Goal: Task Accomplishment & Management: Manage account settings

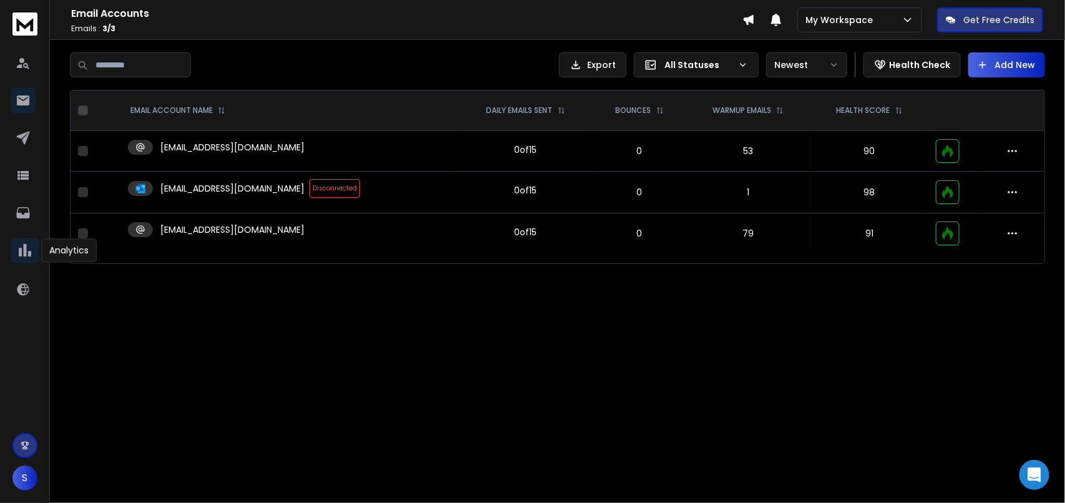
click at [16, 254] on icon at bounding box center [25, 250] width 19 height 19
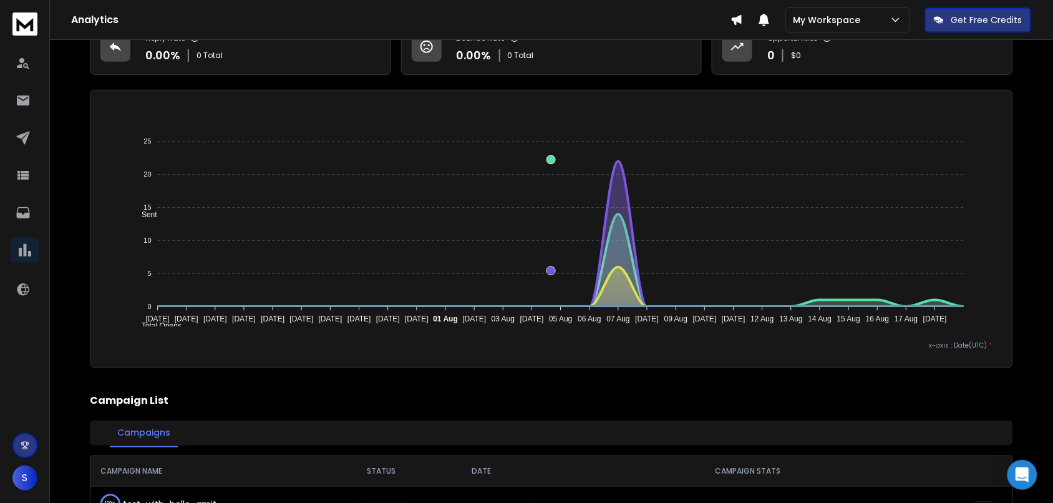
scroll to position [303, 0]
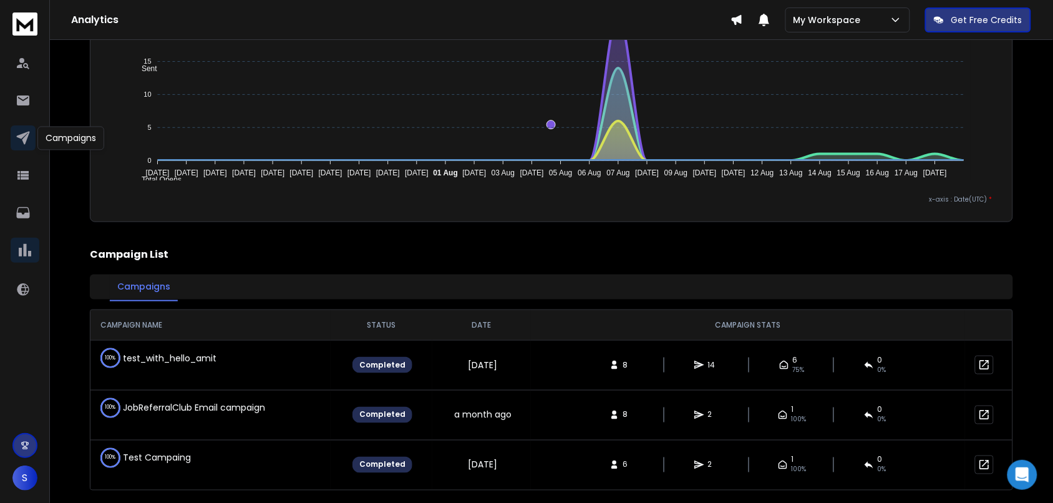
click at [22, 135] on icon at bounding box center [22, 137] width 13 height 13
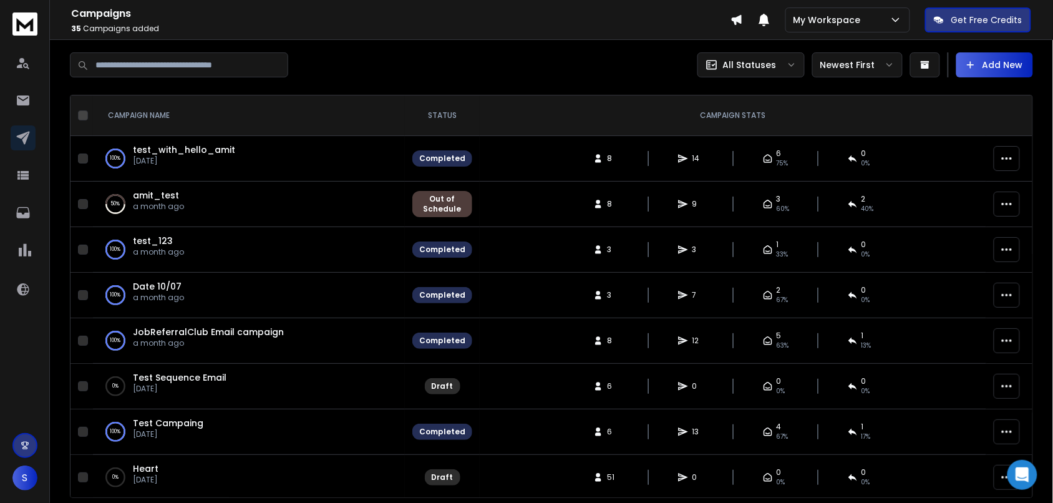
click at [170, 225] on td "50 % amit_test a month ago" at bounding box center [249, 205] width 312 height 46
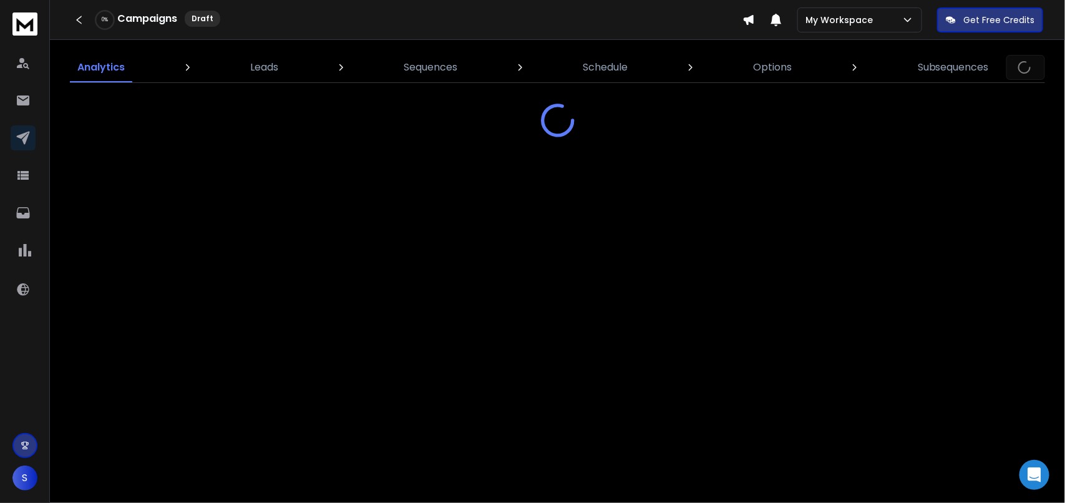
click at [161, 195] on div "Your warmest leads are on your site – Turn visits into conversations Reach Out …" at bounding box center [532, 251] width 1065 height 503
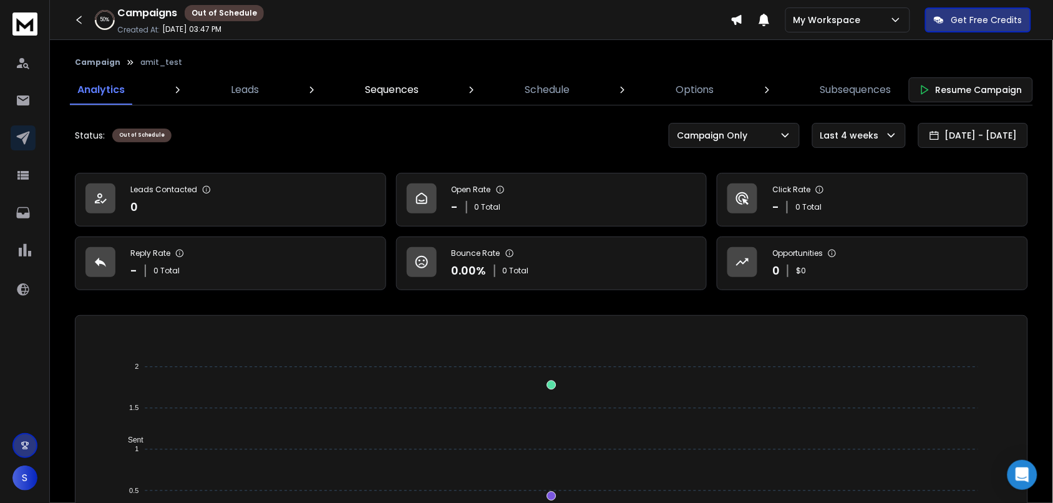
click at [423, 90] on link "Sequences" at bounding box center [391, 90] width 69 height 30
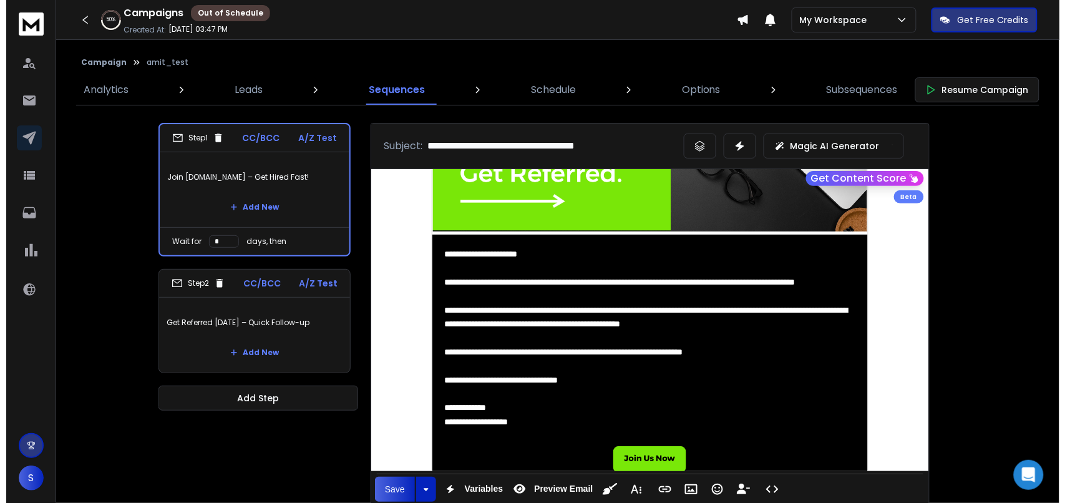
scroll to position [78, 0]
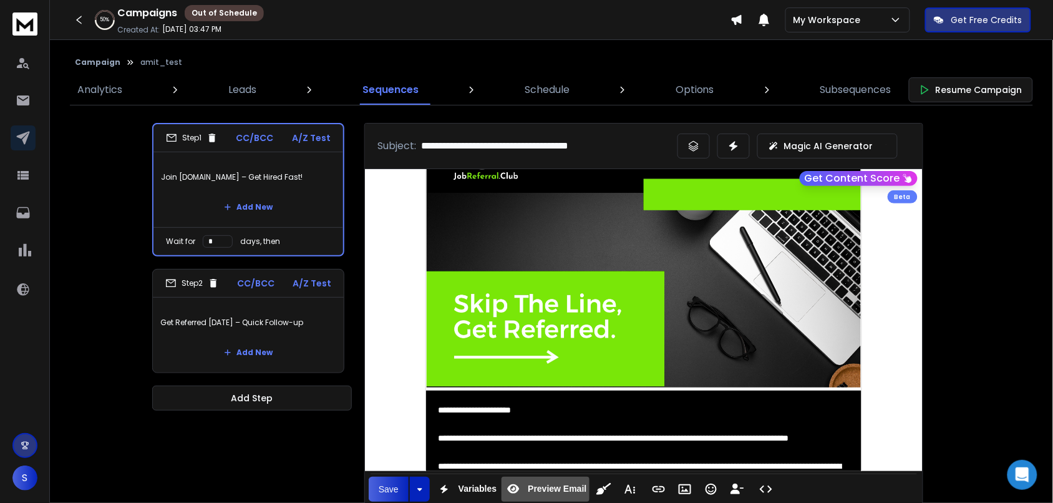
click at [550, 497] on div "Preview Email" at bounding box center [545, 489] width 87 height 21
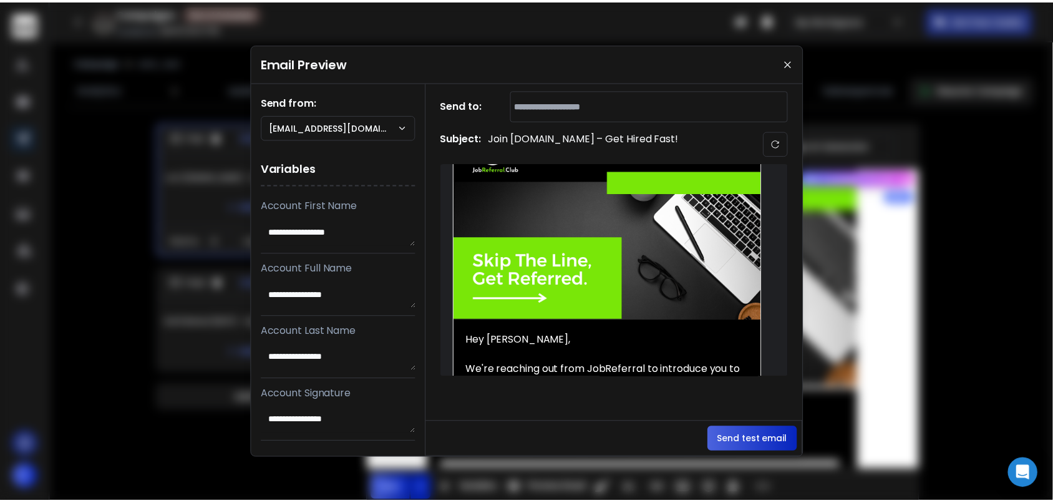
scroll to position [0, 0]
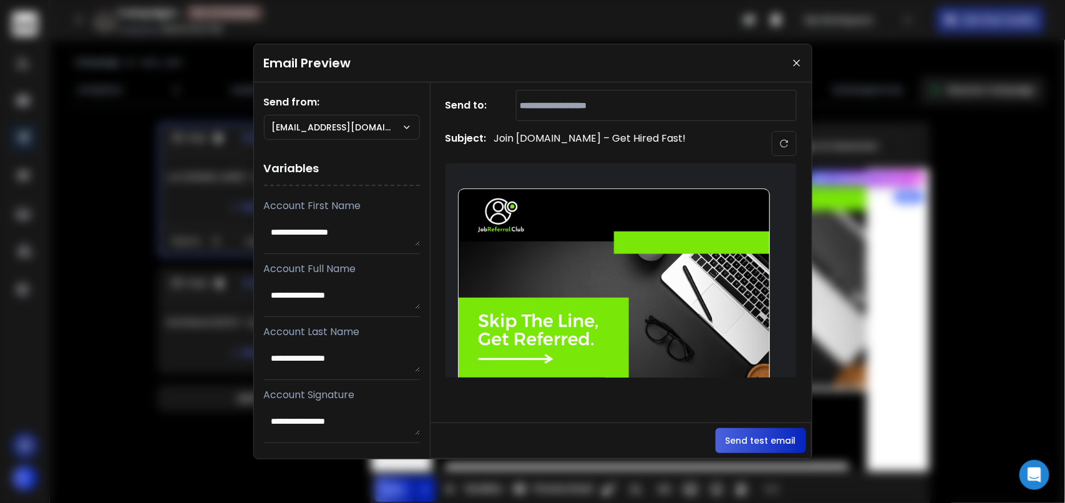
click at [800, 62] on icon at bounding box center [797, 63] width 10 height 10
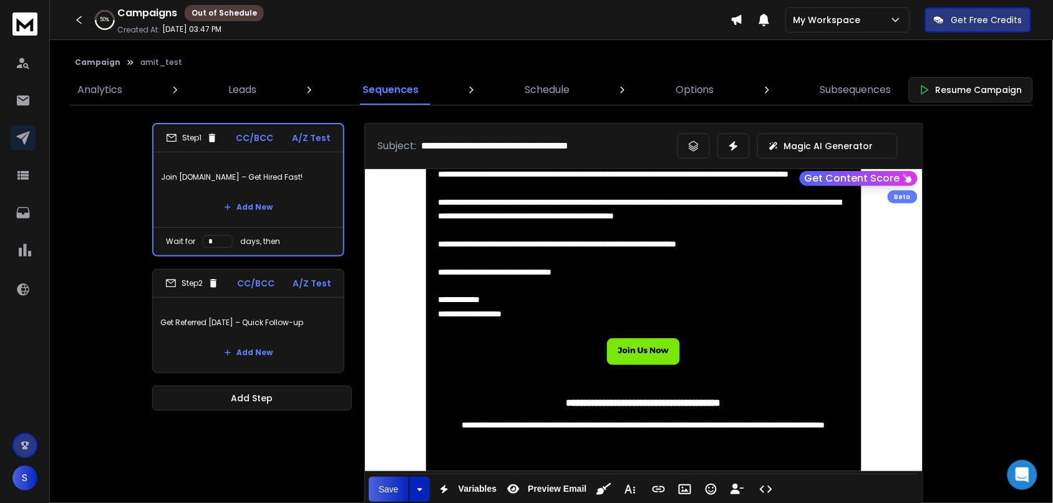
scroll to position [264, 0]
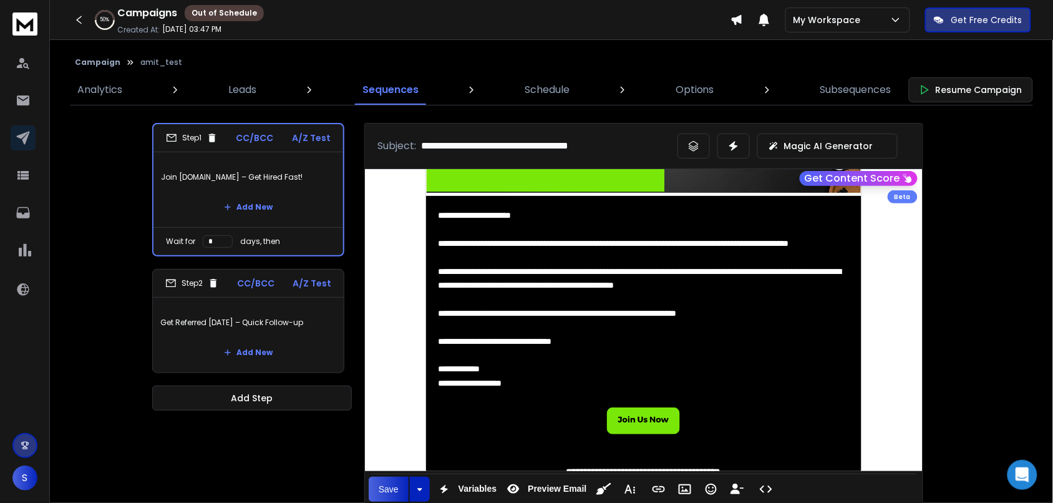
scroll to position [420, 0]
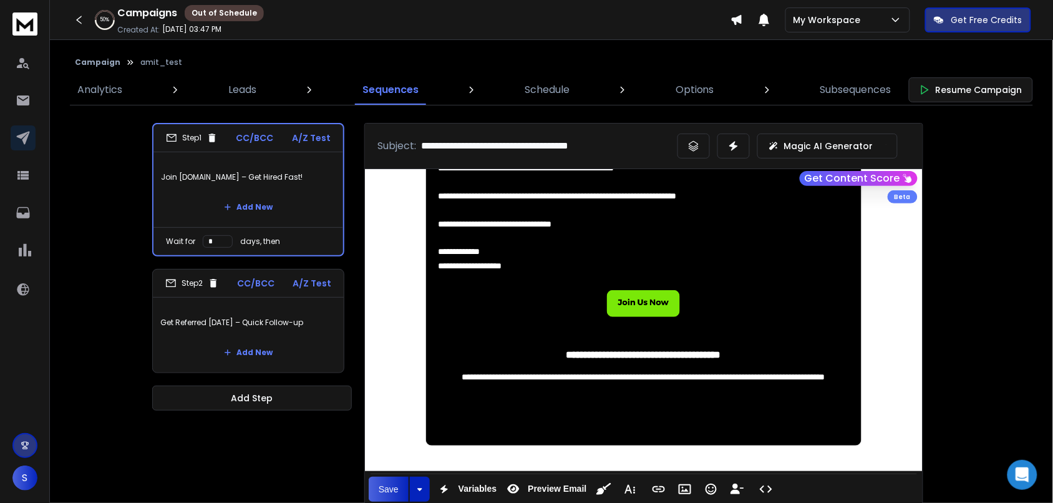
click at [887, 177] on button "Get Content Score" at bounding box center [859, 178] width 118 height 15
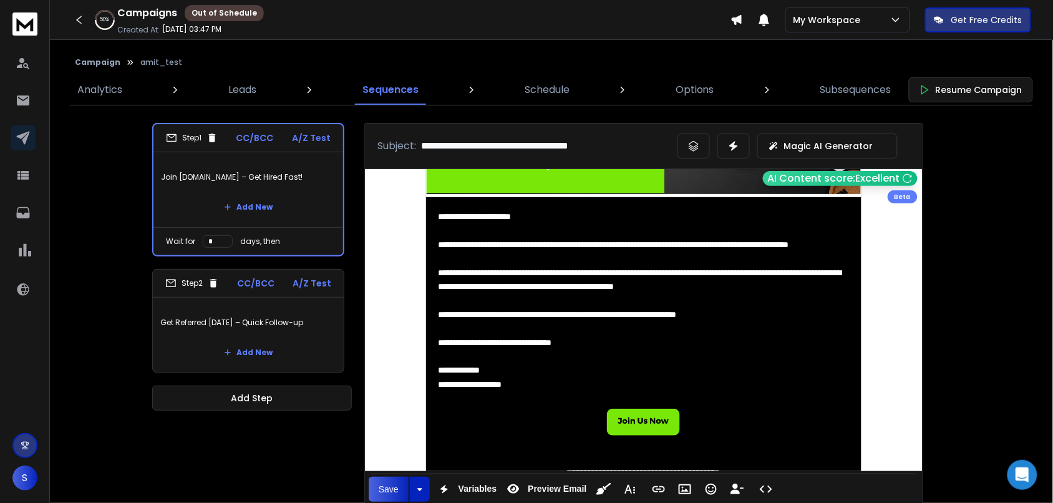
scroll to position [267, 0]
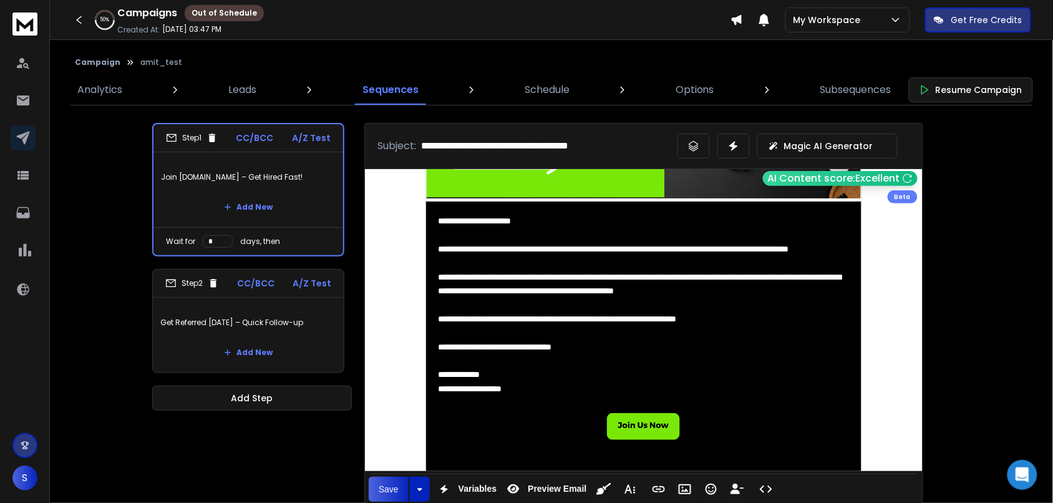
click at [263, 313] on p "Get Referred [DATE] – Quick Follow-up" at bounding box center [248, 322] width 176 height 35
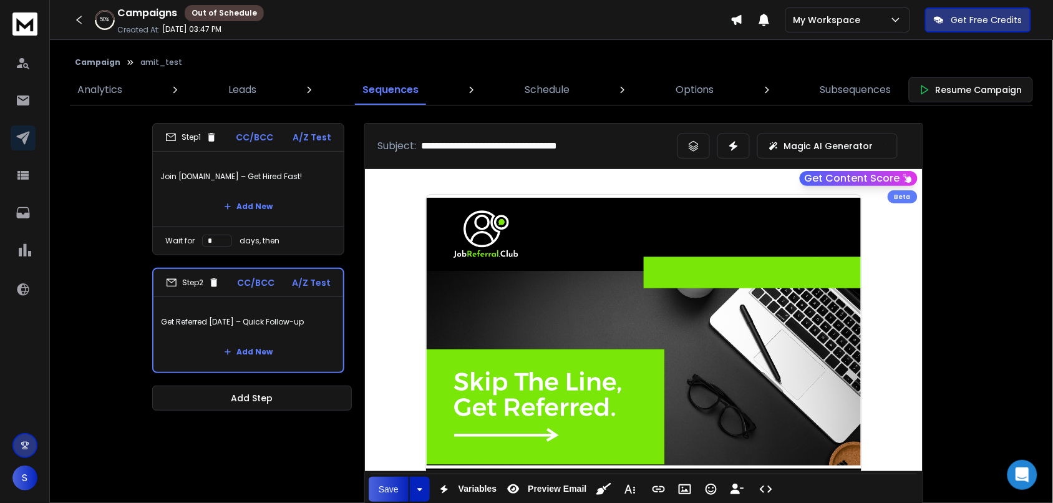
click at [298, 190] on p "Join [DOMAIN_NAME] – Get Hired Fast!" at bounding box center [248, 176] width 176 height 35
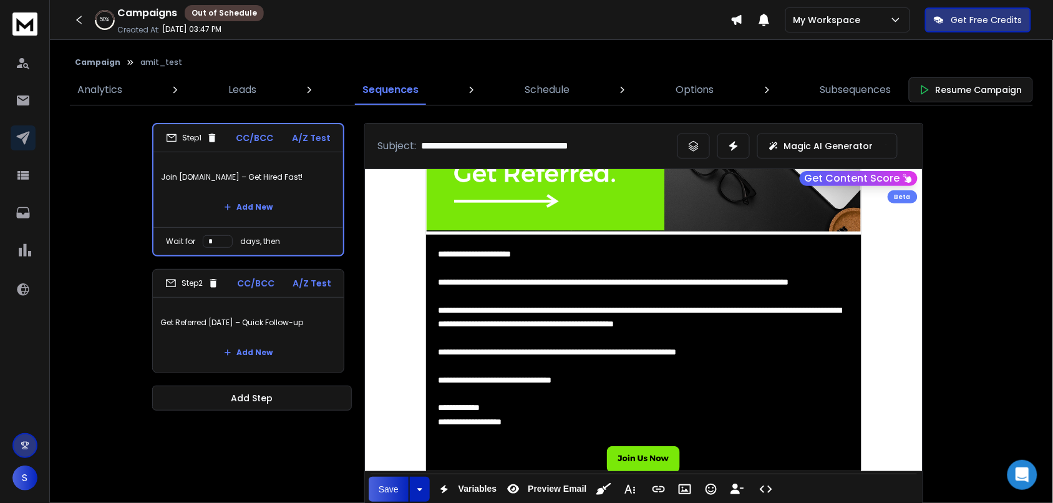
scroll to position [390, 0]
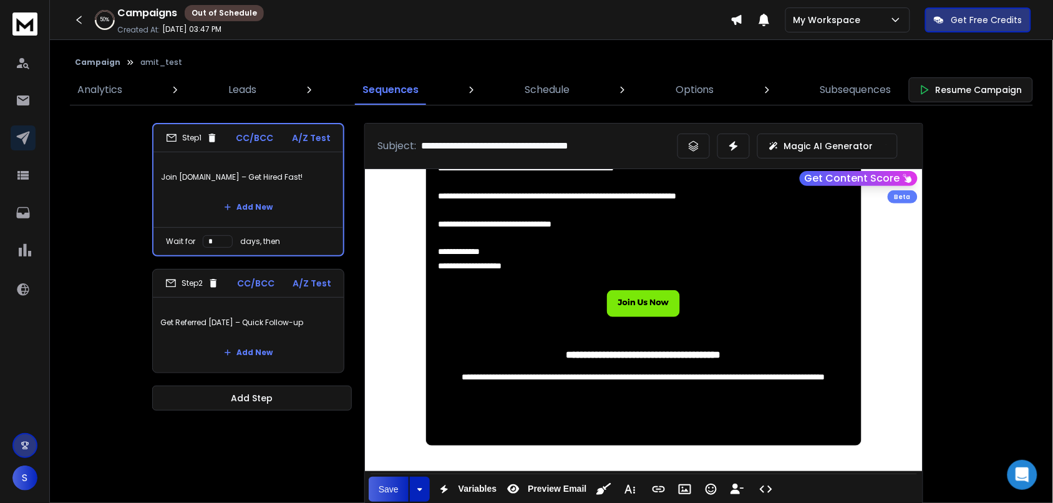
click at [281, 331] on p "Get Referred [DATE] – Quick Follow-up" at bounding box center [248, 322] width 176 height 35
type input "**********"
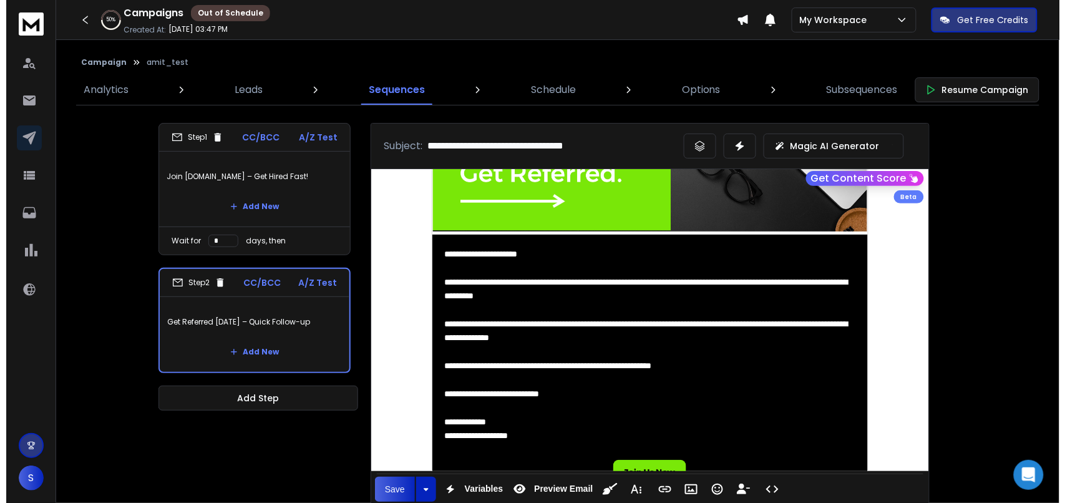
scroll to position [312, 0]
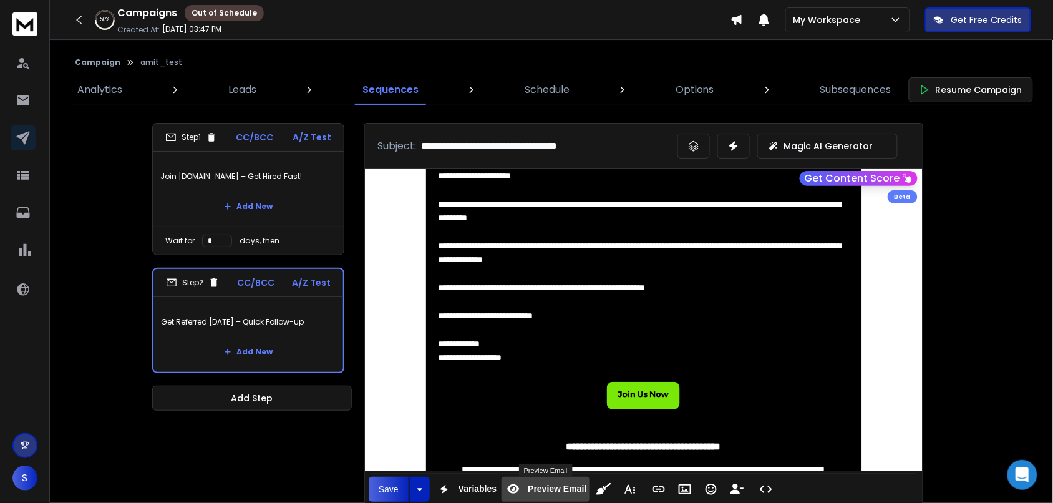
click at [534, 490] on span "Preview Email" at bounding box center [557, 488] width 64 height 11
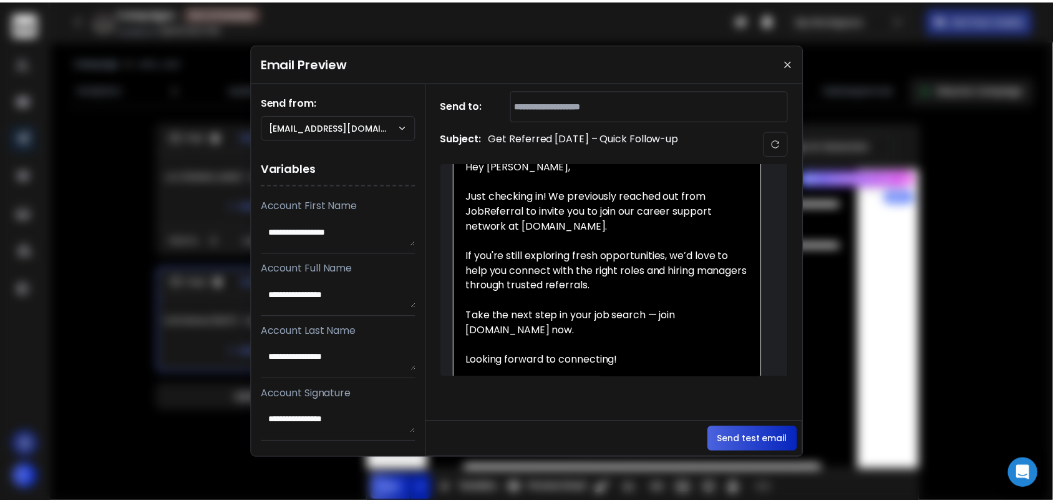
scroll to position [0, 0]
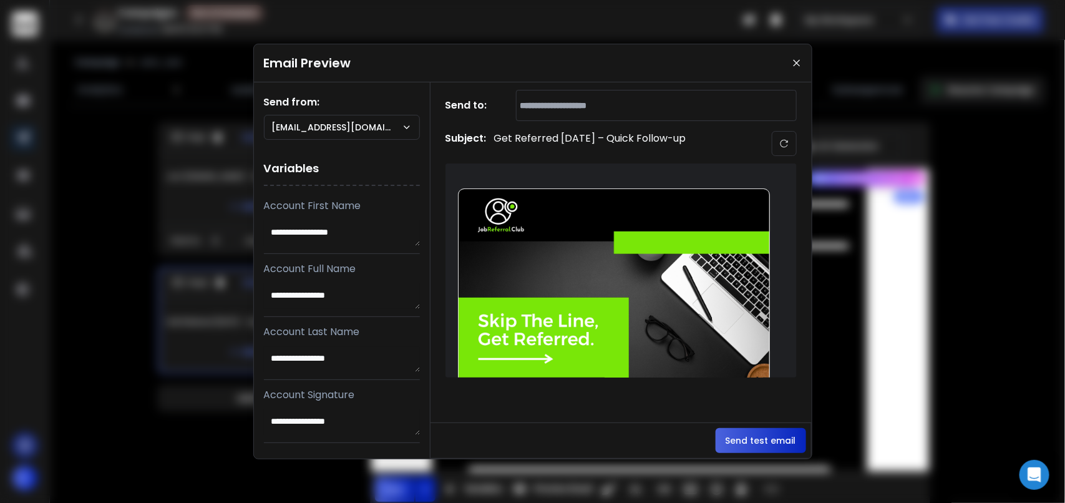
click at [799, 61] on icon at bounding box center [797, 63] width 10 height 10
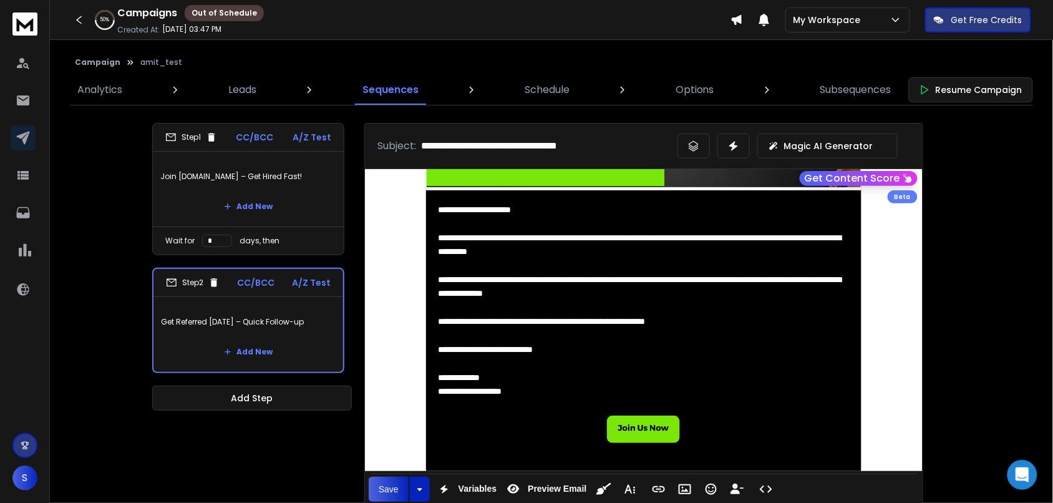
scroll to position [273, 0]
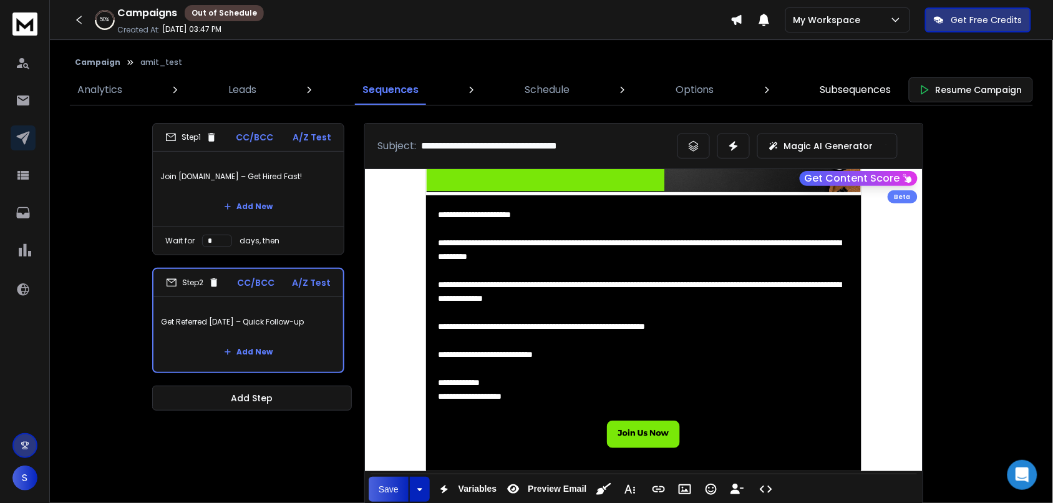
click at [824, 87] on p "Subsequences" at bounding box center [855, 89] width 71 height 15
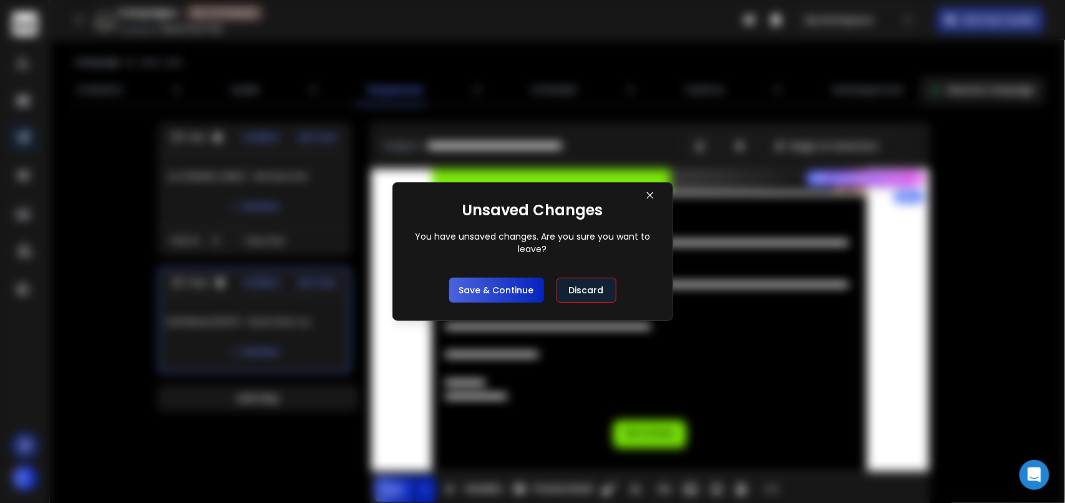
click at [485, 298] on button "Save & Continue" at bounding box center [496, 290] width 95 height 25
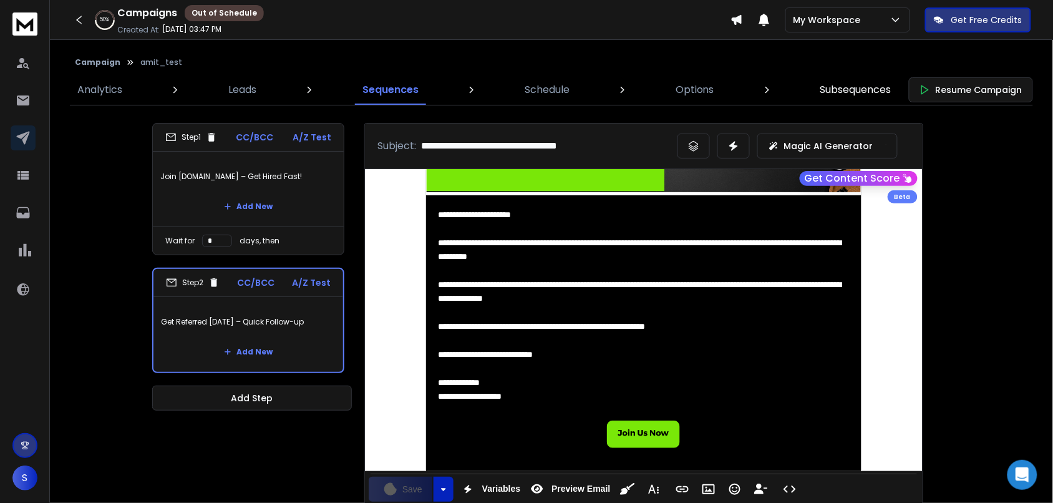
click at [832, 100] on link "Subsequences" at bounding box center [856, 90] width 86 height 30
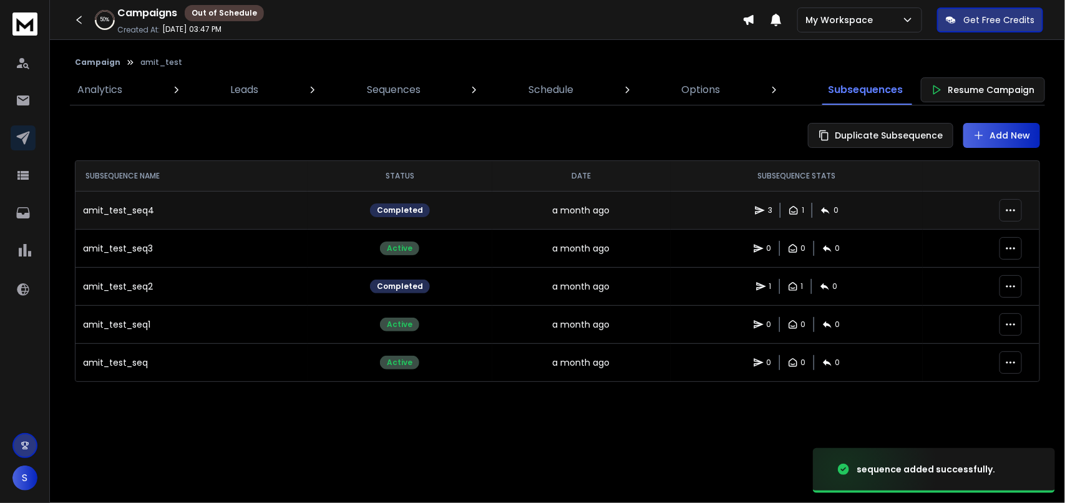
click at [144, 204] on td "amit_test_seq4" at bounding box center [191, 210] width 232 height 38
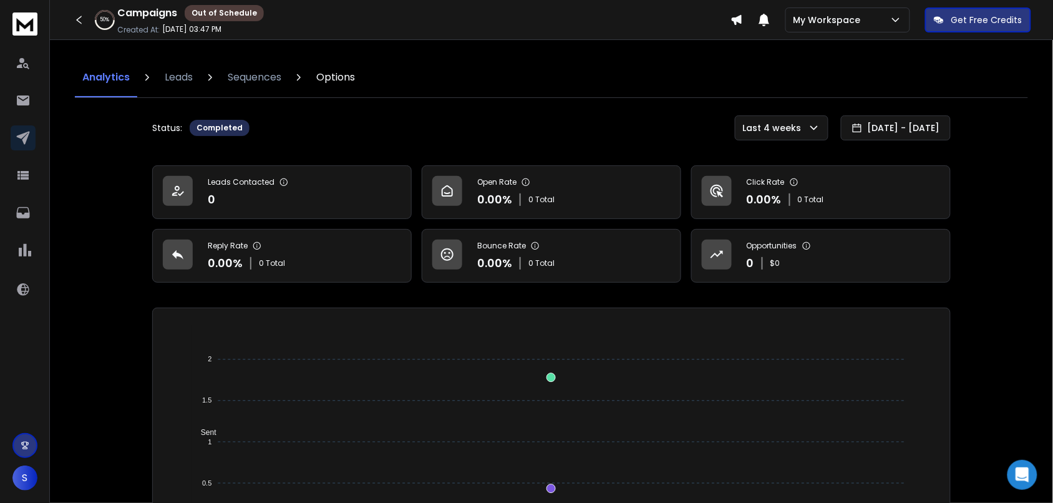
click at [344, 89] on link "Options" at bounding box center [336, 77] width 54 height 40
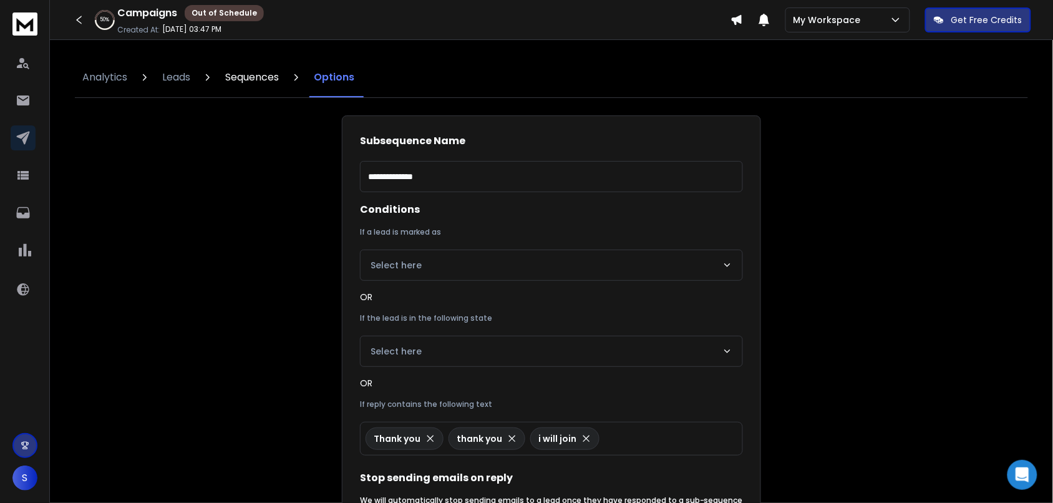
click at [257, 66] on link "Sequences" at bounding box center [252, 77] width 69 height 40
click at [258, 70] on p "Sequences" at bounding box center [252, 77] width 54 height 15
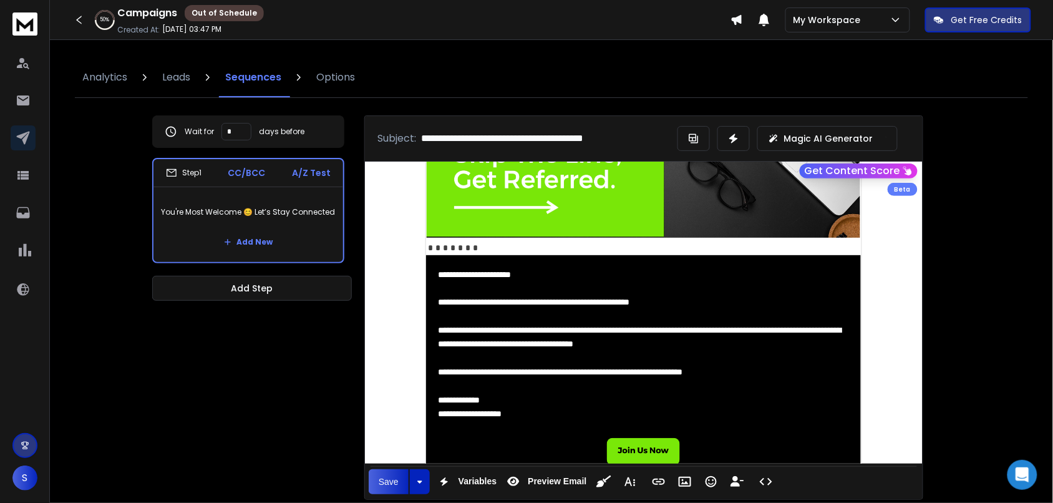
scroll to position [312, 0]
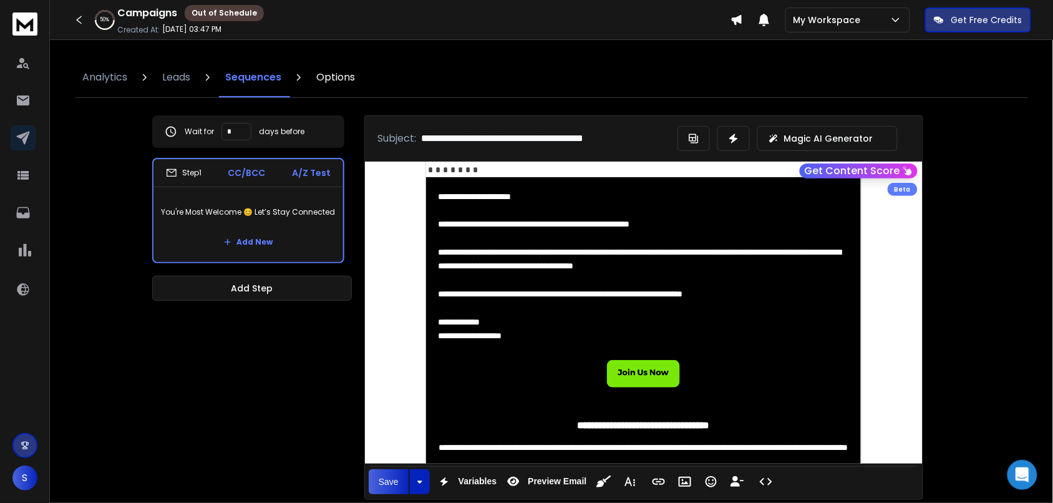
click at [331, 77] on p "Options" at bounding box center [335, 77] width 39 height 15
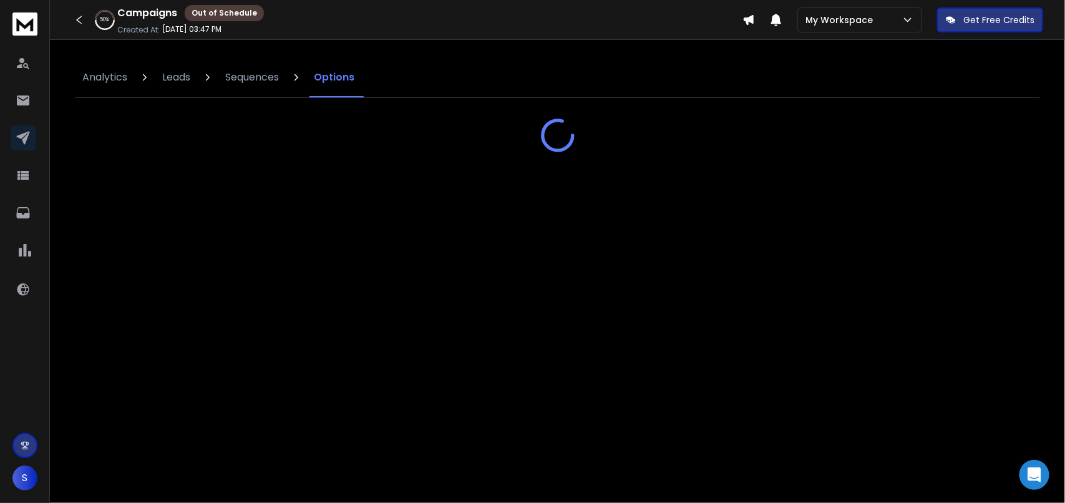
click at [335, 82] on p "Options" at bounding box center [334, 77] width 41 height 15
click at [235, 78] on p "Sequences" at bounding box center [252, 77] width 54 height 15
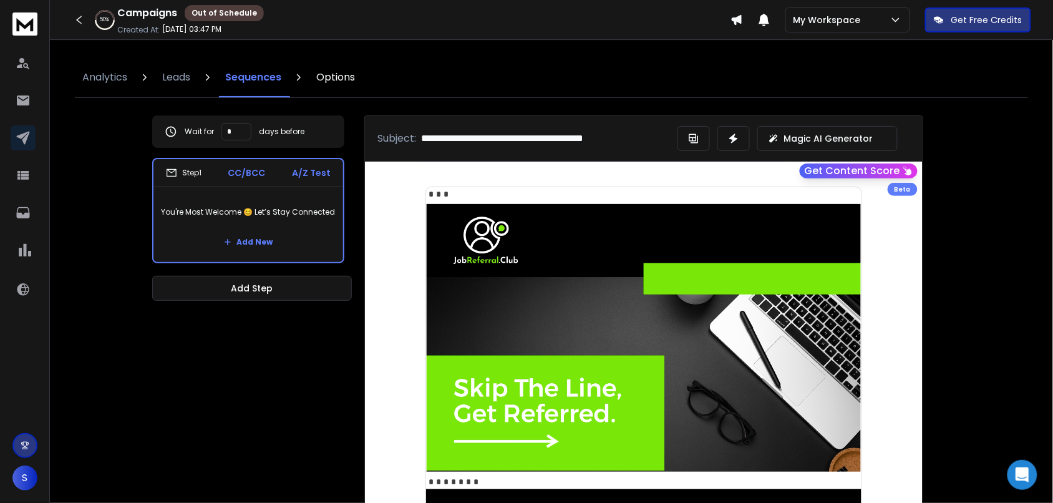
click at [316, 75] on link "Options" at bounding box center [336, 77] width 54 height 40
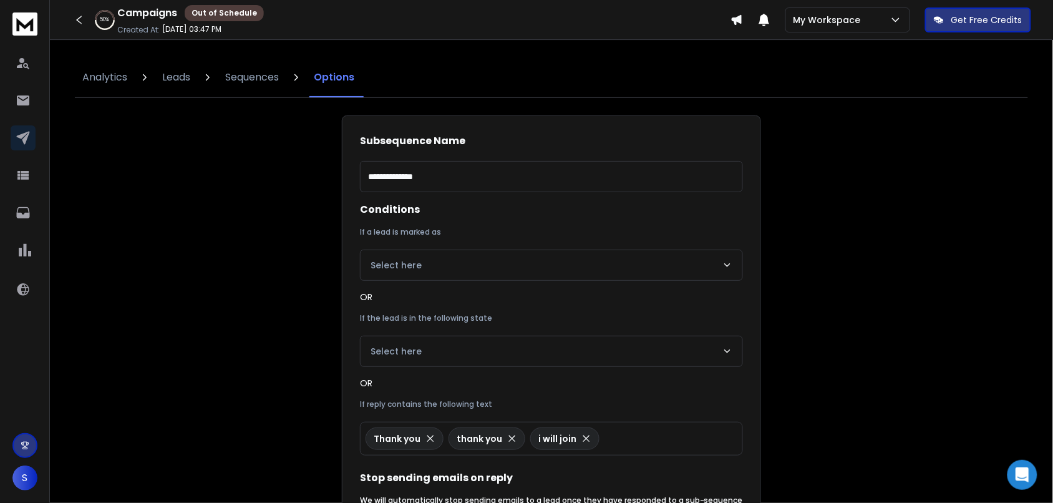
scroll to position [143, 0]
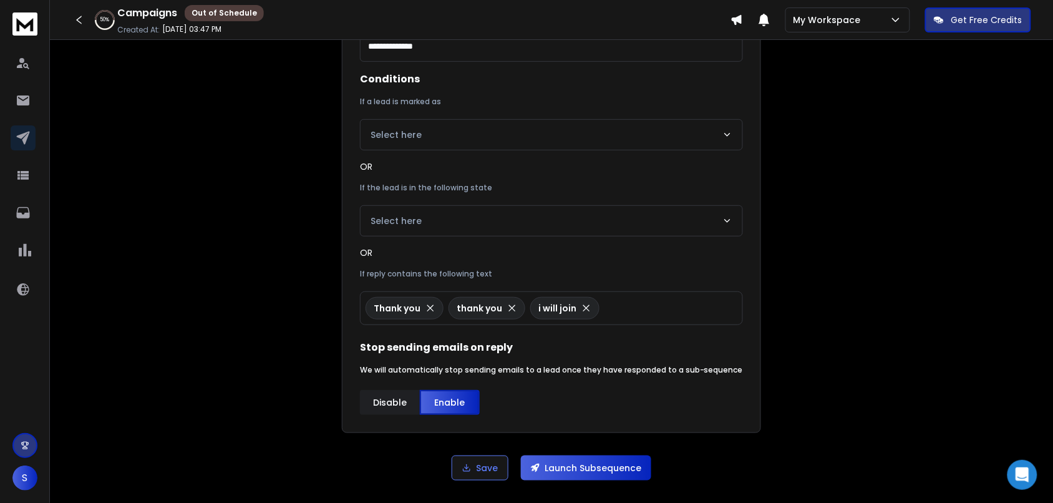
drag, startPoint x: 593, startPoint y: 293, endPoint x: 584, endPoint y: 296, distance: 9.9
click at [591, 303] on icon at bounding box center [586, 308] width 10 height 10
click at [517, 303] on icon at bounding box center [512, 308] width 10 height 10
click at [434, 305] on icon at bounding box center [430, 308] width 7 height 7
click at [394, 297] on input at bounding box center [552, 308] width 372 height 22
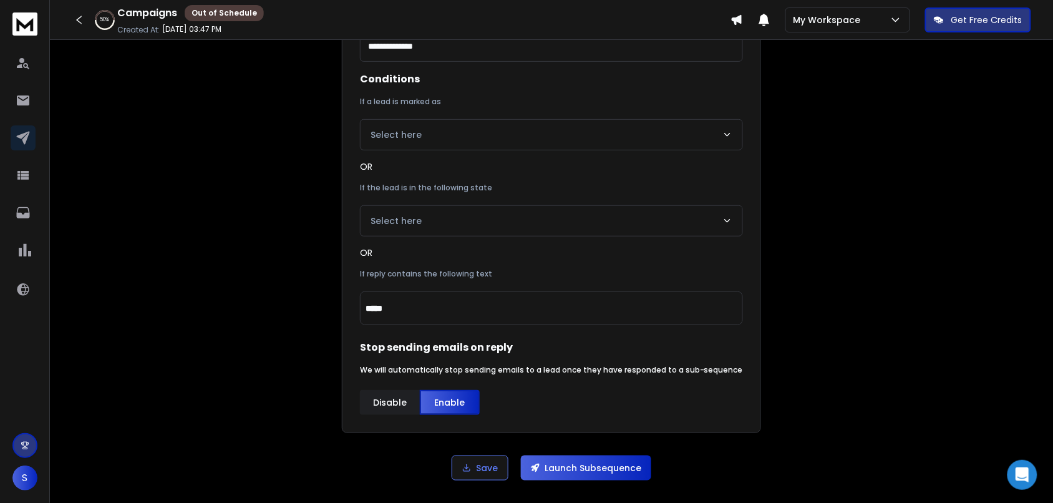
type input "****"
type input "*********"
click at [828, 209] on form "**********" at bounding box center [551, 232] width 943 height 495
drag, startPoint x: 920, startPoint y: 225, endPoint x: 855, endPoint y: 229, distance: 65.7
click at [919, 225] on form "**********" at bounding box center [551, 232] width 943 height 495
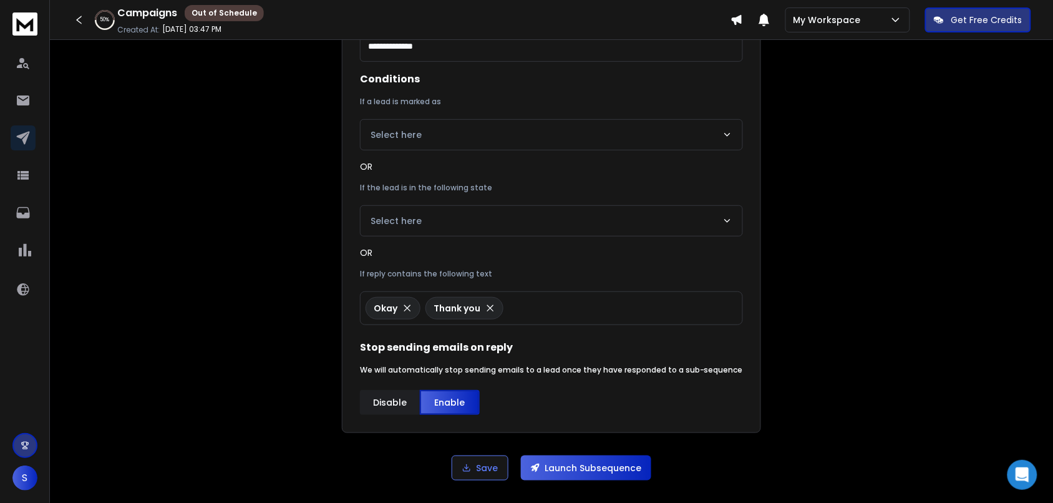
click at [571, 298] on input at bounding box center [694, 308] width 372 height 22
type input "******"
drag, startPoint x: 525, startPoint y: 324, endPoint x: 535, endPoint y: 325, distance: 10.6
click at [535, 325] on div "**********" at bounding box center [551, 216] width 383 height 397
click at [566, 309] on div "Okay Thank you Thanks" at bounding box center [551, 308] width 383 height 34
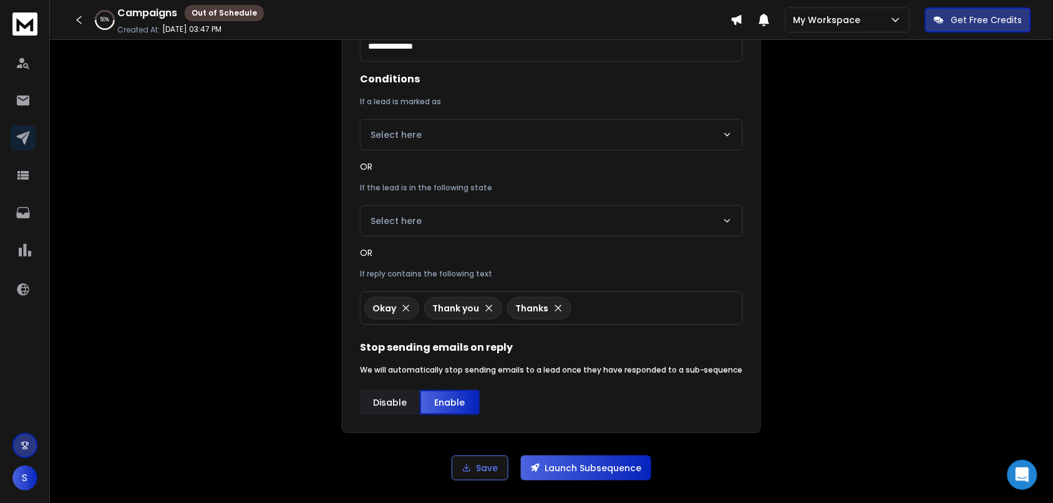
scroll to position [0, 0]
click at [557, 345] on p "Stop sending emails on reply" at bounding box center [551, 347] width 383 height 15
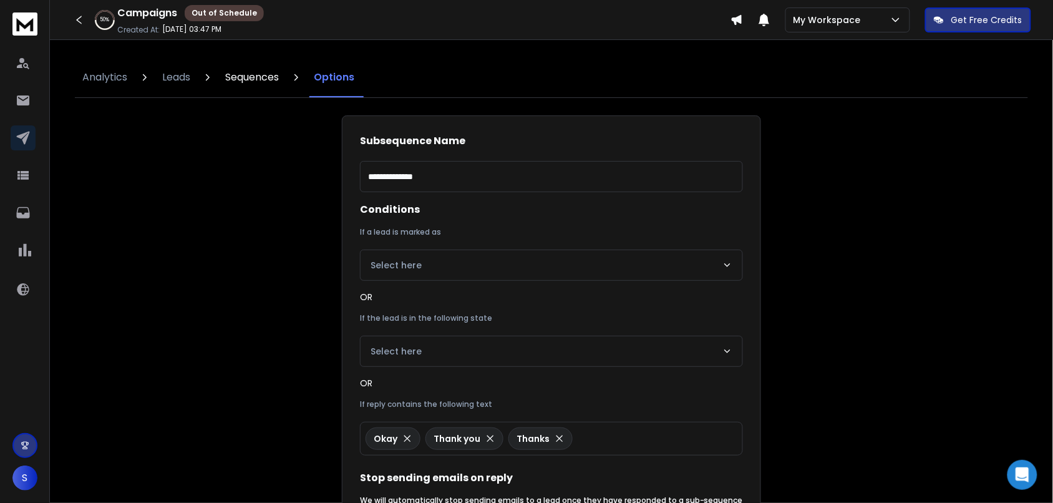
click at [247, 95] on link "Sequences" at bounding box center [252, 77] width 69 height 40
click at [251, 87] on link "Sequences" at bounding box center [252, 77] width 69 height 40
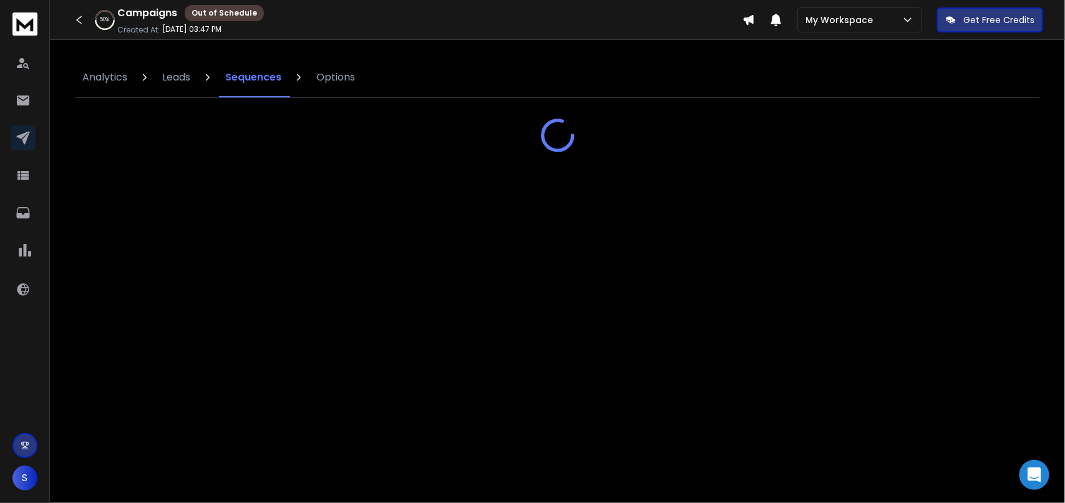
click at [251, 80] on p "Sequences" at bounding box center [253, 77] width 56 height 15
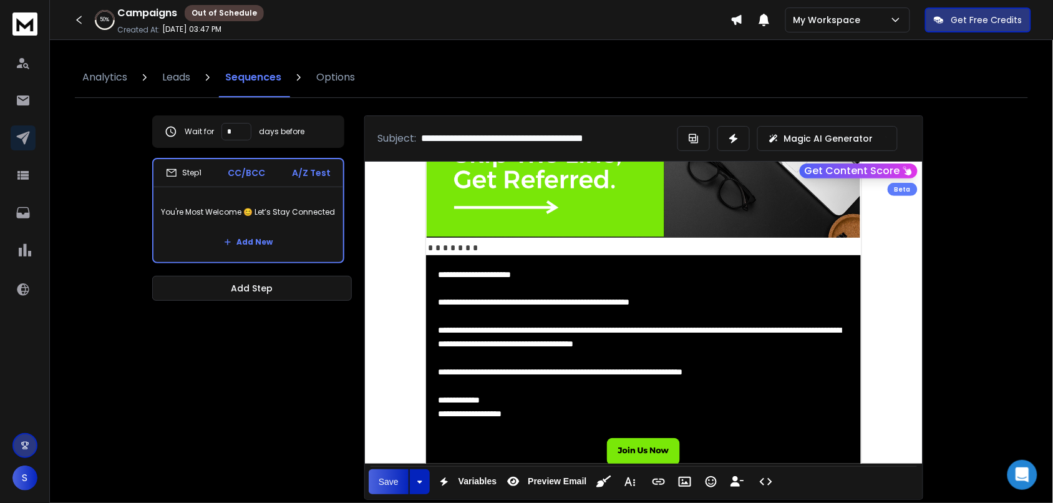
scroll to position [312, 0]
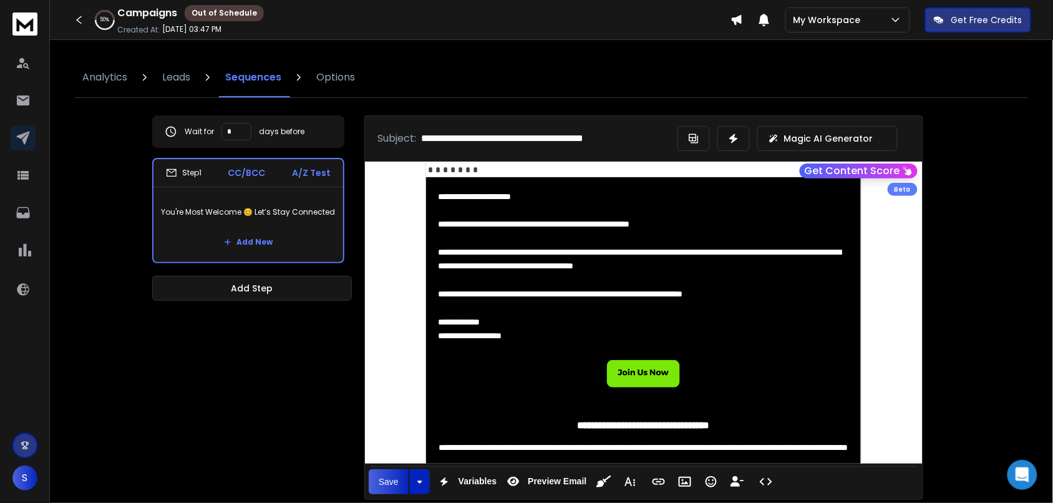
click at [386, 339] on div "**********" at bounding box center [643, 313] width 557 height 302
click at [82, 21] on icon at bounding box center [79, 19] width 11 height 11
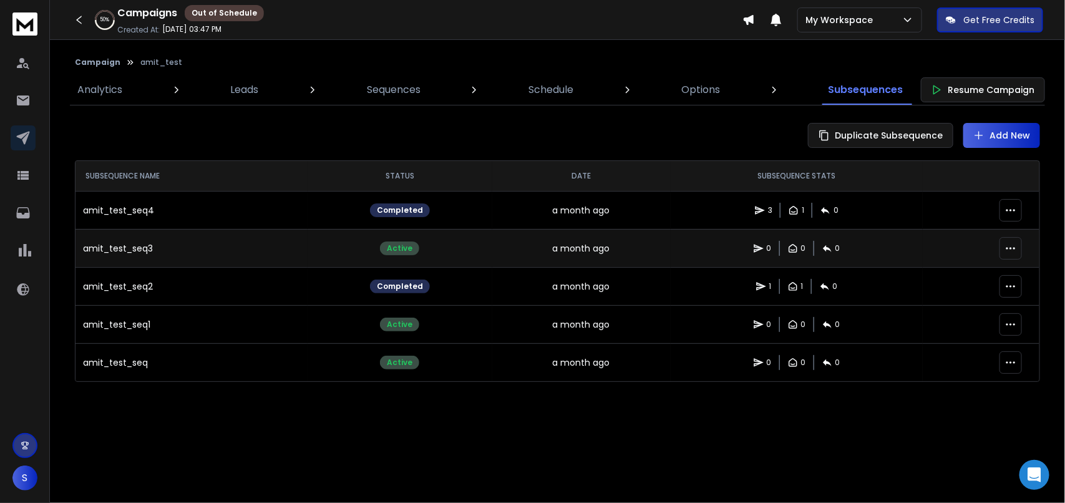
click at [165, 248] on td "amit_test_seq3" at bounding box center [191, 248] width 232 height 38
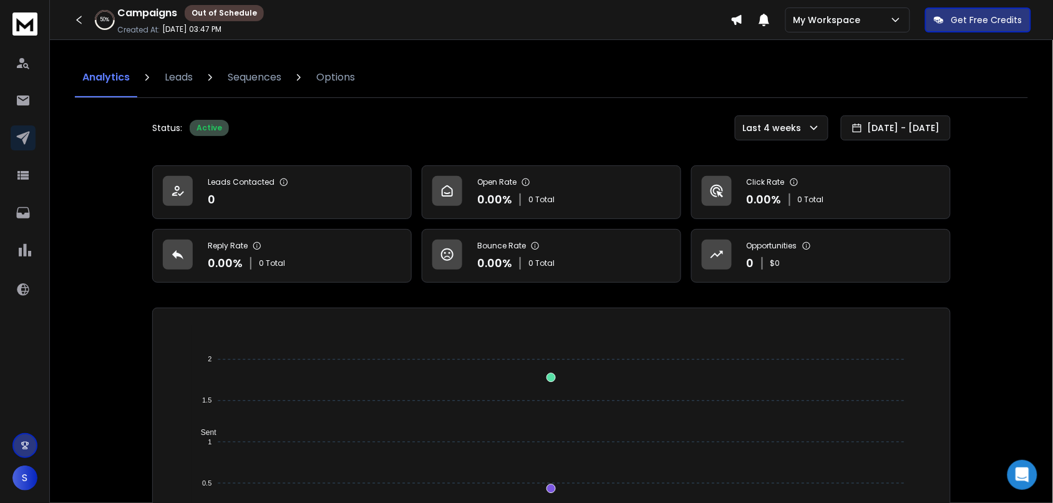
drag, startPoint x: 348, startPoint y: 72, endPoint x: 376, endPoint y: 101, distance: 39.7
click at [347, 72] on p "Options" at bounding box center [335, 77] width 39 height 15
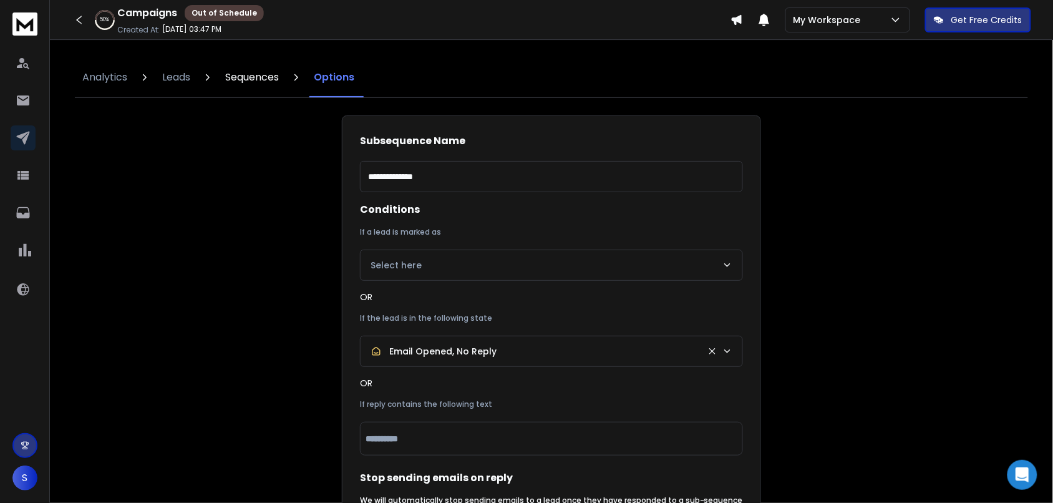
click at [262, 90] on link "Sequences" at bounding box center [252, 77] width 69 height 40
click at [245, 70] on p "Sequences" at bounding box center [252, 77] width 54 height 15
click at [264, 88] on link "Sequences" at bounding box center [252, 77] width 69 height 40
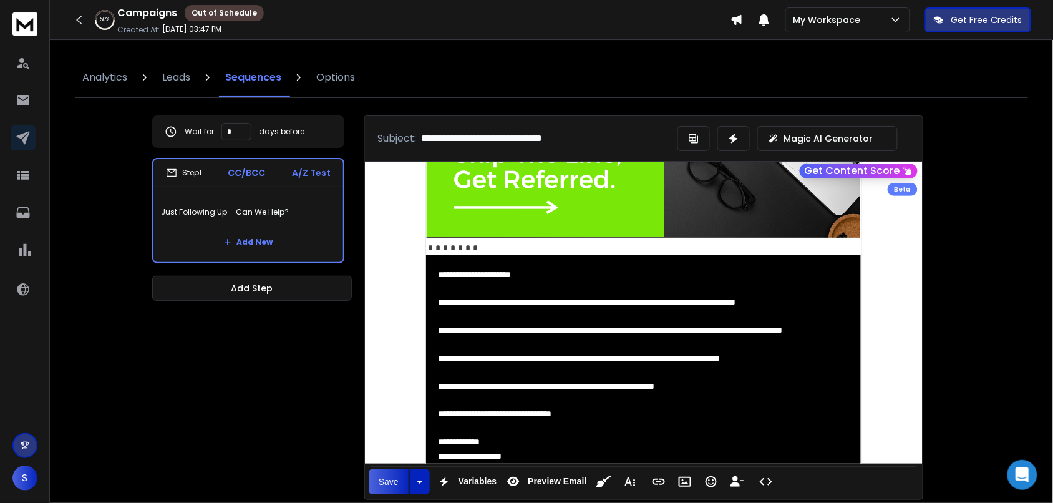
scroll to position [312, 0]
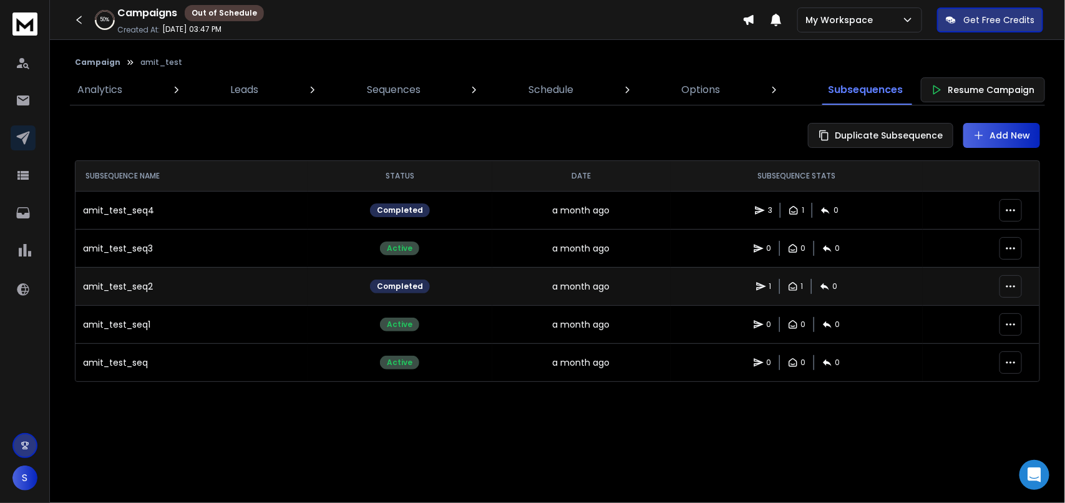
click at [145, 290] on td "amit_test_seq2" at bounding box center [191, 286] width 232 height 38
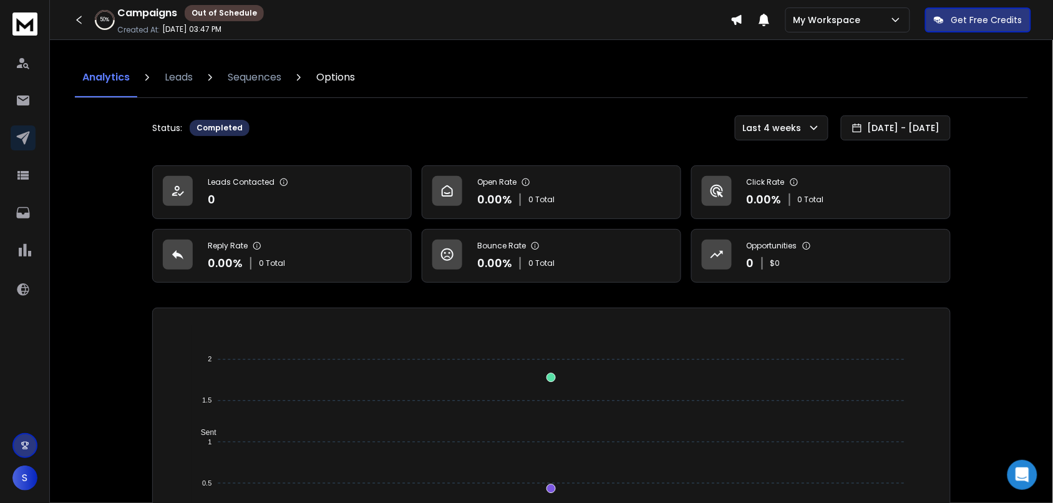
click at [346, 89] on link "Options" at bounding box center [336, 77] width 54 height 40
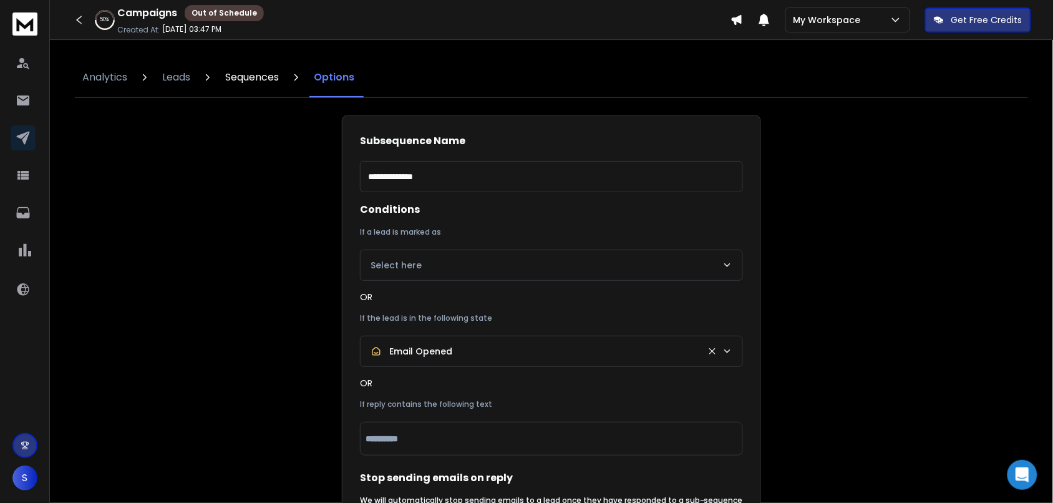
click at [244, 77] on p "Sequences" at bounding box center [252, 77] width 54 height 15
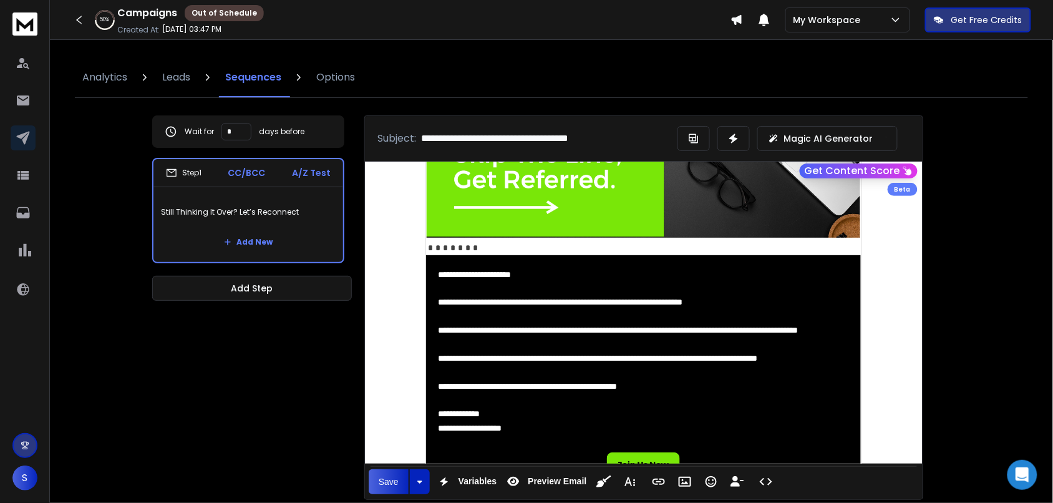
scroll to position [312, 0]
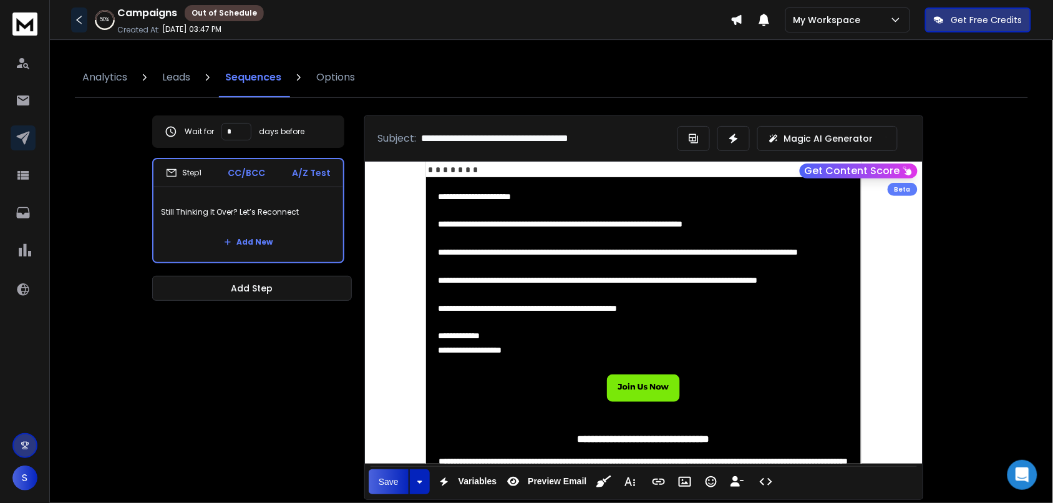
click at [77, 20] on icon at bounding box center [78, 20] width 5 height 8
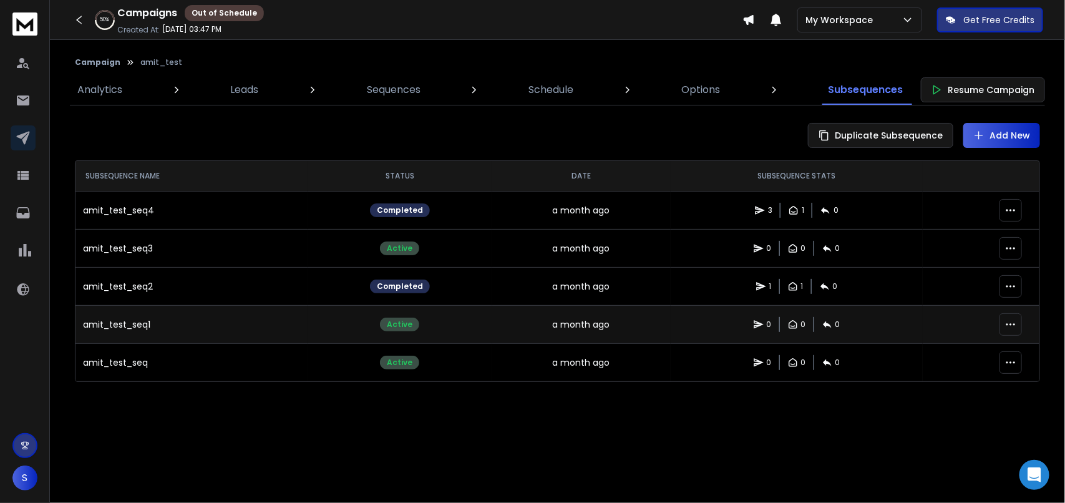
click at [137, 329] on td "amit_test_seq1" at bounding box center [191, 324] width 232 height 38
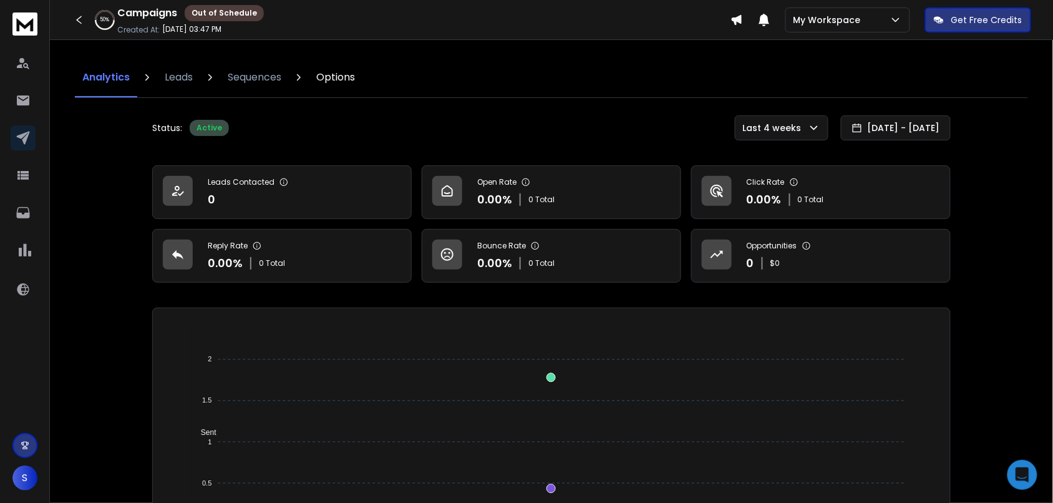
click at [329, 80] on p "Options" at bounding box center [335, 77] width 39 height 15
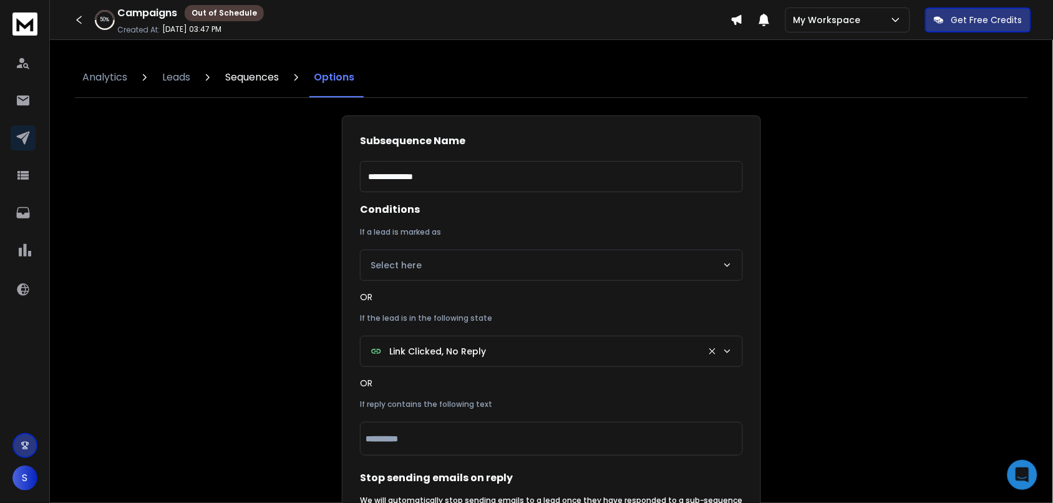
click at [225, 64] on link "Sequences" at bounding box center [252, 77] width 69 height 40
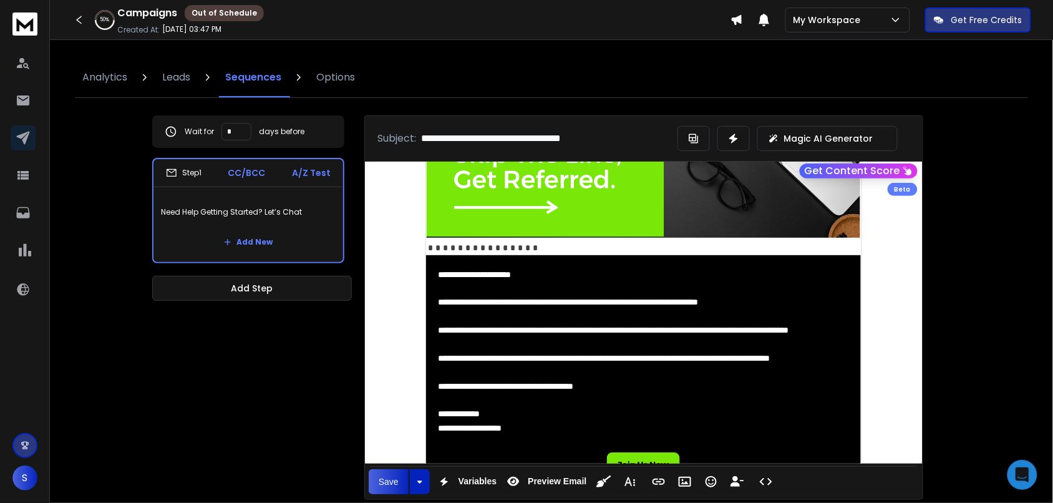
scroll to position [312, 0]
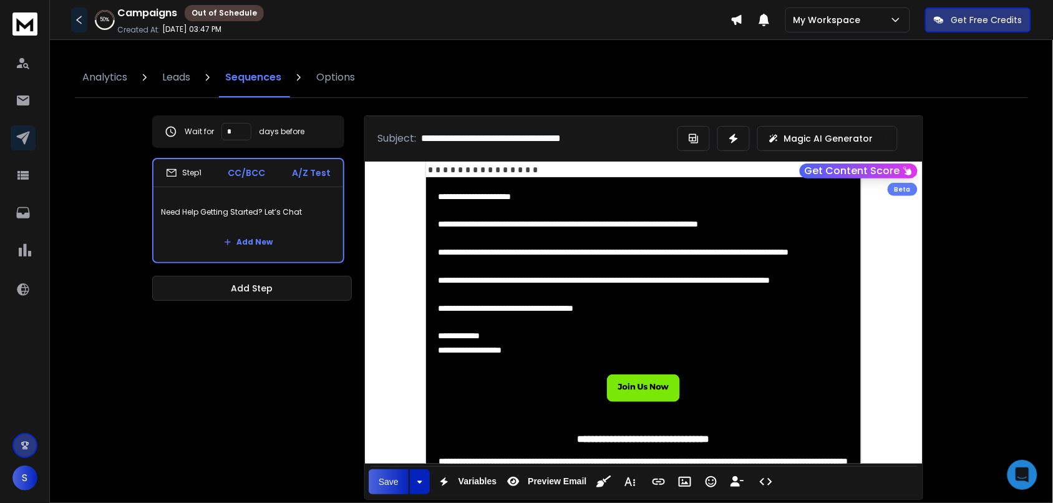
click at [75, 16] on icon at bounding box center [79, 19] width 11 height 11
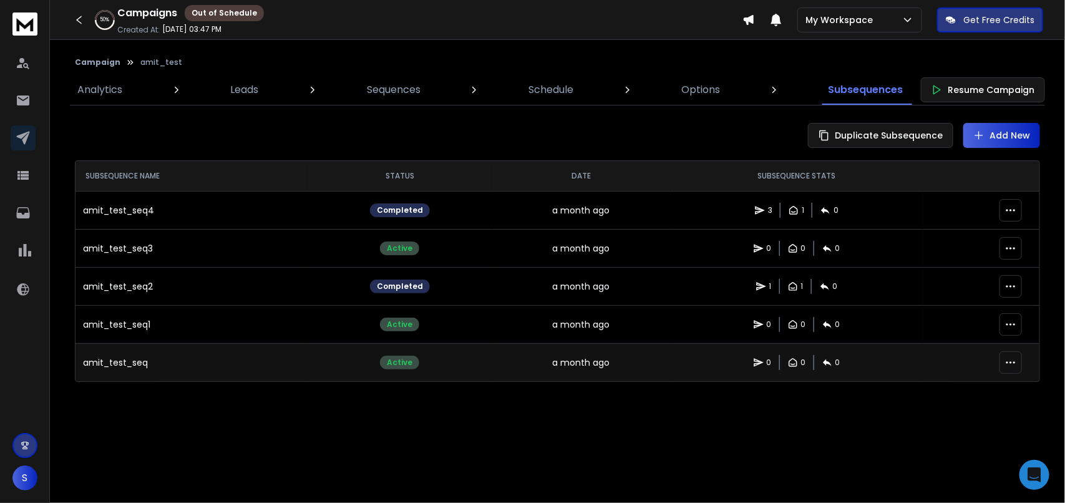
click at [114, 376] on td "amit_test_seq" at bounding box center [191, 362] width 232 height 38
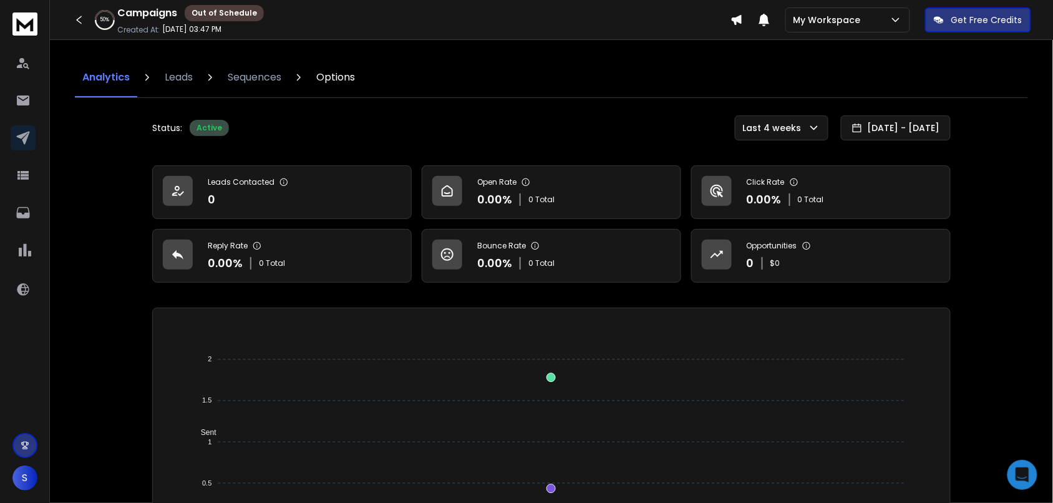
click at [337, 88] on link "Options" at bounding box center [336, 77] width 54 height 40
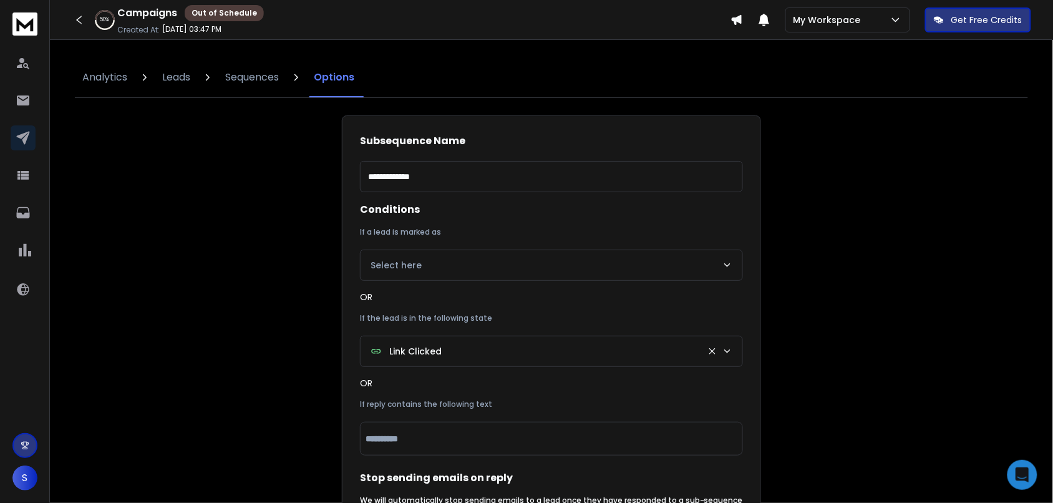
click at [250, 97] on div "Analytics Leads Sequences Options" at bounding box center [551, 77] width 953 height 41
click at [256, 83] on p "Sequences" at bounding box center [252, 77] width 54 height 15
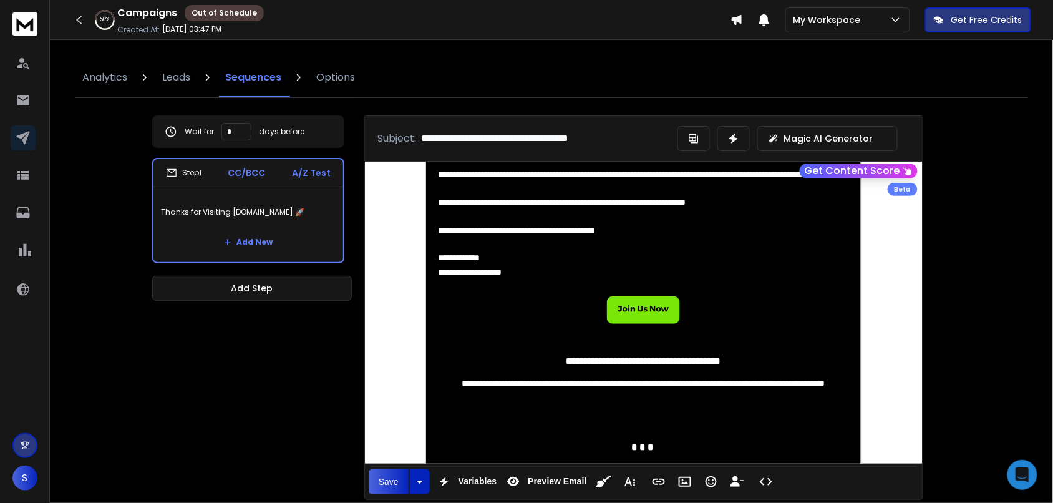
scroll to position [312, 0]
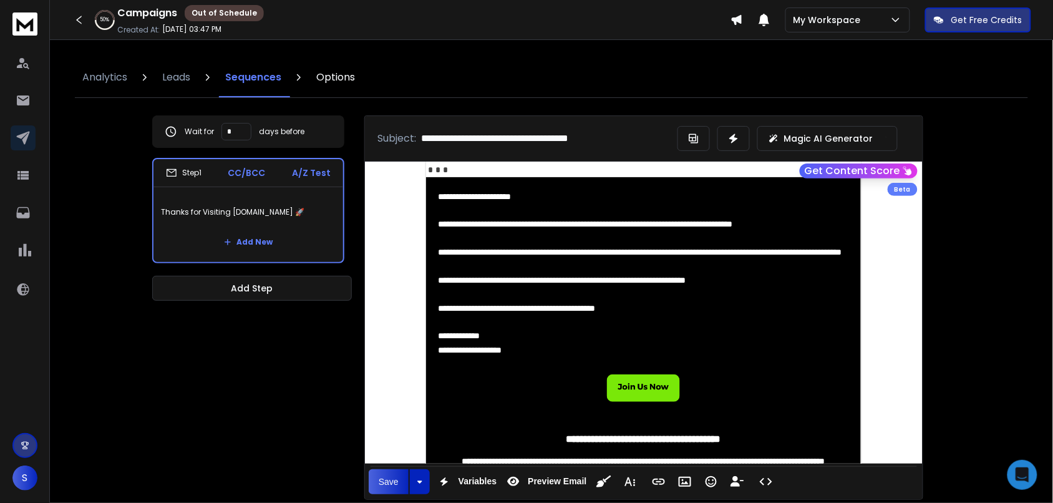
click at [311, 75] on link "Options" at bounding box center [336, 77] width 54 height 40
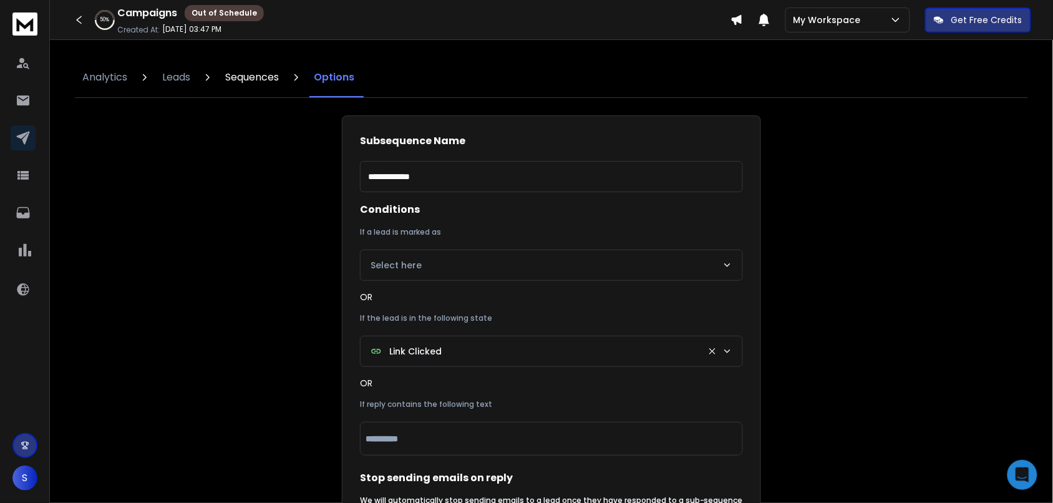
click at [248, 79] on p "Sequences" at bounding box center [252, 77] width 54 height 15
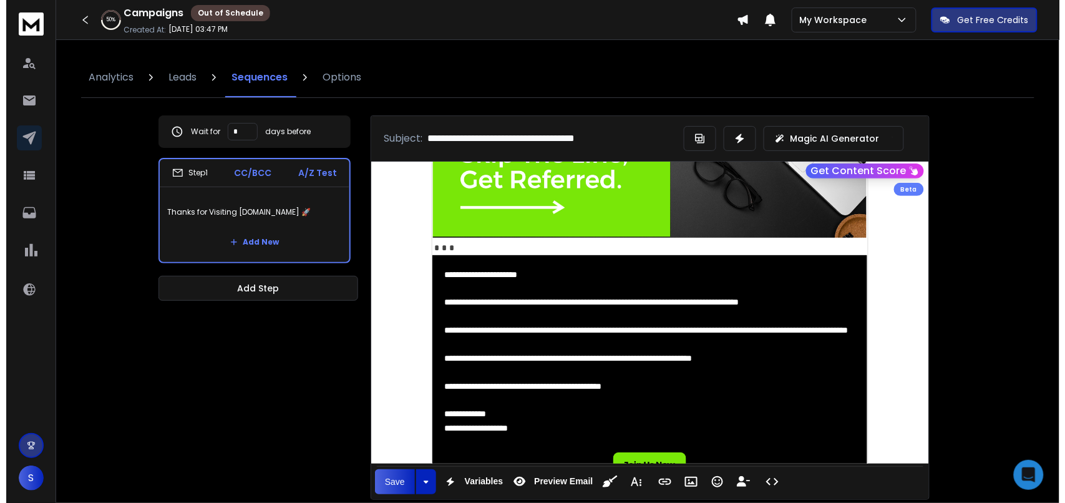
scroll to position [312, 0]
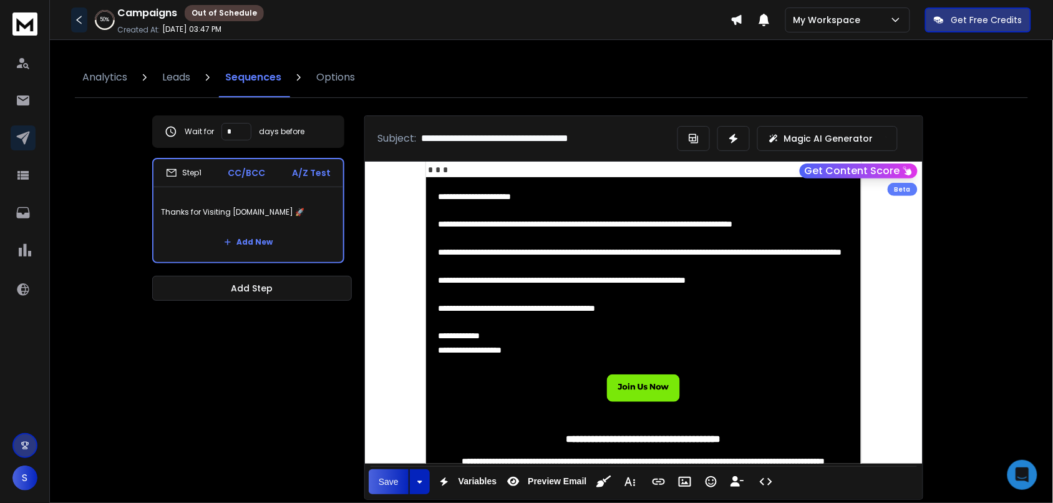
click at [72, 16] on button at bounding box center [79, 19] width 16 height 25
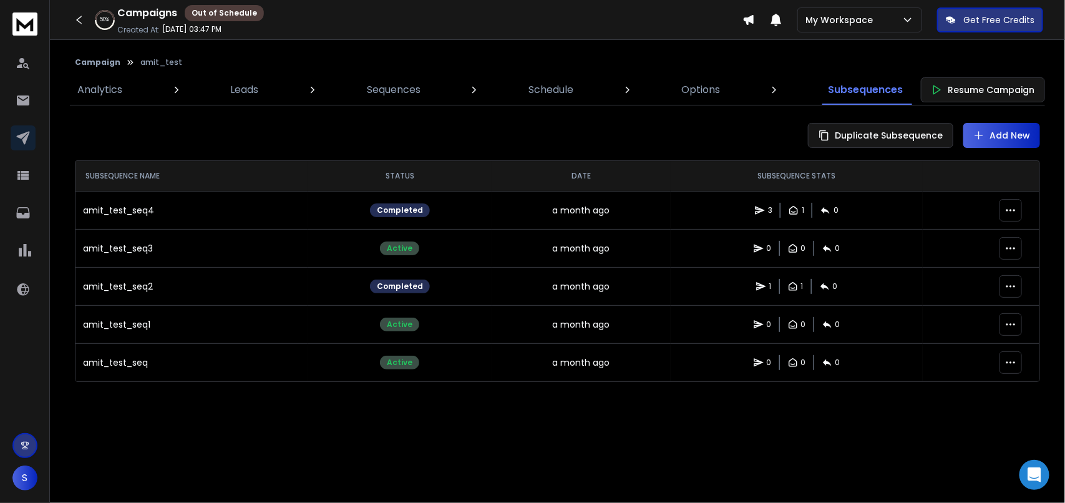
click at [993, 128] on button "Add New" at bounding box center [1001, 135] width 77 height 25
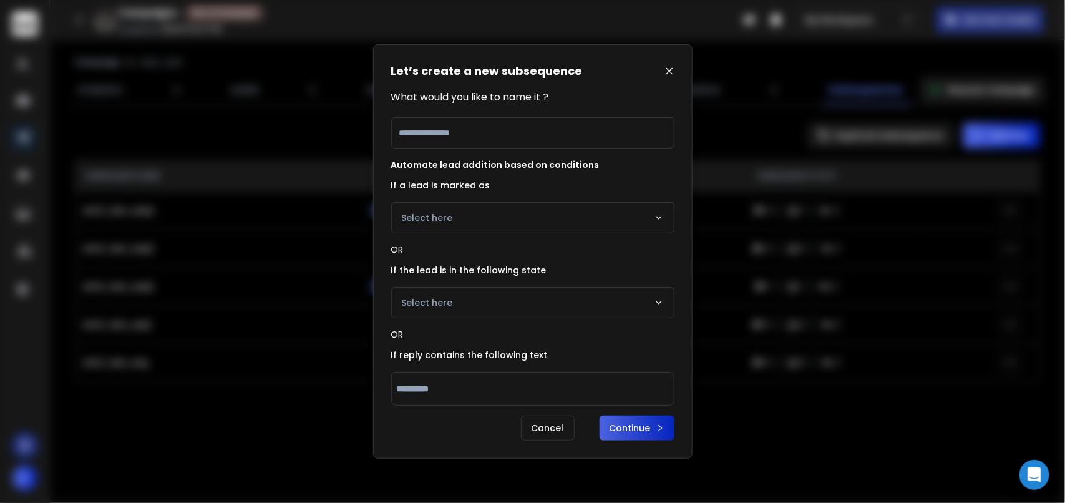
click at [437, 119] on input at bounding box center [532, 132] width 283 height 31
click at [204, 462] on div "Let’s create a new subsequence What would you like to name it ? Automate lead a…" at bounding box center [532, 251] width 1065 height 439
click at [466, 122] on input at bounding box center [532, 132] width 283 height 31
type input "**********"
click at [483, 167] on form "**********" at bounding box center [532, 273] width 283 height 336
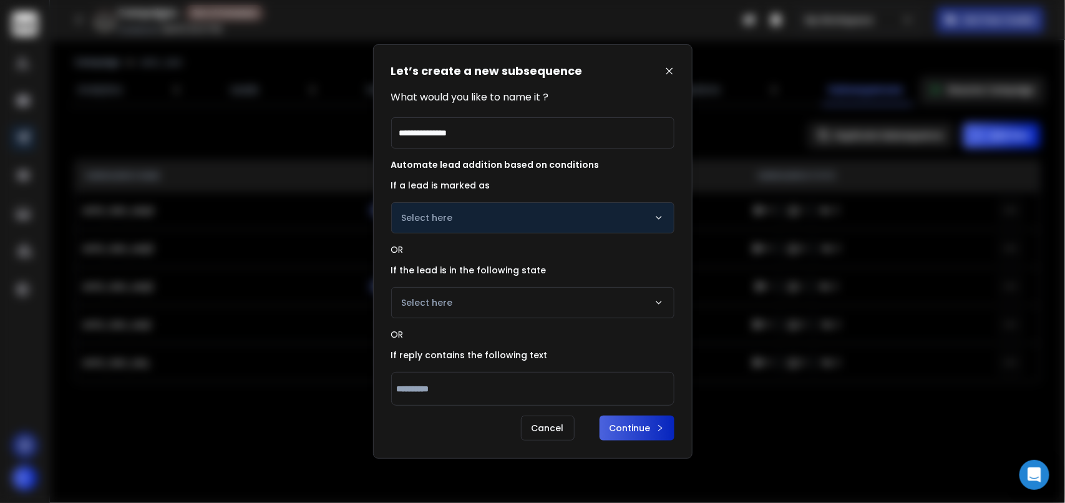
click at [469, 211] on button "Select here" at bounding box center [532, 217] width 283 height 31
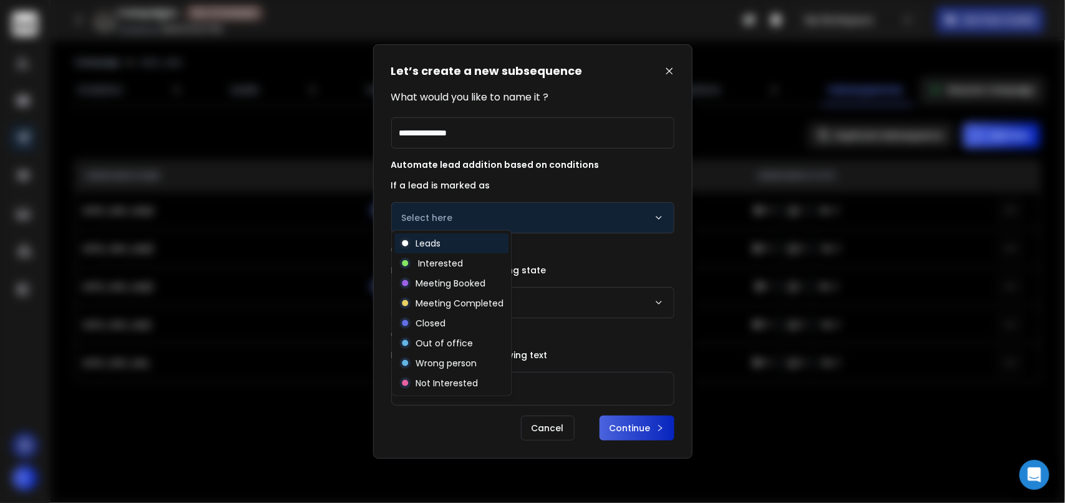
click at [469, 211] on button "Select here" at bounding box center [532, 217] width 283 height 31
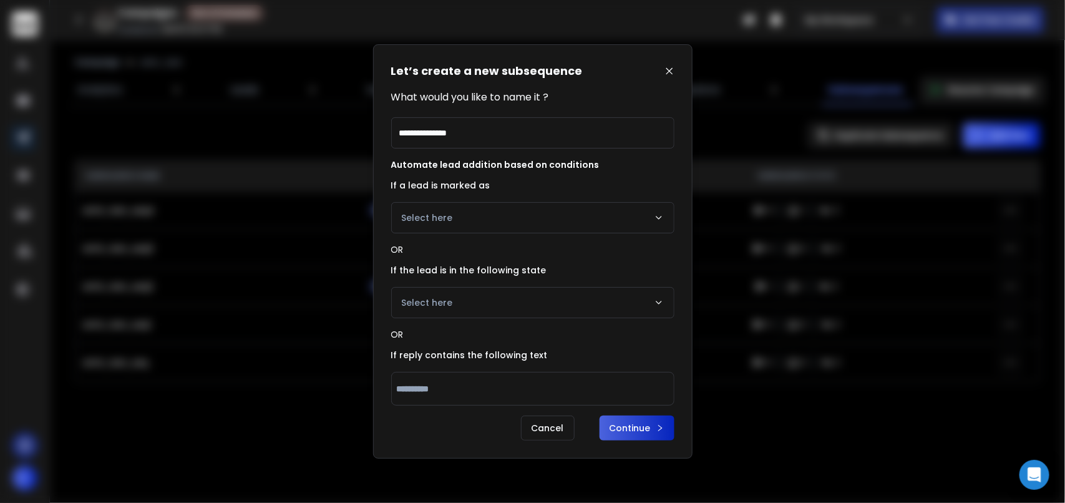
click at [431, 387] on input at bounding box center [533, 388] width 272 height 22
drag, startPoint x: 426, startPoint y: 347, endPoint x: 519, endPoint y: 357, distance: 93.5
click at [519, 357] on div "If reply contains the following text" at bounding box center [532, 378] width 283 height 55
click at [443, 378] on input at bounding box center [533, 388] width 272 height 22
type input "*"
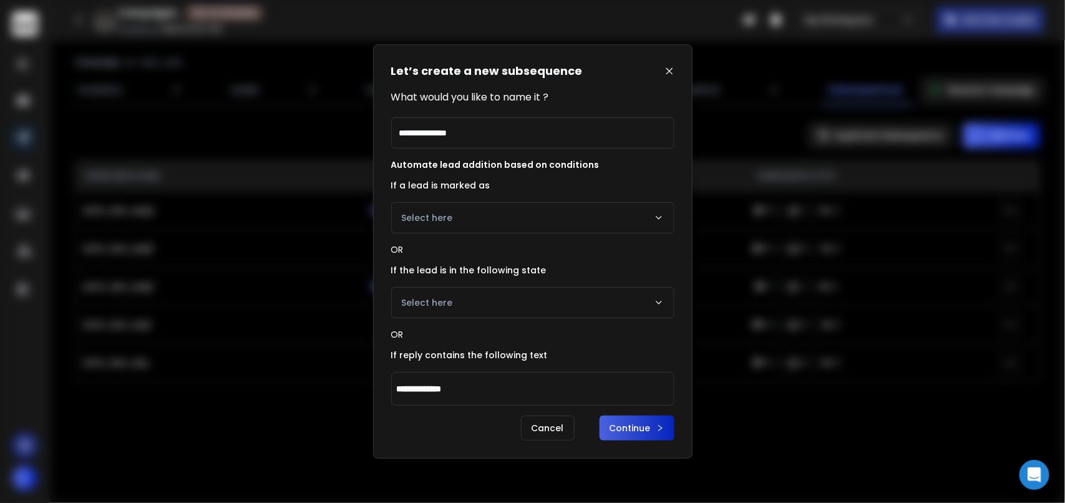
type input "**********"
type input "*"
type input "**********"
type input "****"
type input "**********"
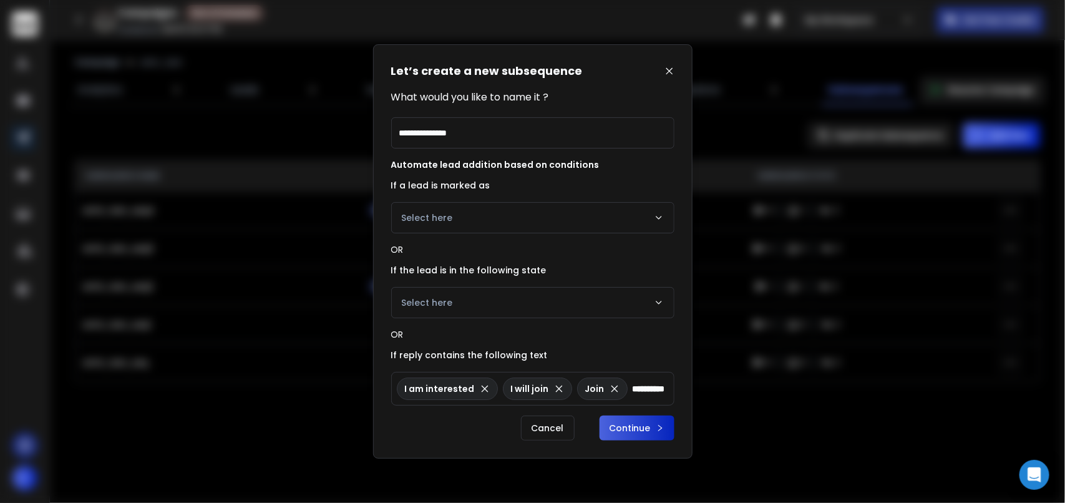
scroll to position [0, 3]
type input "*"
type input "********"
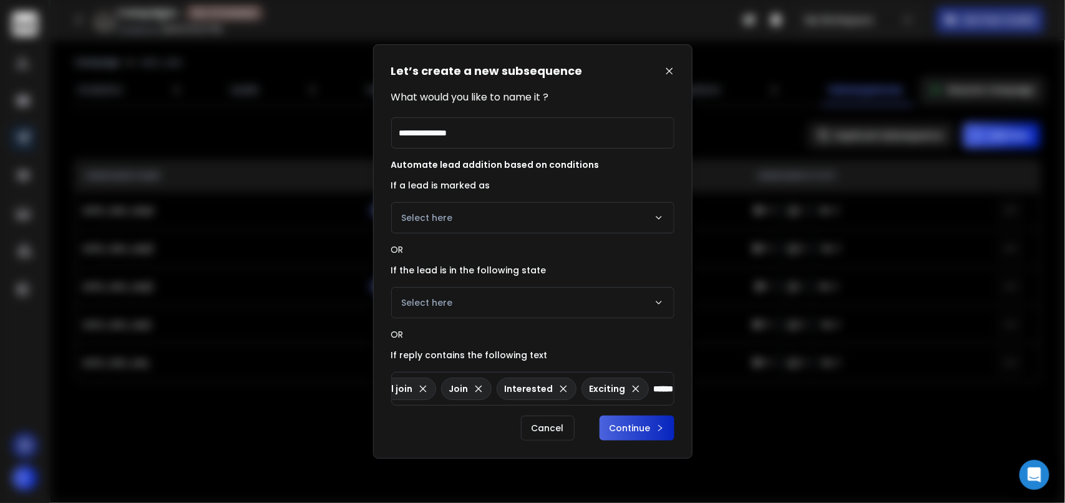
type input "*******"
type input "**********"
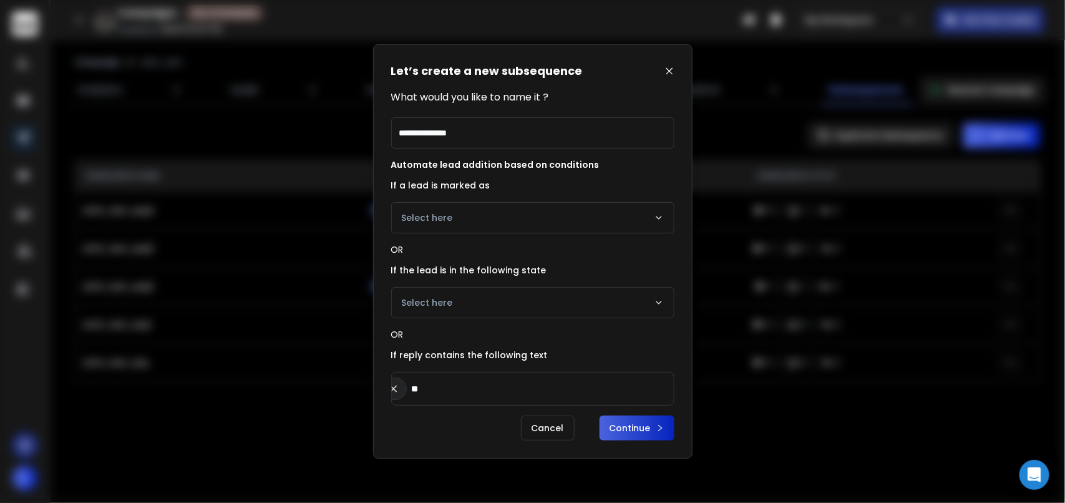
type input "*"
type input "****"
type input "*****"
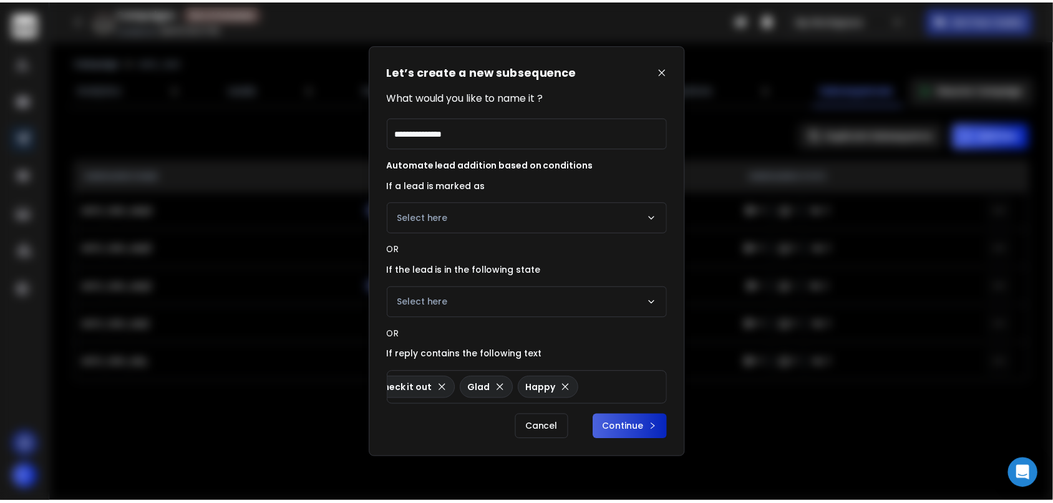
scroll to position [0, 601]
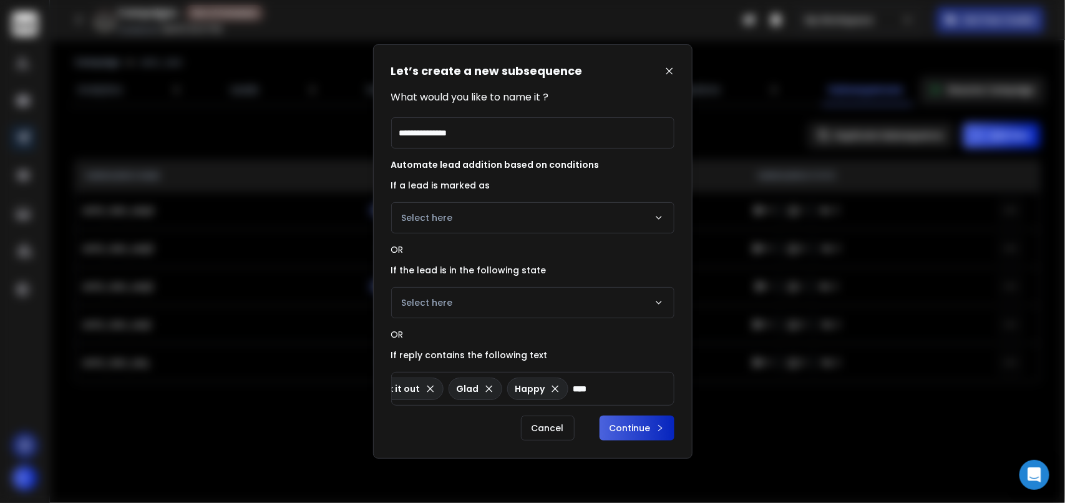
type input "*****"
click at [631, 439] on button "Continue" at bounding box center [637, 427] width 75 height 25
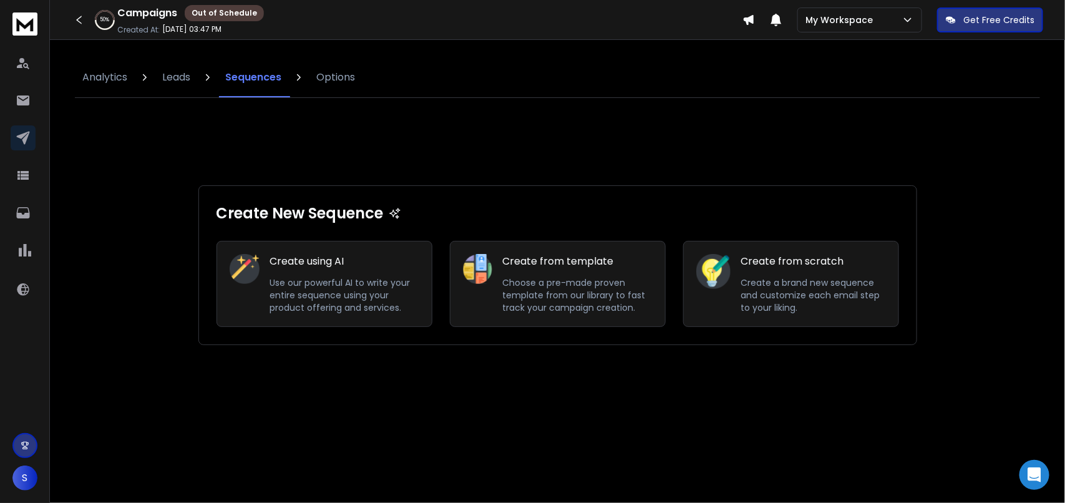
click at [858, 256] on h1 "Create from scratch" at bounding box center [813, 261] width 145 height 15
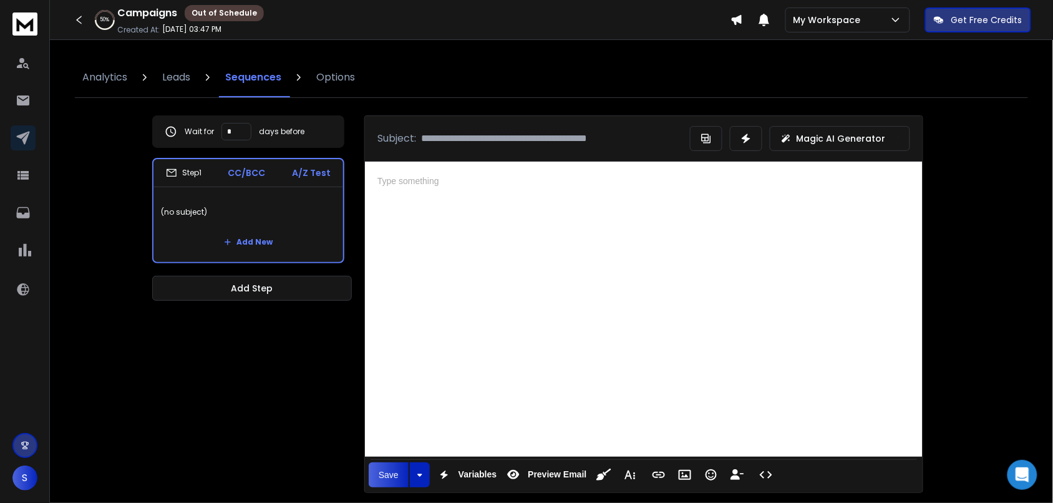
click at [459, 270] on div at bounding box center [644, 309] width 558 height 295
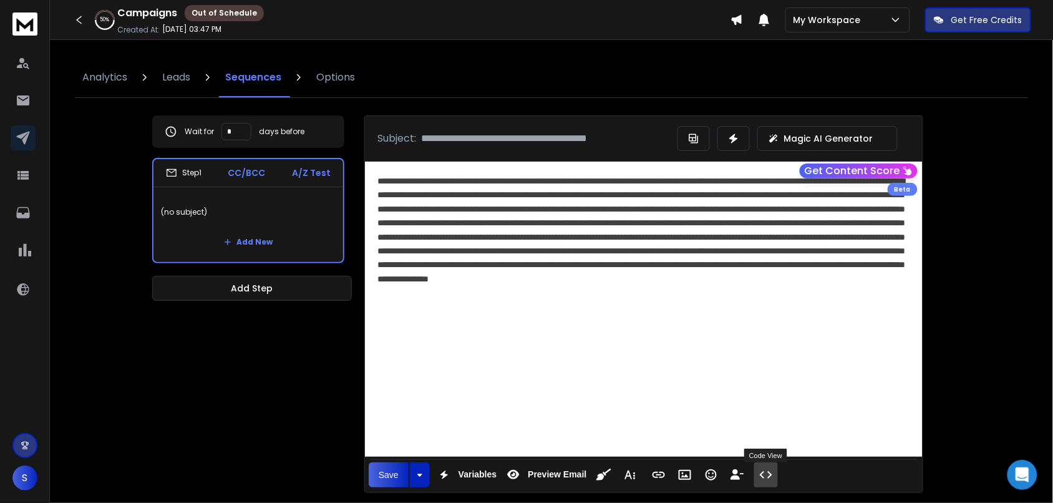
click at [770, 476] on icon "button" at bounding box center [766, 474] width 15 height 15
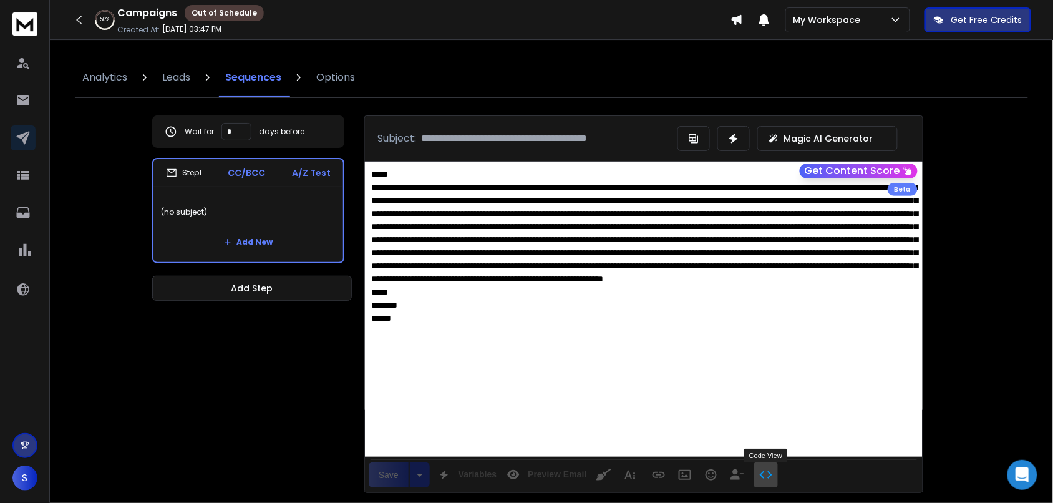
click at [767, 467] on icon "button" at bounding box center [766, 474] width 15 height 15
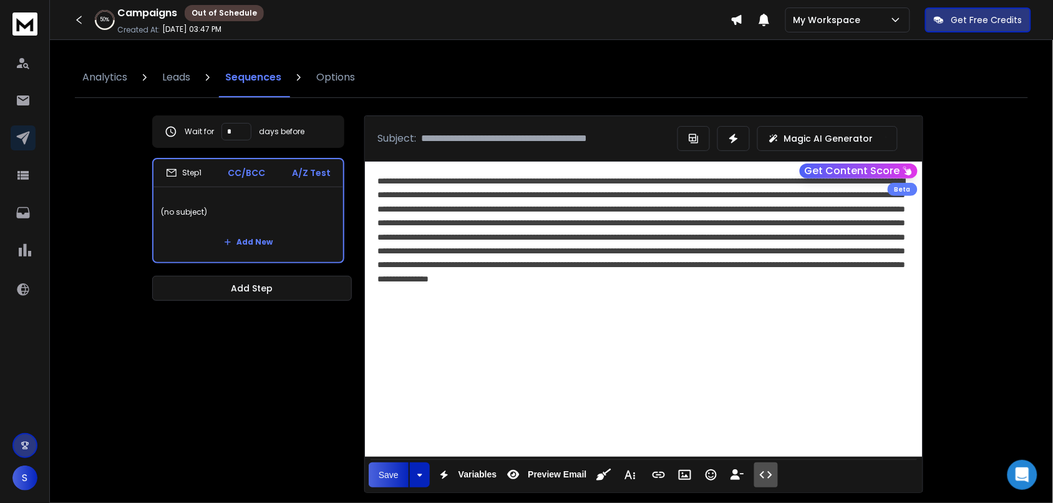
click at [766, 472] on icon "button" at bounding box center [766, 474] width 15 height 15
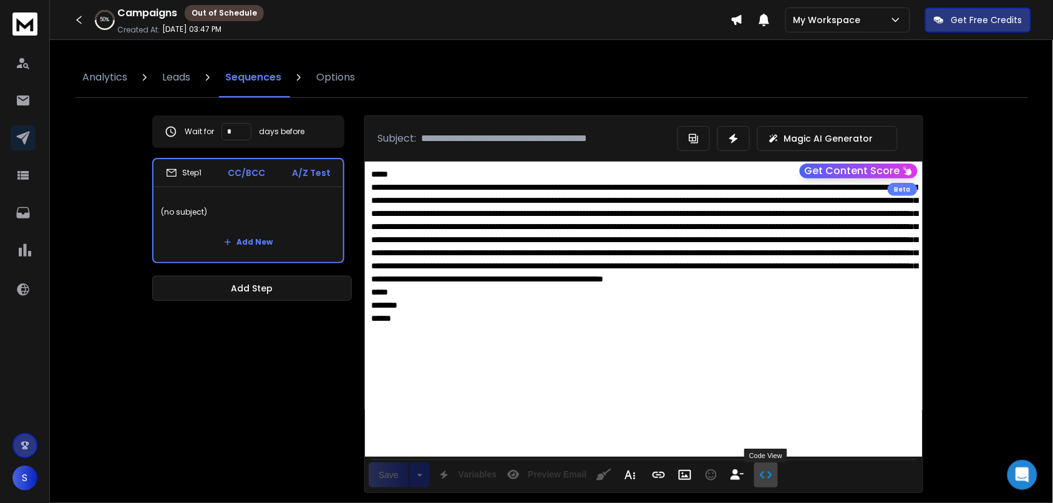
click at [765, 483] on button "Code View" at bounding box center [766, 474] width 24 height 25
click at [653, 409] on textarea at bounding box center [644, 286] width 558 height 248
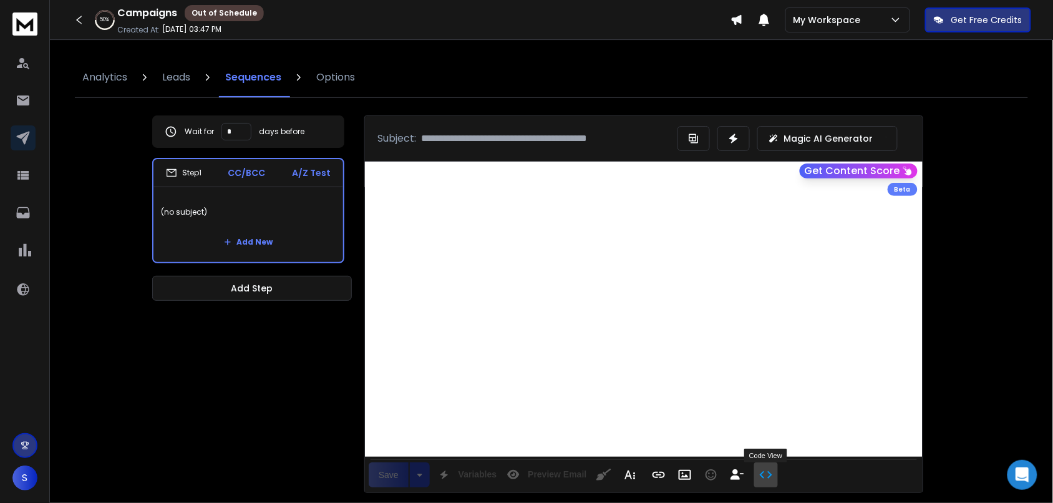
click at [772, 471] on icon "button" at bounding box center [766, 474] width 15 height 15
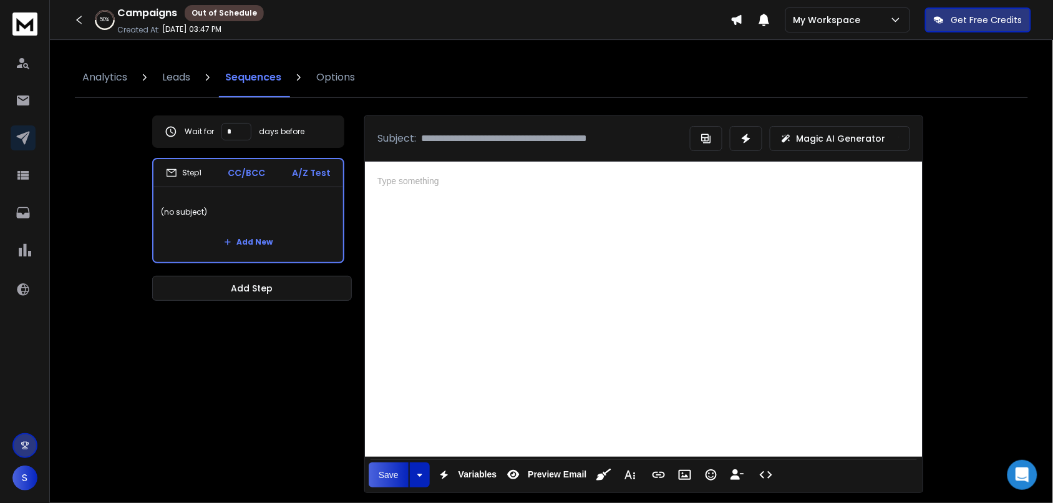
click at [586, 292] on div at bounding box center [644, 309] width 558 height 295
drag, startPoint x: 771, startPoint y: 479, endPoint x: 658, endPoint y: 366, distance: 160.1
click at [772, 480] on icon "button" at bounding box center [766, 474] width 15 height 15
type textarea "**********"
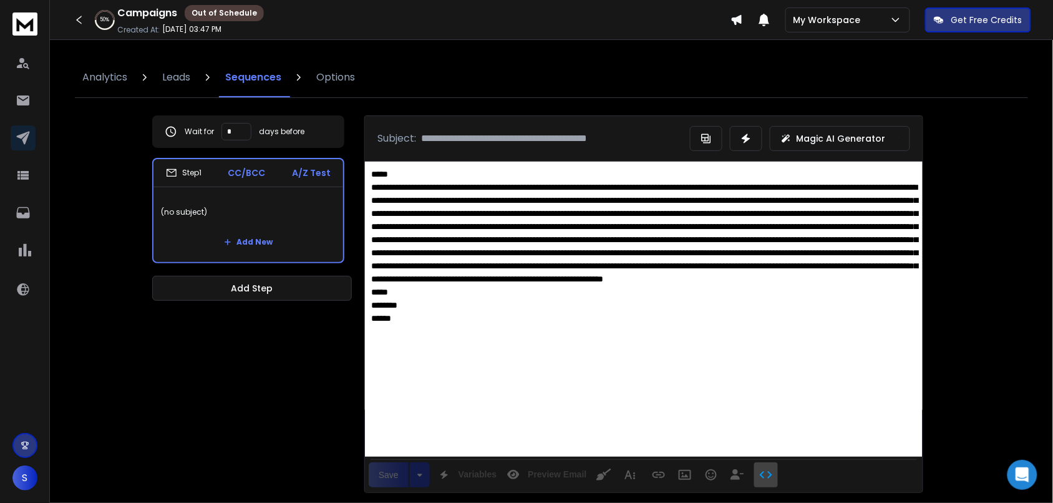
click at [769, 479] on icon "button" at bounding box center [766, 474] width 15 height 15
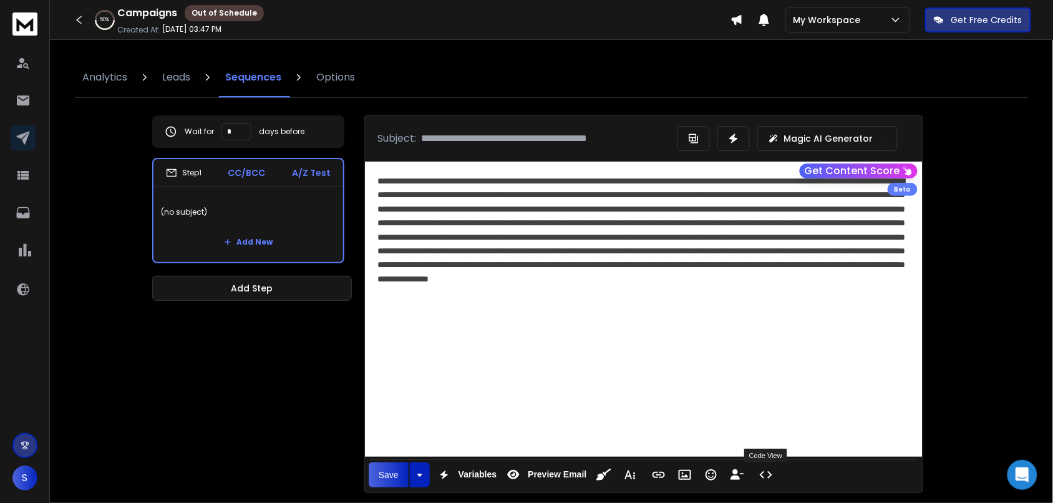
click at [779, 472] on div "Bold Italic Underline Clear Formatting Font Family Arial Georgia Impact Tahoma …" at bounding box center [644, 475] width 558 height 36
click at [775, 476] on button "Code View" at bounding box center [766, 474] width 24 height 25
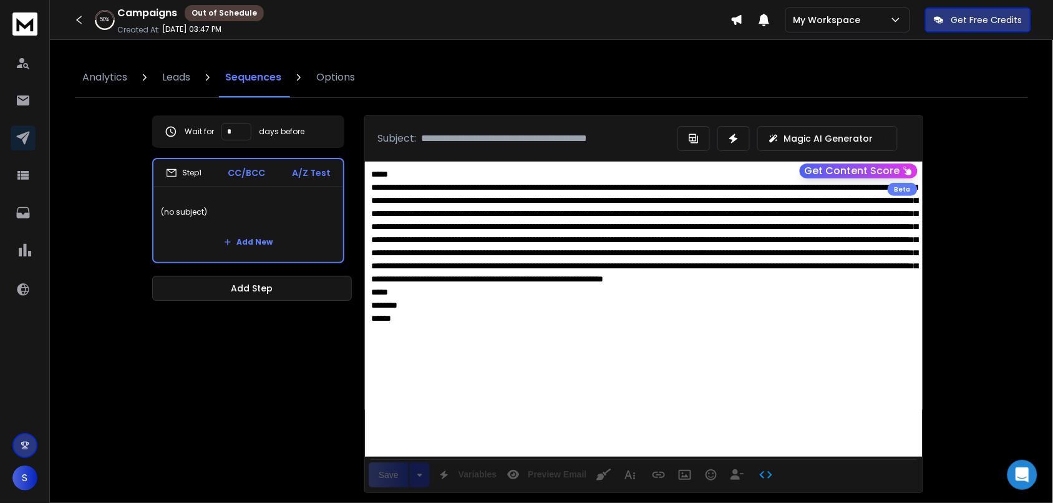
click at [623, 395] on textarea at bounding box center [644, 286] width 558 height 248
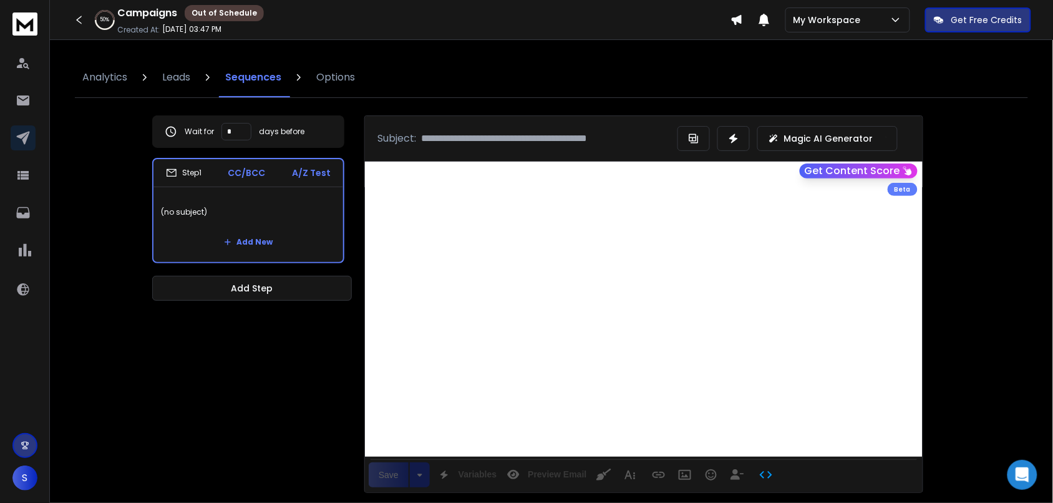
click at [591, 379] on div "Type something" at bounding box center [644, 309] width 558 height 295
click at [744, 379] on div "Type something" at bounding box center [644, 309] width 558 height 295
click at [387, 182] on textarea at bounding box center [644, 175] width 558 height 26
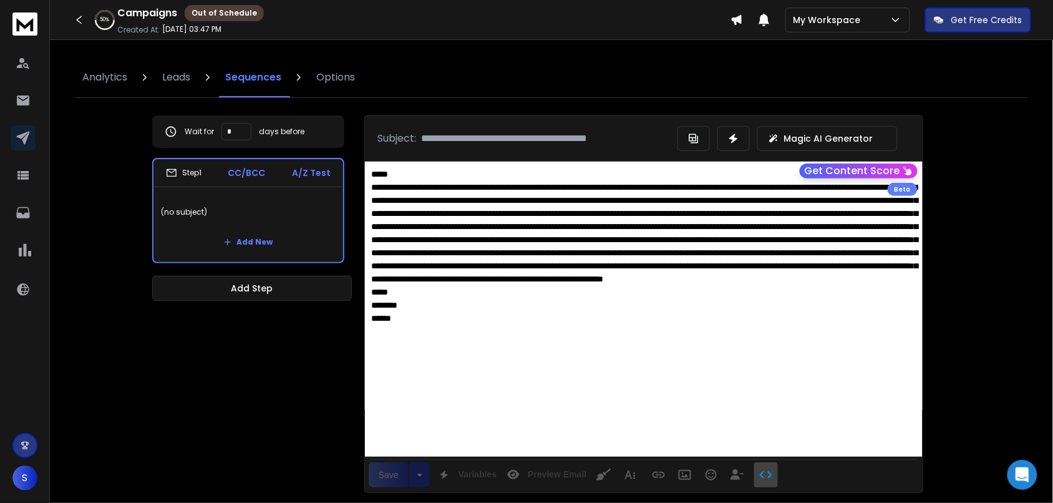
type textarea "**********"
click at [756, 472] on button "Code View" at bounding box center [766, 474] width 24 height 25
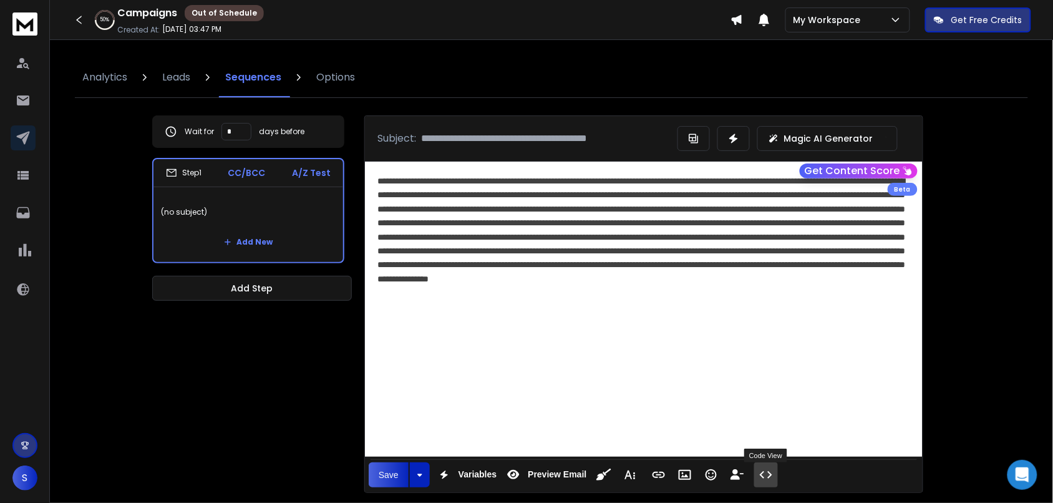
click at [767, 469] on icon "button" at bounding box center [766, 474] width 15 height 15
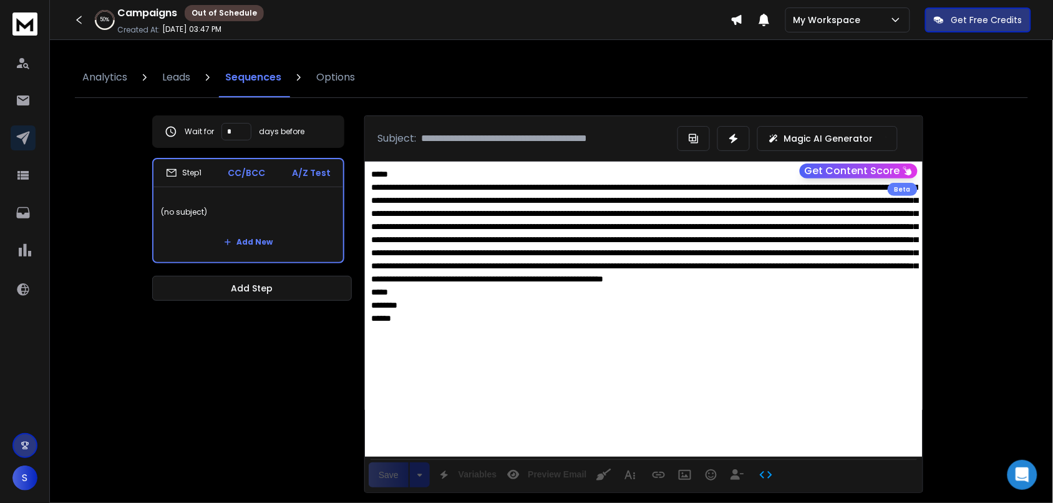
click at [734, 409] on textarea at bounding box center [644, 286] width 558 height 248
click at [974, 254] on div "Wait for * days before Step 1 CC/BCC A/Z Test (no subject) Add New Add Step Sub…" at bounding box center [551, 303] width 953 height 387
click at [550, 366] on textarea at bounding box center [644, 286] width 558 height 248
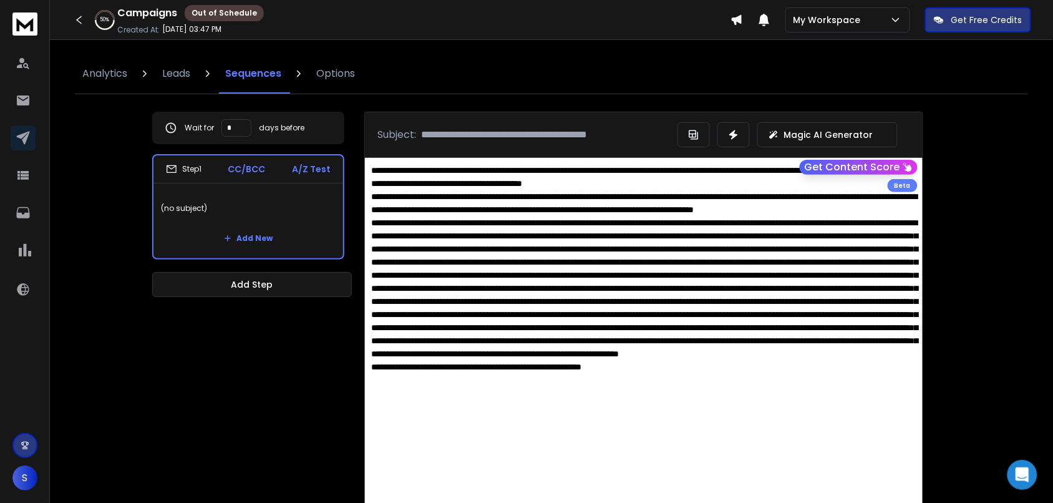
scroll to position [70, 0]
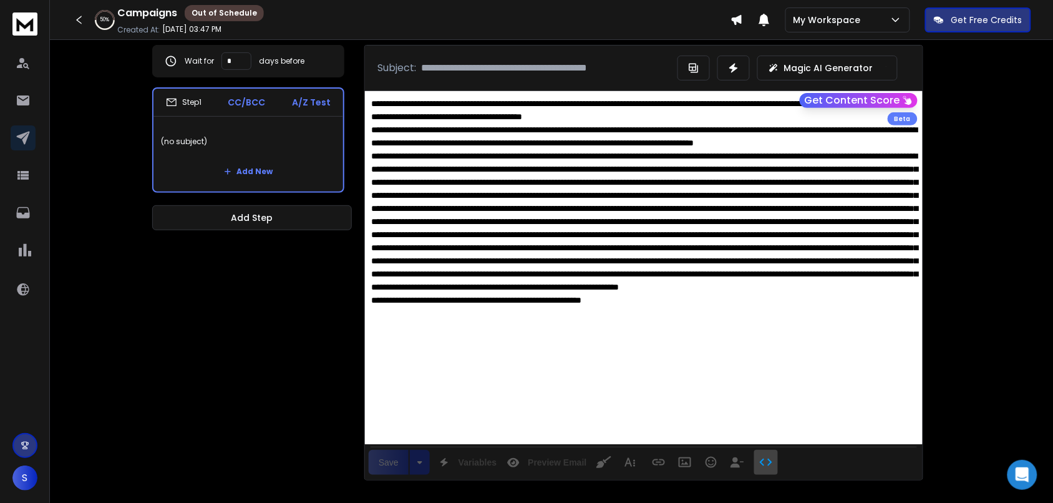
click at [763, 462] on icon "button" at bounding box center [766, 462] width 15 height 15
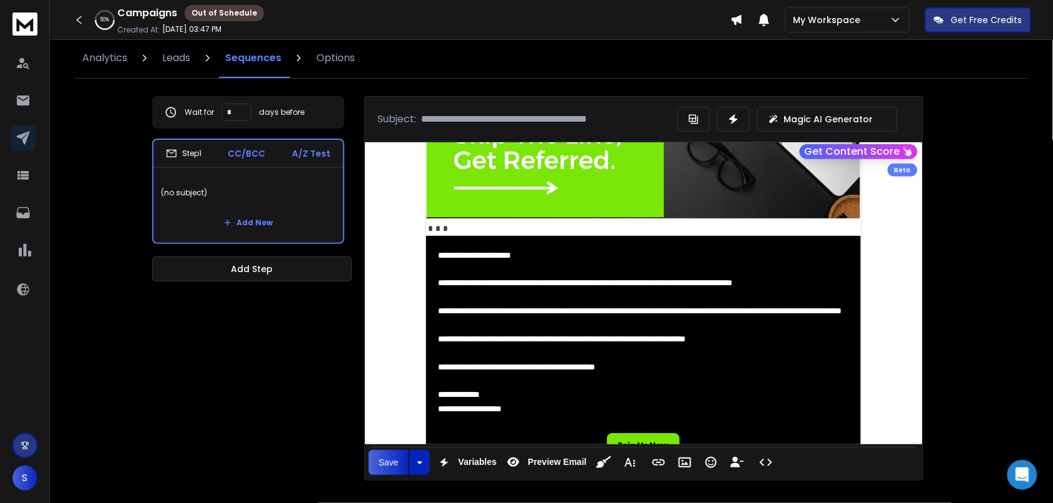
scroll to position [450, 0]
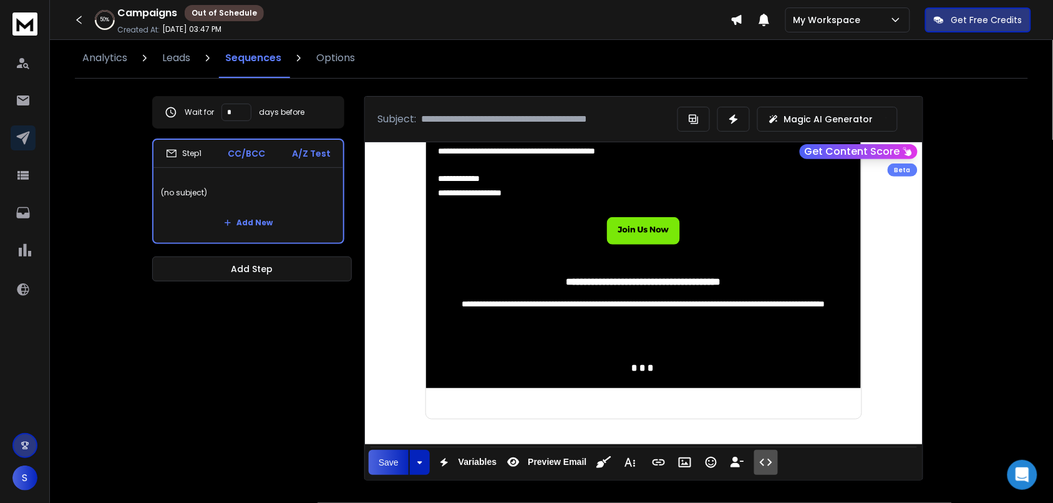
click at [768, 460] on icon "button" at bounding box center [766, 462] width 12 height 7
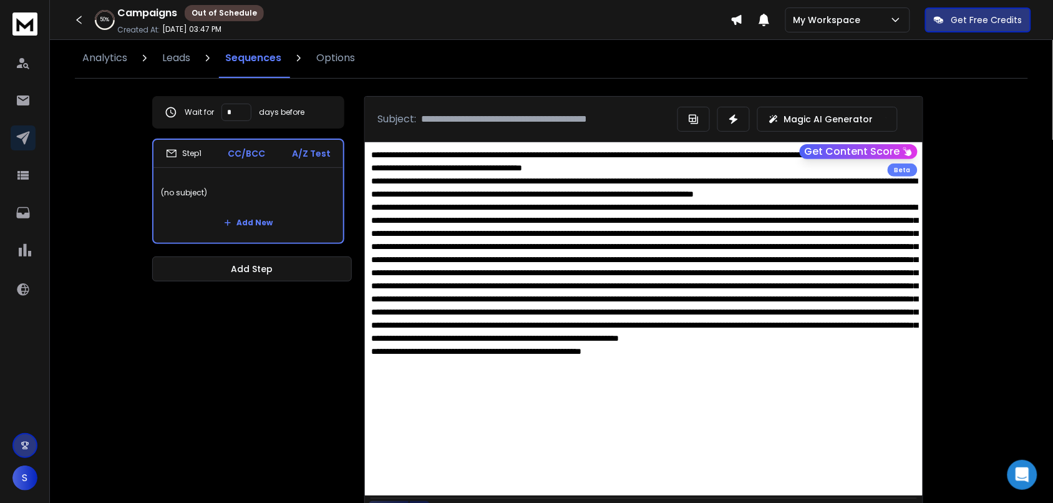
click at [707, 400] on textarea at bounding box center [644, 318] width 558 height 353
click at [660, 331] on textarea at bounding box center [644, 318] width 558 height 353
type textarea "**********"
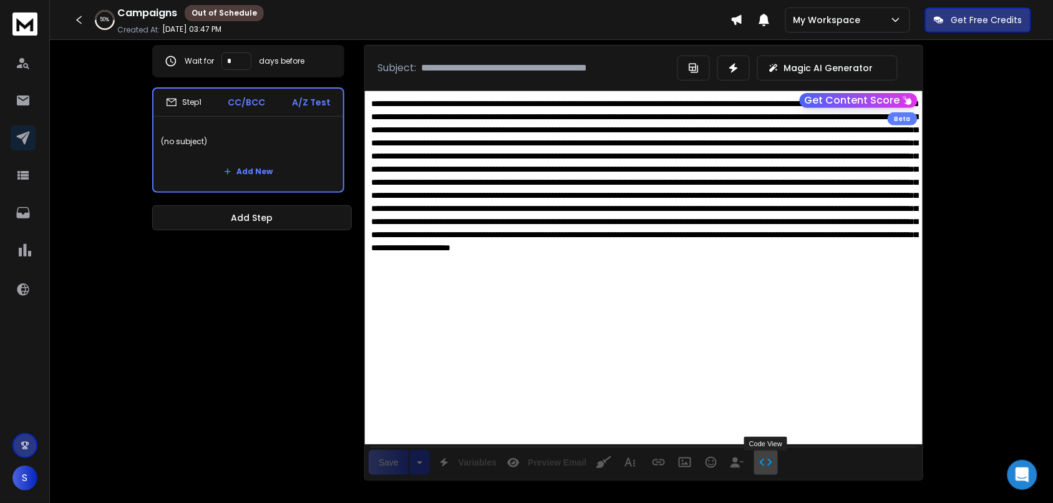
click at [772, 460] on button "Code View" at bounding box center [766, 462] width 24 height 25
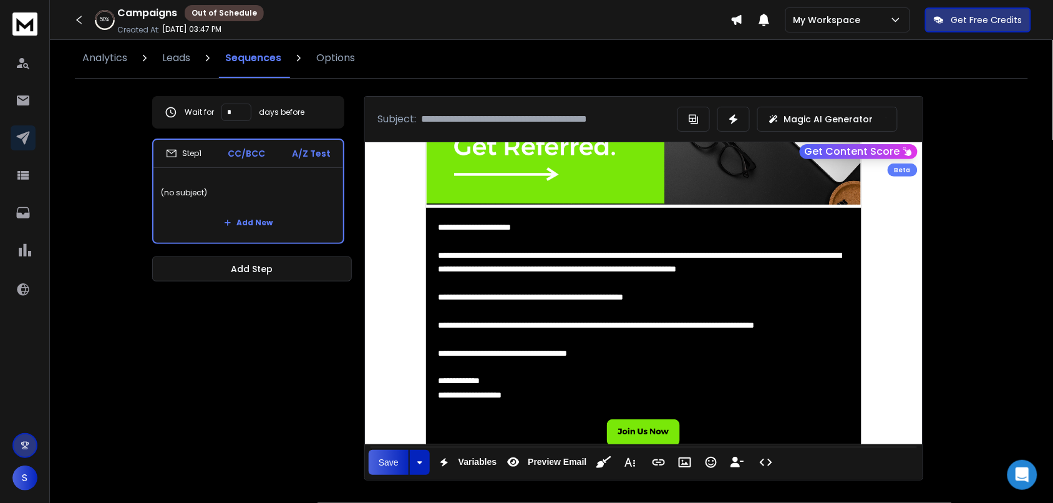
scroll to position [312, 0]
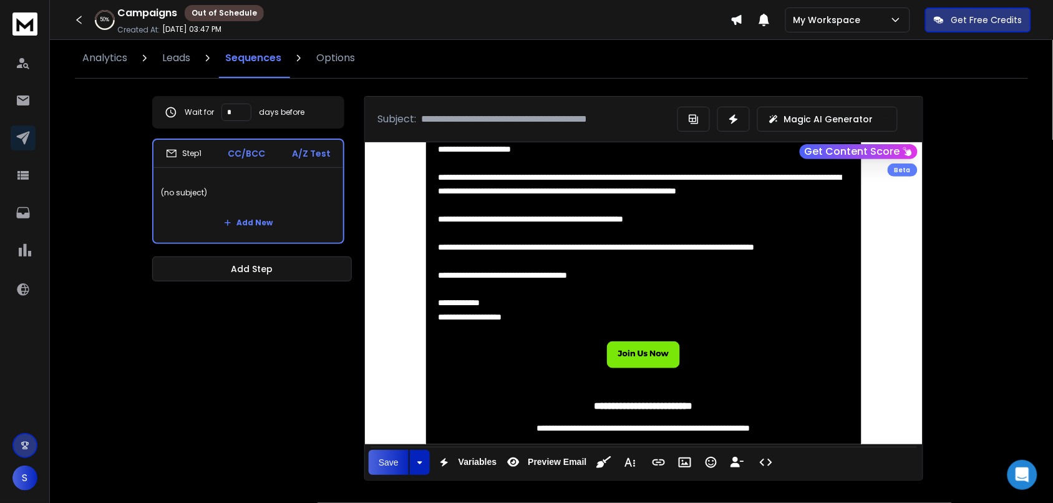
click at [853, 155] on button "Get Content Score" at bounding box center [859, 151] width 118 height 15
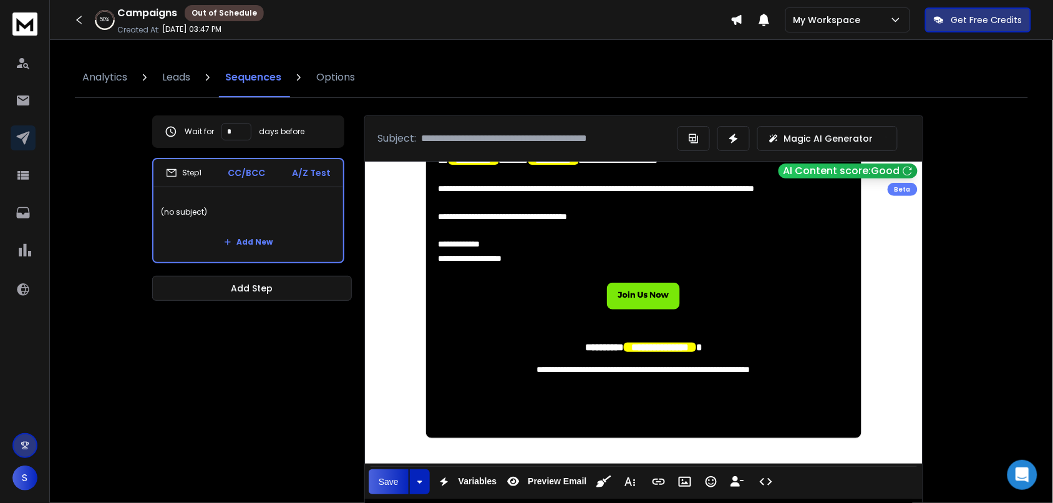
scroll to position [210, 0]
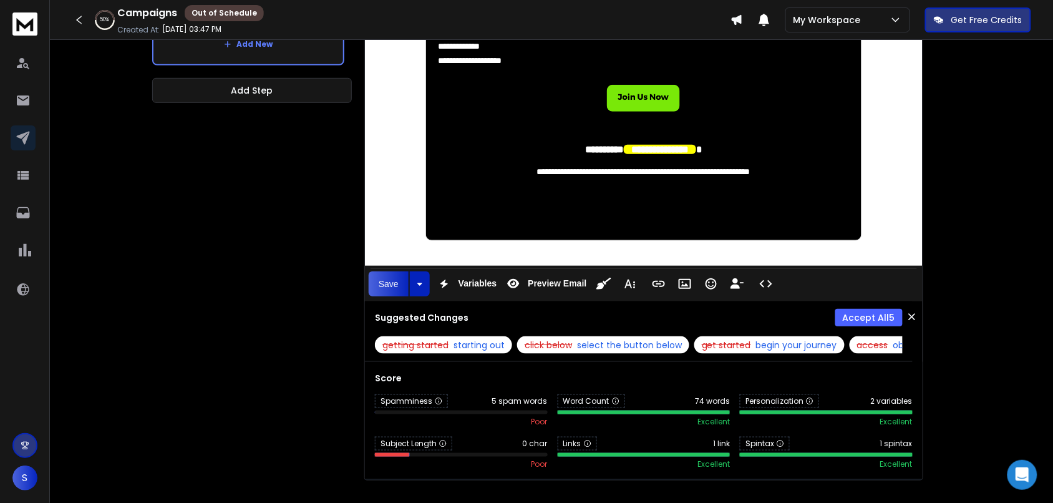
click at [769, 339] on div "get started begin your journey" at bounding box center [769, 344] width 150 height 17
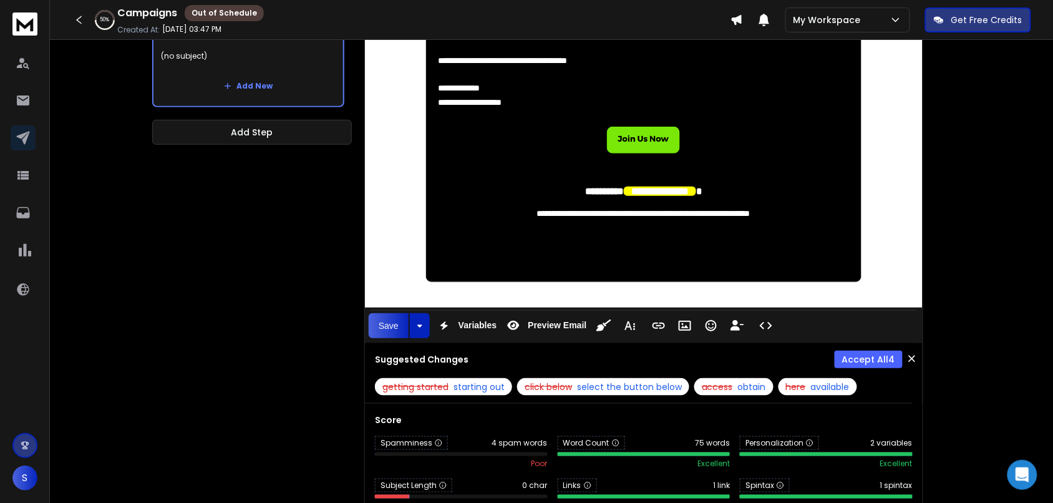
scroll to position [198, 0]
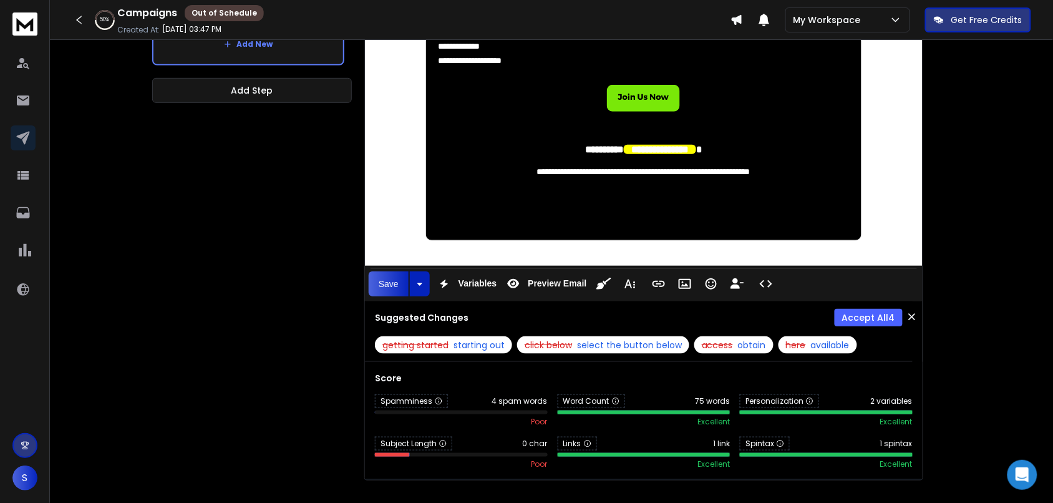
click at [835, 350] on span "available" at bounding box center [830, 345] width 39 height 12
click at [457, 346] on span "starting out" at bounding box center [479, 345] width 51 height 12
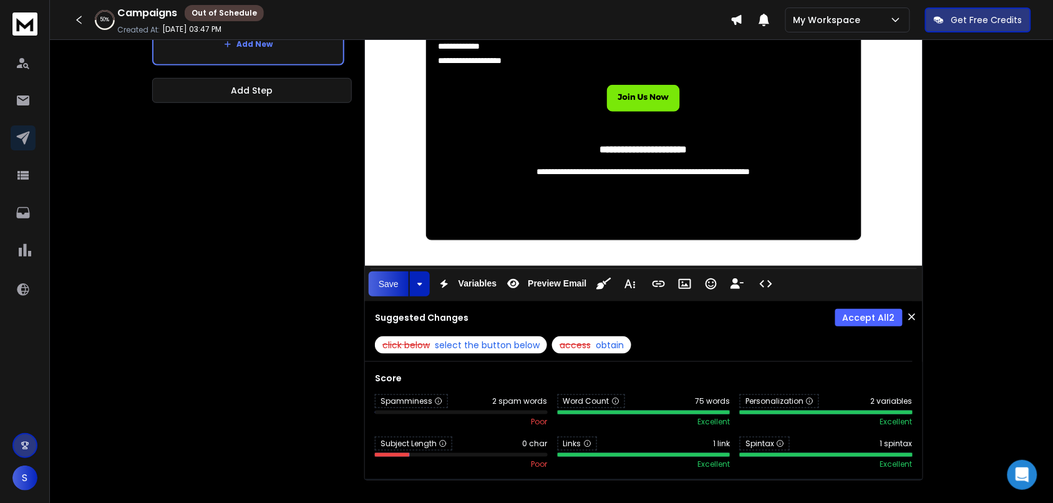
click at [457, 346] on span "select the button below" at bounding box center [487, 345] width 105 height 12
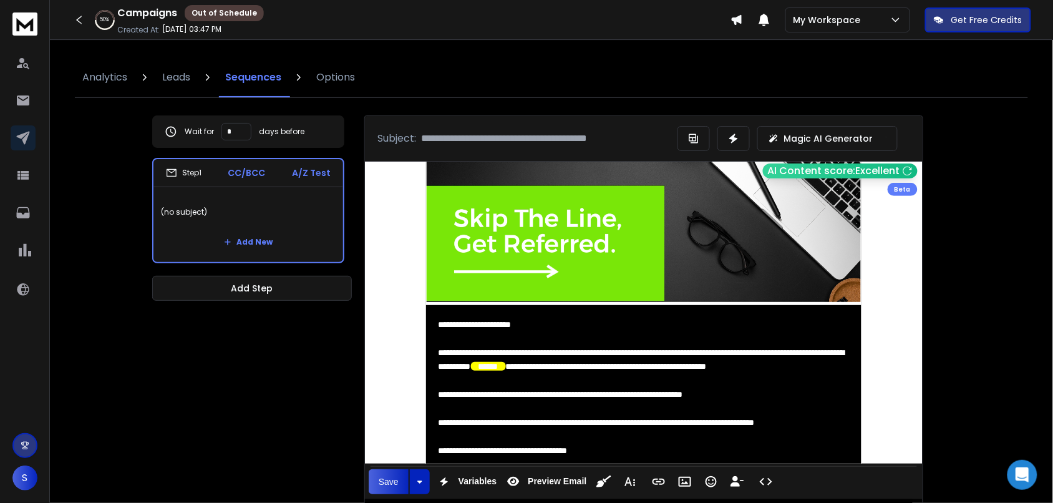
scroll to position [234, 0]
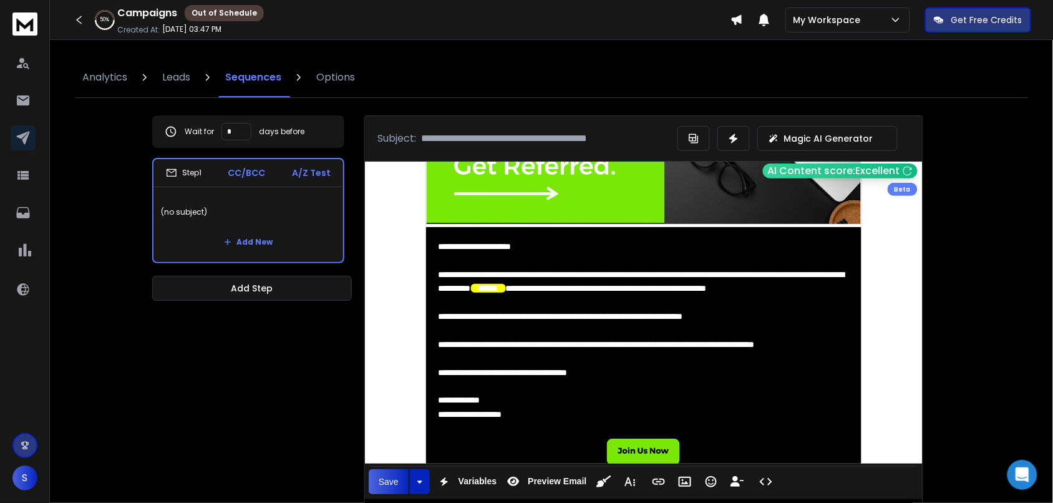
click at [569, 318] on span "**********" at bounding box center [644, 447] width 411 height 270
click at [571, 318] on span "**********" at bounding box center [644, 447] width 411 height 270
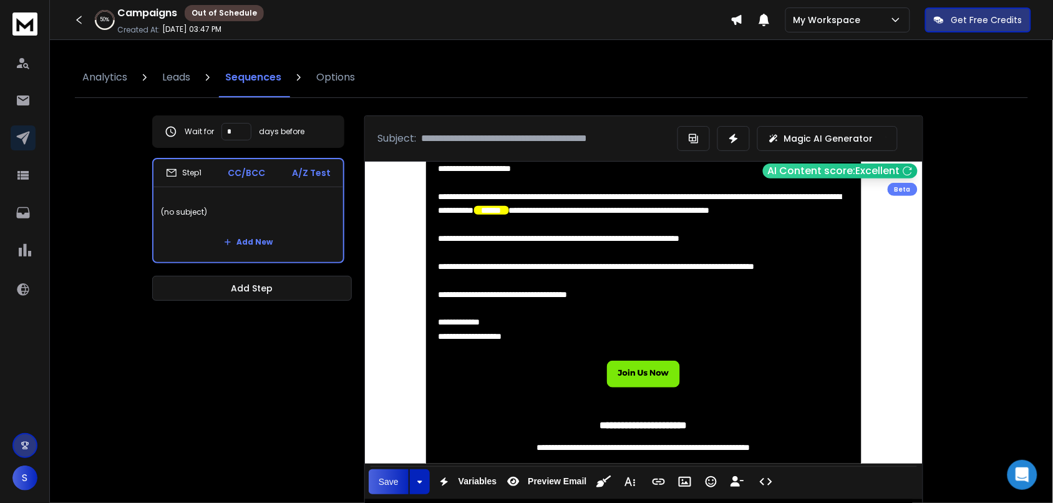
click at [699, 381] on link at bounding box center [644, 374] width 411 height 27
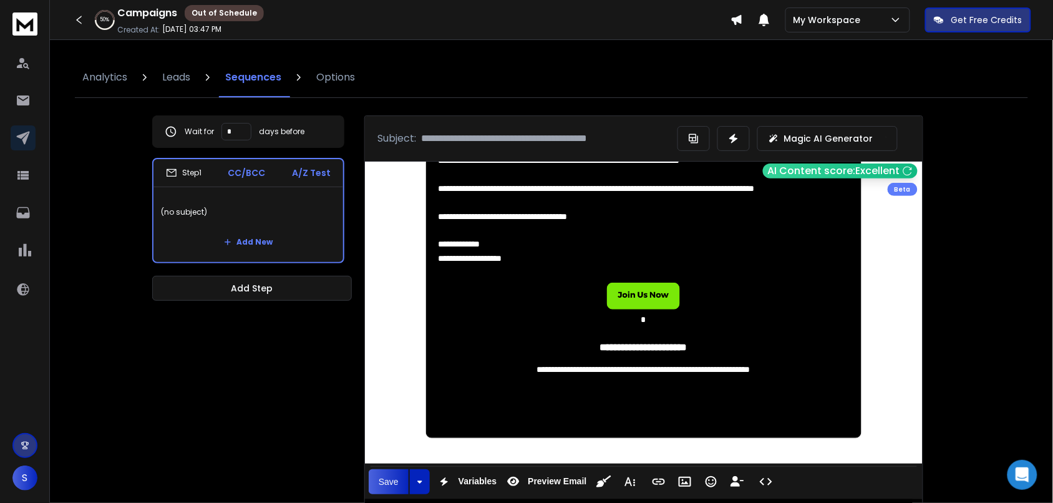
scroll to position [198, 0]
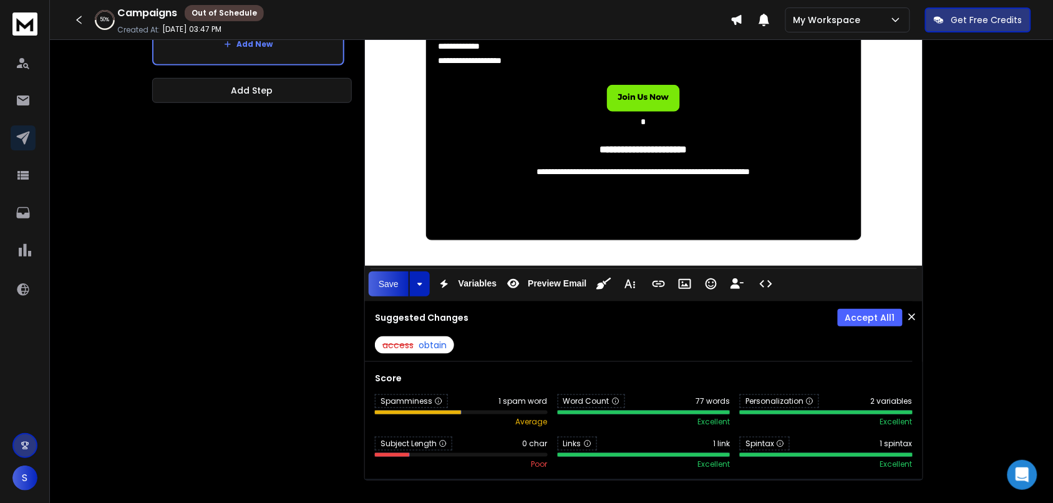
click at [432, 343] on span "obtain" at bounding box center [433, 345] width 28 height 12
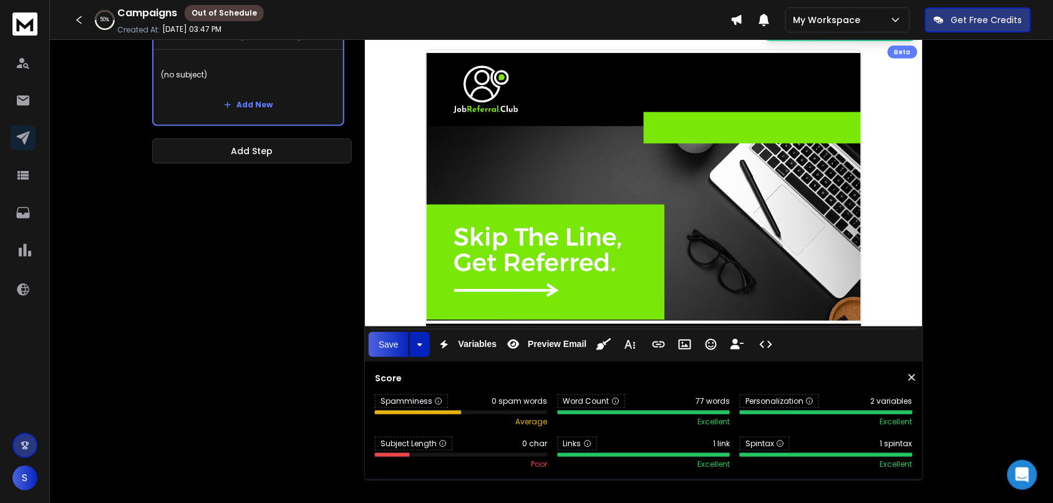
scroll to position [60, 0]
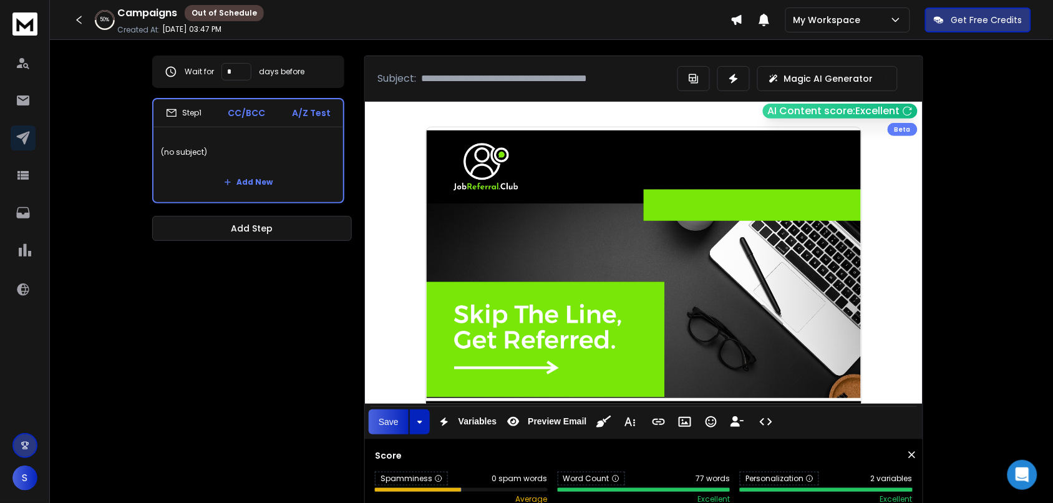
click at [875, 116] on button "AI Content score: Excellent" at bounding box center [840, 111] width 155 height 15
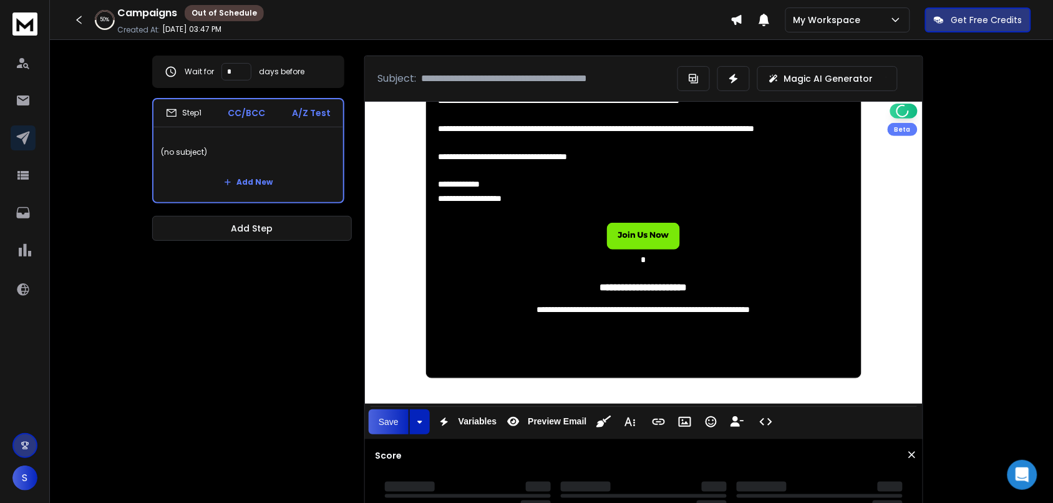
scroll to position [138, 0]
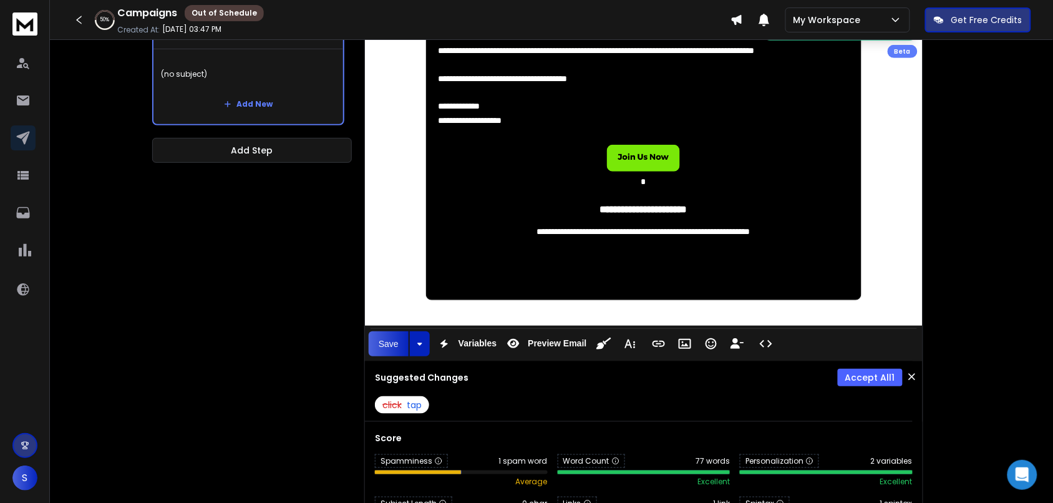
click at [407, 406] on span "tap" at bounding box center [414, 405] width 15 height 12
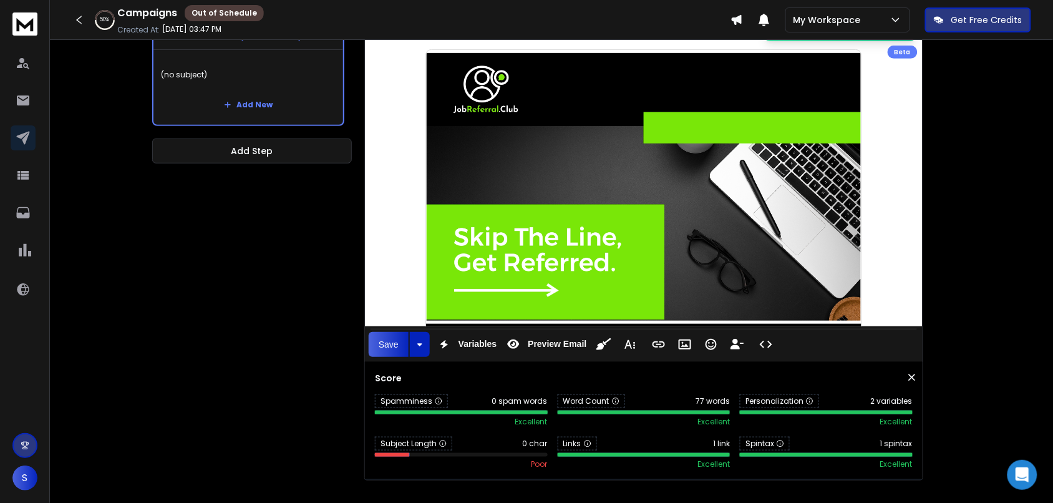
scroll to position [0, 0]
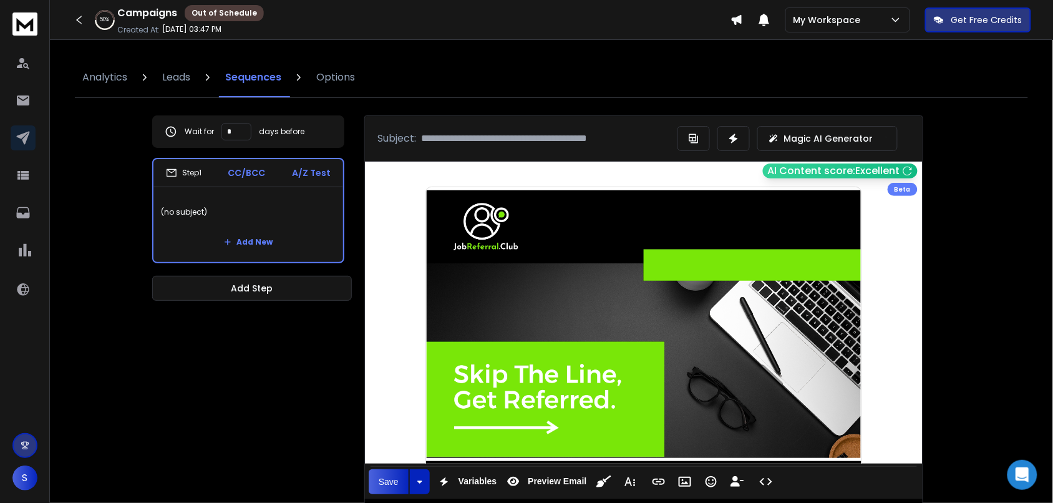
click at [462, 150] on div "Subject: Magic AI Generator AI Content score: Excellent Beta" at bounding box center [644, 139] width 558 height 46
click at [464, 142] on input at bounding box center [543, 138] width 244 height 15
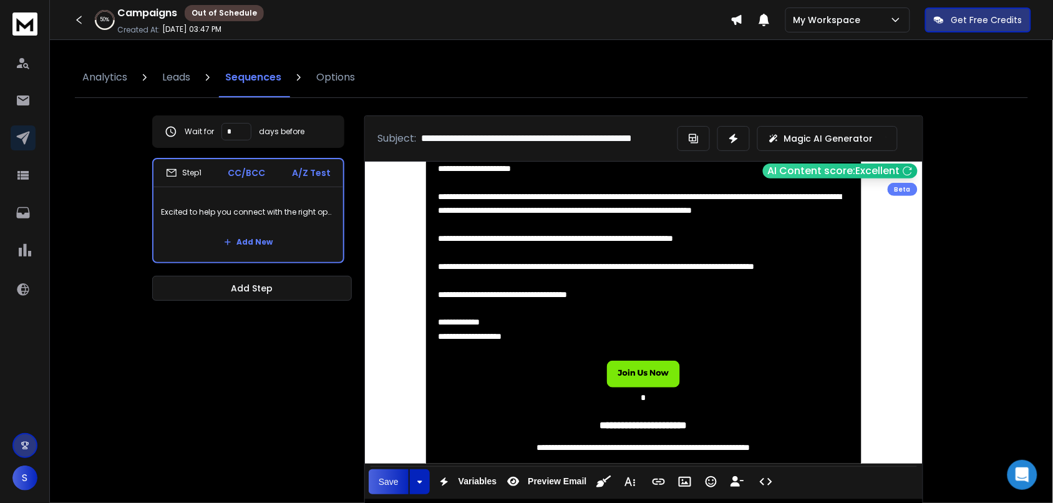
scroll to position [390, 0]
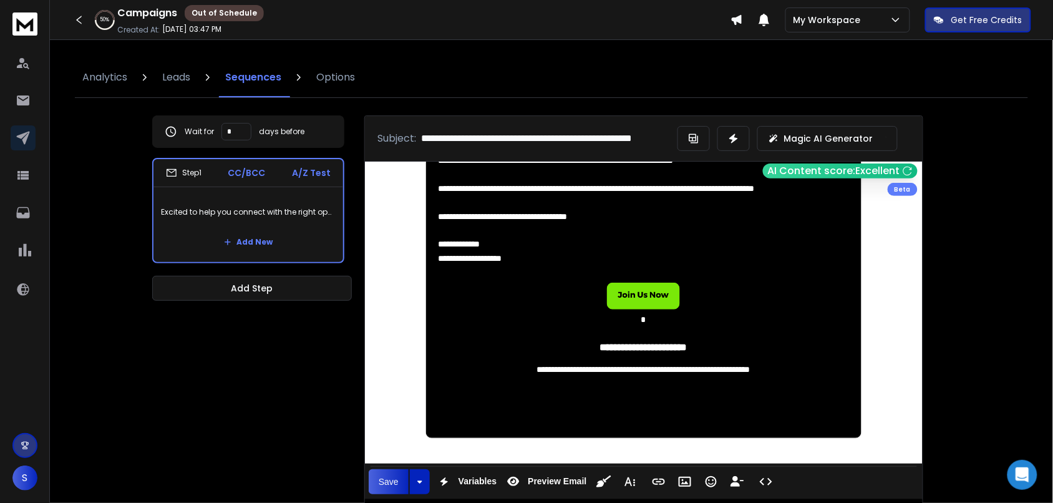
click at [852, 172] on button "AI Content score: Excellent" at bounding box center [840, 170] width 155 height 15
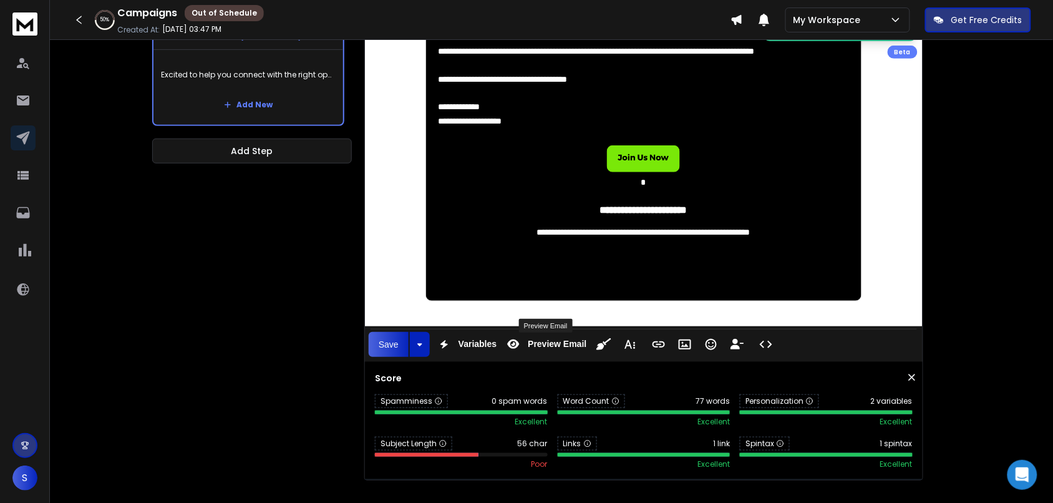
scroll to position [0, 0]
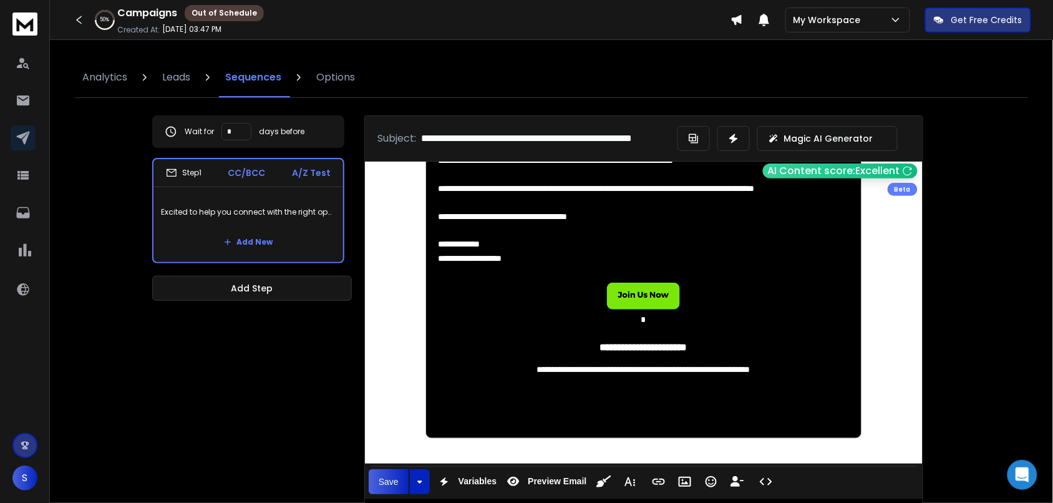
click at [541, 148] on div "**********" at bounding box center [644, 139] width 558 height 46
click at [543, 142] on input "**********" at bounding box center [542, 138] width 242 height 15
click at [822, 167] on button "AI Content score: Excellent" at bounding box center [840, 170] width 155 height 15
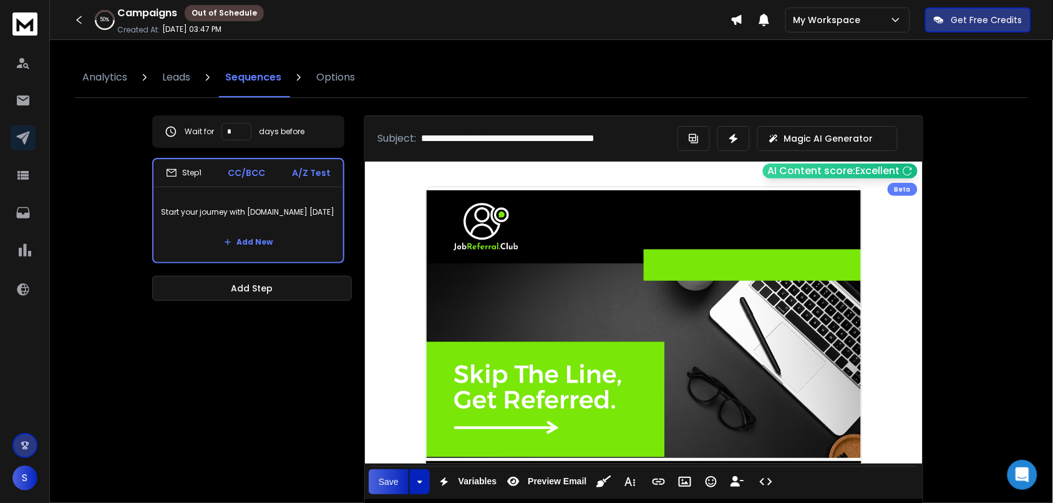
click at [663, 136] on input "**********" at bounding box center [542, 138] width 242 height 15
type input "**********"
click at [1009, 328] on div "**********" at bounding box center [551, 366] width 953 height 512
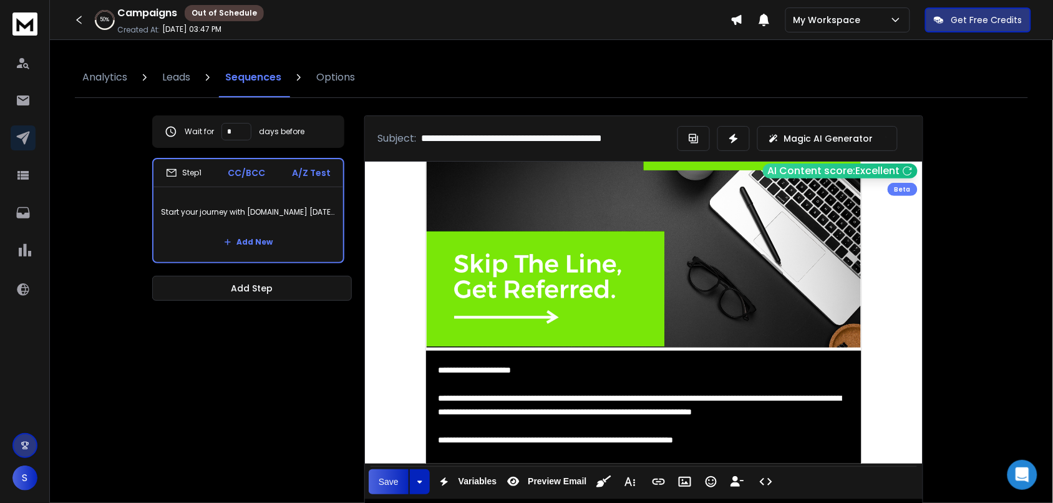
drag, startPoint x: 232, startPoint y: 131, endPoint x: 204, endPoint y: 136, distance: 28.5
click at [204, 136] on div "Wait for * days before" at bounding box center [248, 131] width 192 height 32
type input "*"
click at [289, 378] on div "Wait for * days before Step 1 CC/BCC A/Z Test Start your journey with JobReferr…" at bounding box center [252, 366] width 200 height 502
click at [332, 83] on p "Options" at bounding box center [335, 77] width 39 height 15
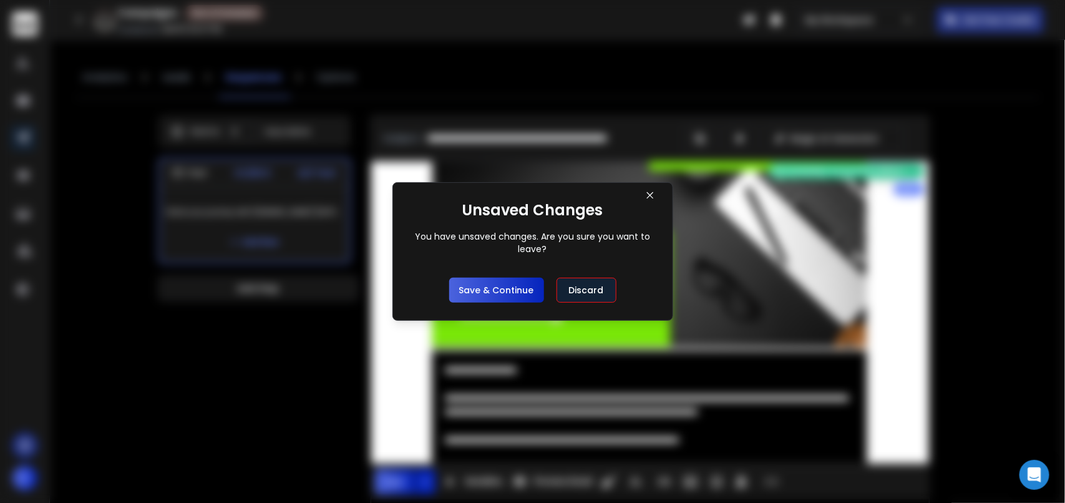
click at [649, 195] on icon at bounding box center [649, 195] width 7 height 7
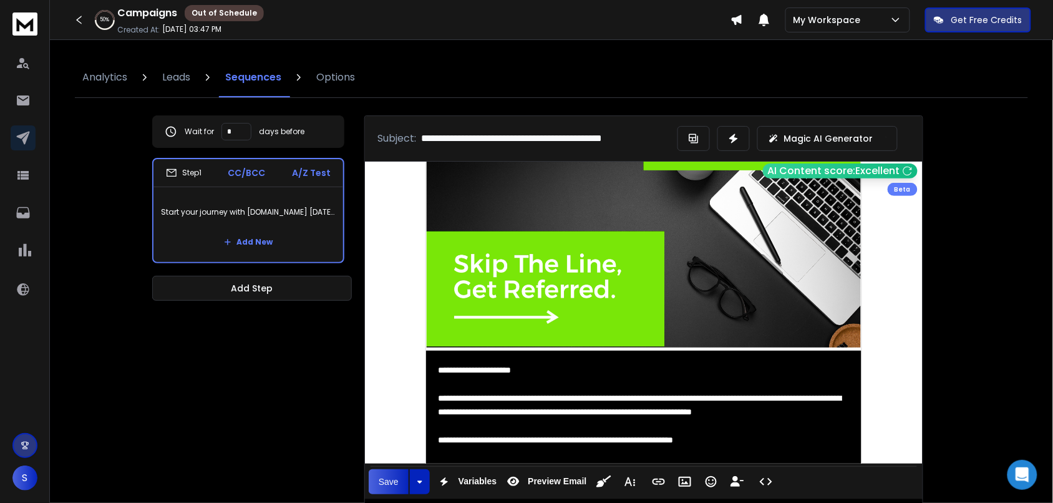
scroll to position [266, 0]
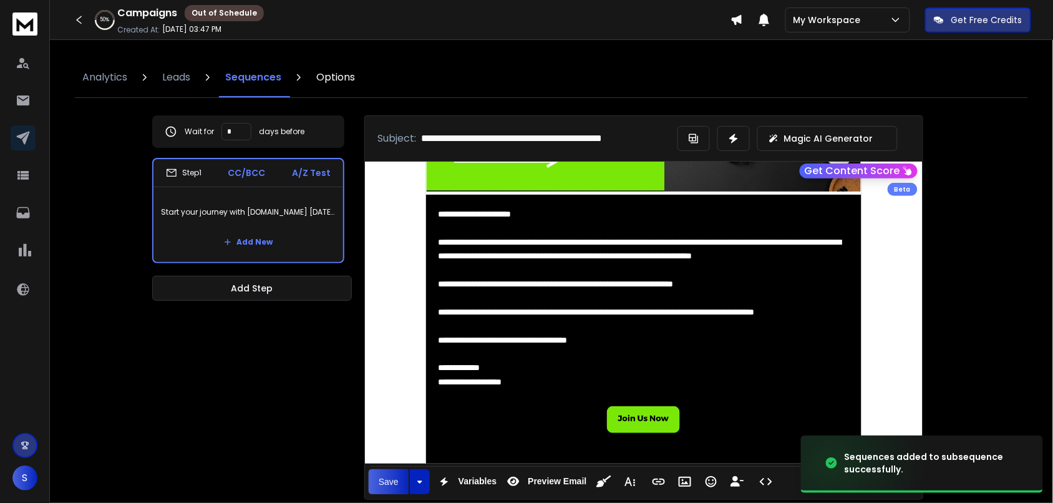
click at [322, 92] on link "Options" at bounding box center [336, 77] width 54 height 40
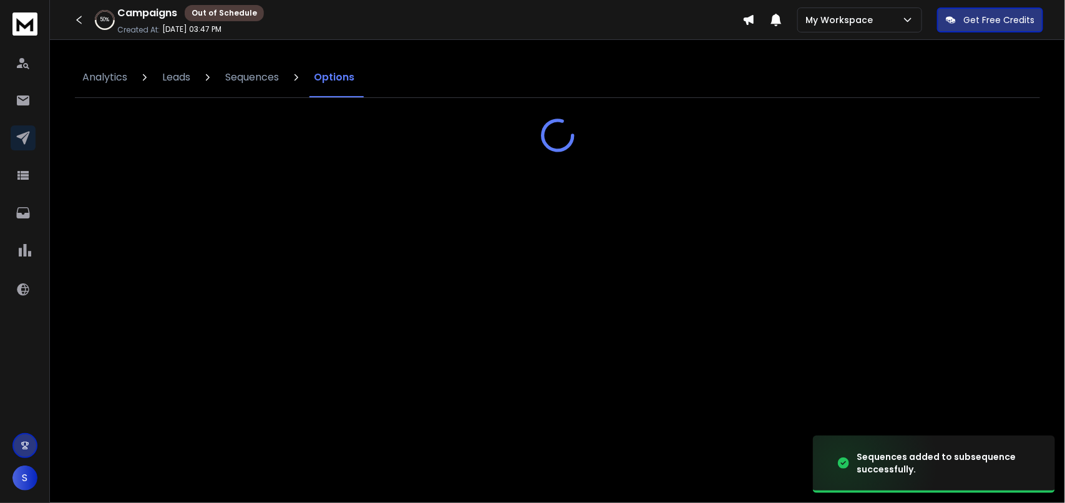
click at [336, 79] on p "Options" at bounding box center [334, 77] width 41 height 15
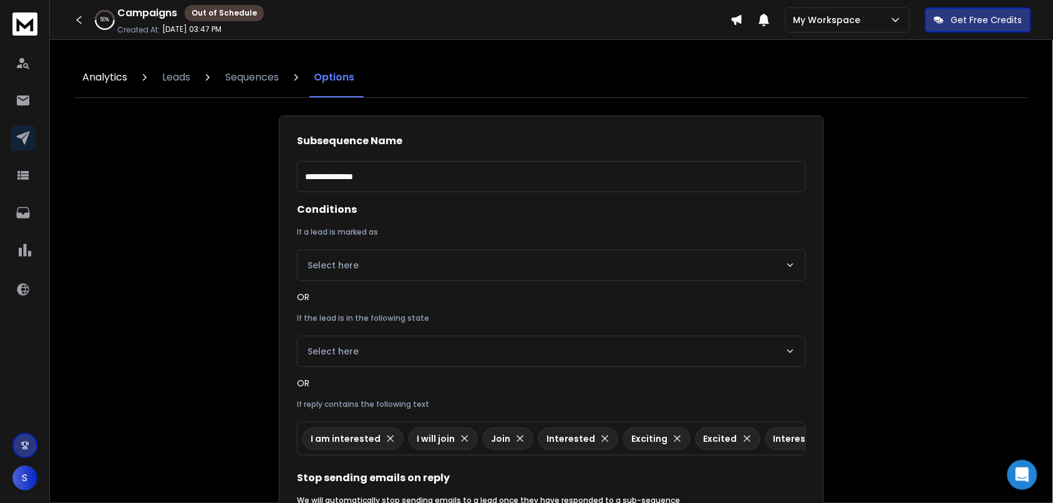
click at [115, 78] on p "Analytics" at bounding box center [104, 77] width 45 height 15
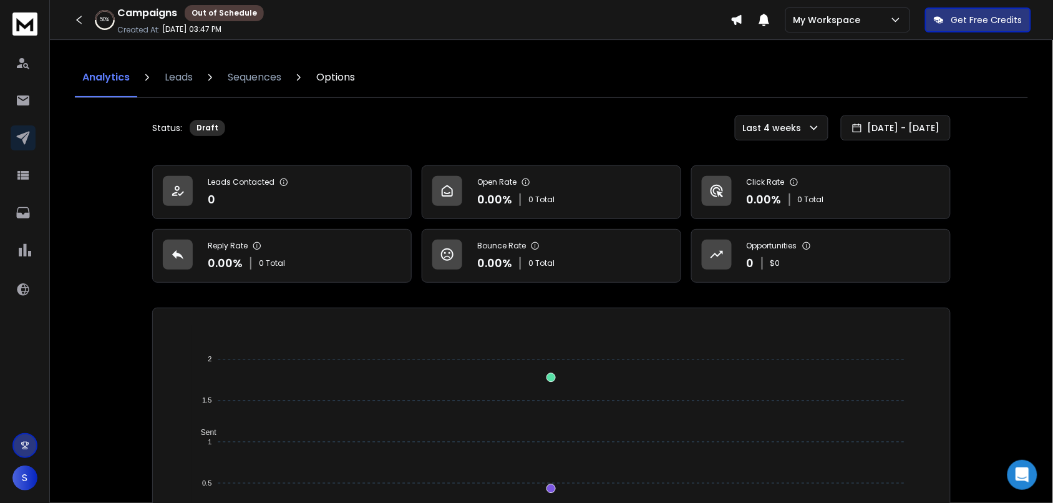
click at [335, 67] on link "Options" at bounding box center [336, 77] width 54 height 40
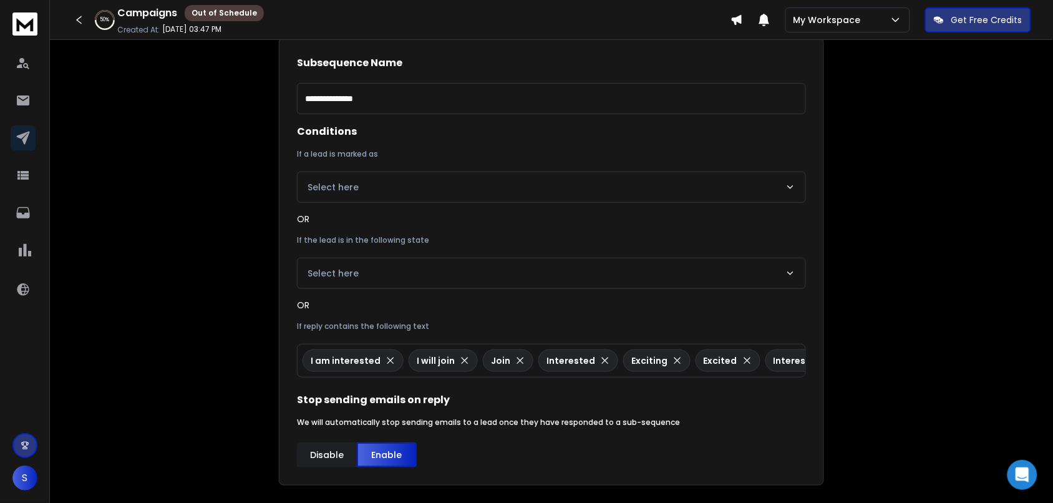
scroll to position [143, 0]
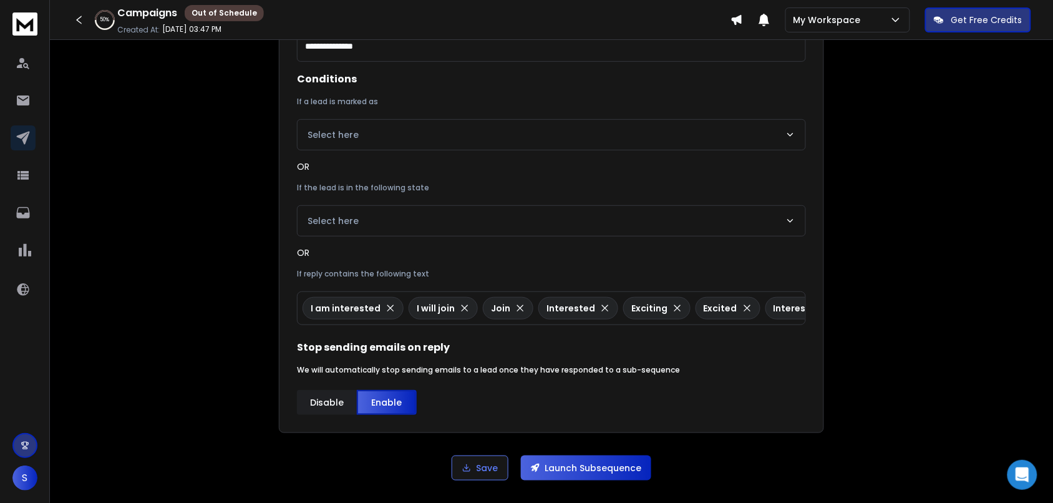
click at [601, 470] on button "Launch Subsequence" at bounding box center [586, 467] width 130 height 25
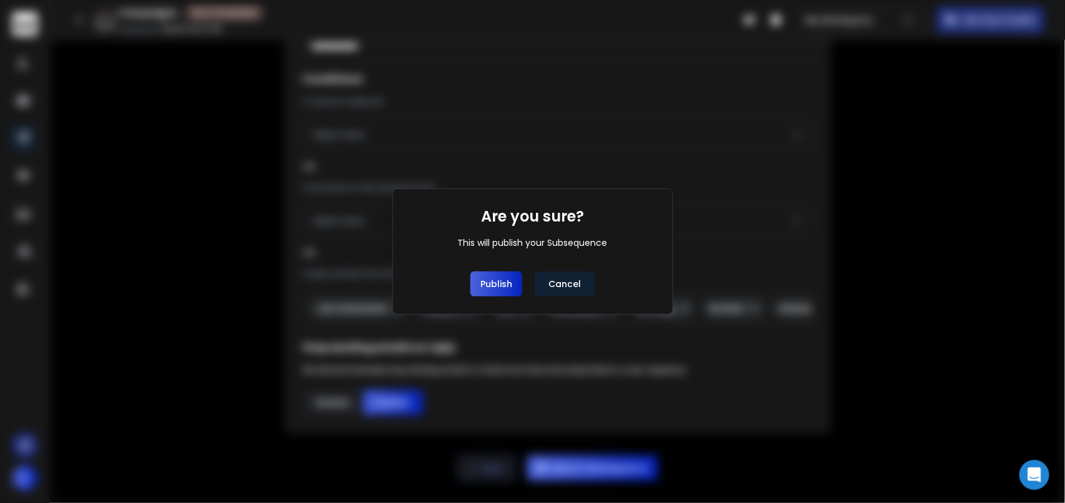
click at [520, 285] on button "Publish" at bounding box center [496, 283] width 52 height 25
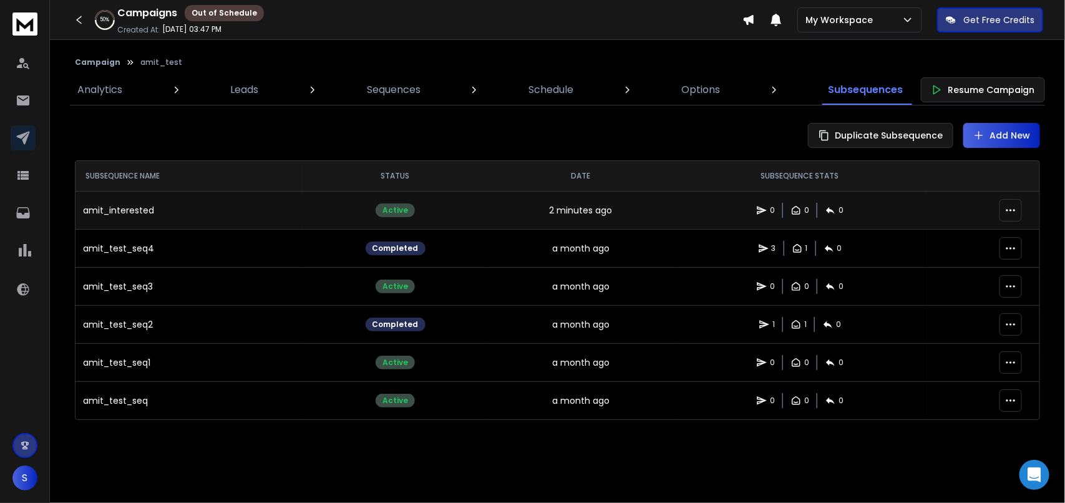
click at [1008, 209] on icon "button" at bounding box center [1010, 210] width 11 height 11
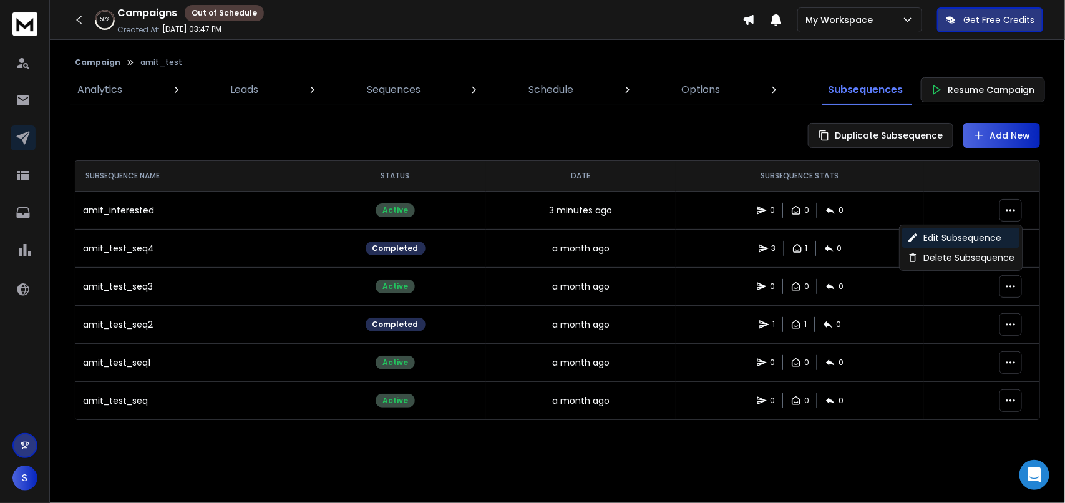
click at [977, 238] on div "Edit Subsequence" at bounding box center [954, 237] width 94 height 12
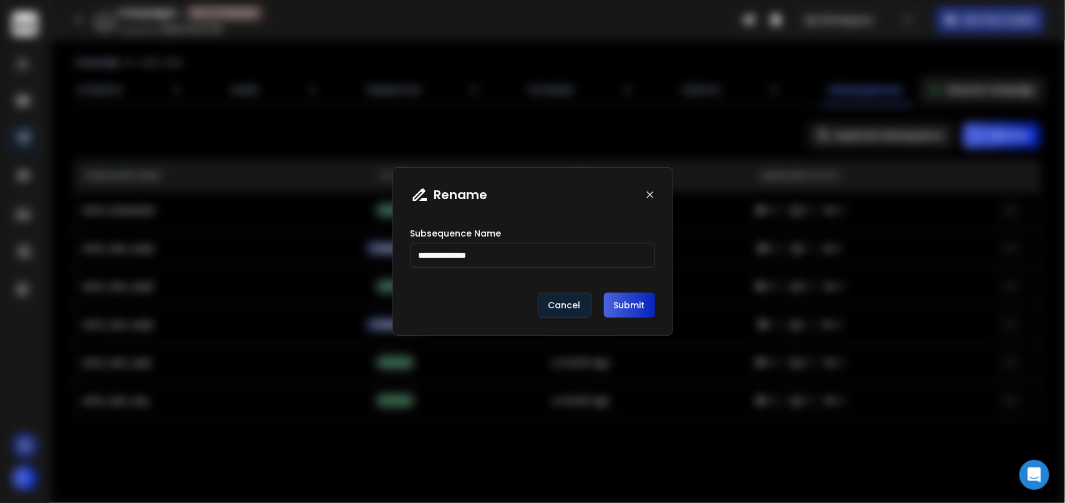
click at [569, 301] on p "Cancel" at bounding box center [565, 305] width 54 height 25
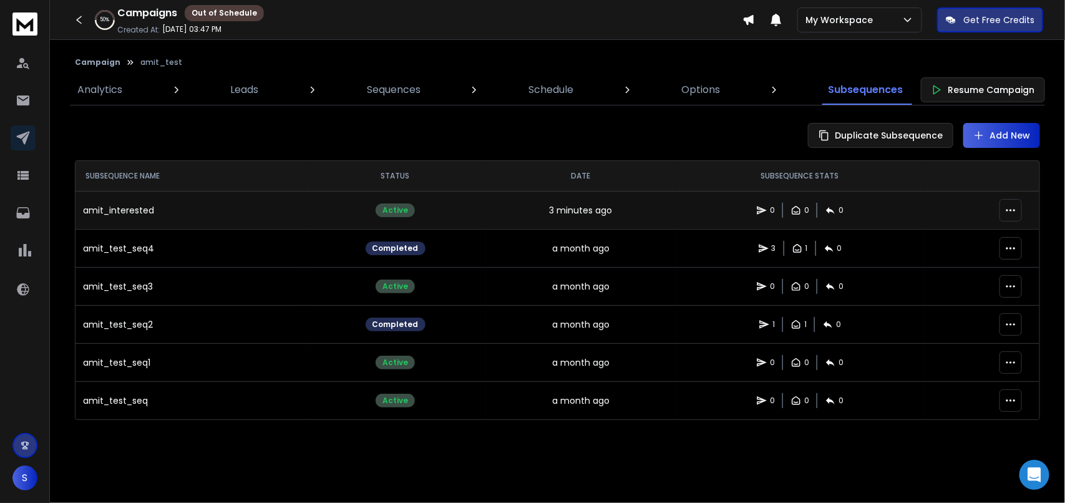
click at [385, 212] on div "Active" at bounding box center [395, 210] width 39 height 14
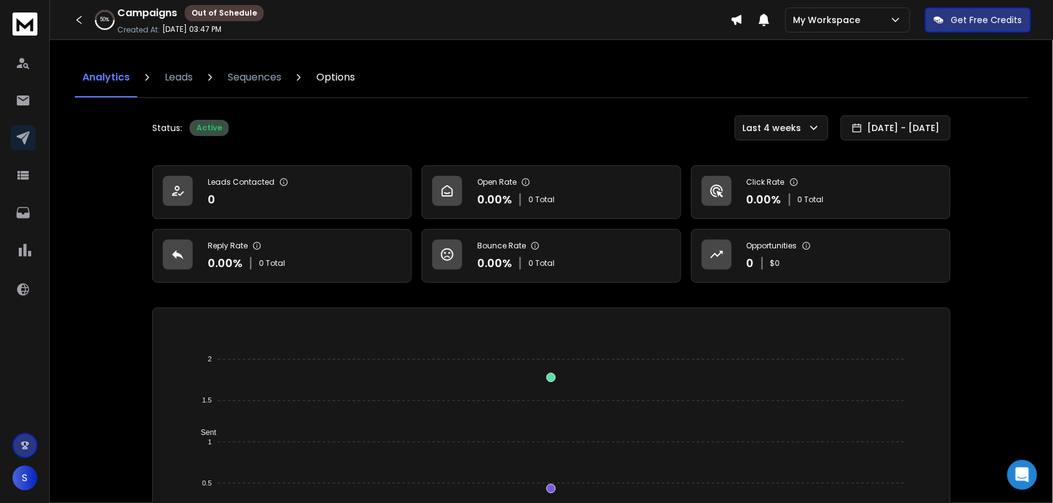
click at [349, 82] on p "Options" at bounding box center [335, 77] width 39 height 15
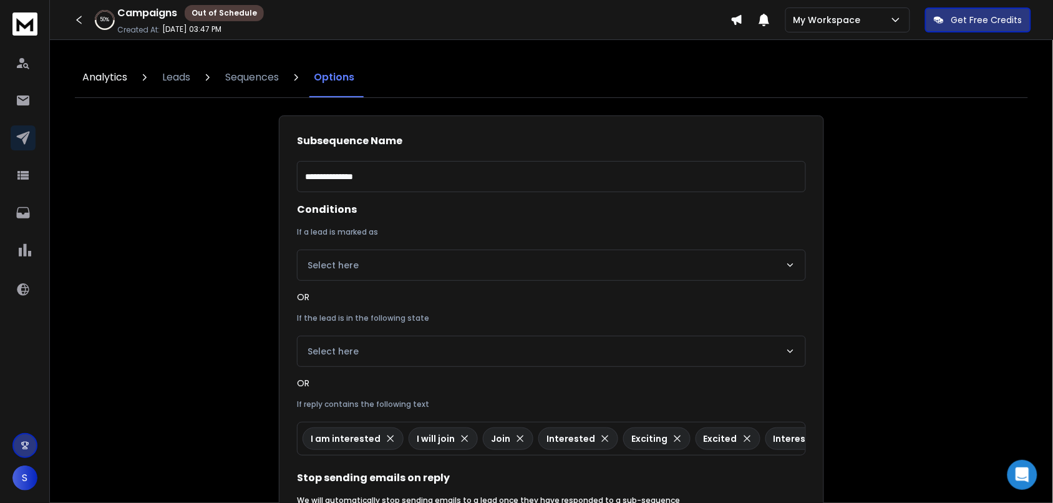
click at [103, 79] on p "Analytics" at bounding box center [104, 77] width 45 height 15
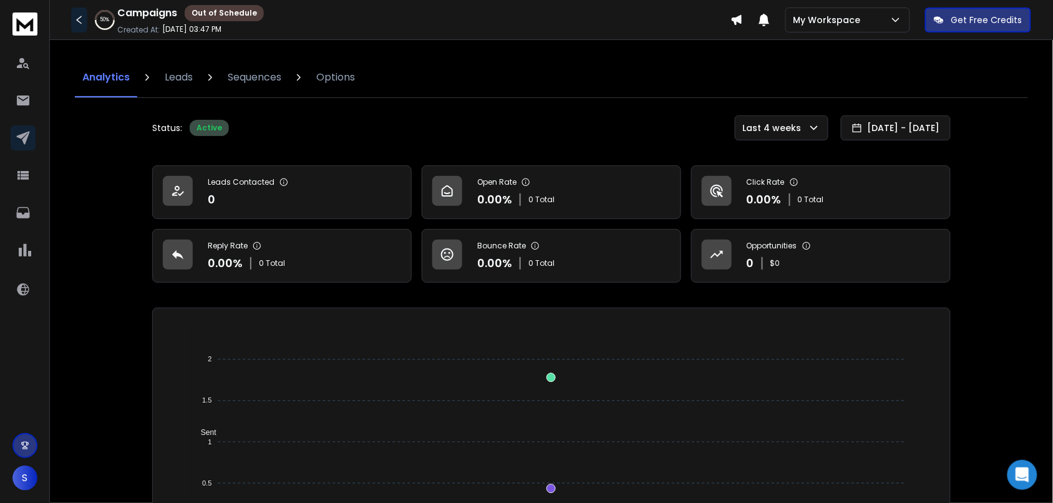
click at [79, 20] on icon at bounding box center [79, 19] width 11 height 11
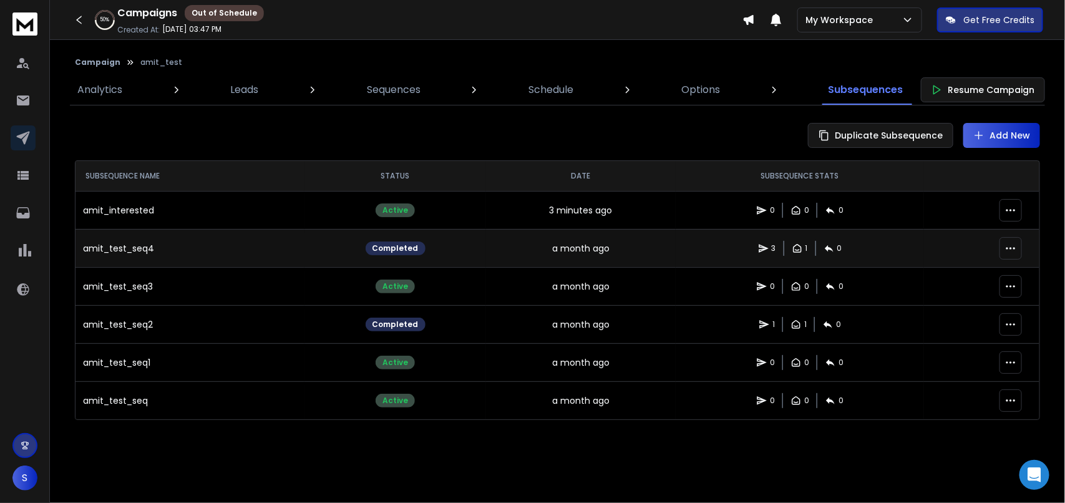
click at [144, 255] on td "amit_test_seq4" at bounding box center [189, 248] width 229 height 38
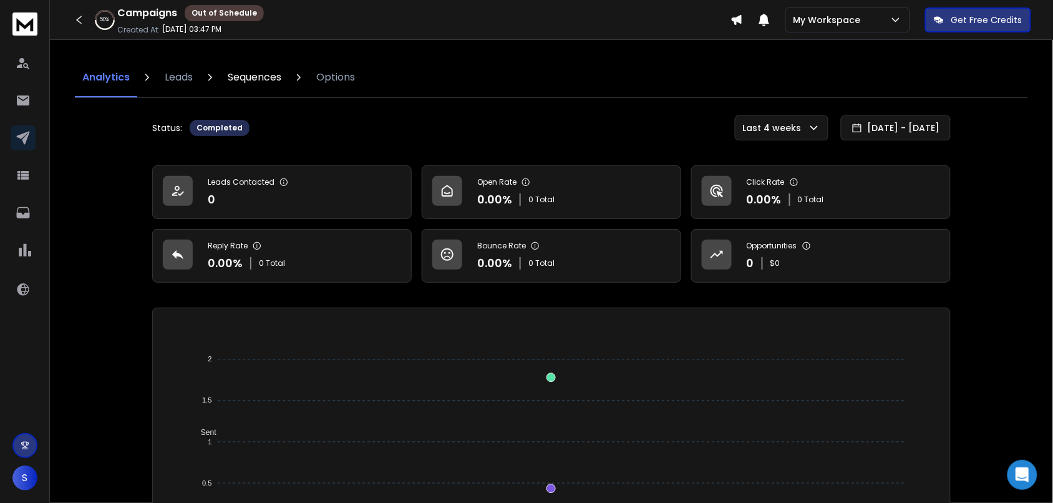
click at [262, 82] on p "Sequences" at bounding box center [255, 77] width 54 height 15
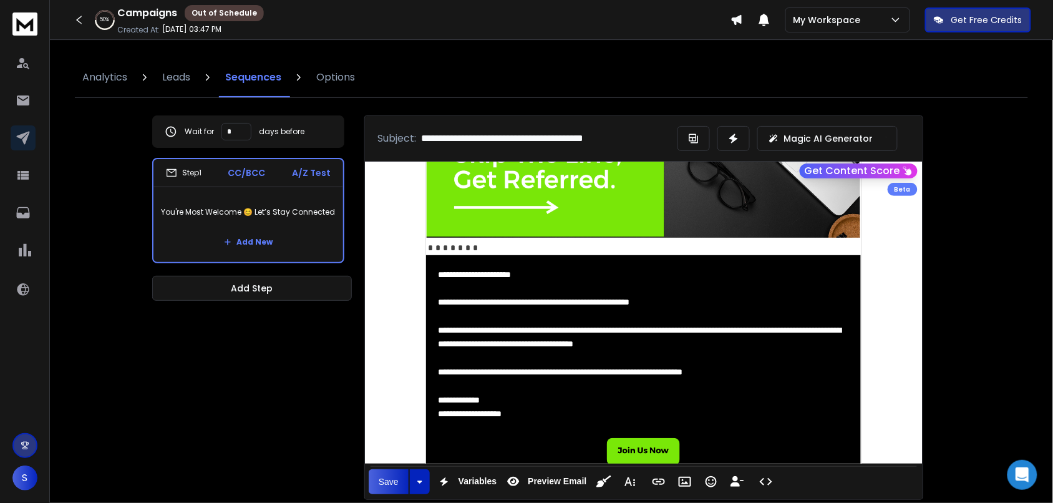
scroll to position [312, 0]
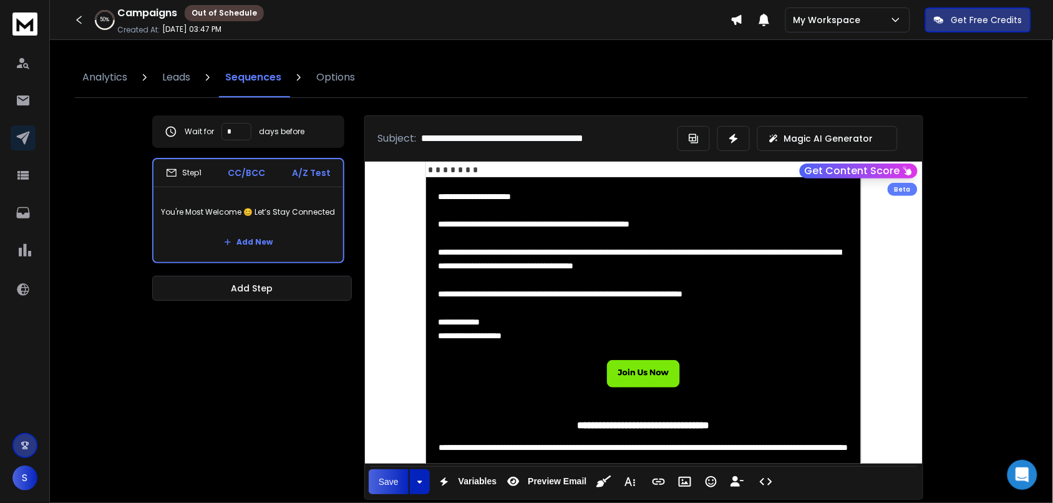
click at [534, 143] on input "**********" at bounding box center [543, 138] width 244 height 15
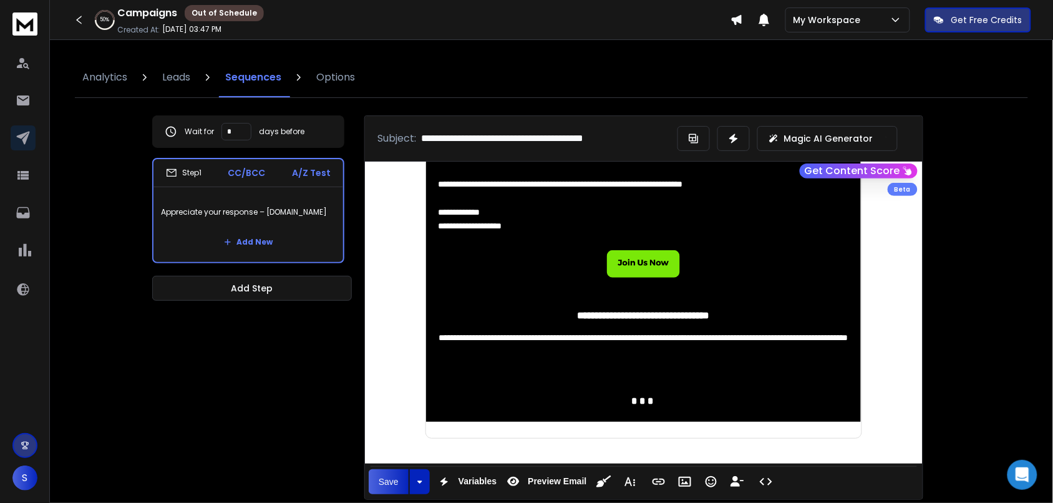
type input "**********"
click at [870, 176] on button "Get Content Score" at bounding box center [859, 170] width 118 height 15
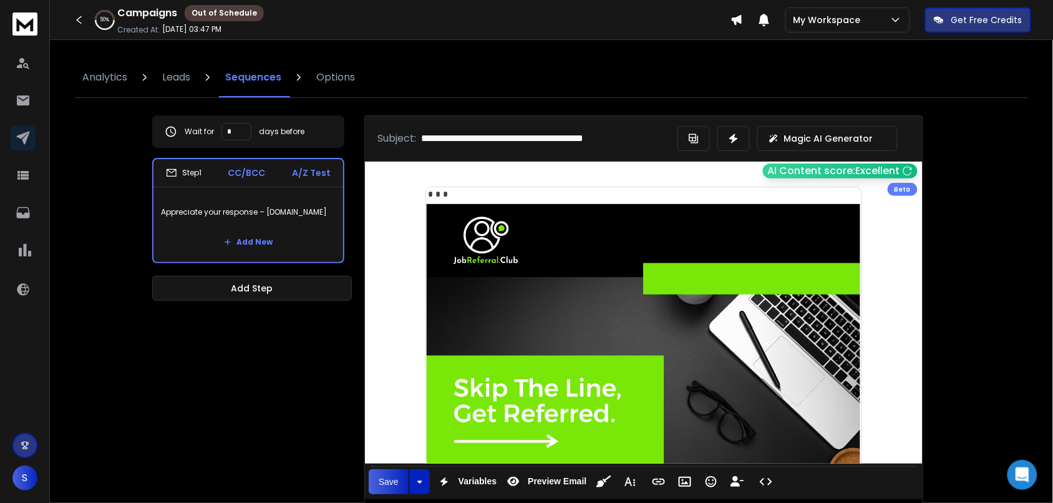
scroll to position [312, 0]
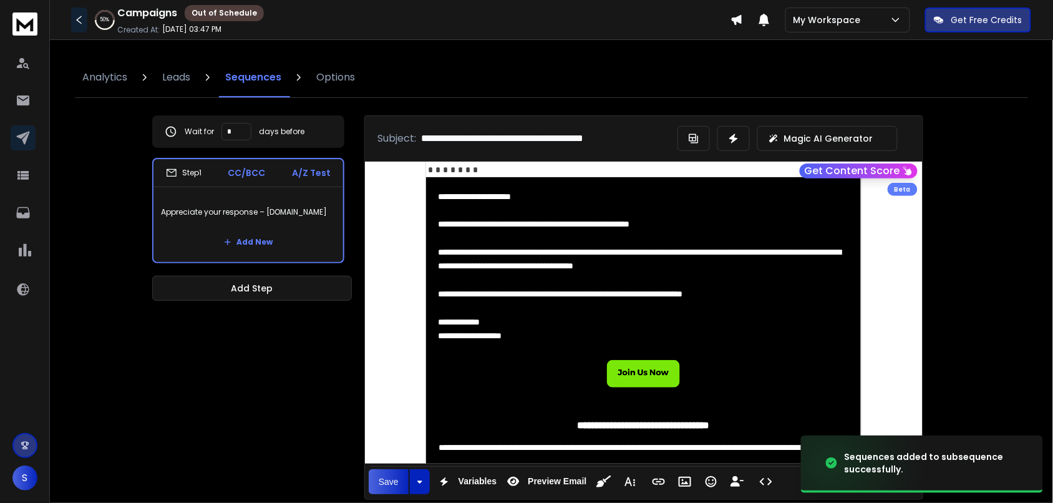
click at [74, 10] on button at bounding box center [79, 19] width 16 height 25
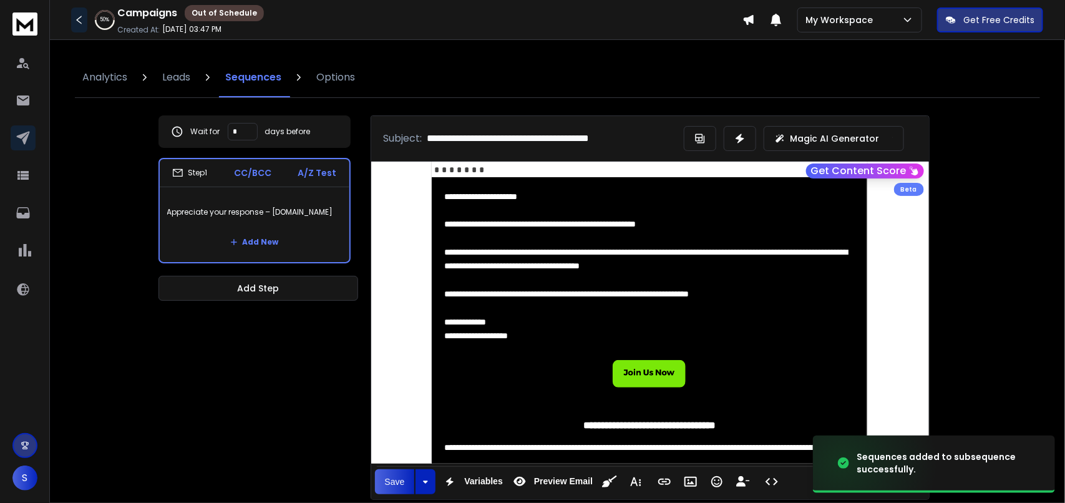
click at [75, 17] on icon at bounding box center [79, 19] width 11 height 11
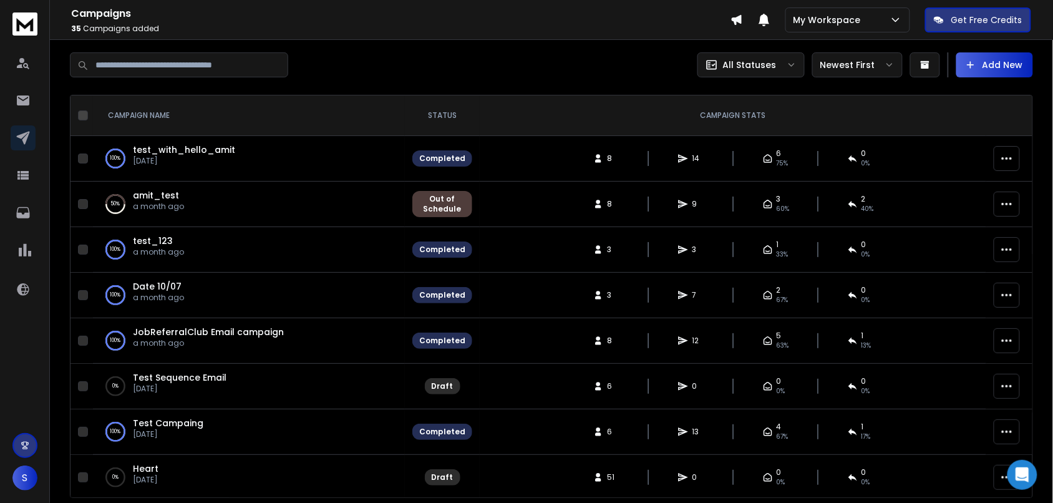
click at [172, 189] on span "amit_test" at bounding box center [156, 195] width 46 height 12
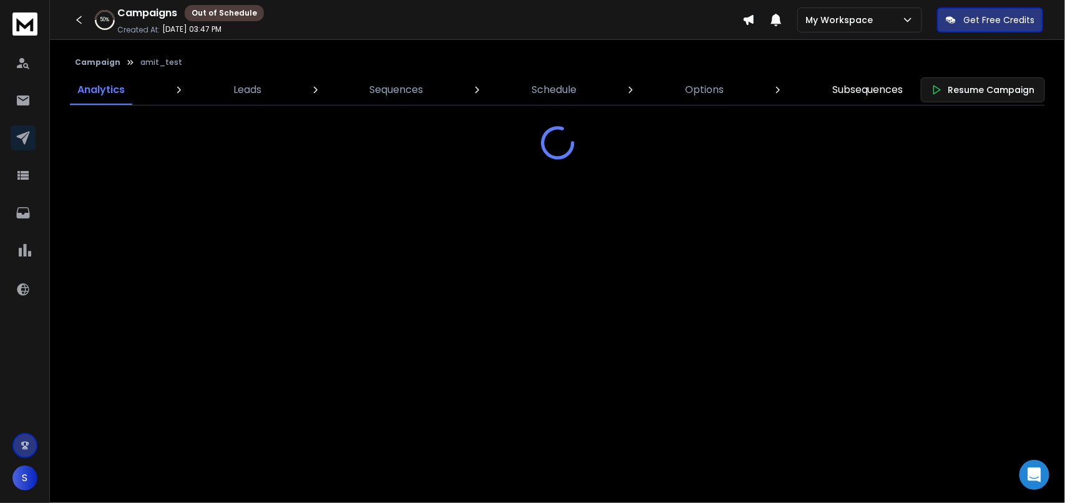
click at [858, 91] on p "Subsequences" at bounding box center [867, 89] width 71 height 15
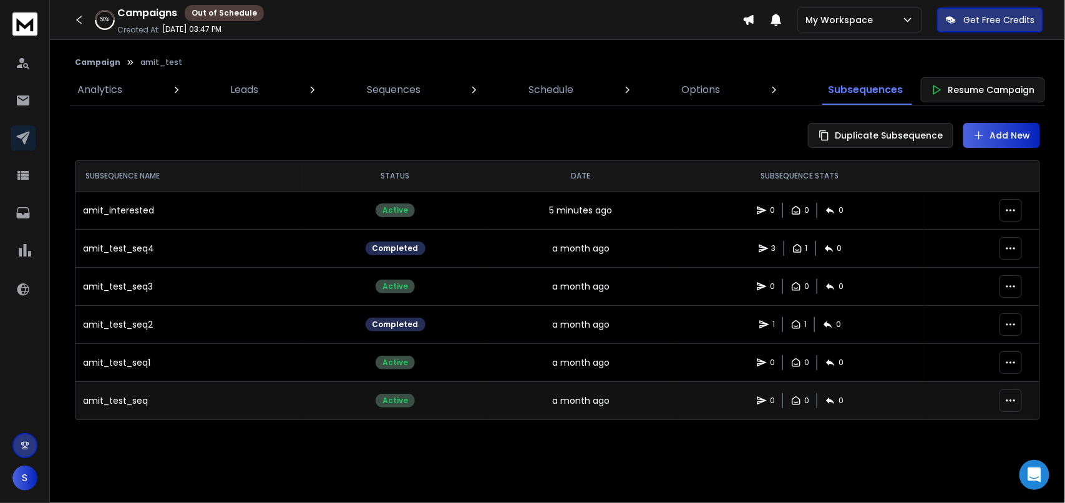
click at [139, 401] on td "amit_test_seq" at bounding box center [189, 400] width 229 height 38
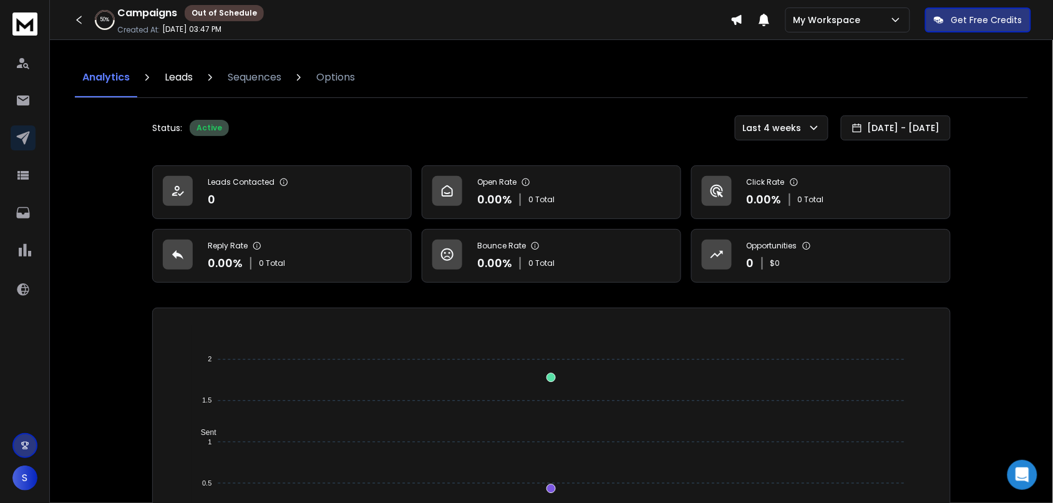
click at [186, 73] on p "Leads" at bounding box center [179, 77] width 28 height 15
click at [260, 72] on p "Sequences" at bounding box center [255, 77] width 54 height 15
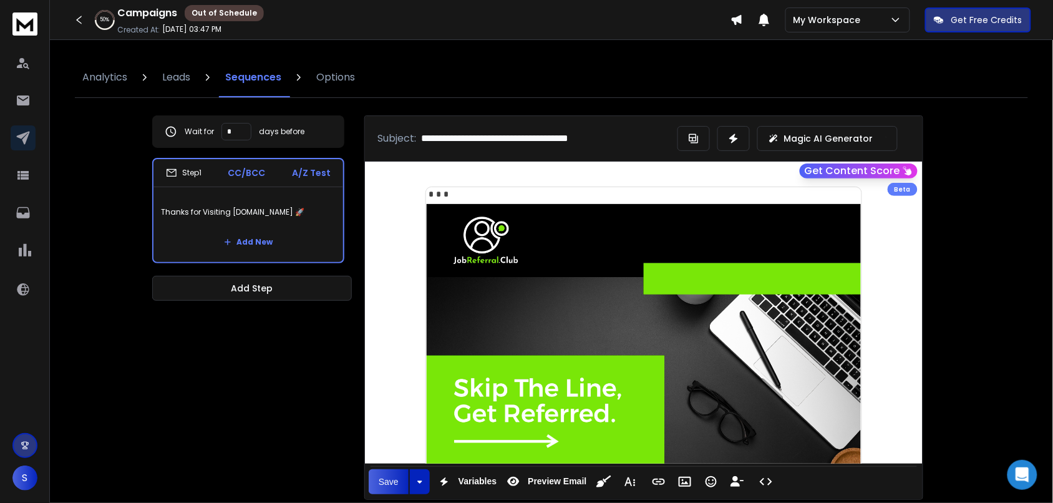
scroll to position [19, 0]
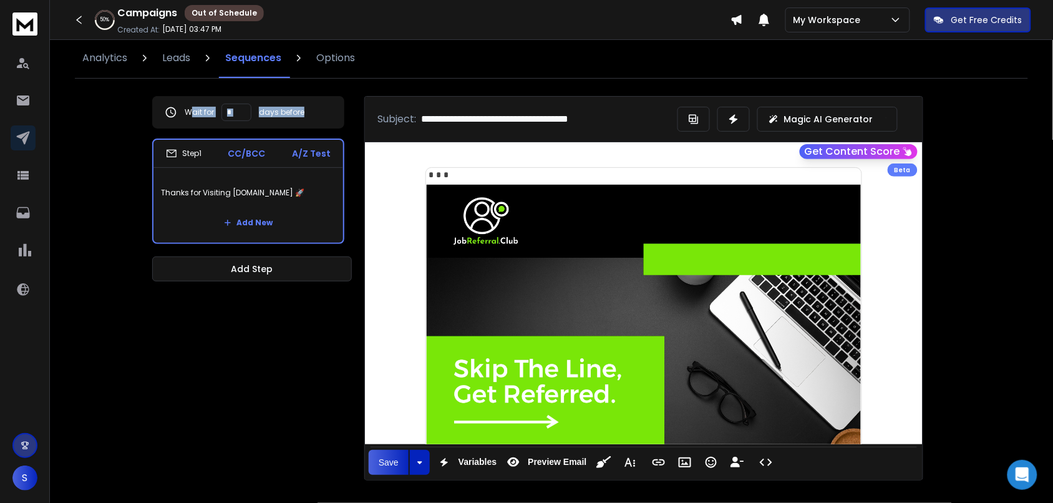
drag, startPoint x: 301, startPoint y: 112, endPoint x: 188, endPoint y: 108, distance: 112.4
click at [188, 108] on div "Wait for * days before" at bounding box center [248, 112] width 192 height 32
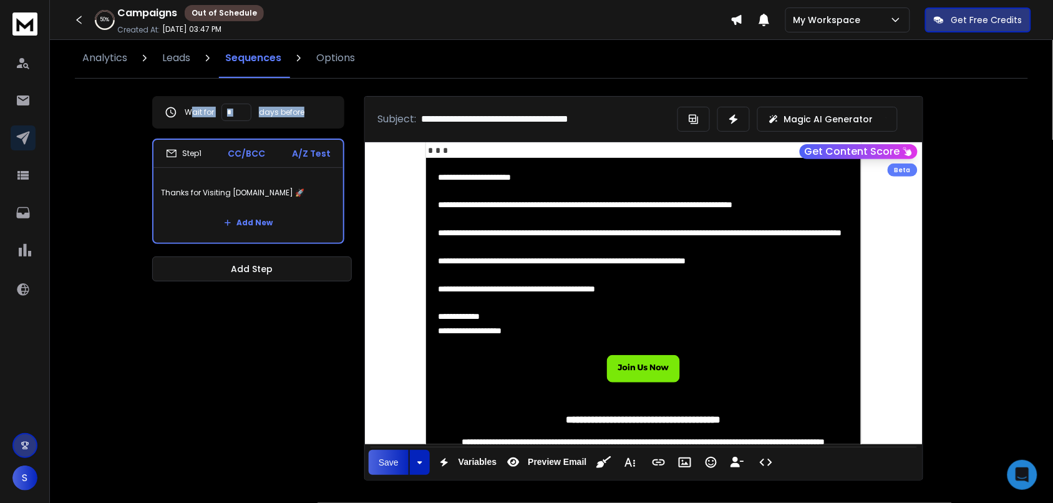
scroll to position [450, 0]
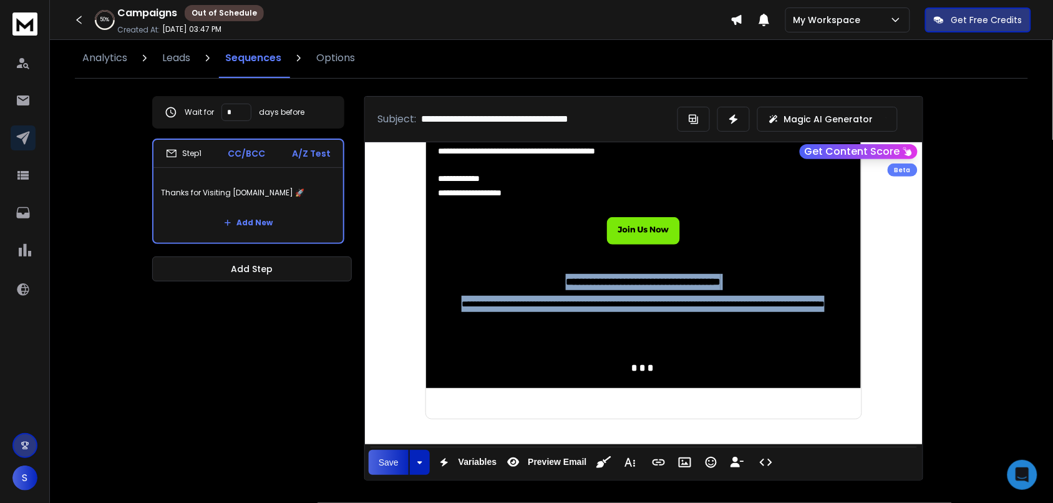
drag, startPoint x: 535, startPoint y: 294, endPoint x: 668, endPoint y: 328, distance: 137.7
click at [668, 328] on div "**********" at bounding box center [644, 325] width 411 height 102
click at [77, 17] on icon at bounding box center [79, 19] width 11 height 11
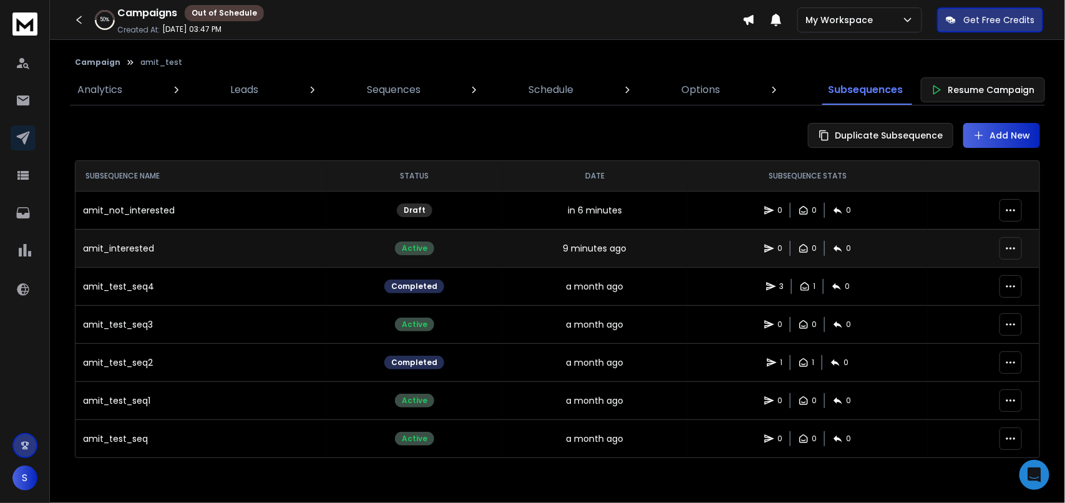
click at [163, 242] on td "amit_interested" at bounding box center [200, 248] width 251 height 38
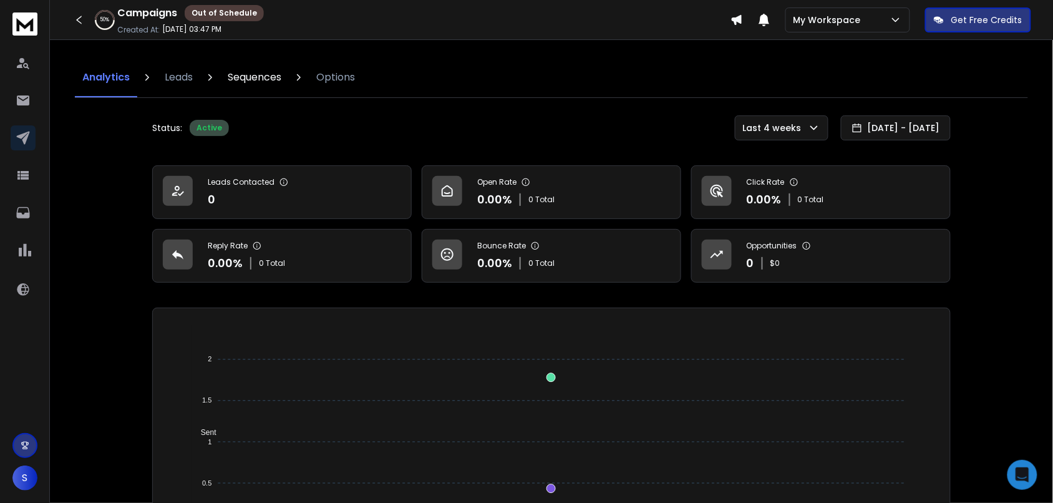
click at [244, 79] on p "Sequences" at bounding box center [255, 77] width 54 height 15
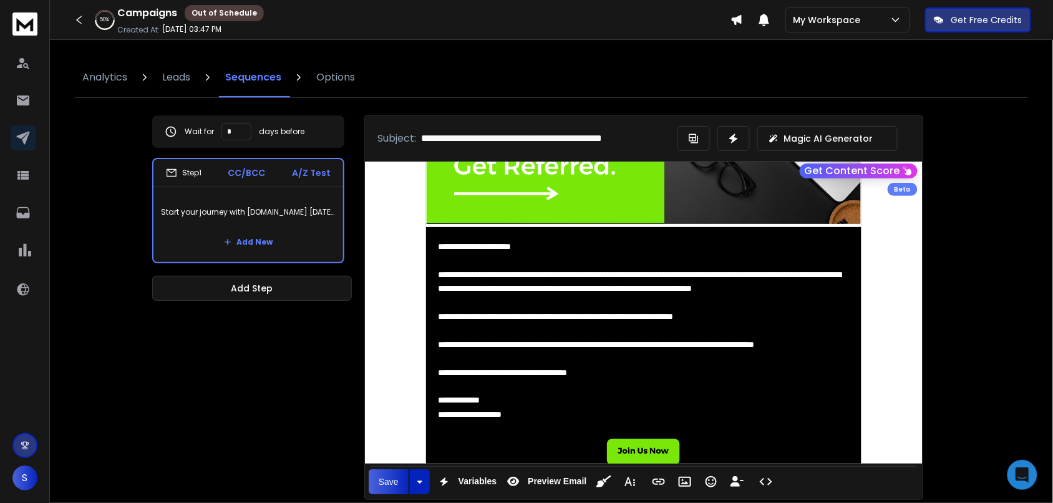
scroll to position [390, 0]
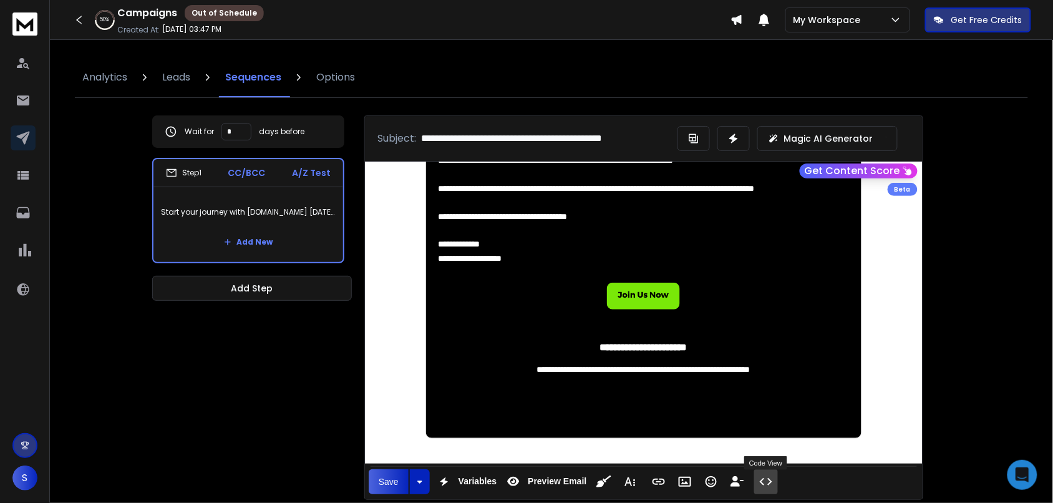
click at [772, 492] on button "Code View" at bounding box center [766, 481] width 24 height 25
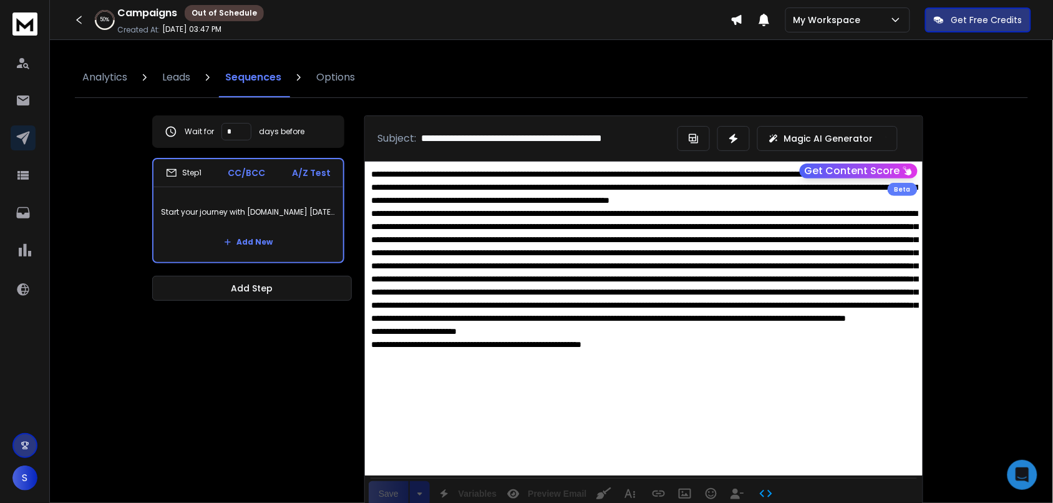
scroll to position [31, 0]
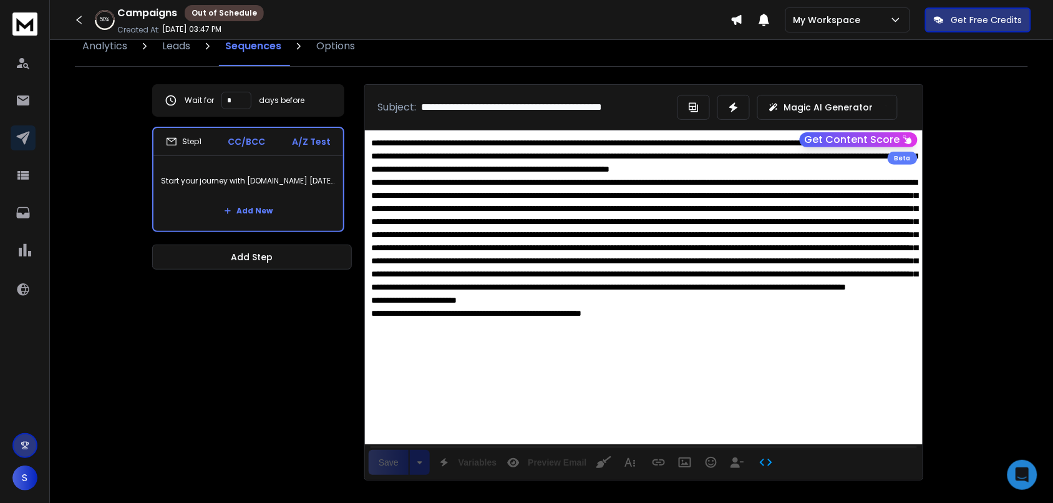
click at [1009, 299] on div "**********" at bounding box center [551, 282] width 953 height 406
click at [768, 462] on icon "button" at bounding box center [766, 462] width 15 height 15
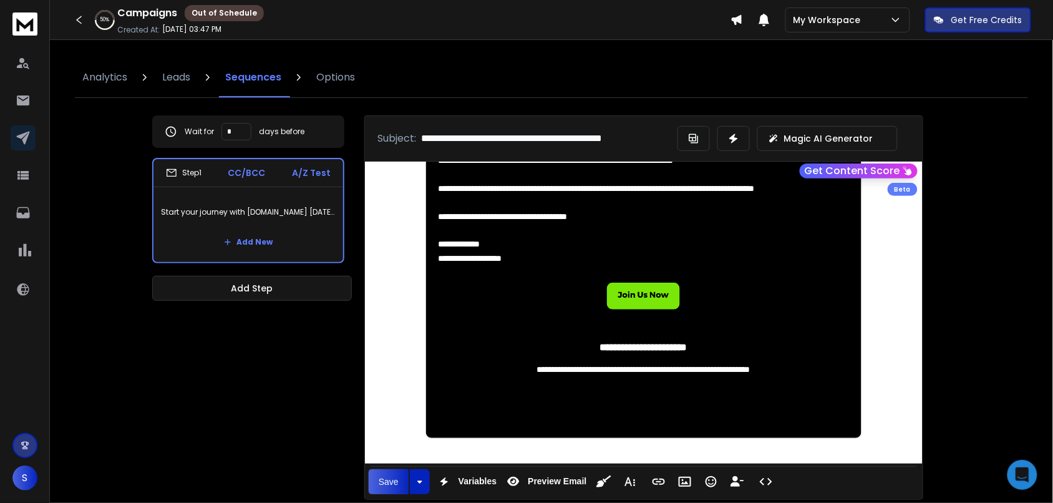
scroll to position [19, 0]
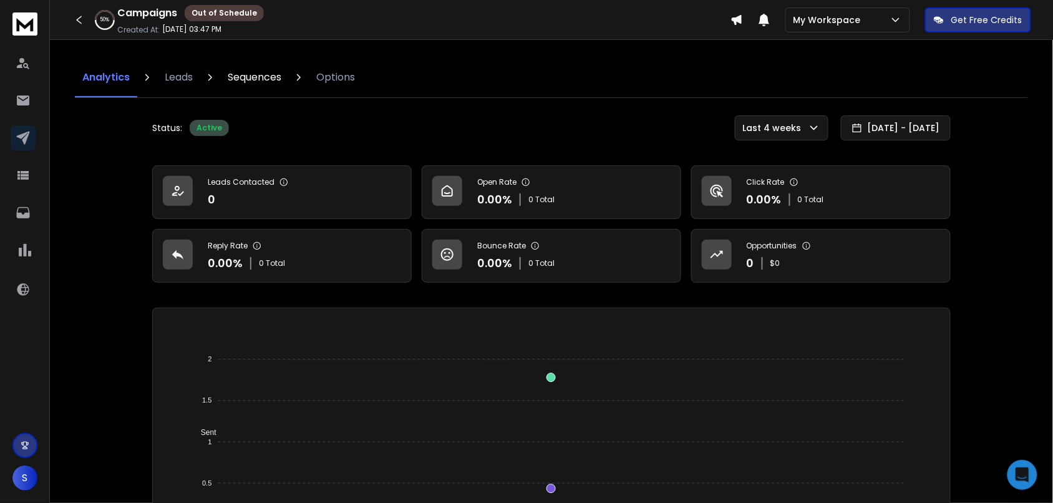
drag, startPoint x: 256, startPoint y: 86, endPoint x: 266, endPoint y: 97, distance: 14.6
click at [256, 86] on link "Sequences" at bounding box center [254, 77] width 69 height 40
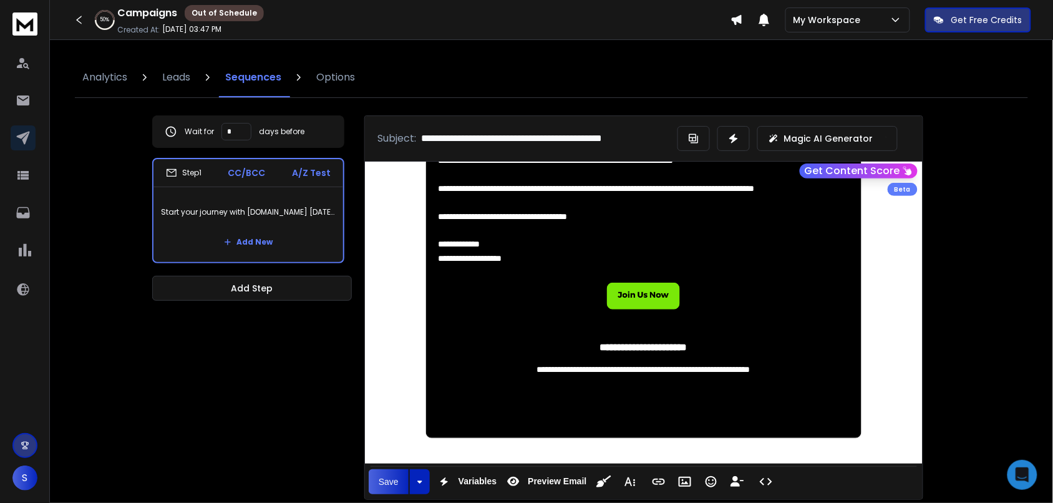
scroll to position [234, 0]
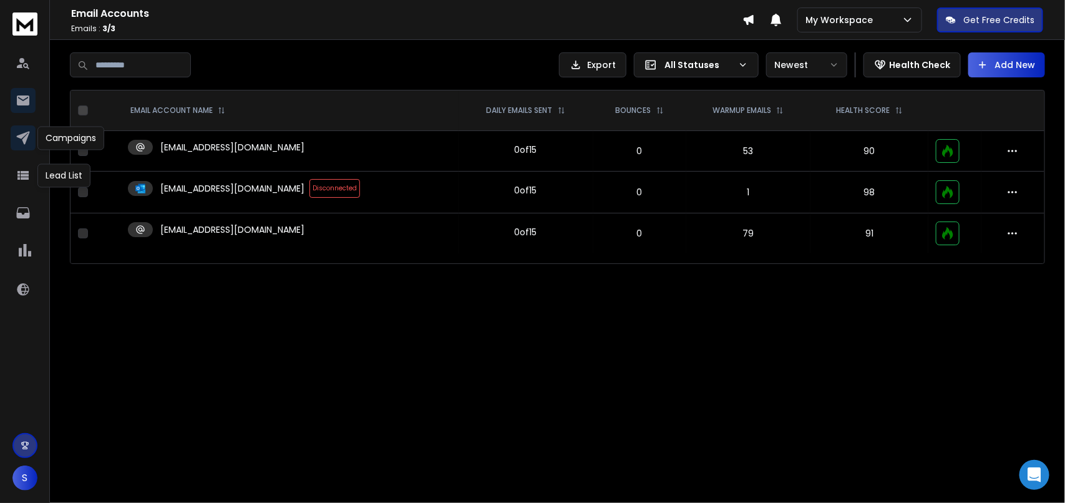
click at [29, 133] on icon at bounding box center [22, 137] width 13 height 13
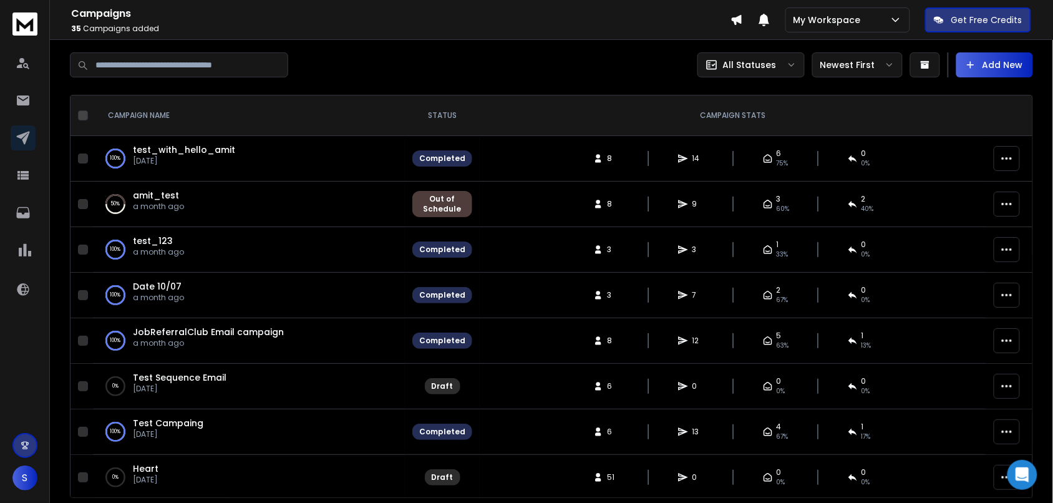
click at [200, 155] on span "test_with_hello_amit" at bounding box center [184, 149] width 102 height 12
click at [163, 207] on p "a month ago" at bounding box center [158, 207] width 51 height 10
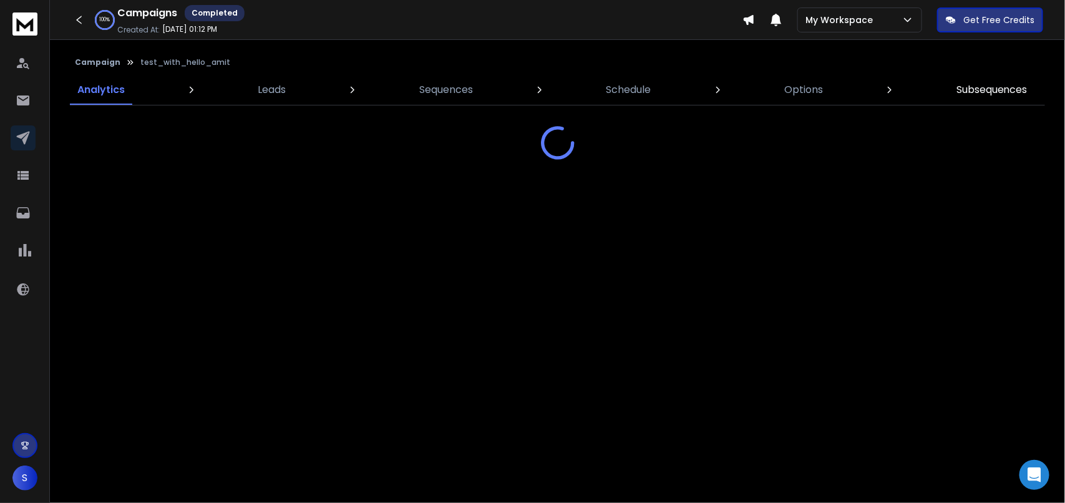
click at [968, 92] on p "Subsequences" at bounding box center [991, 89] width 71 height 15
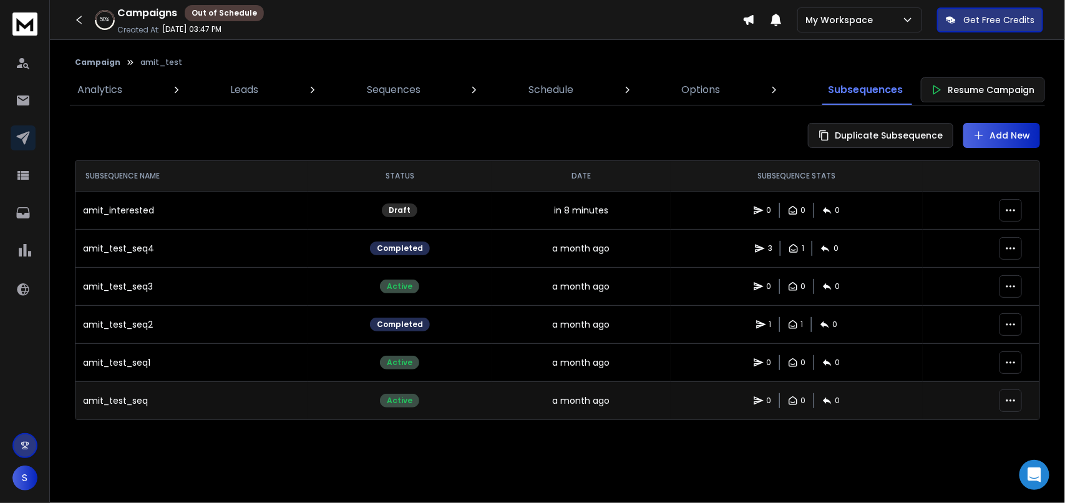
click at [122, 391] on td "amit_test_seq" at bounding box center [191, 400] width 232 height 38
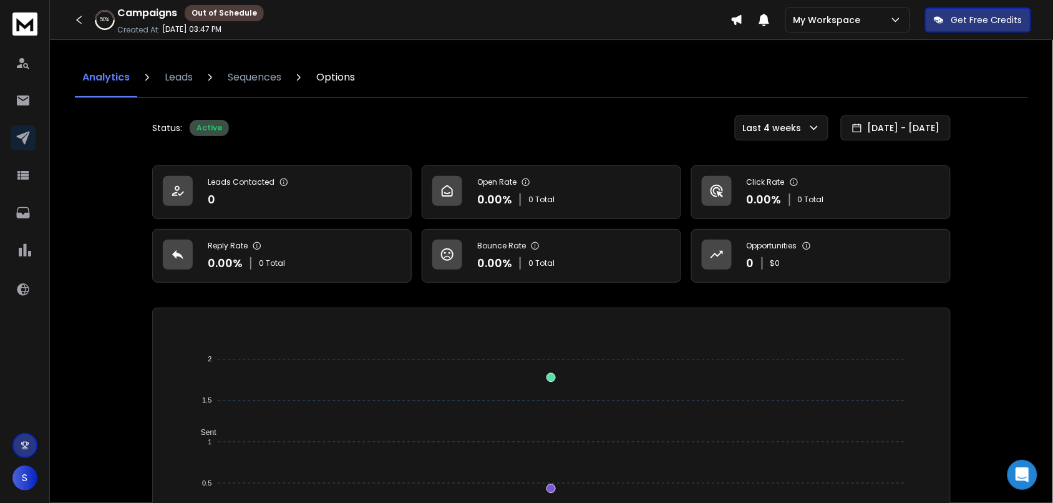
click at [351, 75] on p "Options" at bounding box center [335, 77] width 39 height 15
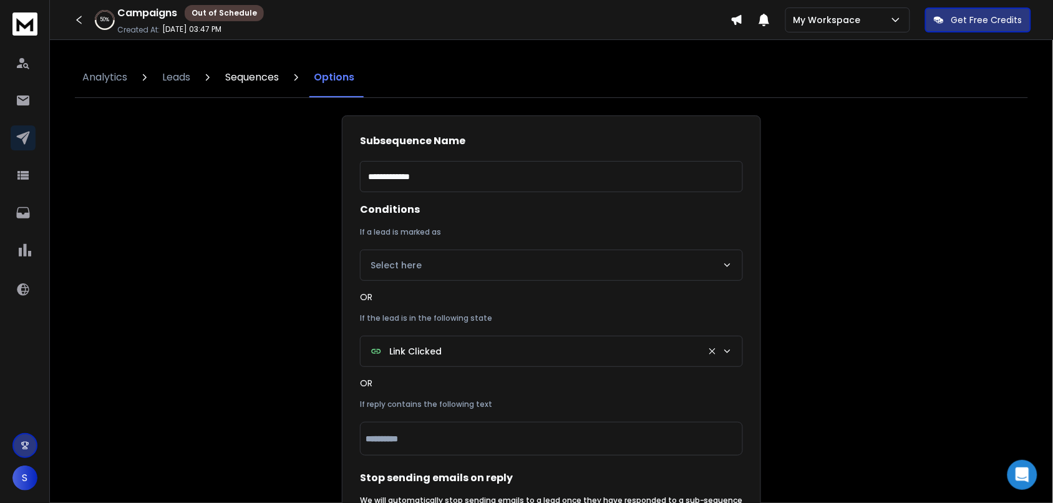
click at [258, 80] on p "Sequences" at bounding box center [252, 77] width 54 height 15
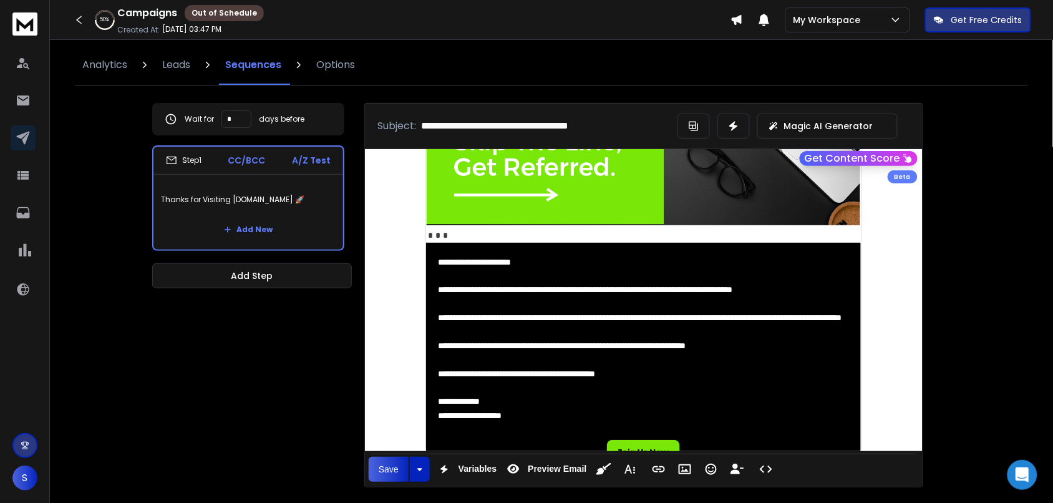
scroll to position [450, 0]
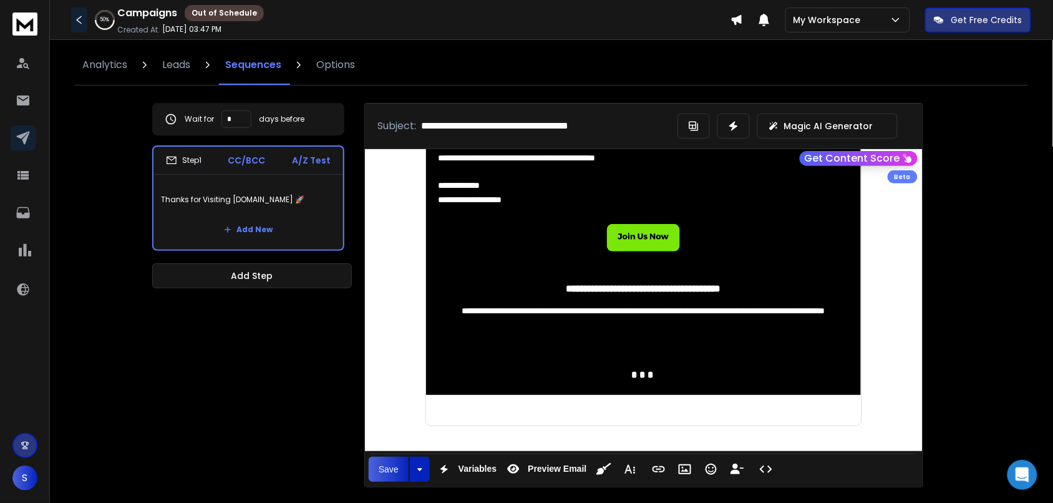
click at [78, 19] on icon at bounding box center [79, 19] width 11 height 11
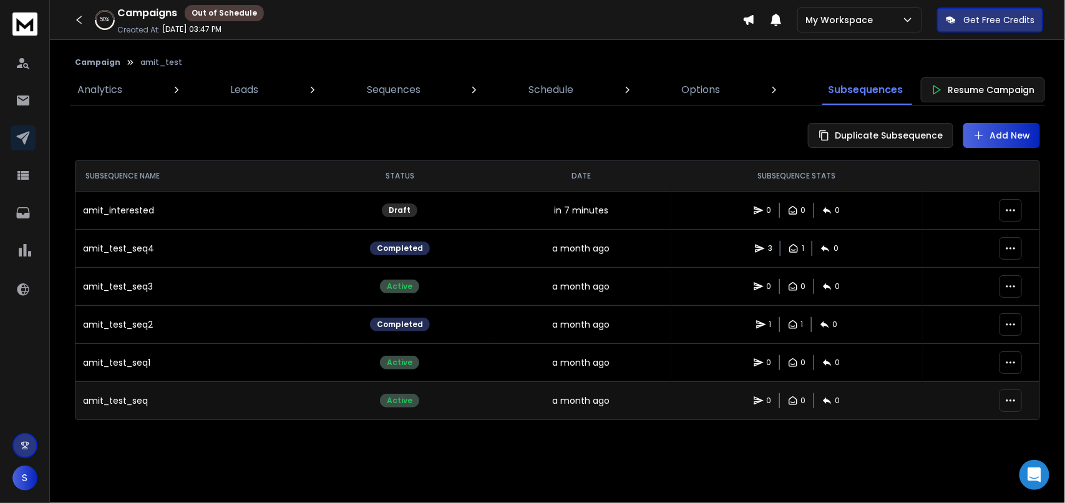
click at [142, 406] on td "amit_test_seq" at bounding box center [191, 400] width 232 height 38
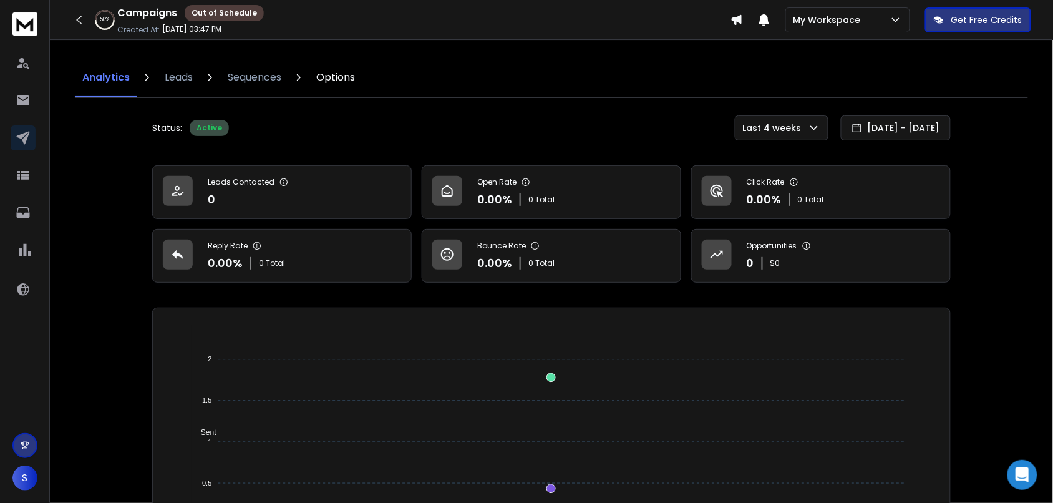
click at [341, 84] on p "Options" at bounding box center [335, 77] width 39 height 15
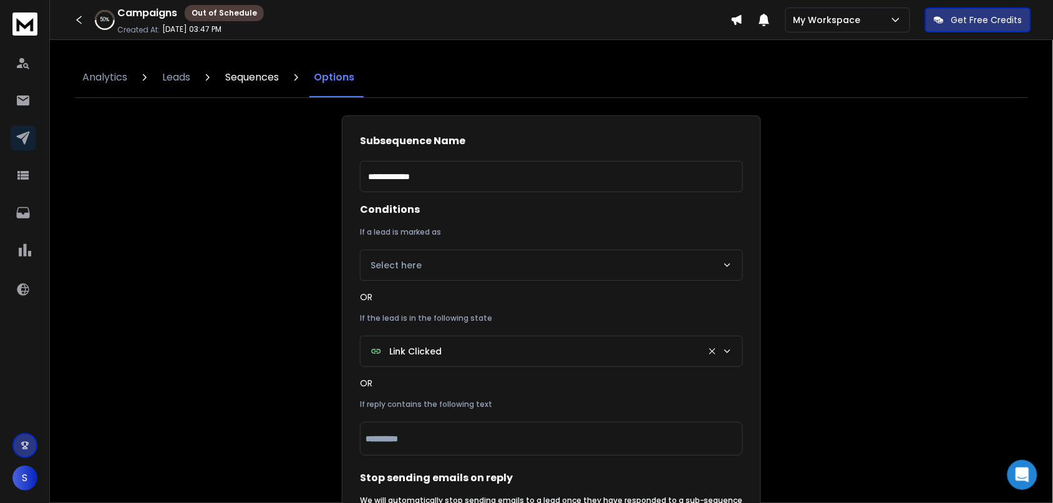
click at [245, 89] on link "Sequences" at bounding box center [252, 77] width 69 height 40
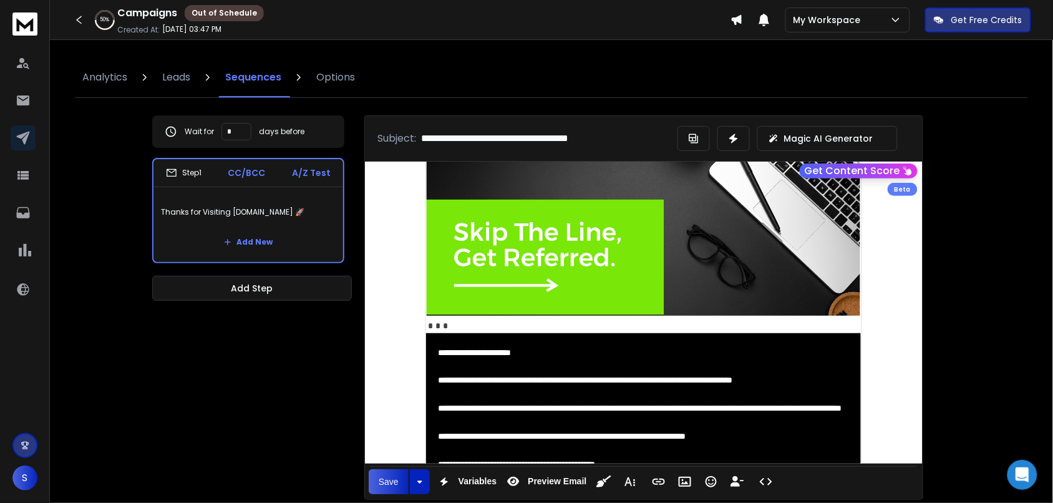
scroll to position [450, 0]
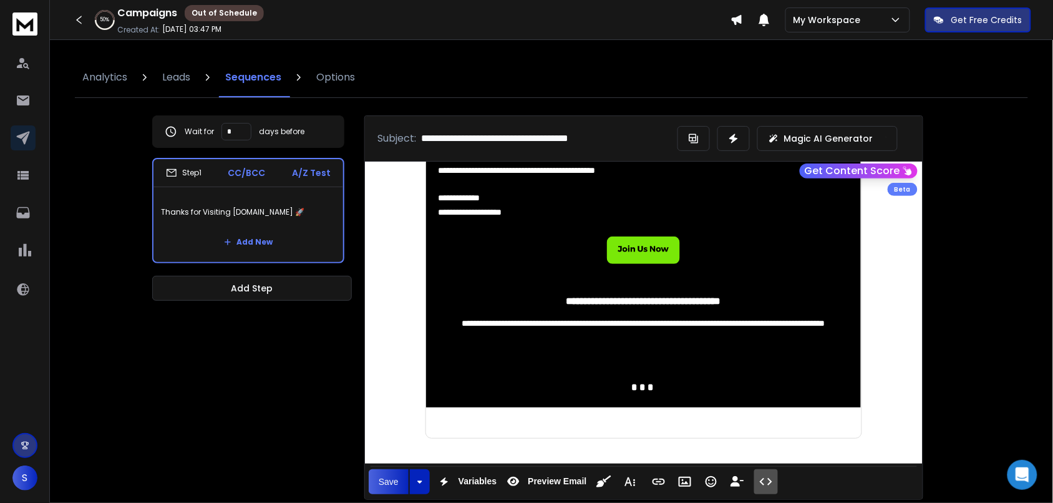
click at [759, 479] on icon "button" at bounding box center [766, 481] width 15 height 15
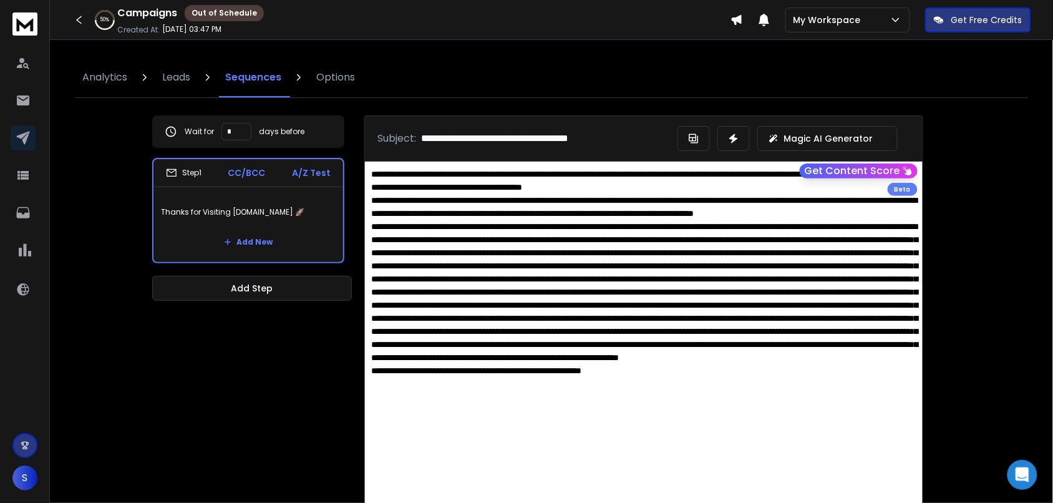
click at [736, 406] on textarea at bounding box center [644, 338] width 558 height 353
click at [946, 260] on div "**********" at bounding box center [551, 332] width 799 height 435
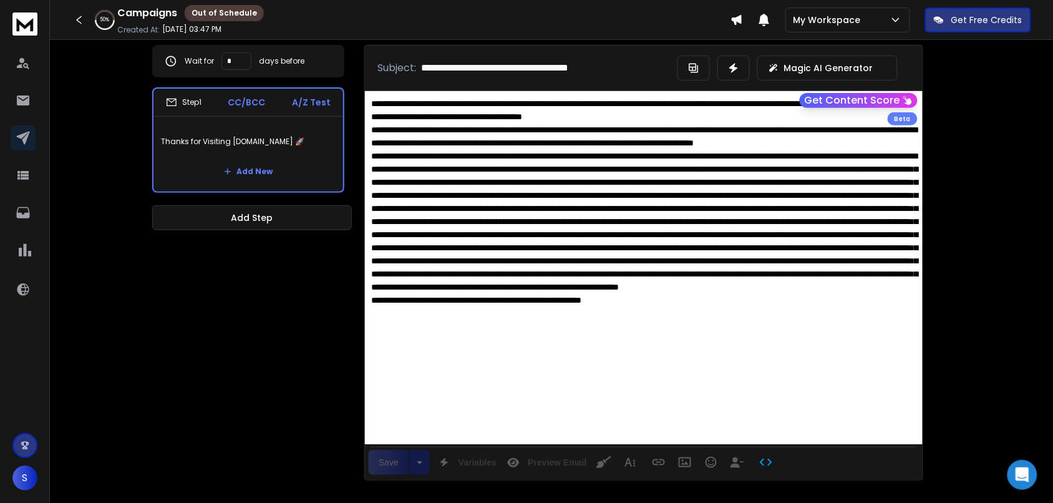
click at [744, 347] on textarea at bounding box center [644, 267] width 558 height 353
click at [744, 435] on textarea at bounding box center [644, 267] width 558 height 353
click at [608, 401] on textarea at bounding box center [644, 267] width 558 height 353
click at [650, 368] on textarea at bounding box center [644, 267] width 558 height 353
drag, startPoint x: 238, startPoint y: 60, endPoint x: 175, endPoint y: 67, distance: 63.5
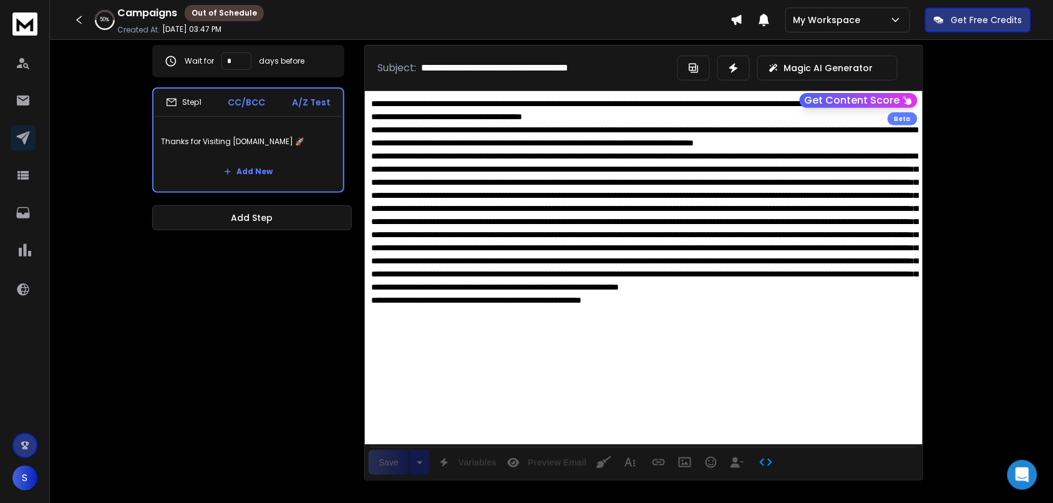
click at [176, 67] on div "Wait for * days before" at bounding box center [248, 61] width 192 height 32
type input "*"
click at [772, 464] on icon "button" at bounding box center [766, 462] width 15 height 15
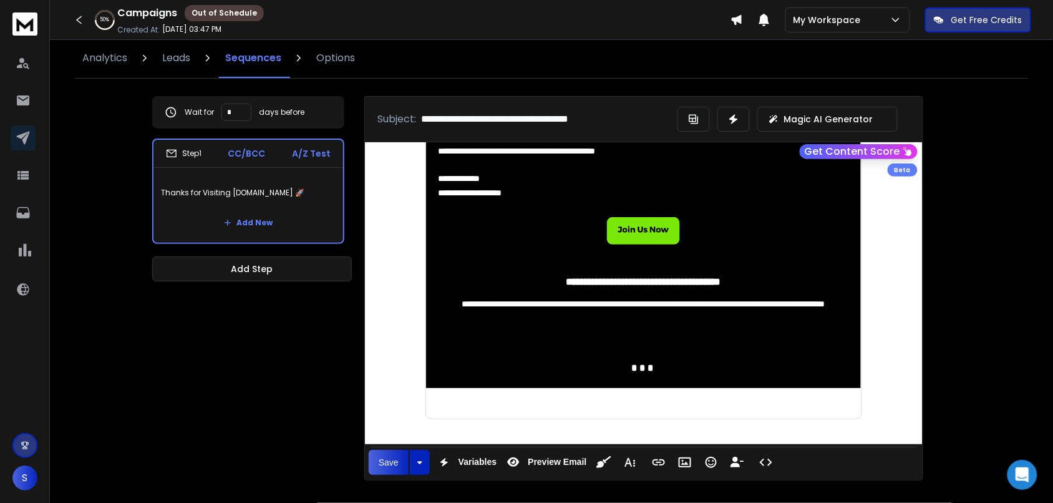
click at [951, 344] on div "**********" at bounding box center [551, 288] width 953 height 394
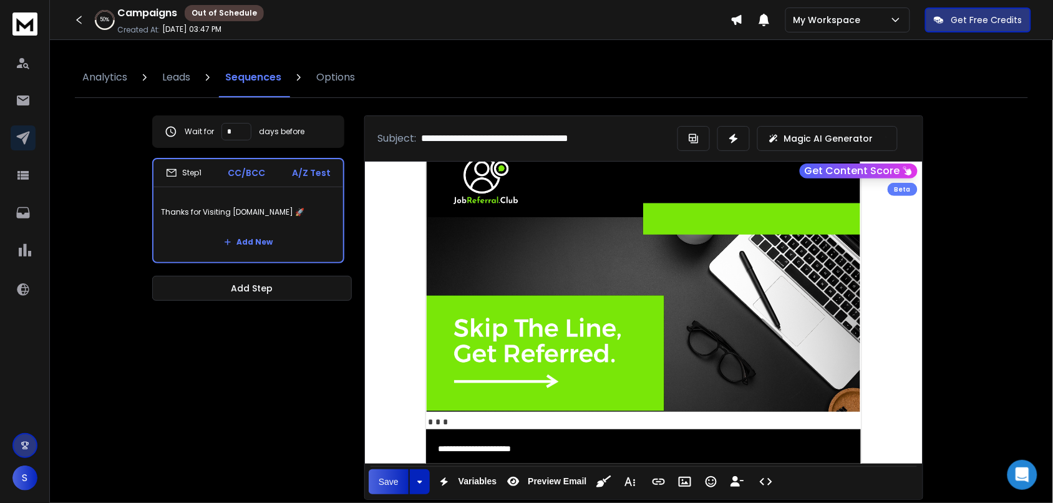
scroll to position [0, 0]
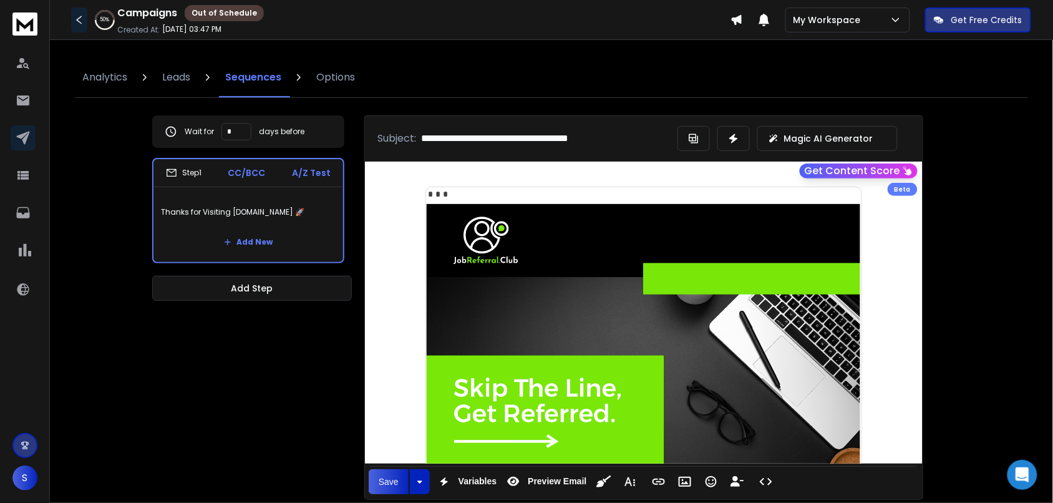
click at [80, 8] on button at bounding box center [79, 19] width 16 height 25
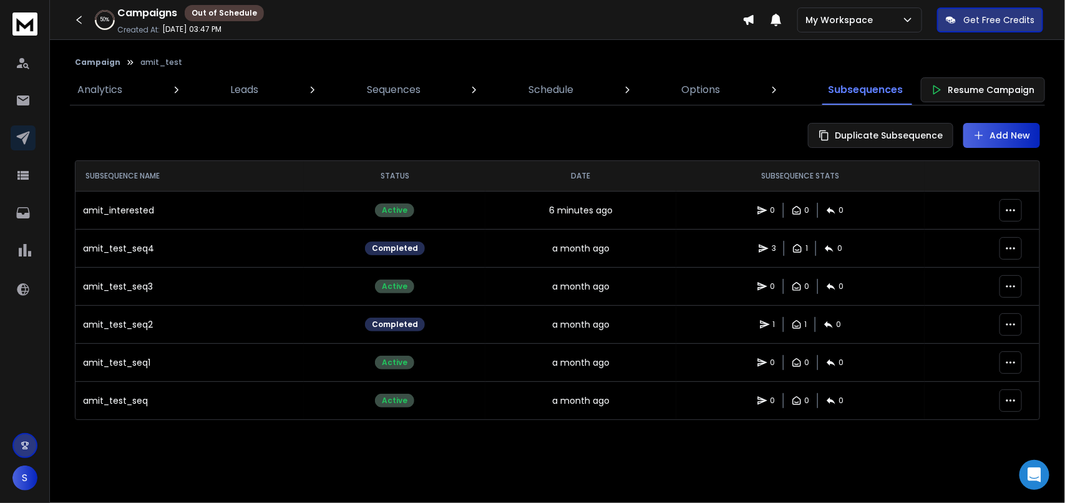
click at [1006, 131] on button "Add New" at bounding box center [1001, 135] width 77 height 25
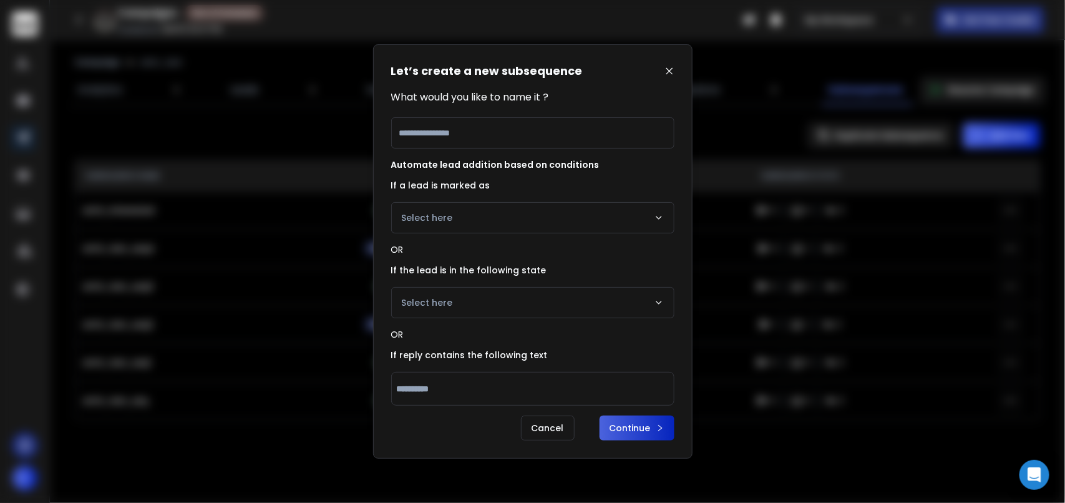
click at [454, 119] on input at bounding box center [532, 132] width 283 height 31
type input "**********"
drag, startPoint x: 456, startPoint y: 382, endPoint x: 444, endPoint y: 384, distance: 11.9
click at [448, 384] on input at bounding box center [533, 388] width 272 height 22
type input "**********"
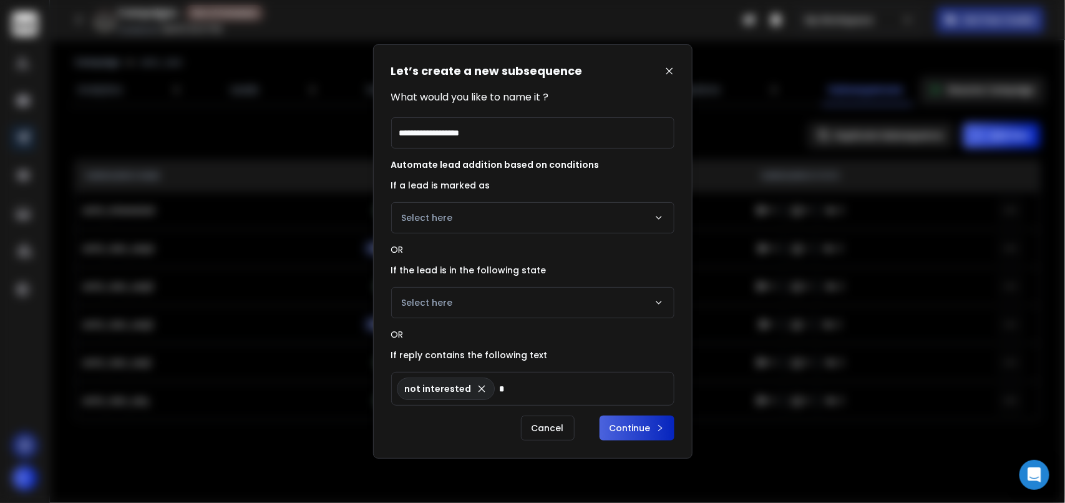
type input "**"
type input "********"
type input "***"
click at [615, 434] on button "Continue" at bounding box center [637, 427] width 75 height 25
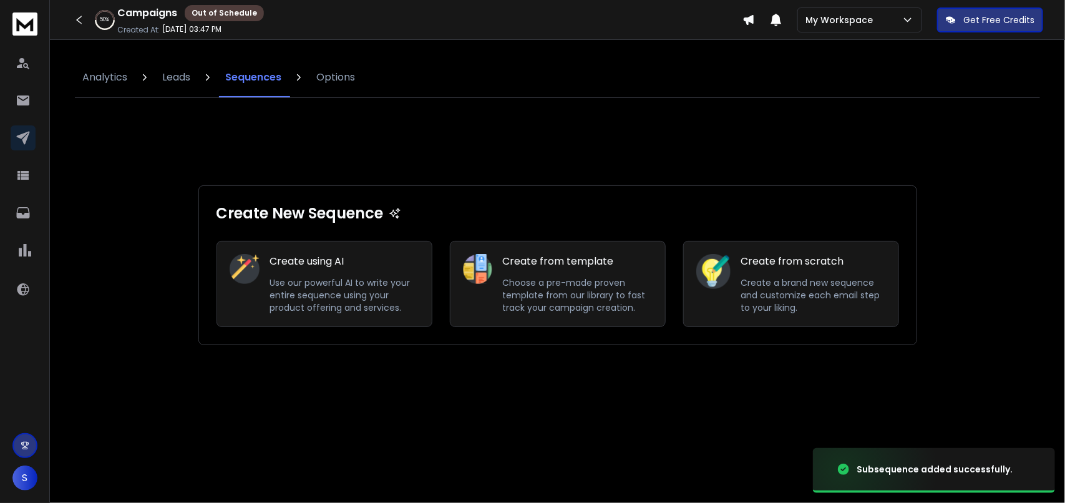
click at [732, 268] on div "Create from scratch Create a brand new sequence and customize each email step t…" at bounding box center [791, 284] width 216 height 86
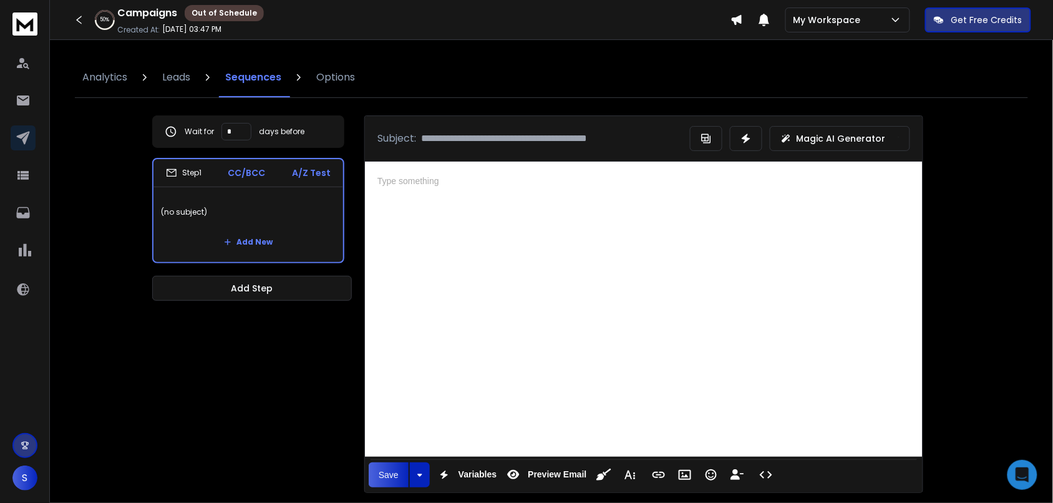
drag, startPoint x: 530, startPoint y: 221, endPoint x: 528, endPoint y: 228, distance: 7.1
click at [530, 222] on div at bounding box center [644, 309] width 558 height 295
click at [478, 283] on div at bounding box center [644, 309] width 558 height 295
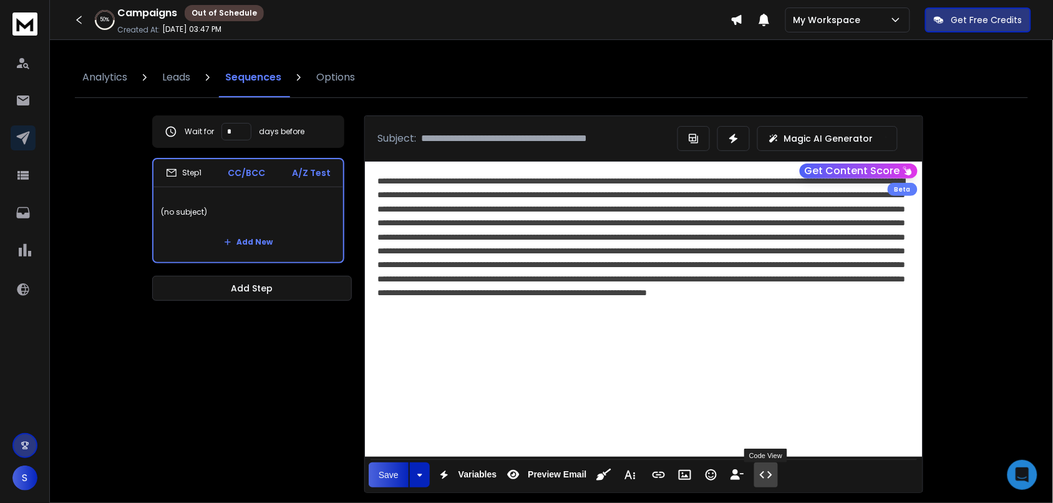
click at [765, 479] on icon "button" at bounding box center [766, 474] width 15 height 15
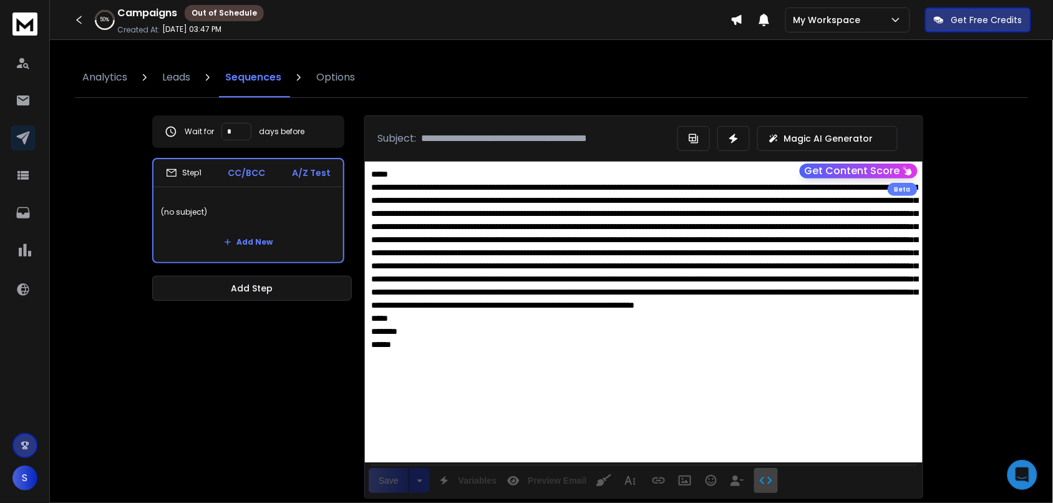
click at [766, 473] on icon "button" at bounding box center [766, 480] width 15 height 15
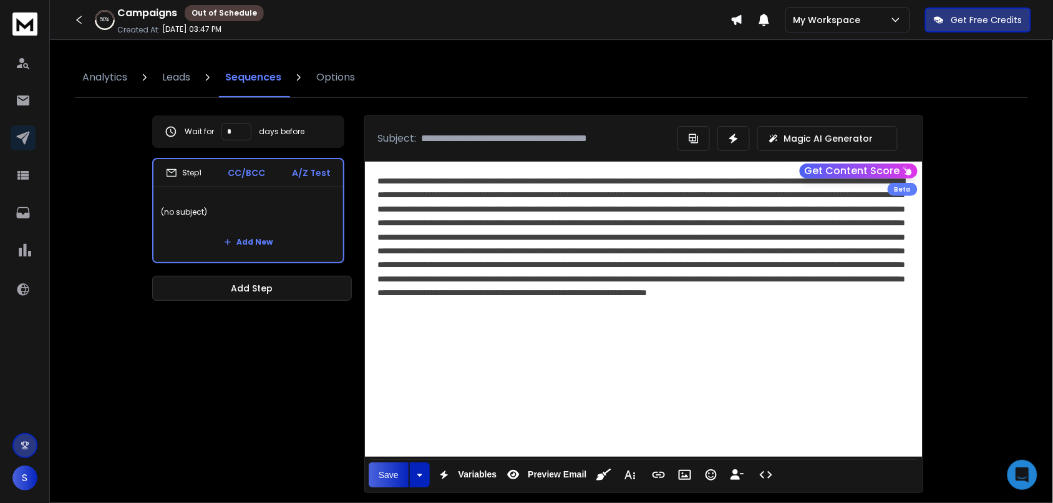
click at [729, 384] on div at bounding box center [644, 309] width 558 height 295
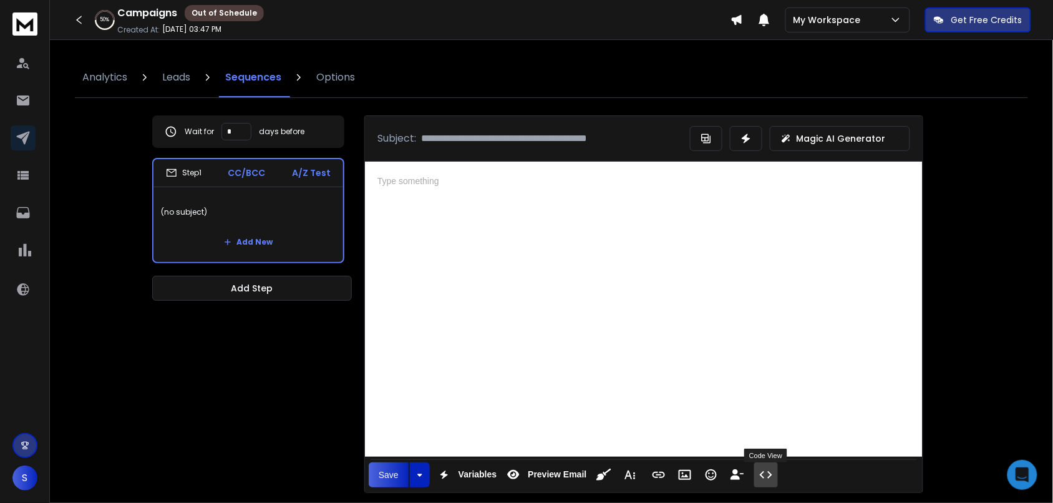
click at [768, 477] on icon "button" at bounding box center [766, 474] width 12 height 7
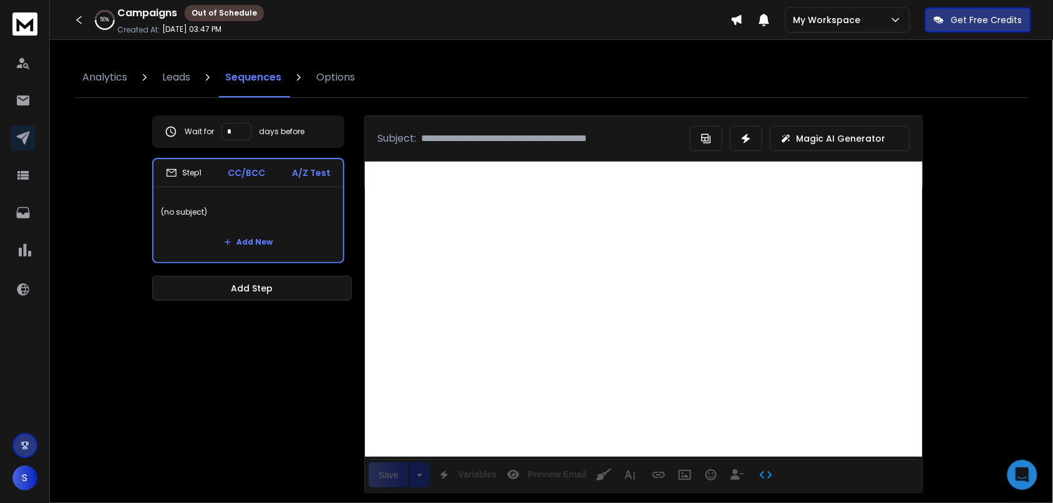
click at [524, 245] on div "Type something" at bounding box center [644, 309] width 558 height 295
click at [582, 292] on div "Type something" at bounding box center [644, 309] width 558 height 295
click at [400, 170] on textarea at bounding box center [644, 175] width 558 height 26
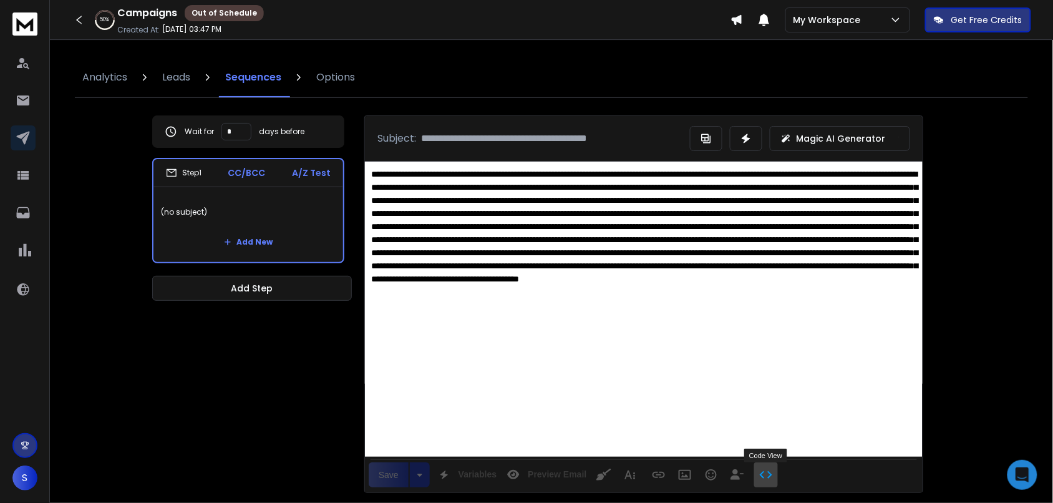
click at [765, 474] on icon "button" at bounding box center [766, 474] width 15 height 15
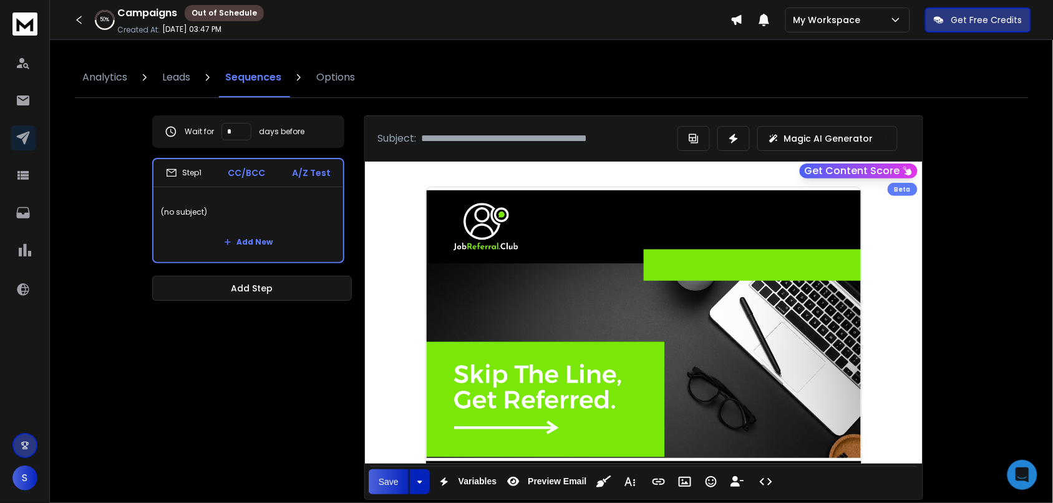
scroll to position [78, 0]
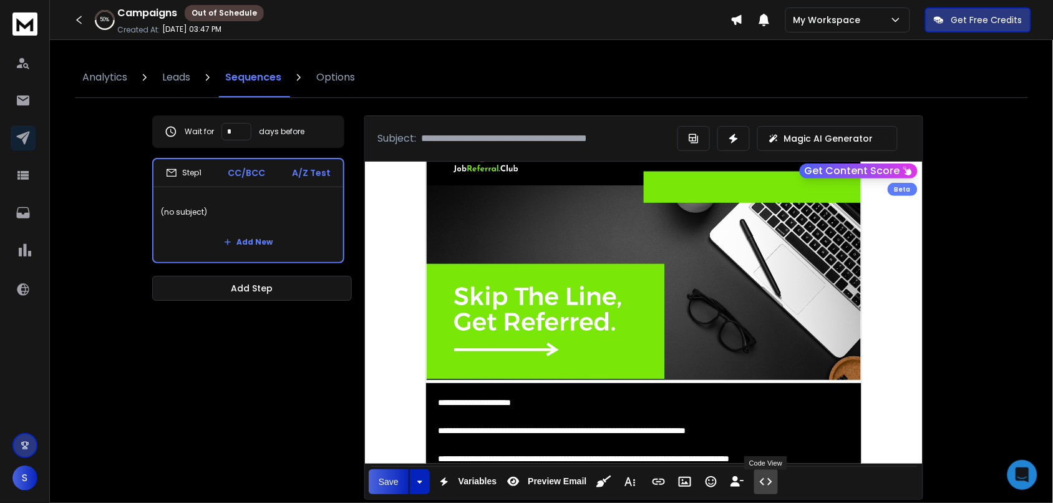
click at [767, 488] on icon "button" at bounding box center [766, 481] width 15 height 15
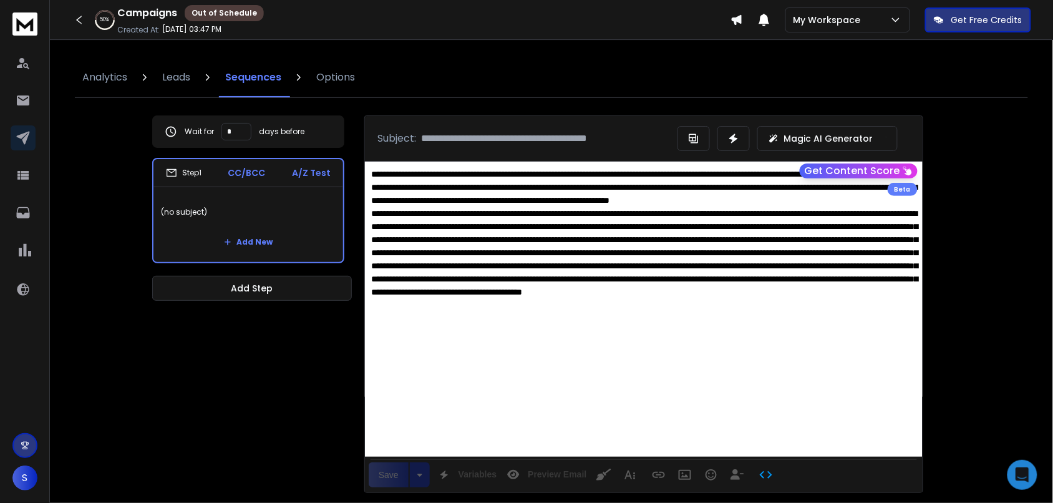
click at [699, 367] on textarea at bounding box center [644, 279] width 558 height 235
type textarea "**********"
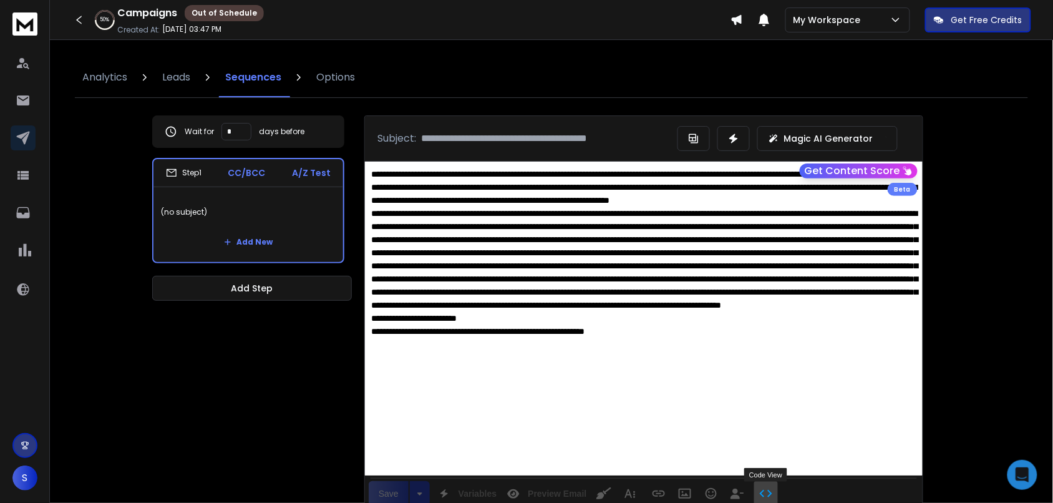
click at [770, 490] on icon "button" at bounding box center [766, 493] width 15 height 15
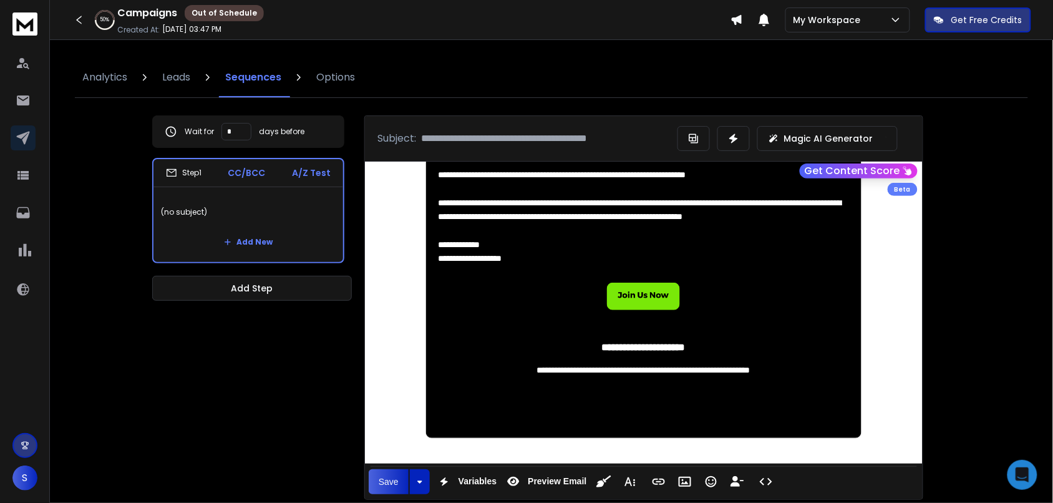
scroll to position [256, 0]
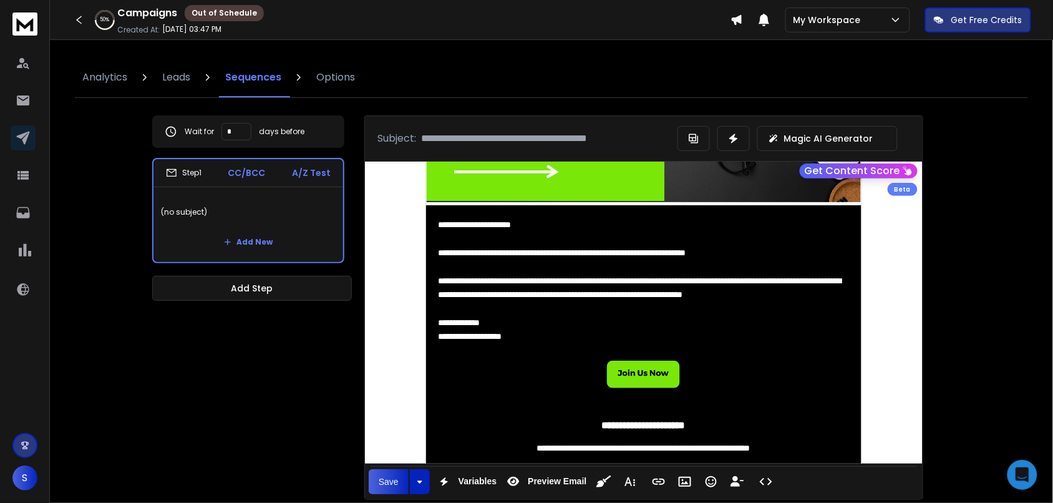
click at [517, 135] on input at bounding box center [543, 138] width 244 height 15
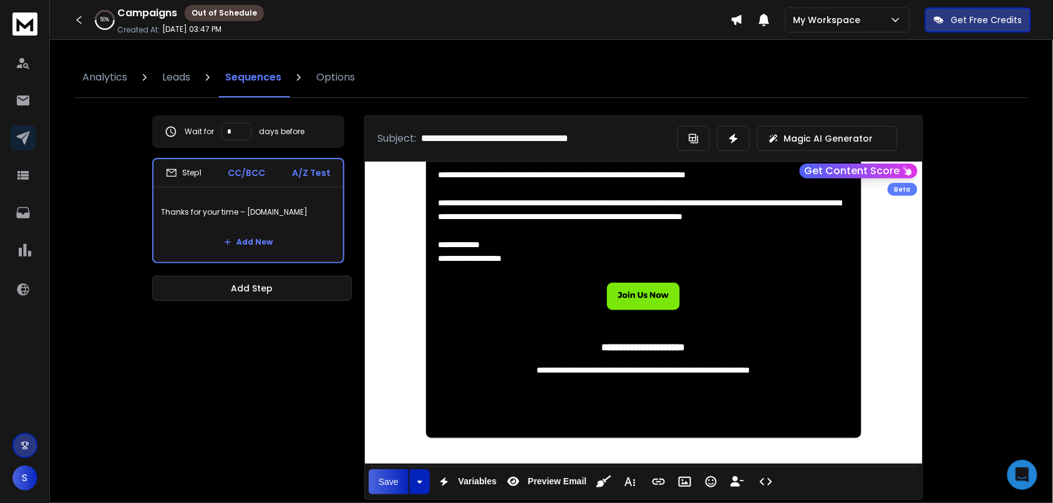
scroll to position [22, 0]
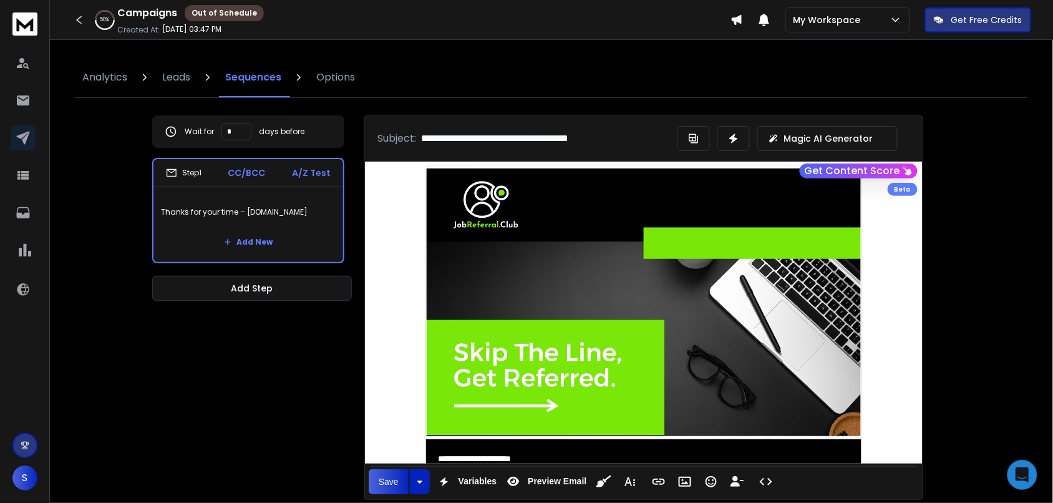
type input "**********"
click at [897, 164] on button "Get Content Score" at bounding box center [859, 170] width 118 height 15
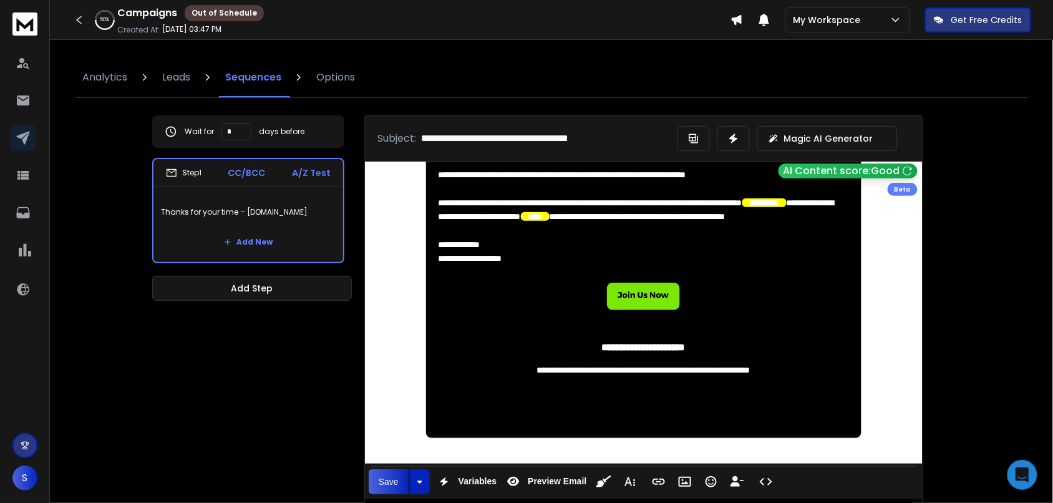
scroll to position [156, 0]
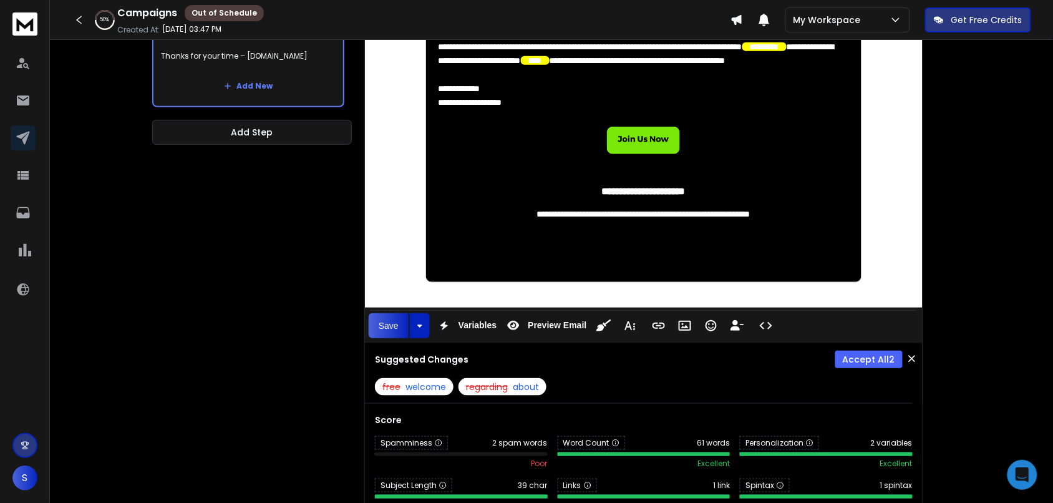
click at [418, 384] on span "welcome" at bounding box center [426, 387] width 41 height 12
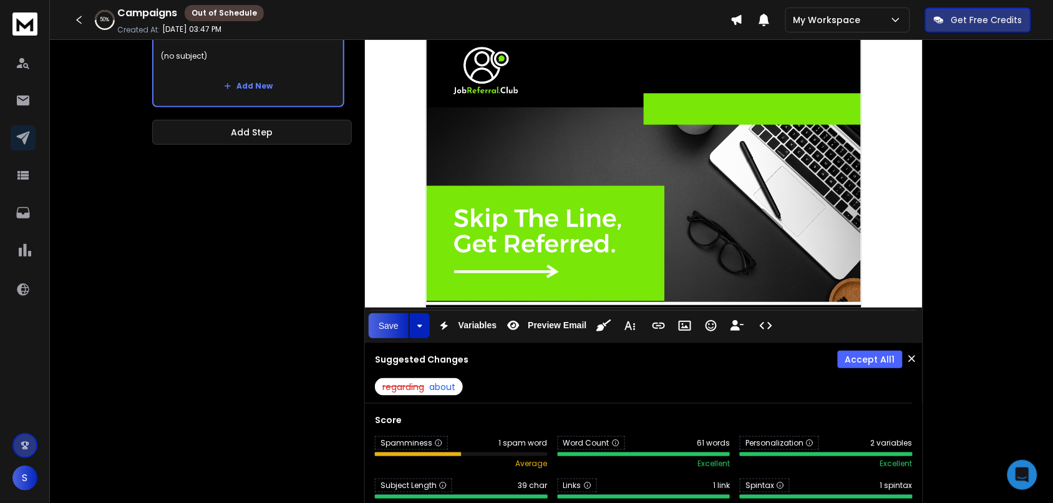
scroll to position [0, 0]
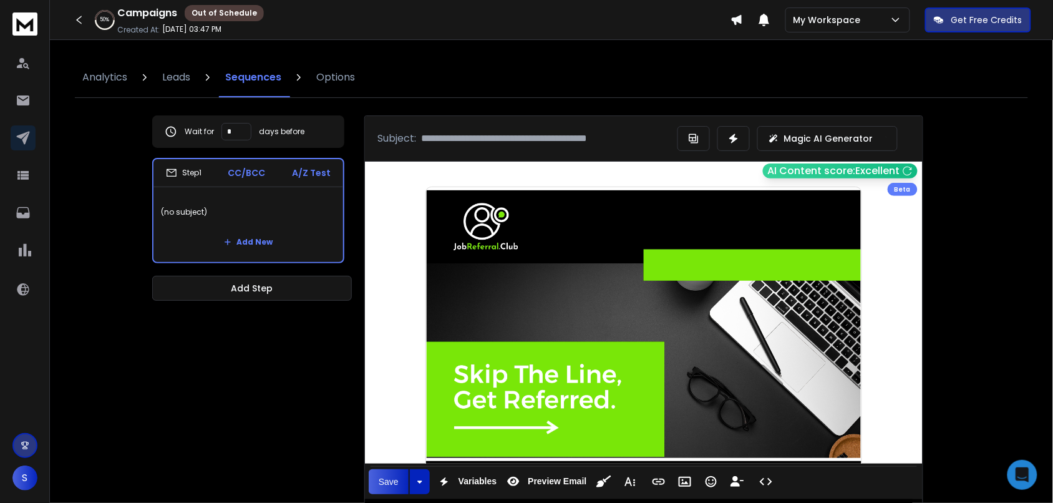
type input "**********"
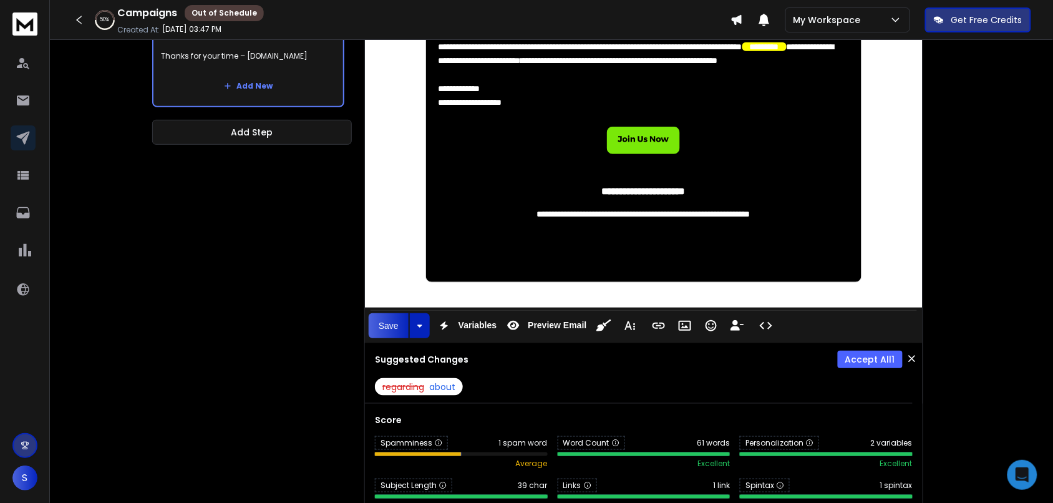
scroll to position [192, 0]
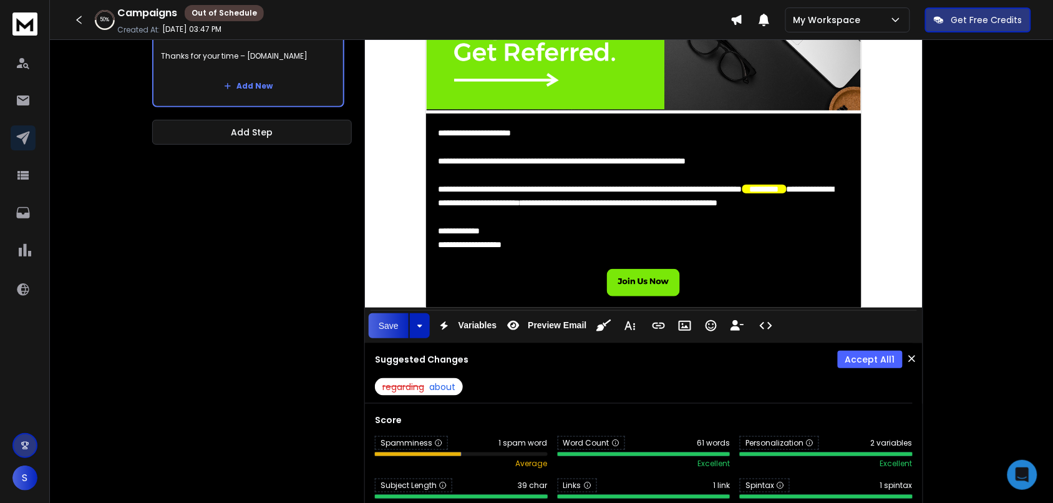
click at [672, 201] on span "**********" at bounding box center [644, 299] width 411 height 228
click at [709, 261] on div "**********" at bounding box center [643, 269] width 435 height 311
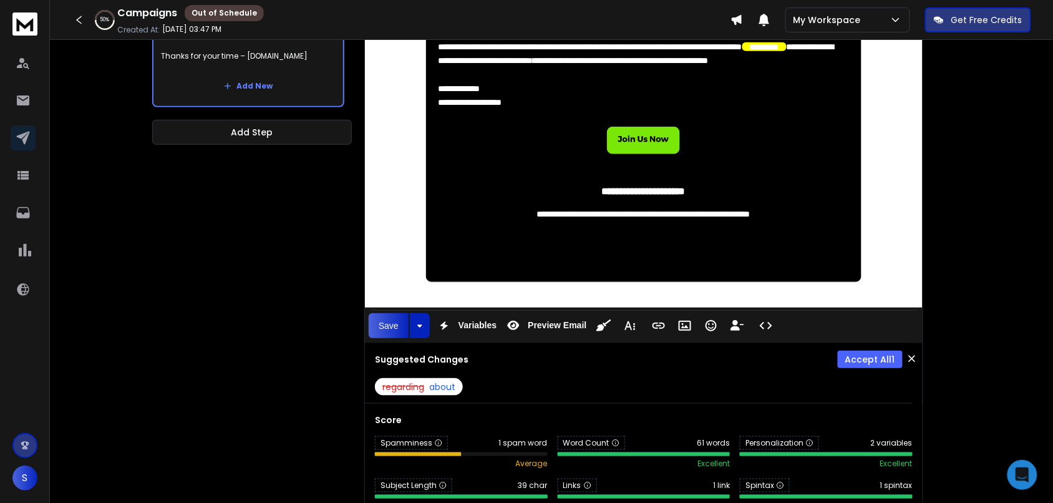
scroll to position [198, 0]
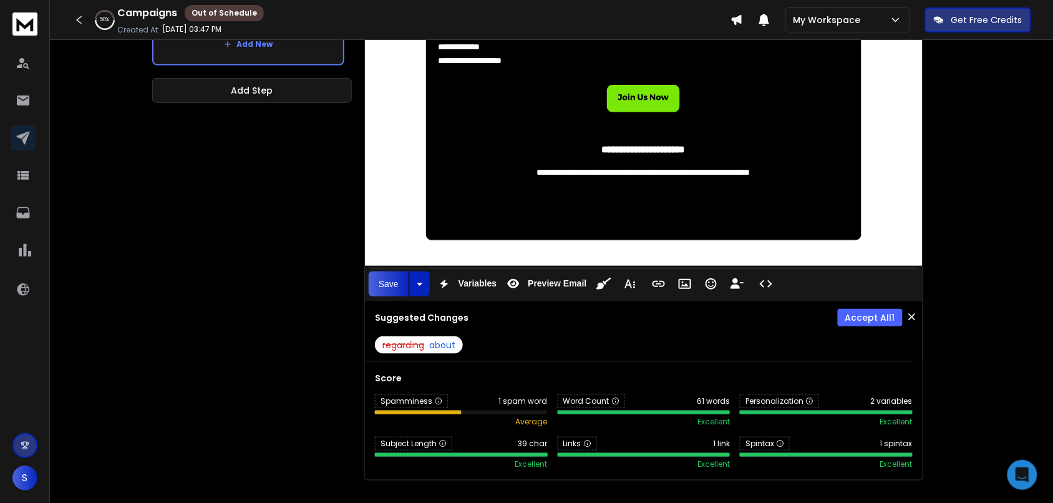
click at [444, 345] on span "about" at bounding box center [442, 345] width 26 height 12
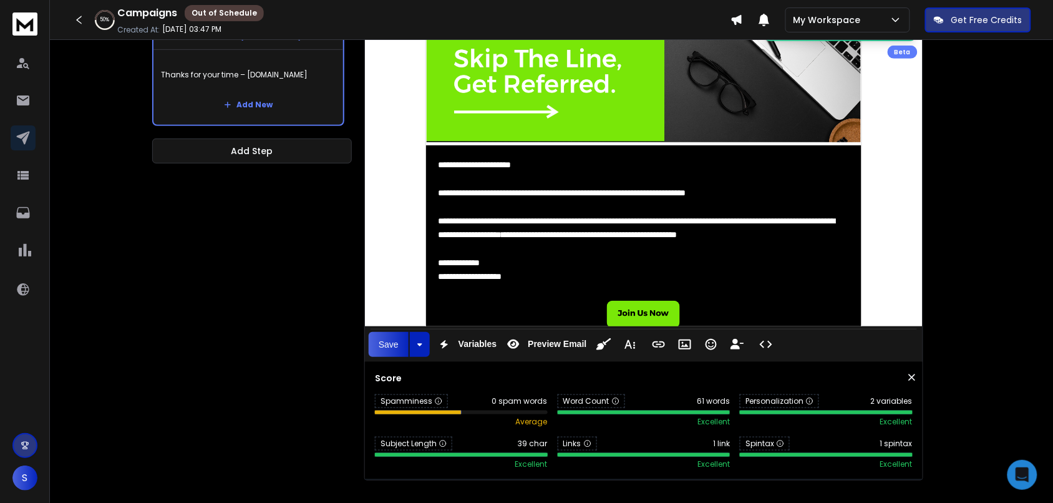
scroll to position [256, 0]
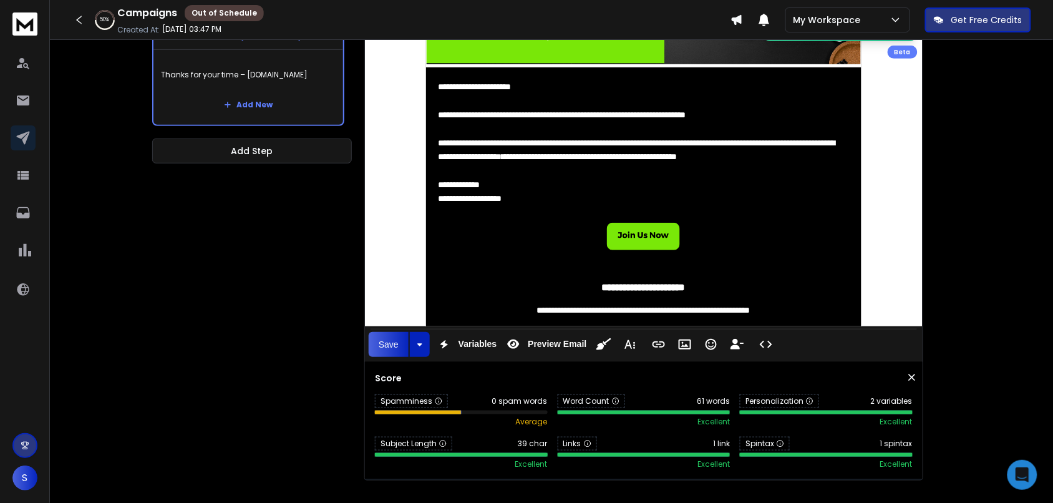
click at [827, 143] on div "**********" at bounding box center [643, 222] width 435 height 311
click at [956, 203] on div "**********" at bounding box center [551, 229] width 953 height 512
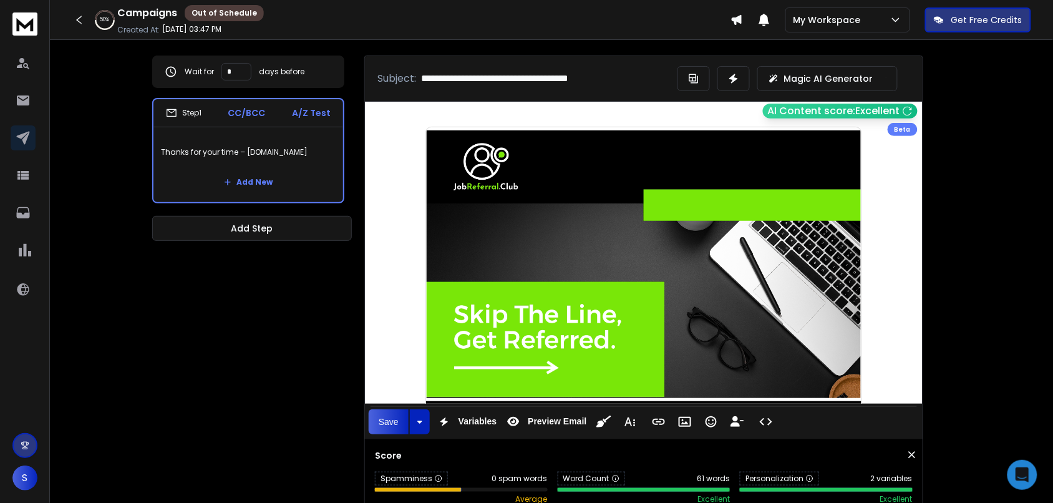
scroll to position [0, 0]
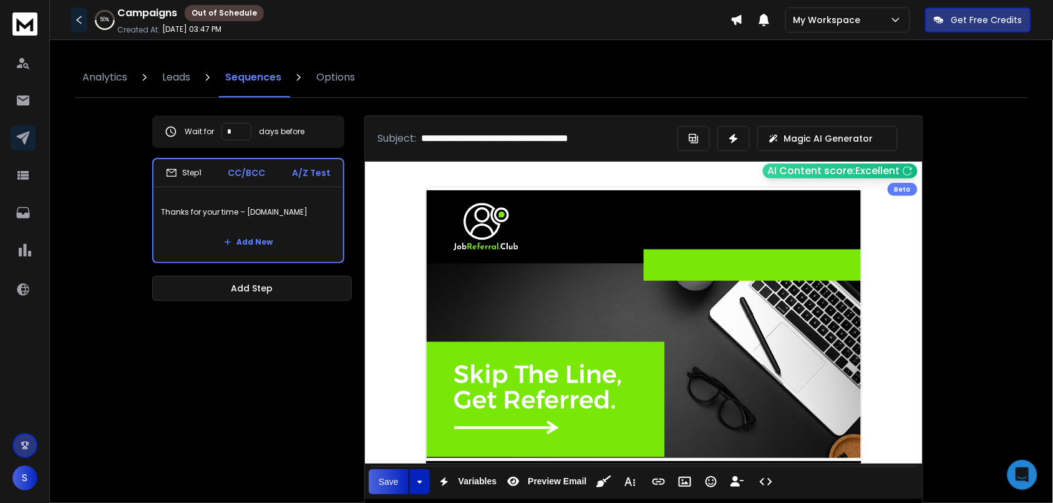
click at [74, 14] on icon at bounding box center [79, 19] width 11 height 11
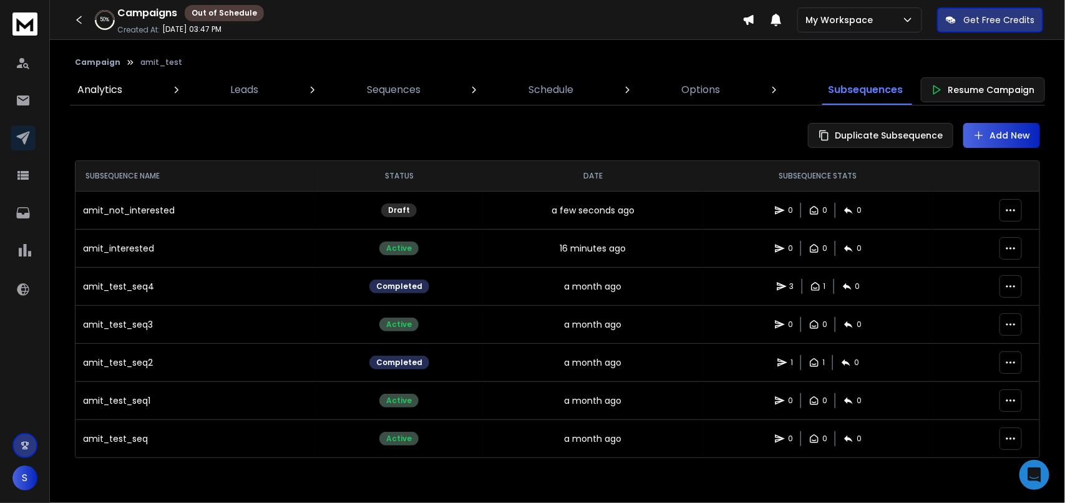
click at [97, 79] on link "Analytics" at bounding box center [100, 90] width 60 height 30
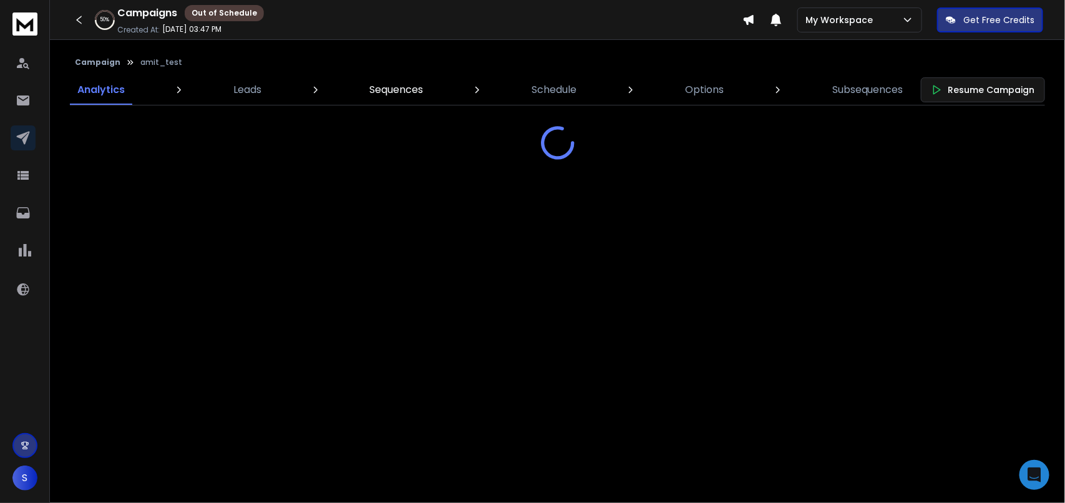
click at [363, 89] on link "Sequences" at bounding box center [396, 90] width 69 height 30
click at [389, 89] on p "Sequences" at bounding box center [397, 89] width 54 height 15
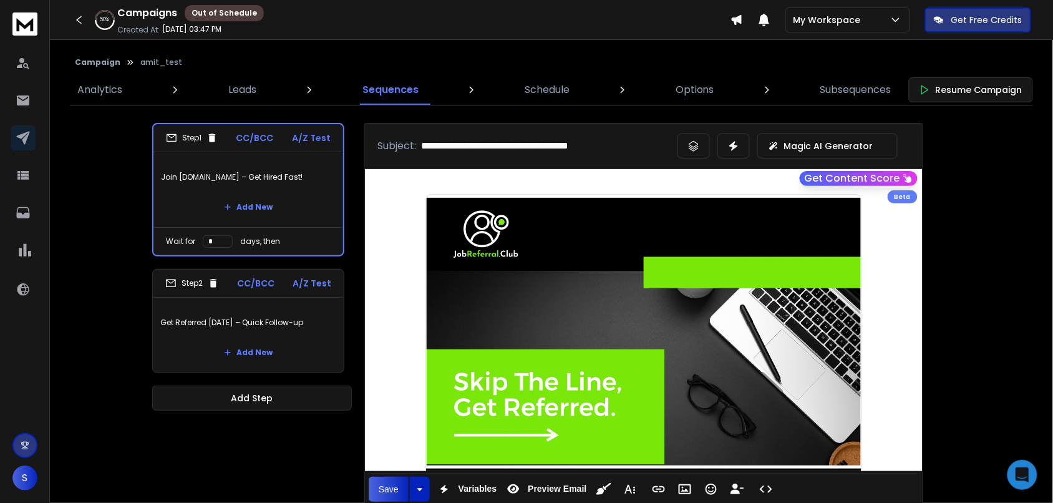
click at [633, 136] on div "**********" at bounding box center [644, 147] width 558 height 46
click at [631, 143] on input "**********" at bounding box center [543, 145] width 244 height 15
click at [321, 315] on p "Get Referred [DATE] – Quick Follow-up" at bounding box center [248, 322] width 176 height 35
type input "**********"
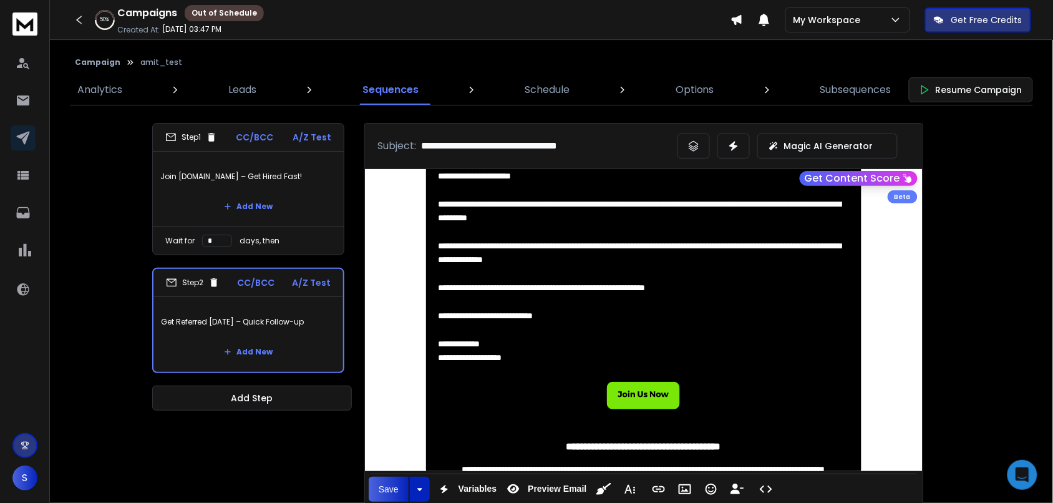
scroll to position [435, 0]
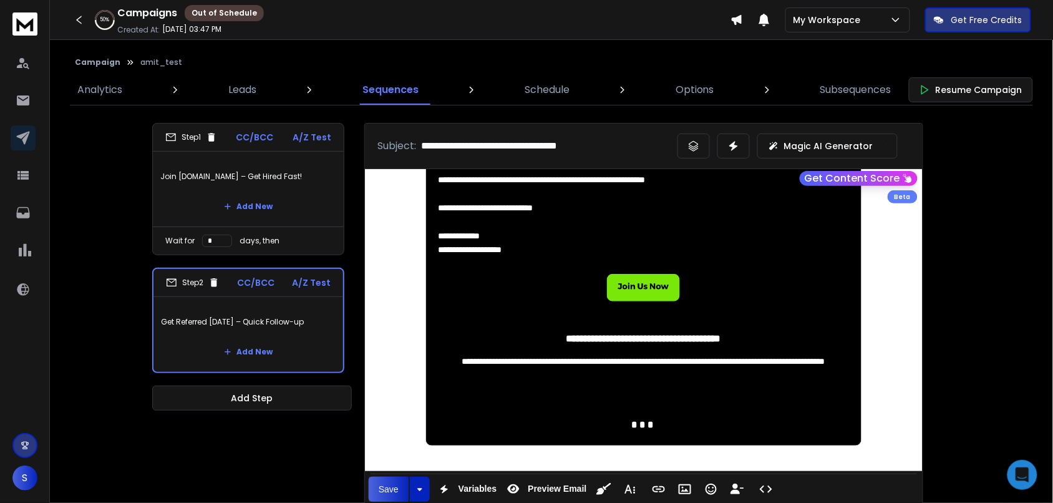
click at [317, 322] on p "Get Referred [DATE] – Quick Follow-up" at bounding box center [248, 321] width 175 height 35
click at [621, 147] on input "**********" at bounding box center [543, 145] width 244 height 15
click at [853, 89] on p "Subsequences" at bounding box center [855, 89] width 71 height 15
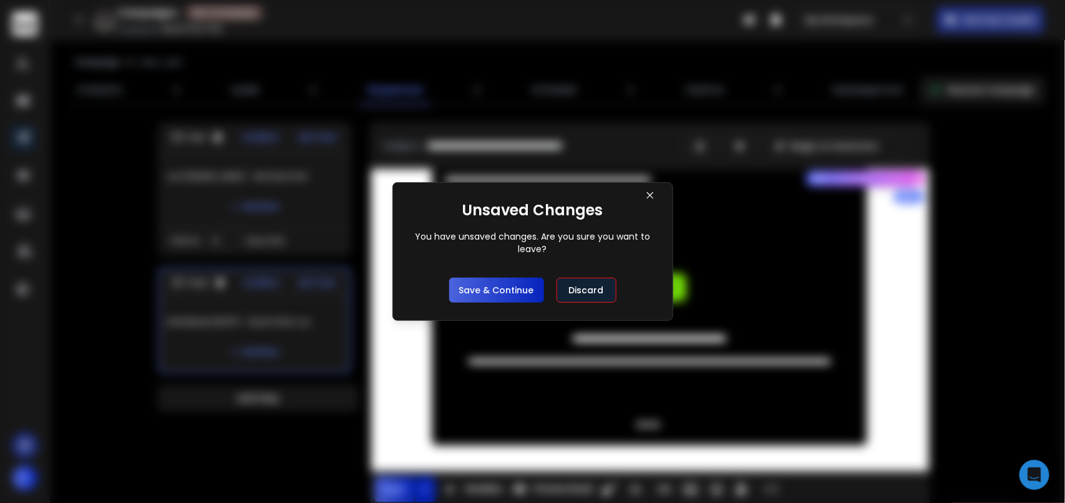
click at [527, 292] on button "Save & Continue" at bounding box center [496, 290] width 95 height 25
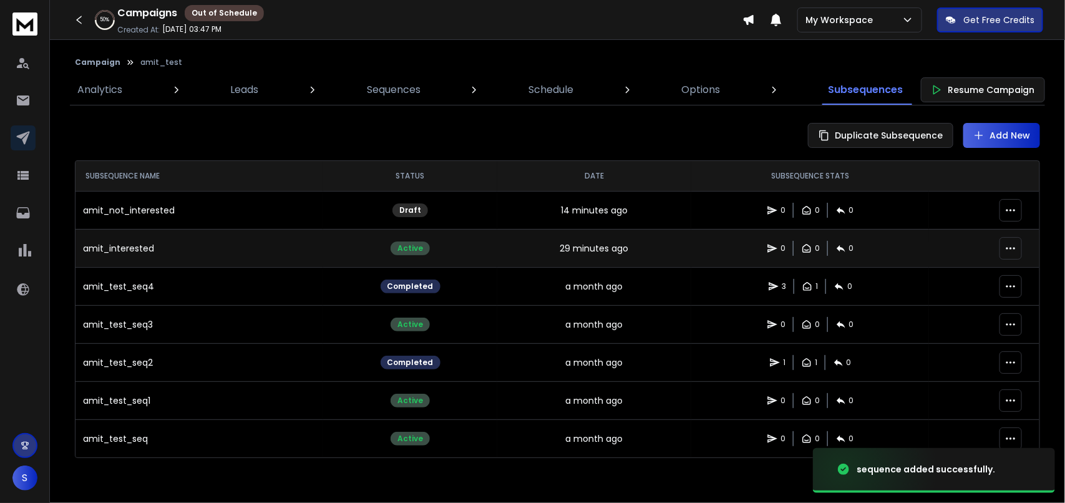
click at [138, 245] on td "amit_interested" at bounding box center [199, 248] width 248 height 38
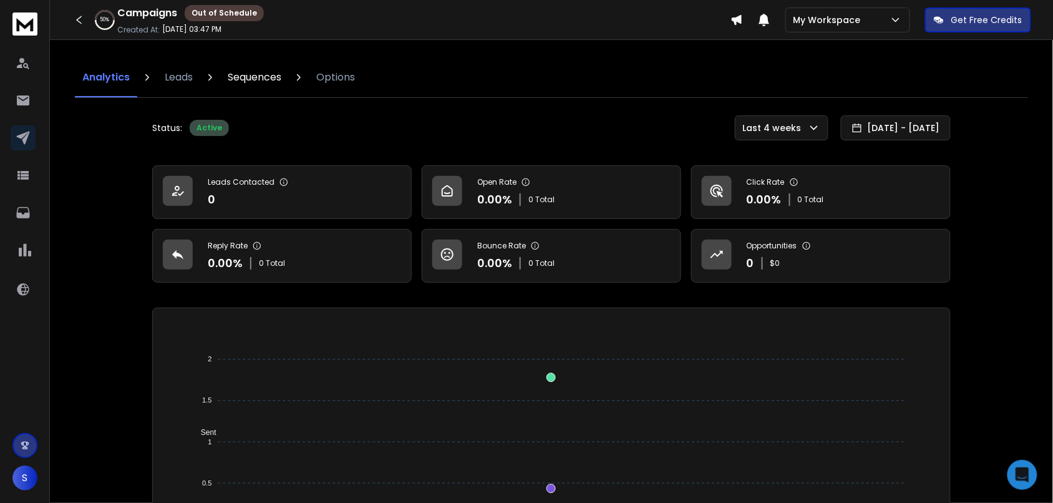
click at [278, 79] on p "Sequences" at bounding box center [255, 77] width 54 height 15
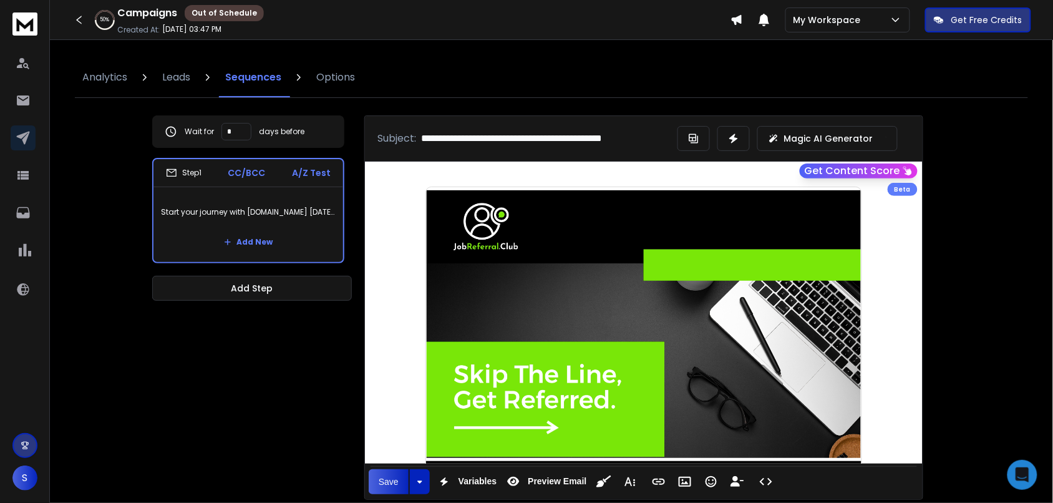
click at [658, 141] on input "**********" at bounding box center [543, 138] width 244 height 15
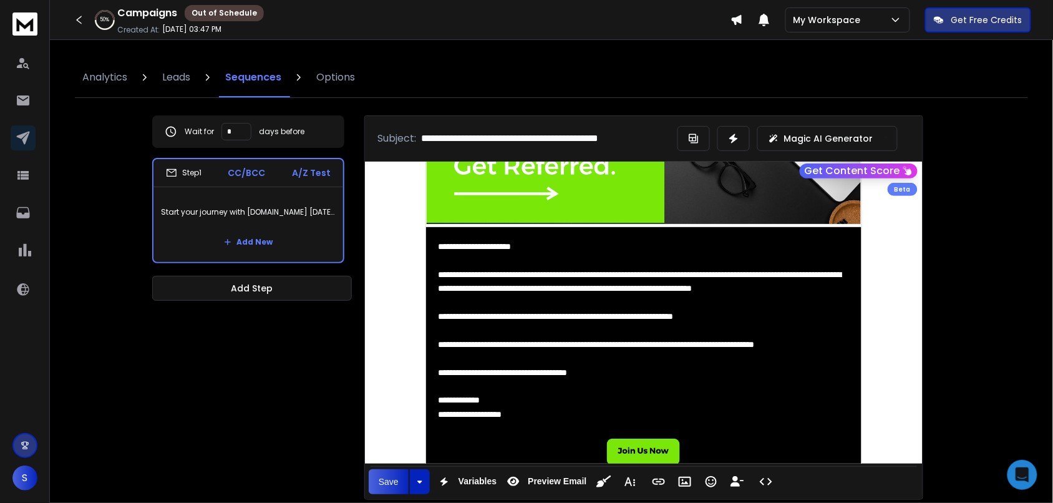
scroll to position [390, 0]
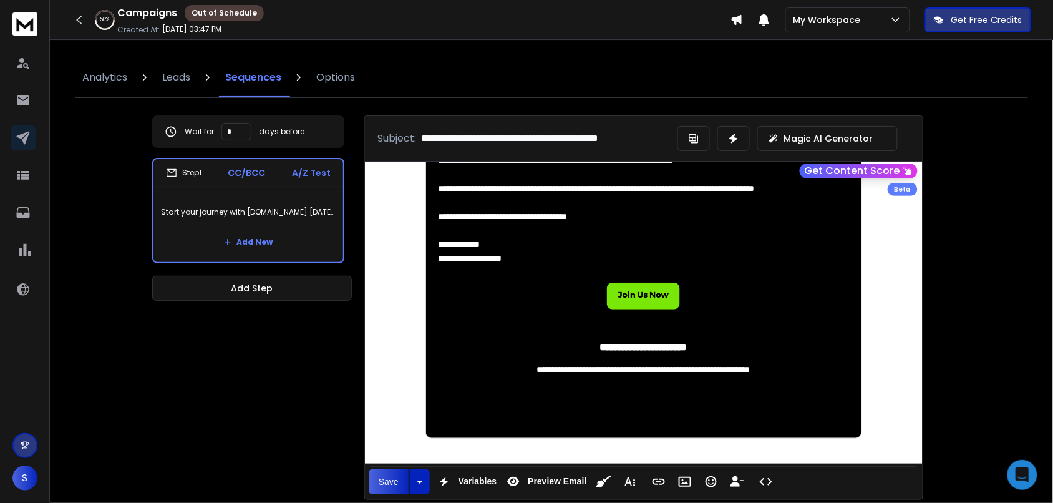
type input "**********"
click at [459, 89] on div "Analytics Leads Sequences Options" at bounding box center [551, 77] width 953 height 40
click at [331, 77] on p "Options" at bounding box center [335, 77] width 39 height 15
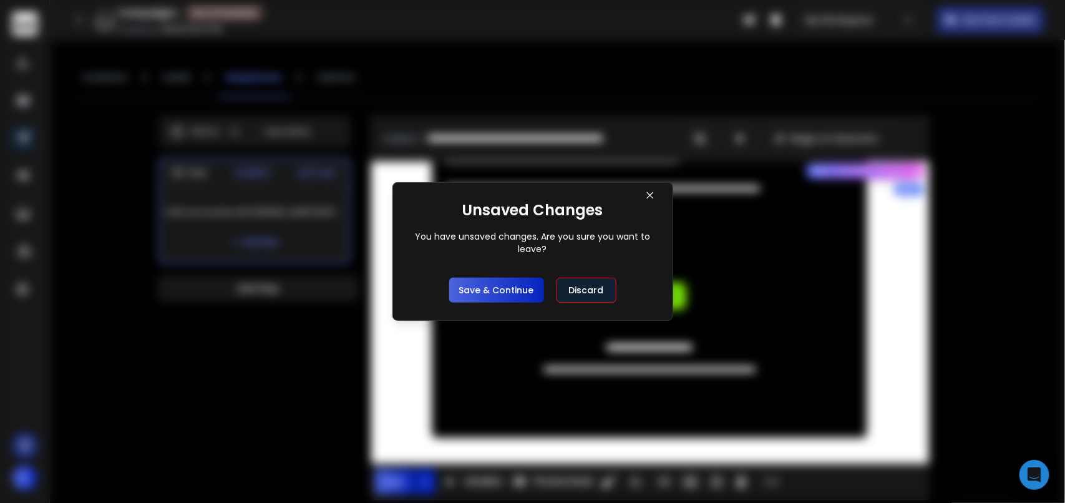
click at [472, 283] on button "Save & Continue" at bounding box center [496, 290] width 95 height 25
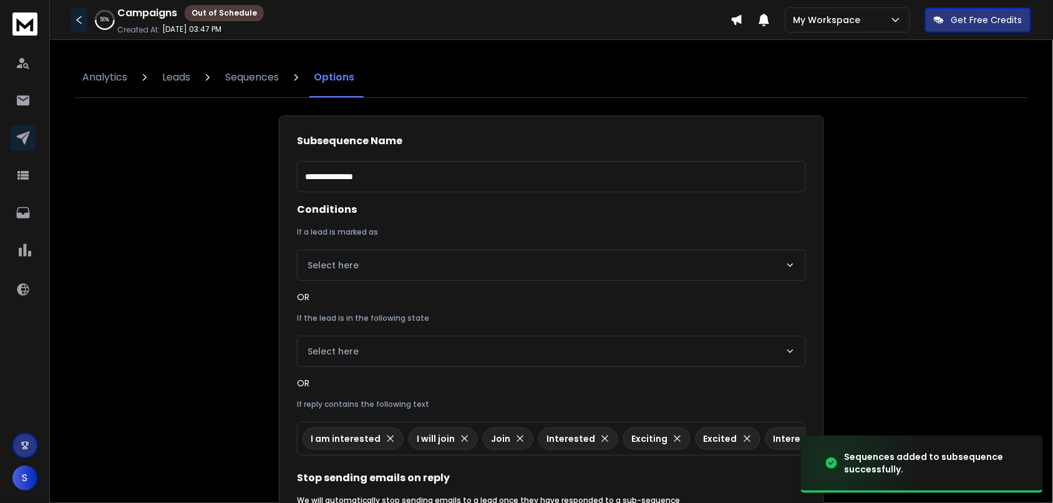
click at [82, 20] on icon at bounding box center [79, 19] width 11 height 11
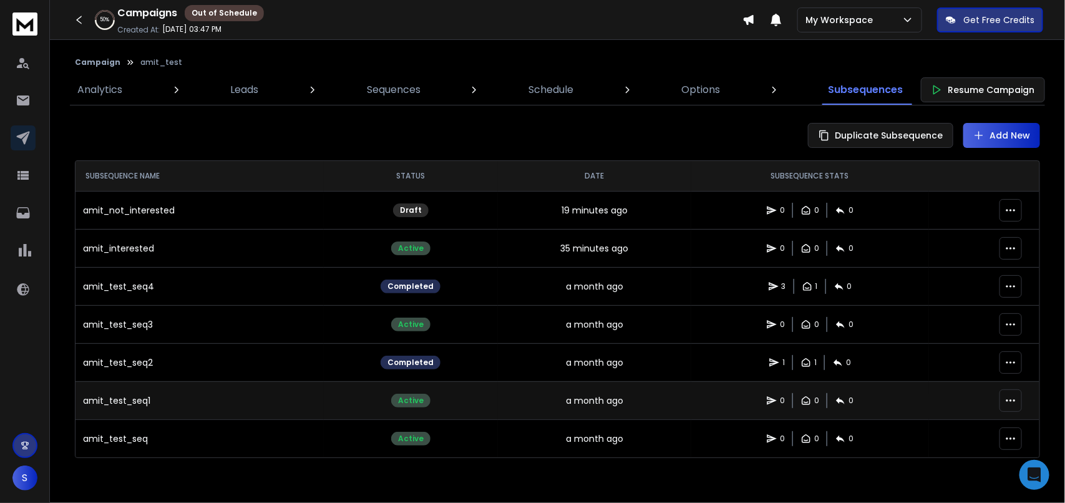
click at [207, 413] on td "amit_test_seq1" at bounding box center [199, 400] width 248 height 38
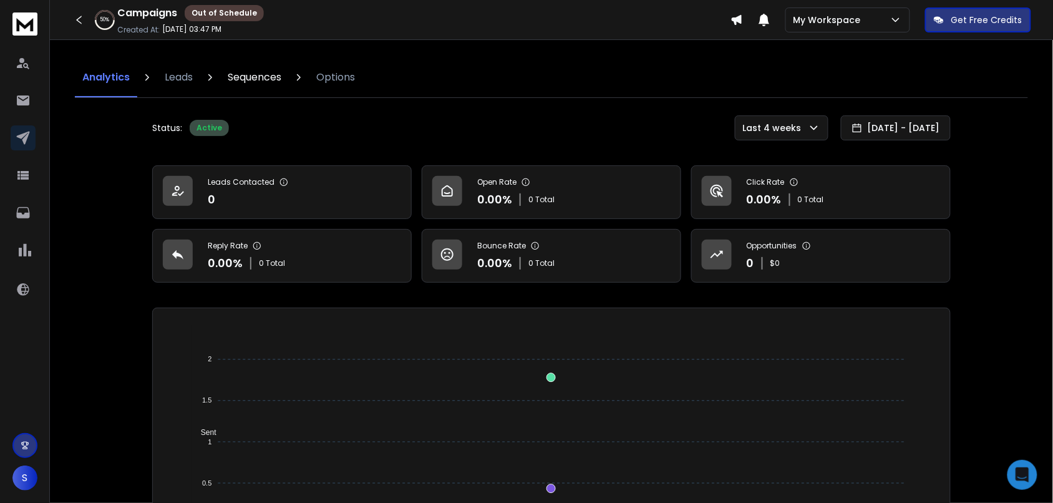
click at [223, 73] on link "Sequences" at bounding box center [254, 77] width 69 height 40
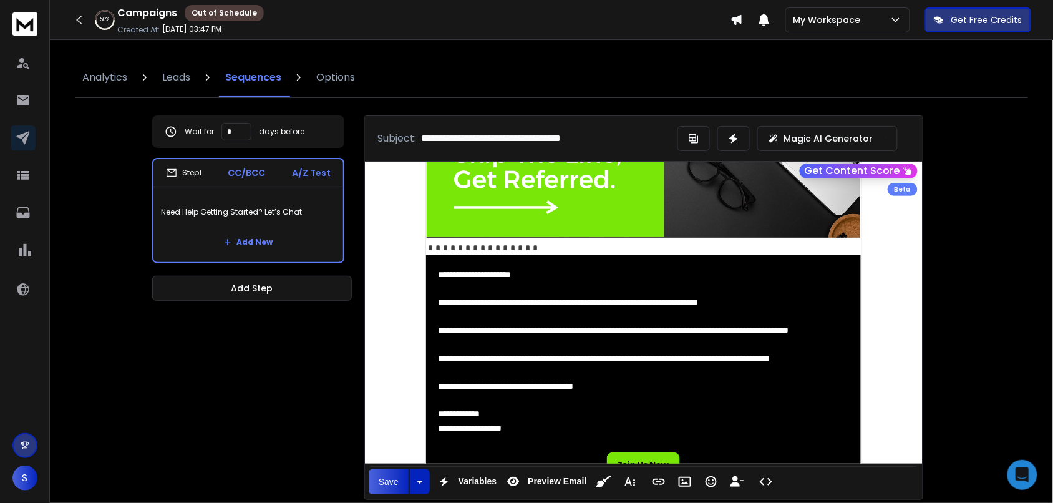
scroll to position [312, 0]
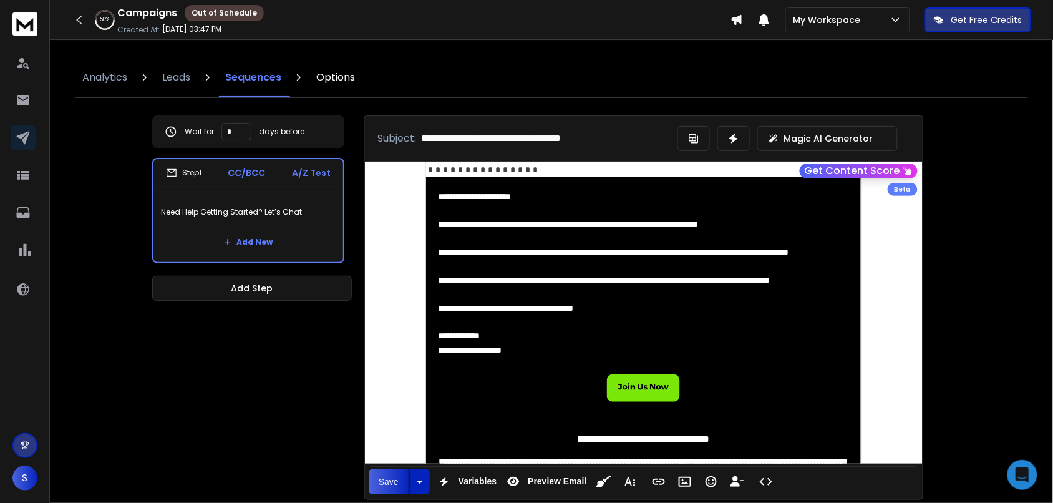
click at [326, 78] on p "Options" at bounding box center [335, 77] width 39 height 15
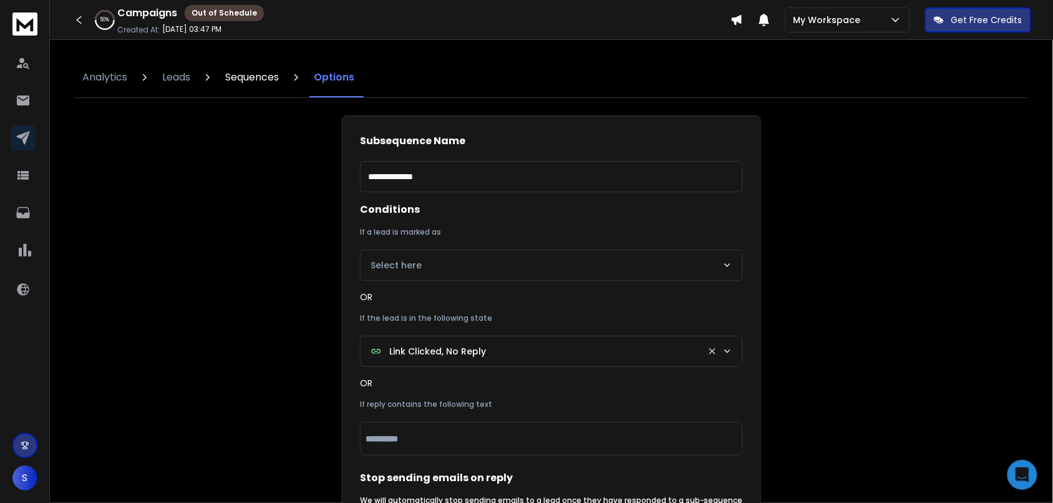
click at [242, 74] on p "Sequences" at bounding box center [252, 77] width 54 height 15
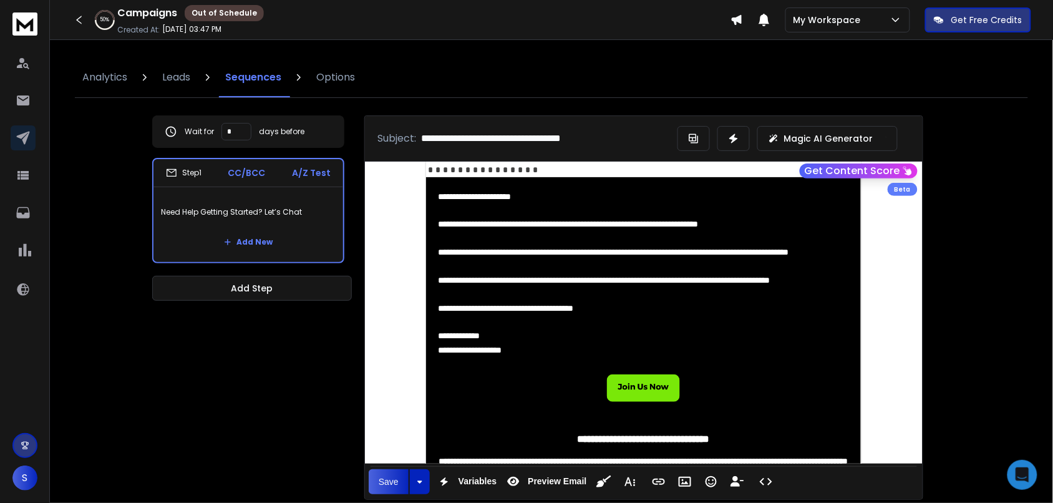
scroll to position [234, 0]
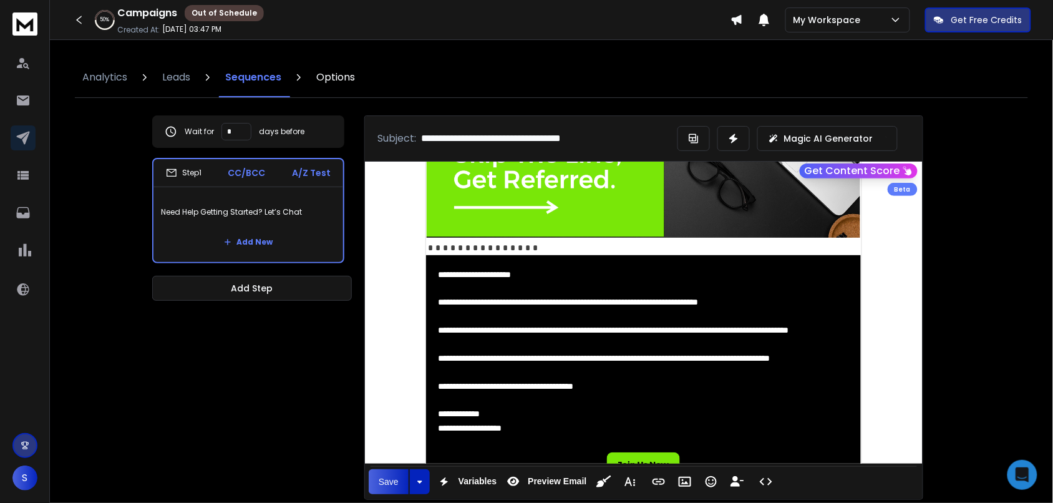
click at [332, 82] on p "Options" at bounding box center [335, 77] width 39 height 15
click at [334, 82] on p "Options" at bounding box center [335, 77] width 39 height 15
click at [333, 77] on p "Options" at bounding box center [335, 77] width 39 height 15
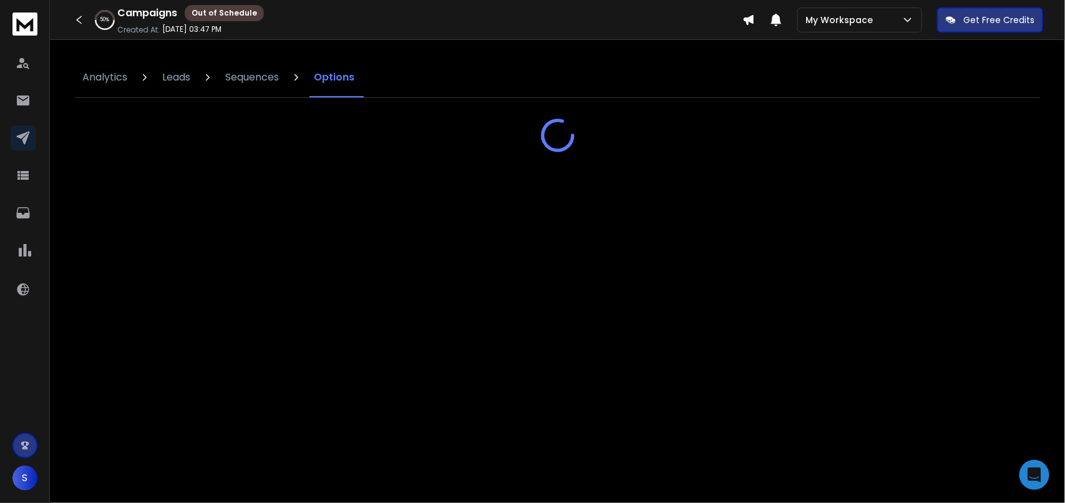
click at [333, 77] on p "Options" at bounding box center [334, 77] width 41 height 15
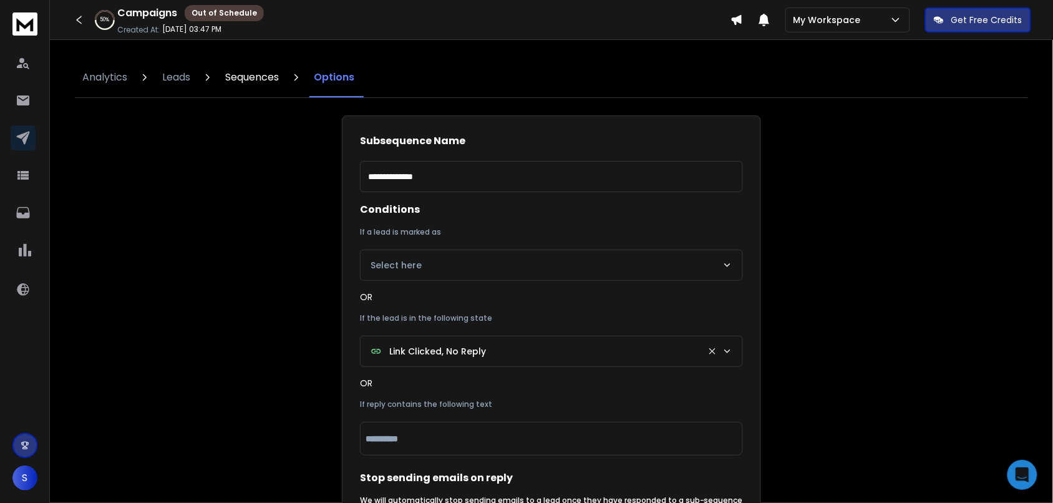
click at [247, 75] on p "Sequences" at bounding box center [252, 77] width 54 height 15
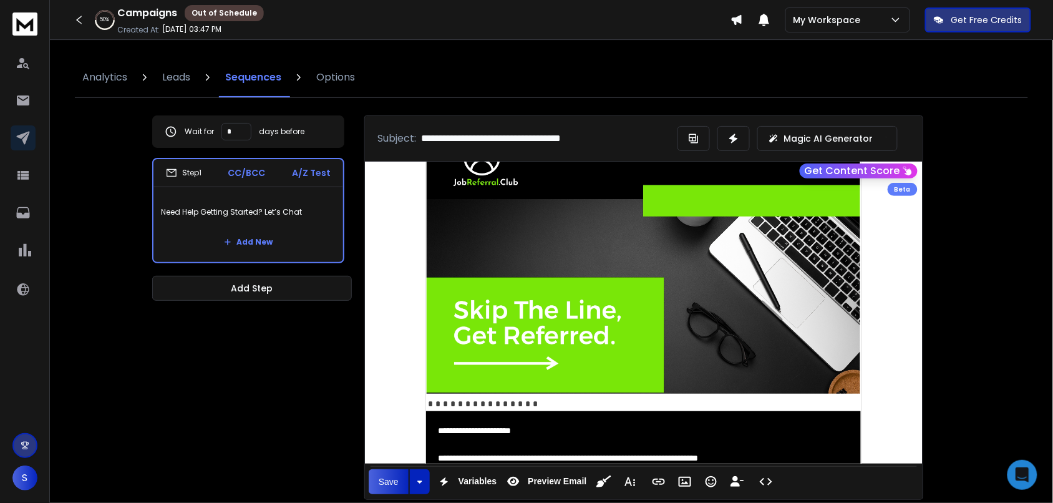
scroll to position [312, 0]
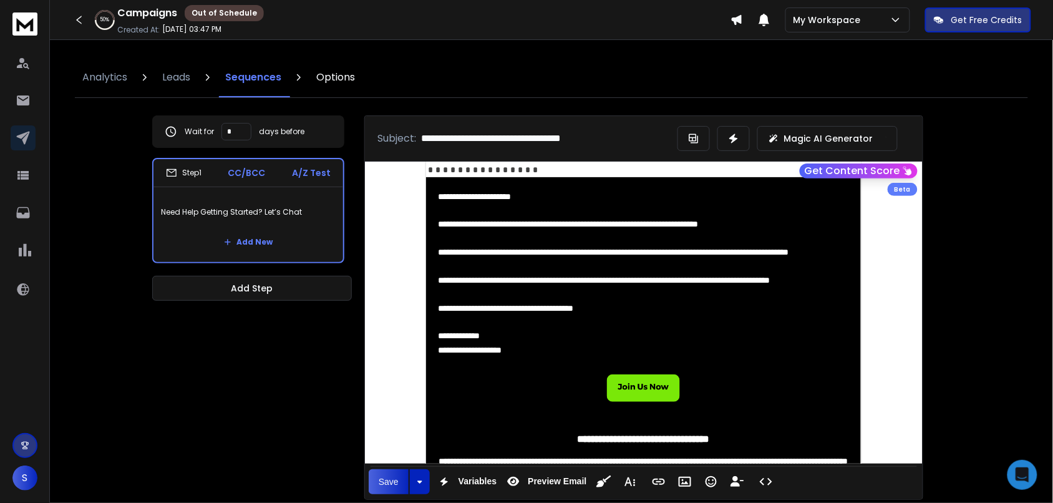
click at [335, 79] on p "Options" at bounding box center [335, 77] width 39 height 15
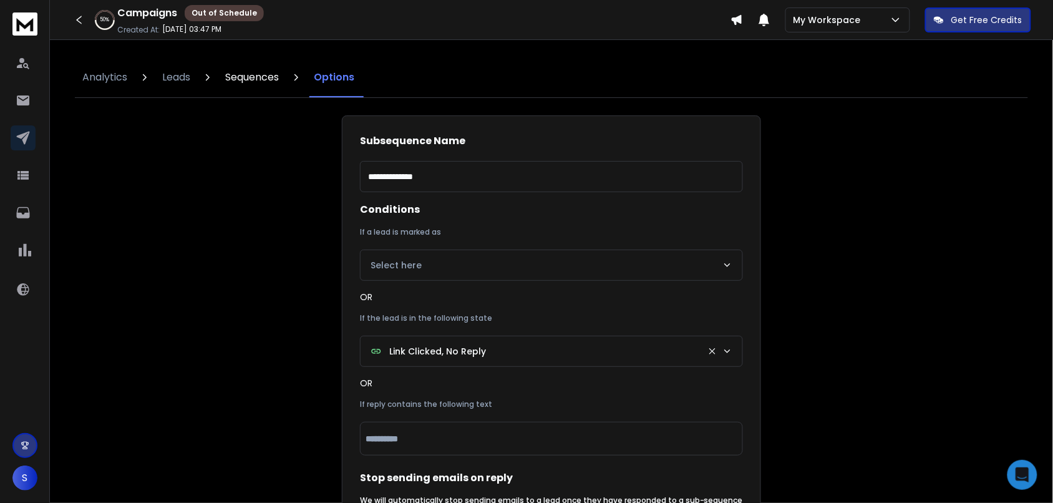
click at [243, 74] on p "Sequences" at bounding box center [252, 77] width 54 height 15
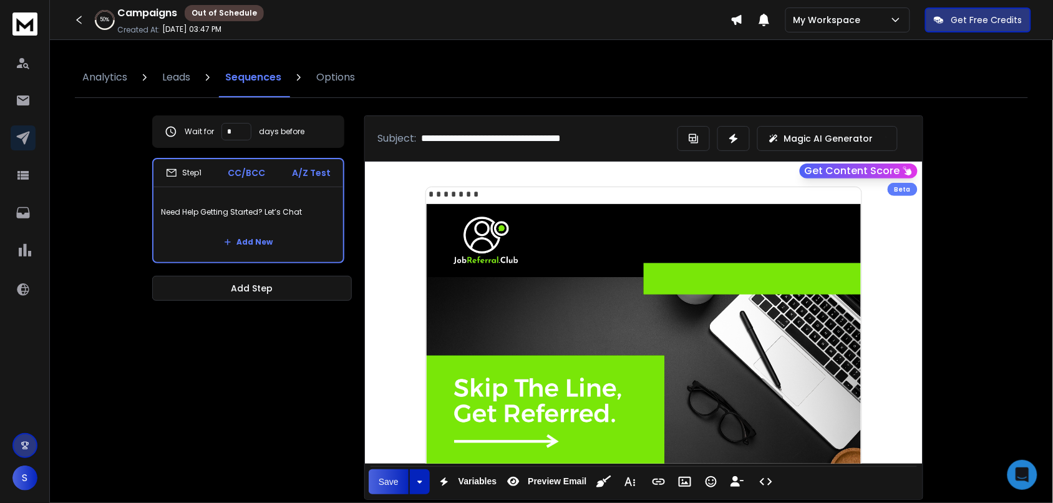
click at [621, 132] on input "**********" at bounding box center [543, 138] width 244 height 15
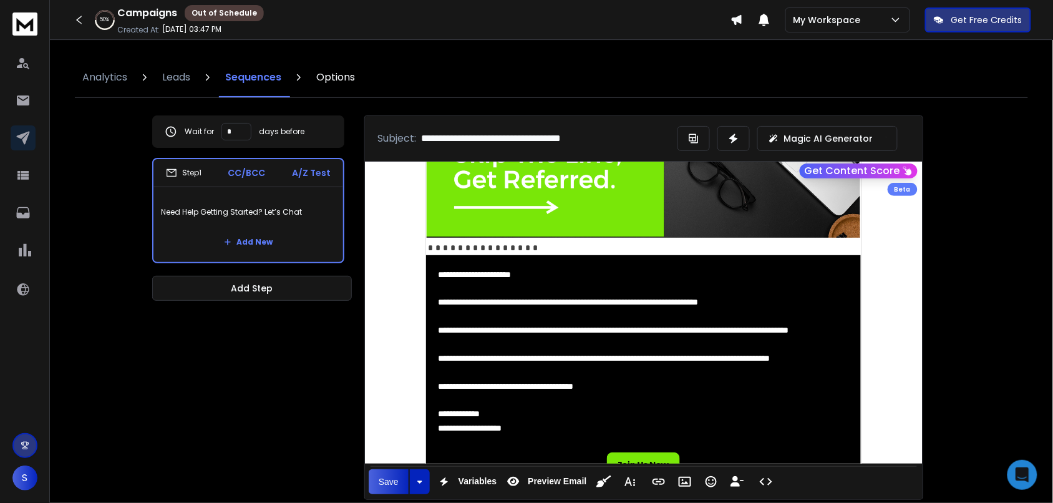
click at [336, 76] on p "Options" at bounding box center [335, 77] width 39 height 15
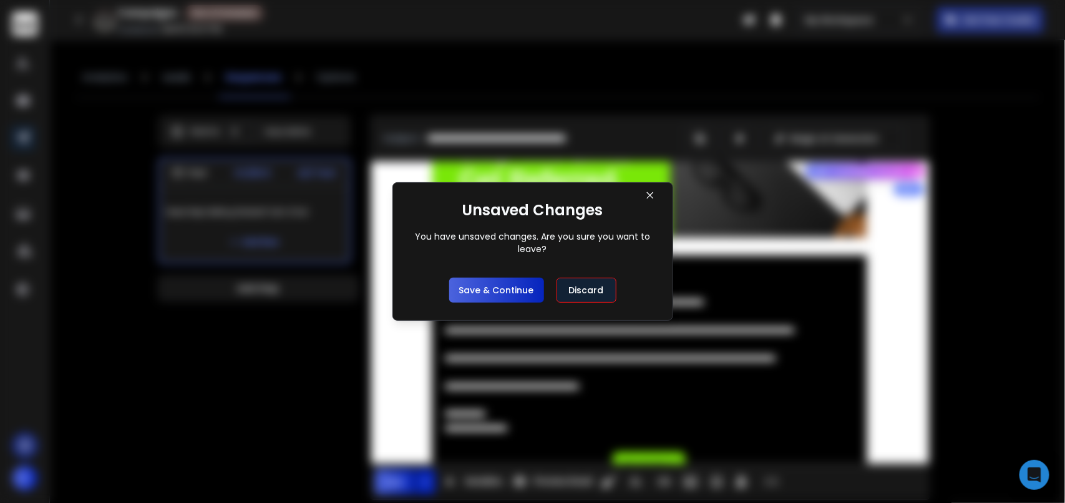
click at [488, 292] on button "Save & Continue" at bounding box center [496, 290] width 95 height 25
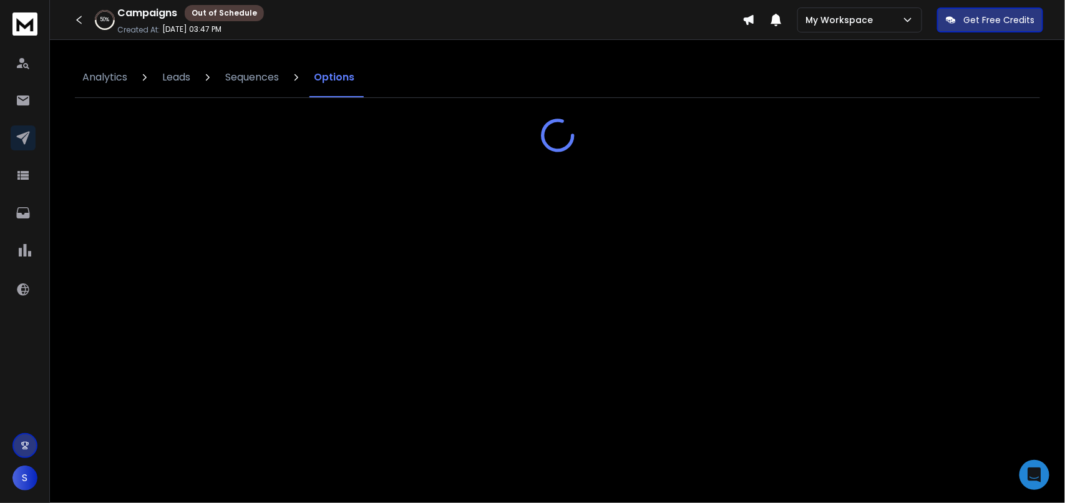
click at [329, 75] on p "Options" at bounding box center [334, 77] width 41 height 15
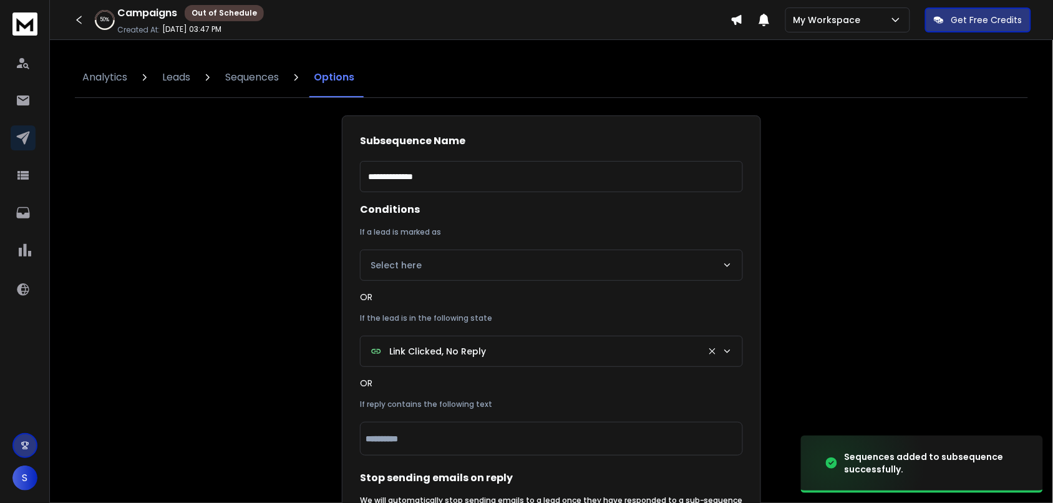
scroll to position [143, 0]
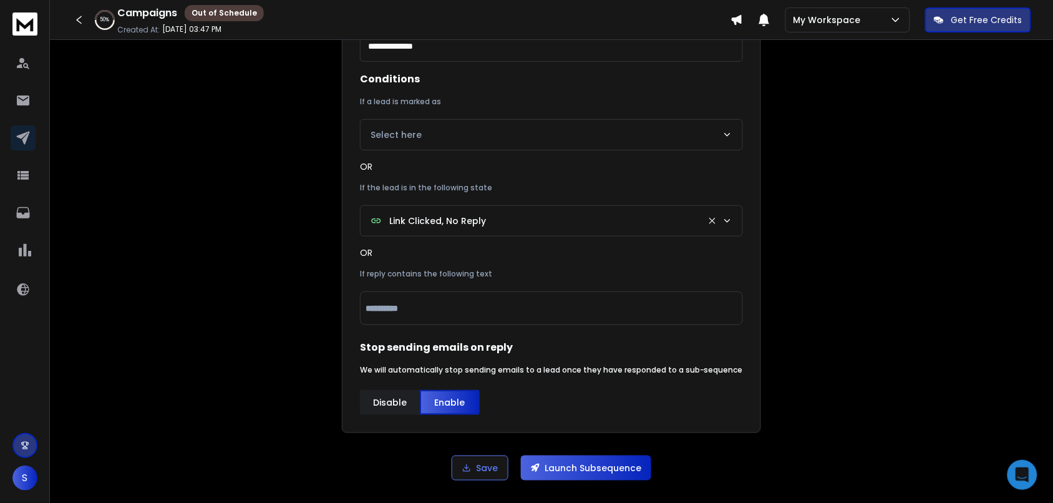
click at [228, 156] on form "**********" at bounding box center [551, 232] width 943 height 495
click at [177, 140] on form "**********" at bounding box center [551, 232] width 943 height 495
click at [79, 24] on icon at bounding box center [79, 19] width 11 height 11
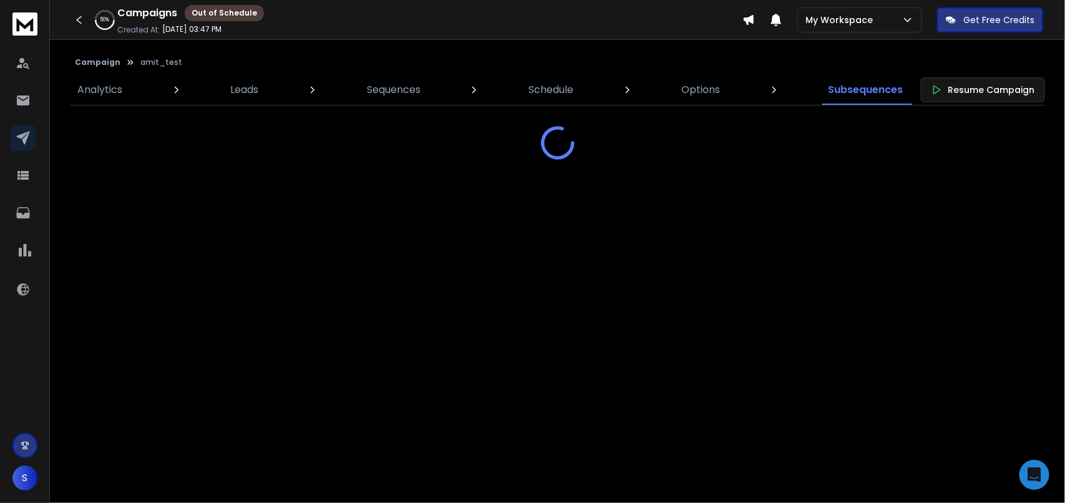
click at [69, 8] on div "50 % Campaigns Out of Schedule Created At: [DATE] 03:47 PM My Workspace Get Fre…" at bounding box center [532, 20] width 1065 height 40
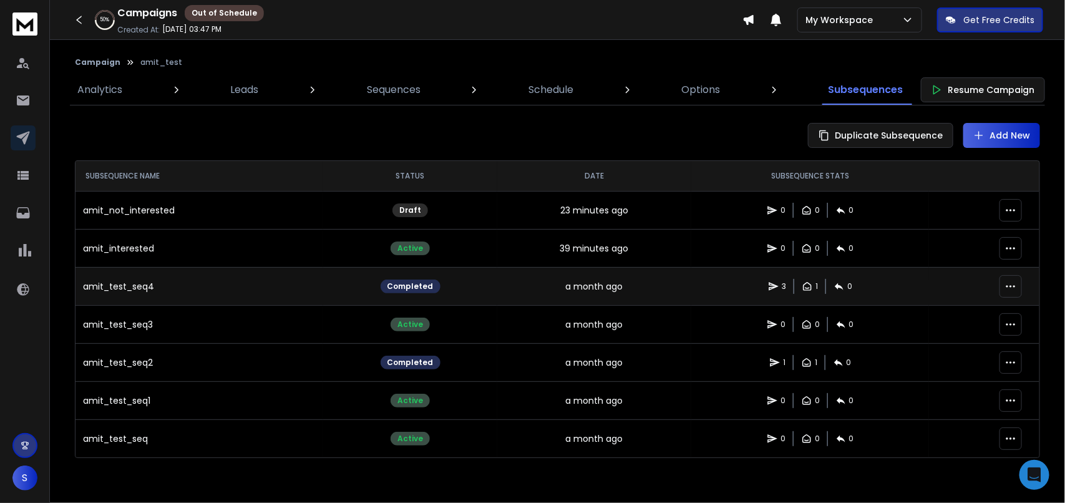
click at [147, 296] on td "amit_test_seq4" at bounding box center [199, 286] width 248 height 38
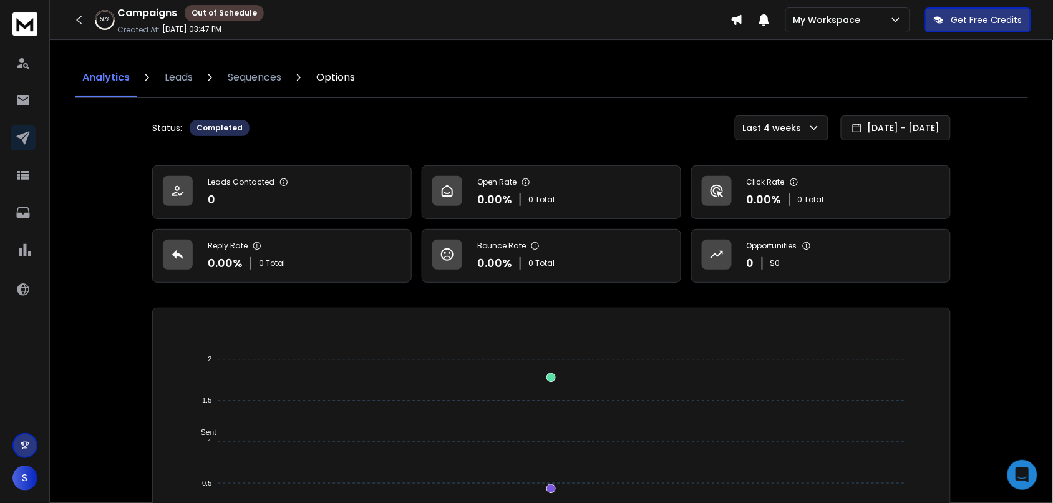
click at [331, 74] on p "Options" at bounding box center [335, 77] width 39 height 15
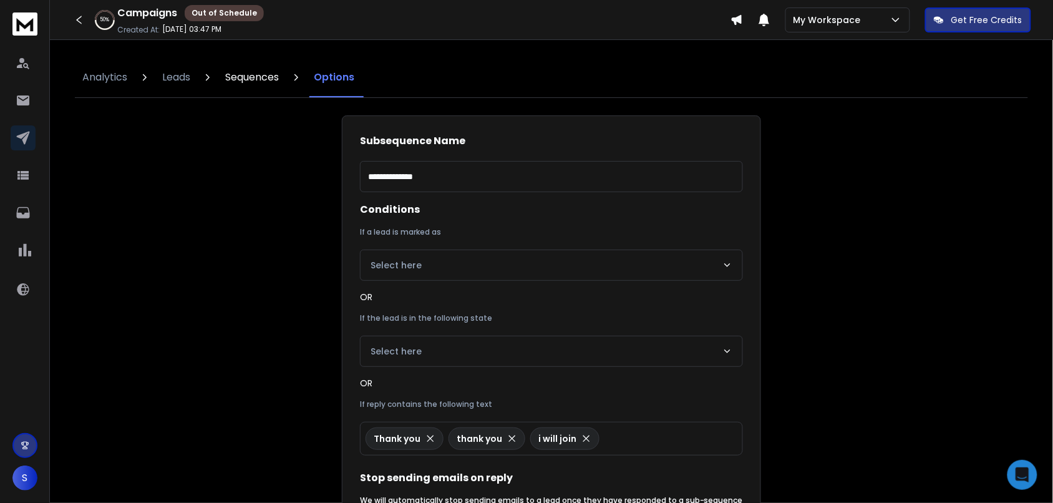
click at [254, 88] on link "Sequences" at bounding box center [252, 77] width 69 height 40
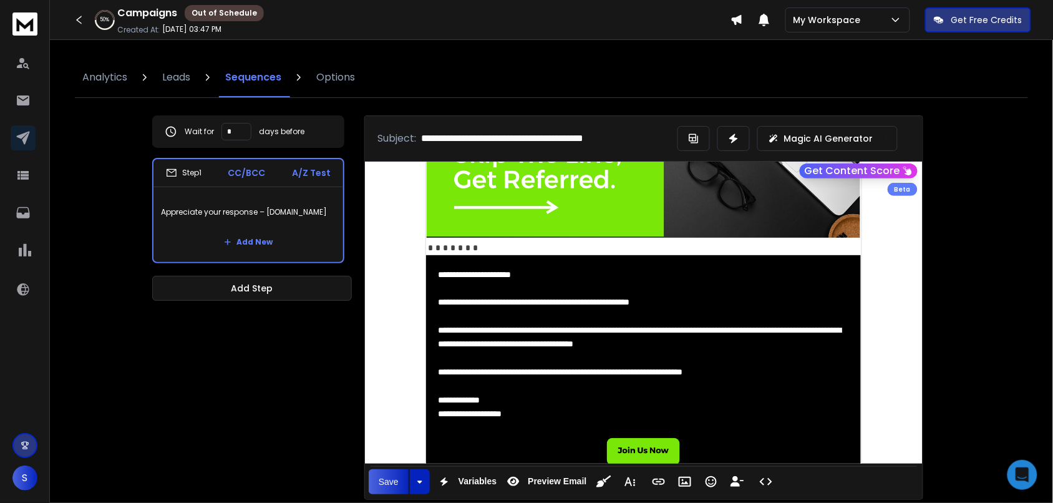
scroll to position [312, 0]
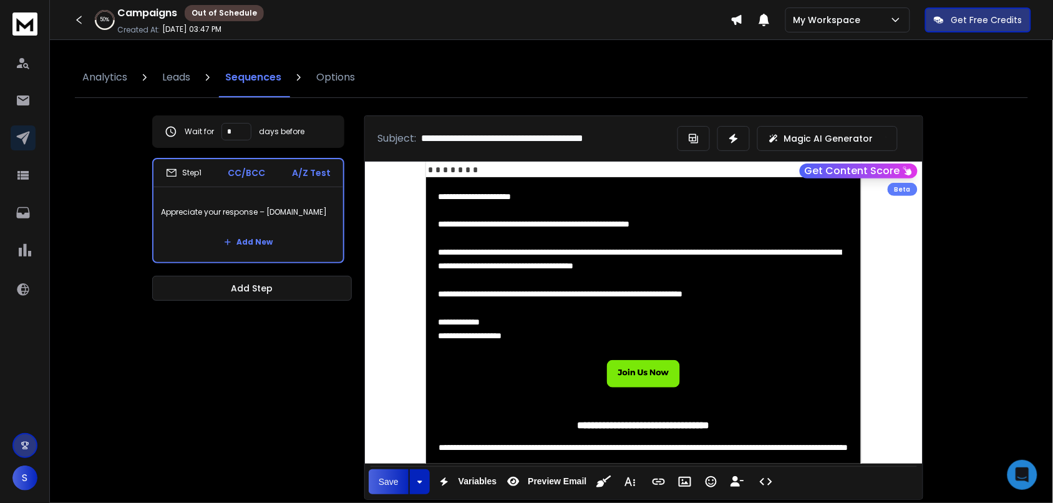
click at [676, 215] on div "**********" at bounding box center [643, 354] width 435 height 355
click at [676, 223] on div "**********" at bounding box center [643, 354] width 435 height 355
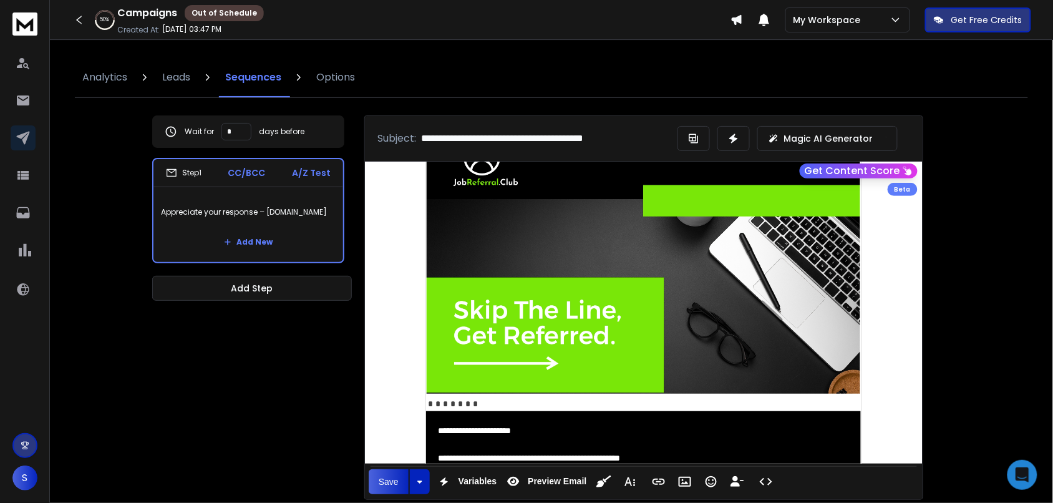
scroll to position [0, 0]
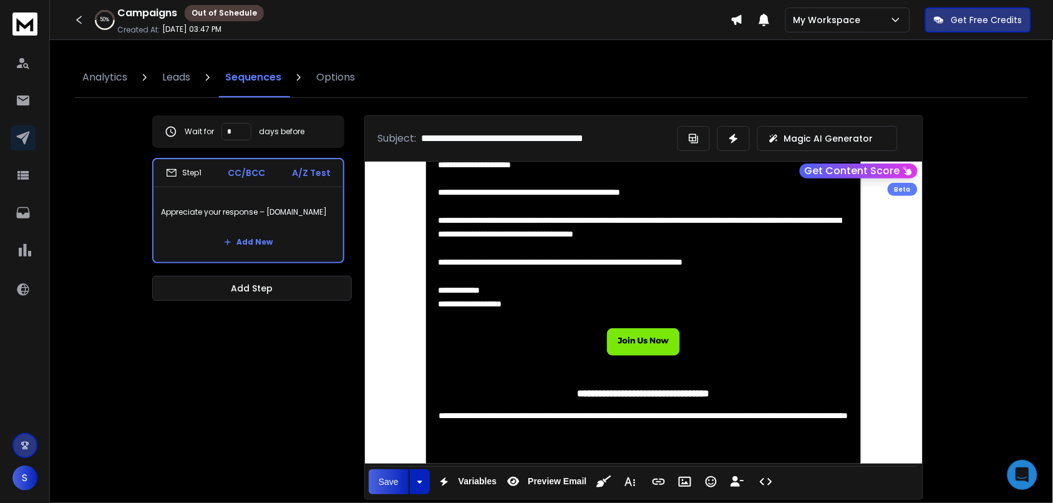
scroll to position [266, 0]
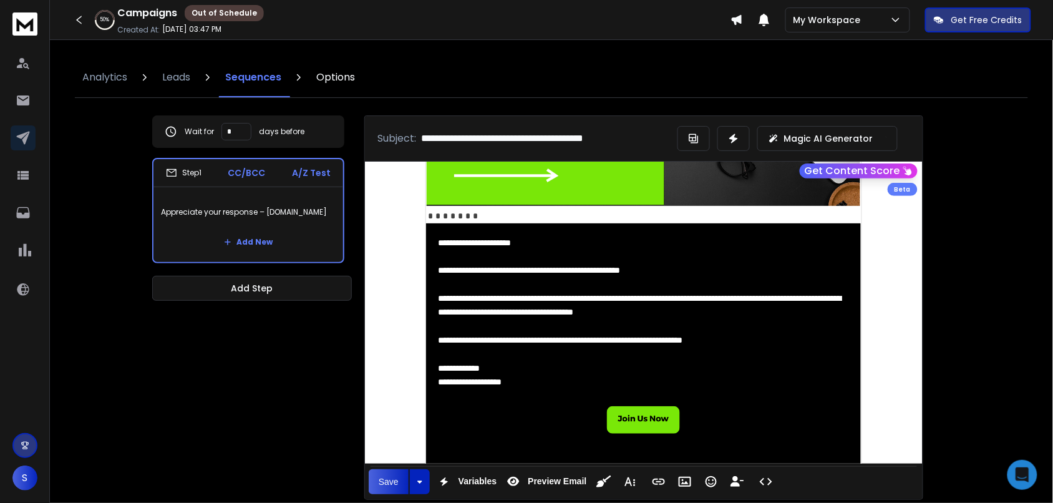
click at [337, 82] on p "Options" at bounding box center [335, 77] width 39 height 15
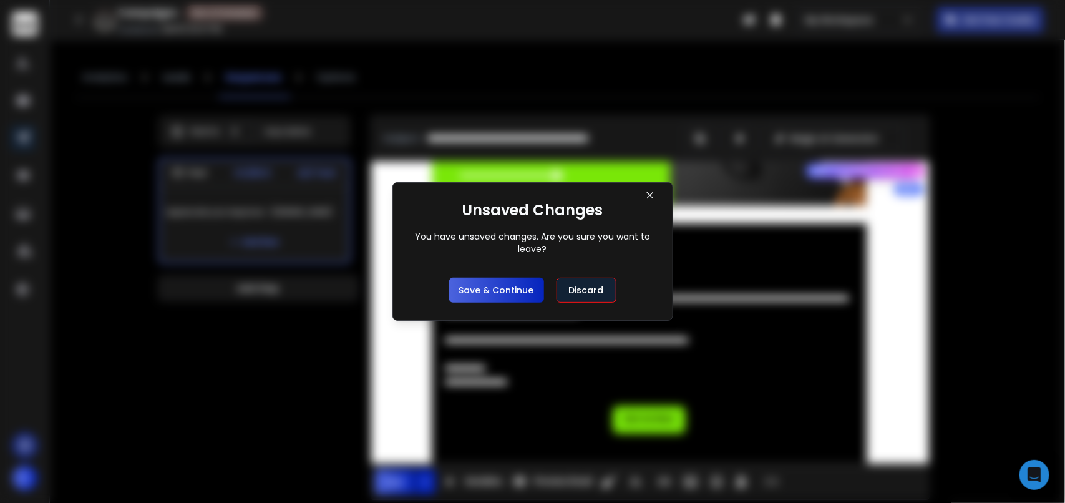
click at [533, 282] on button "Save & Continue" at bounding box center [496, 290] width 95 height 25
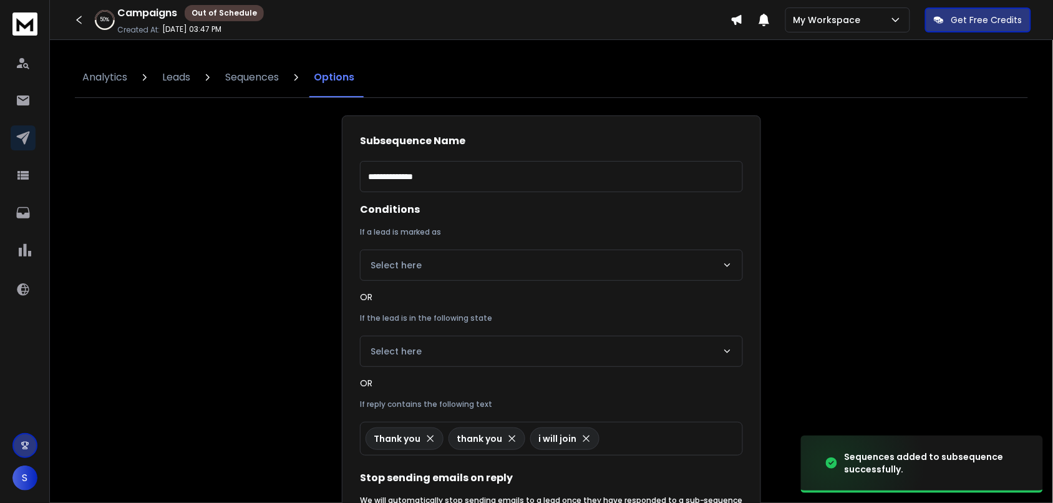
click at [210, 60] on div "Analytics Leads Sequences Options" at bounding box center [551, 77] width 953 height 40
click at [262, 76] on p "Sequences" at bounding box center [252, 77] width 54 height 15
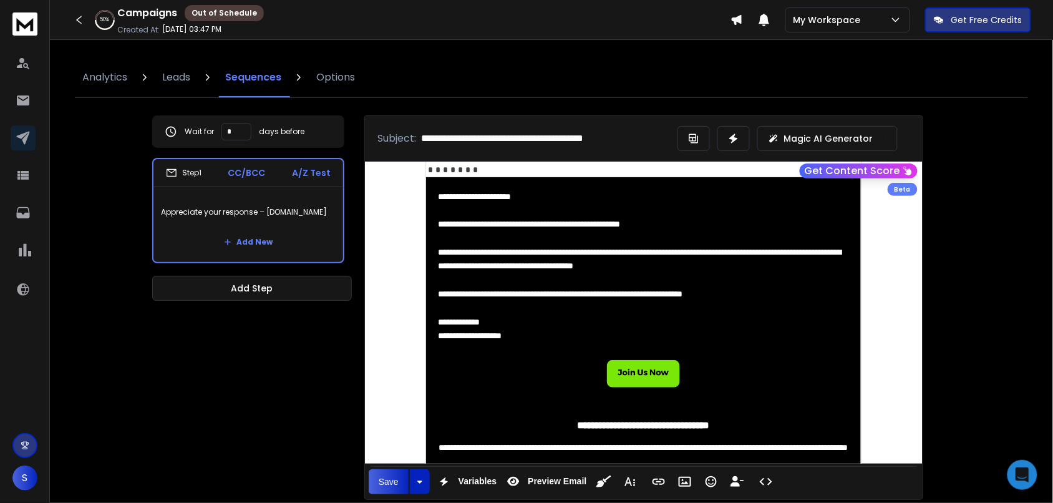
scroll to position [234, 0]
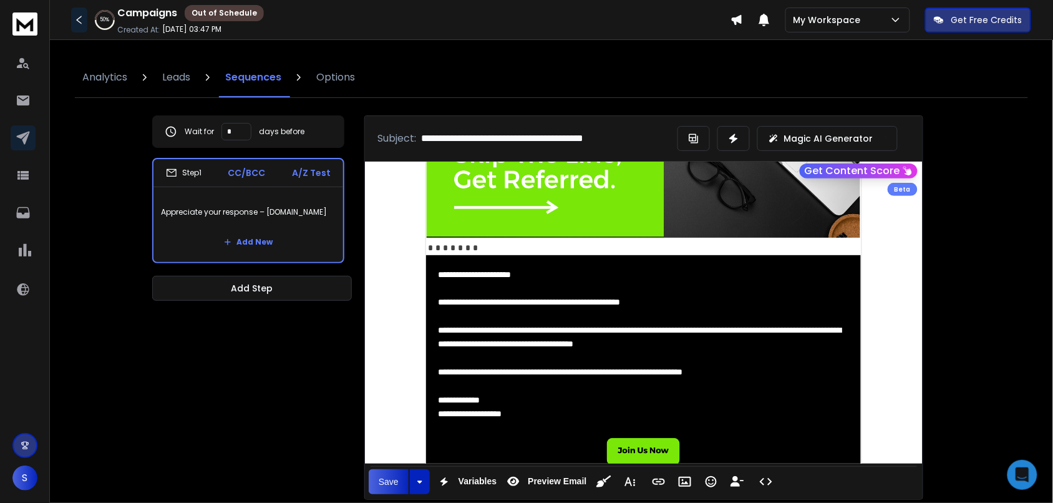
click at [75, 19] on icon at bounding box center [79, 19] width 11 height 11
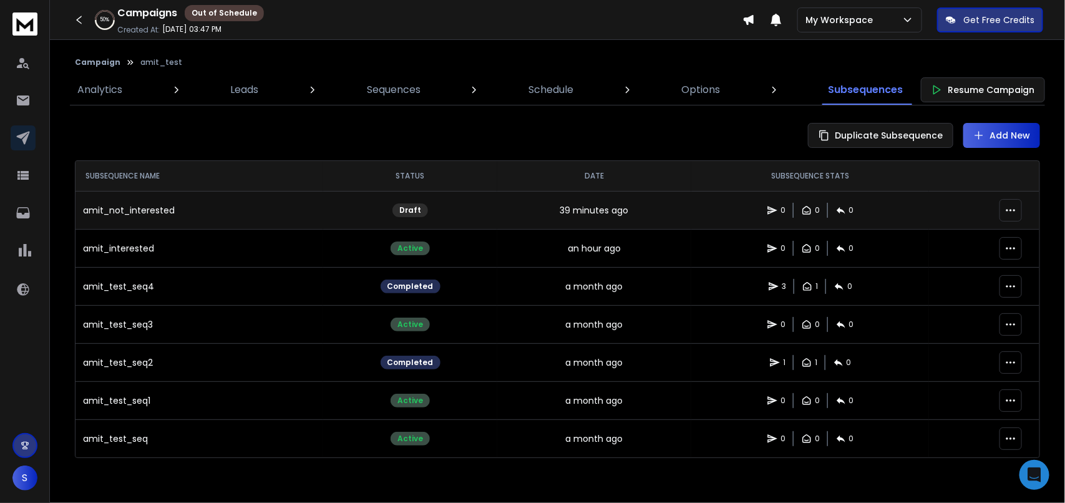
click at [151, 217] on td "amit_not_interested" at bounding box center [199, 210] width 248 height 38
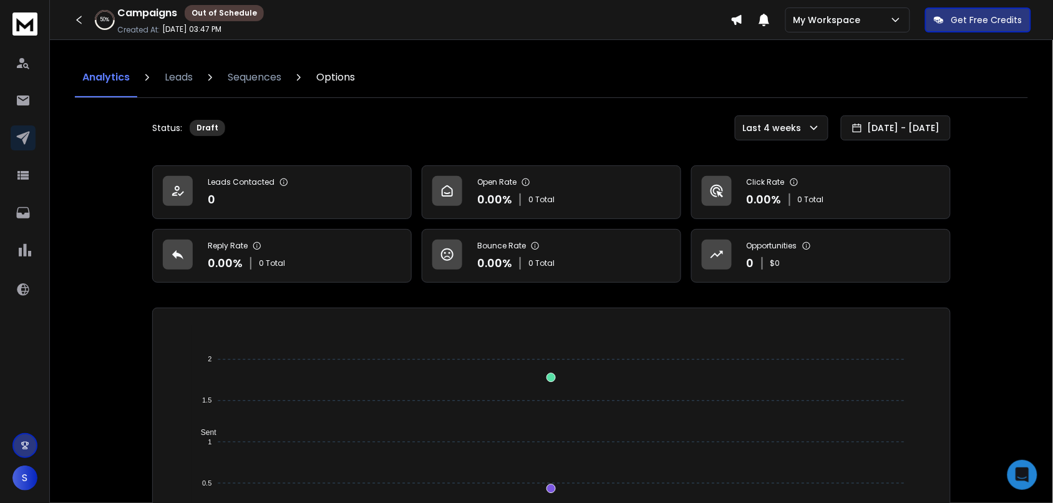
click at [344, 66] on link "Options" at bounding box center [336, 77] width 54 height 40
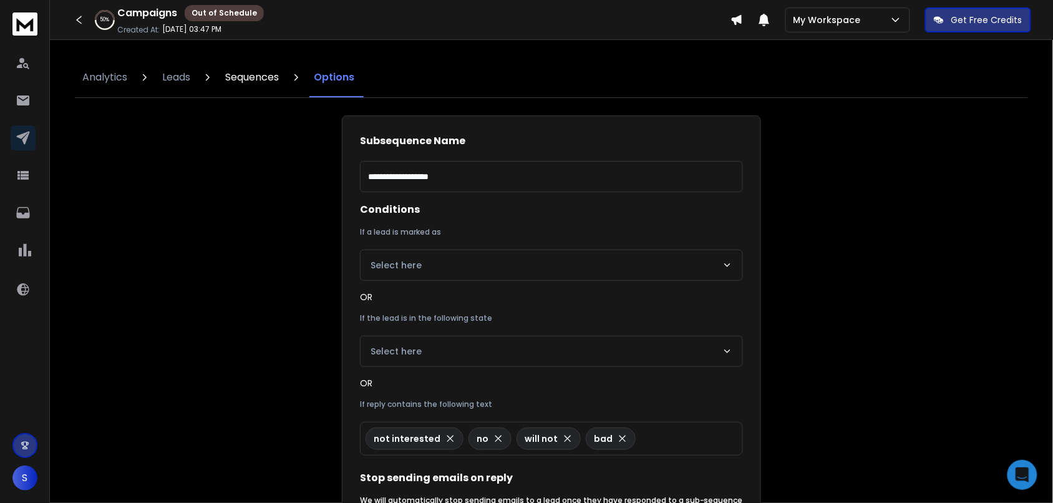
click at [236, 81] on p "Sequences" at bounding box center [252, 77] width 54 height 15
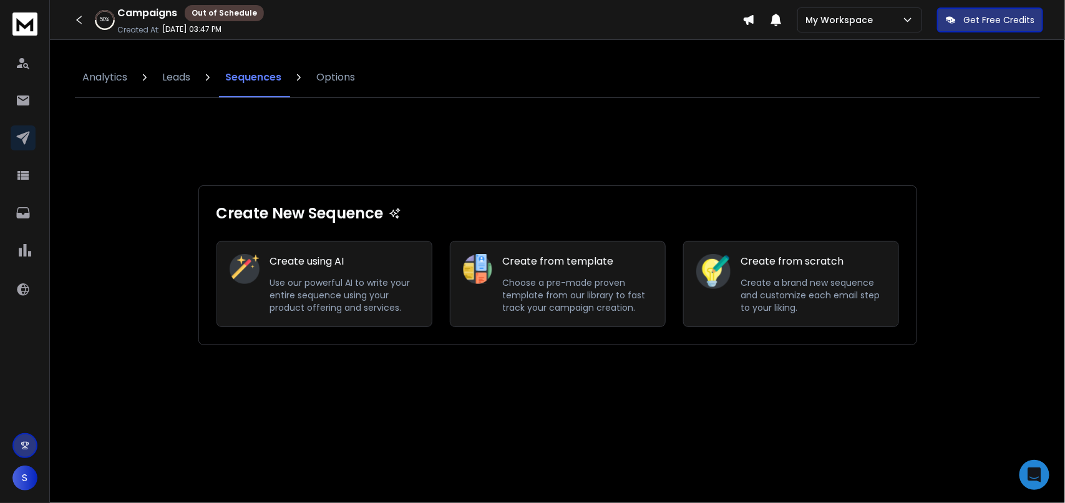
click at [795, 288] on p "Create a brand new sequence and customize each email step to your liking." at bounding box center [813, 294] width 145 height 37
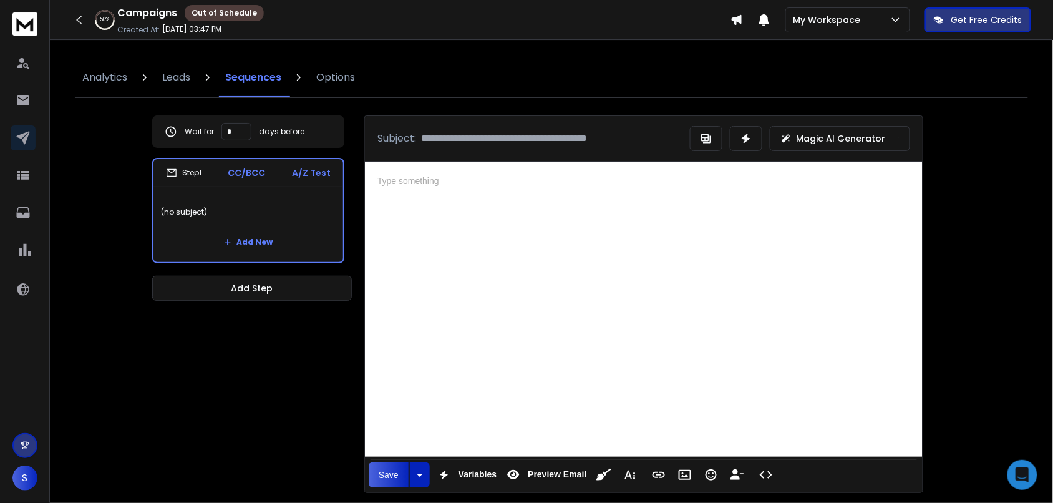
click at [459, 177] on div at bounding box center [643, 181] width 533 height 14
click at [775, 478] on button "Code View" at bounding box center [766, 474] width 24 height 25
type textarea "**********"
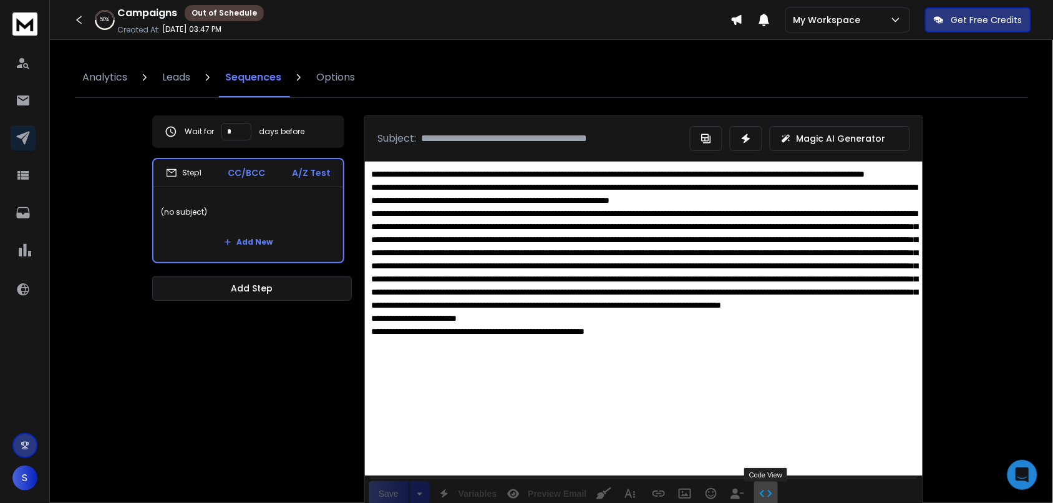
click at [772, 487] on icon "button" at bounding box center [766, 493] width 15 height 15
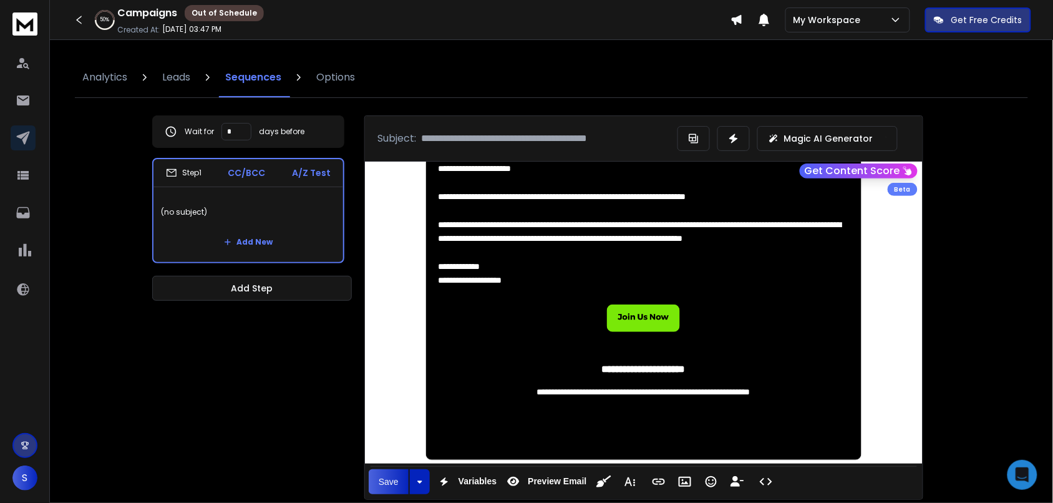
scroll to position [234, 0]
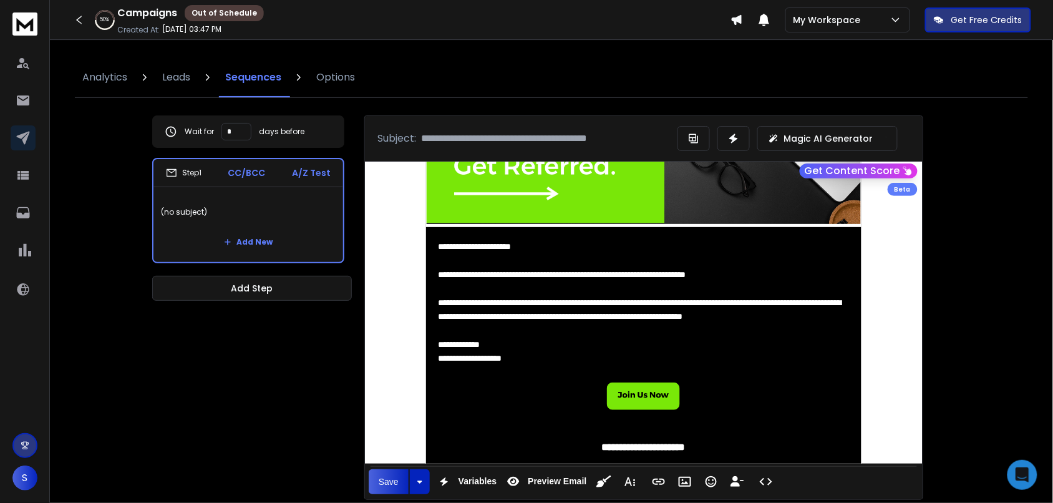
click at [447, 138] on input at bounding box center [543, 138] width 244 height 15
type input "**********"
click at [326, 76] on p "Options" at bounding box center [335, 77] width 39 height 15
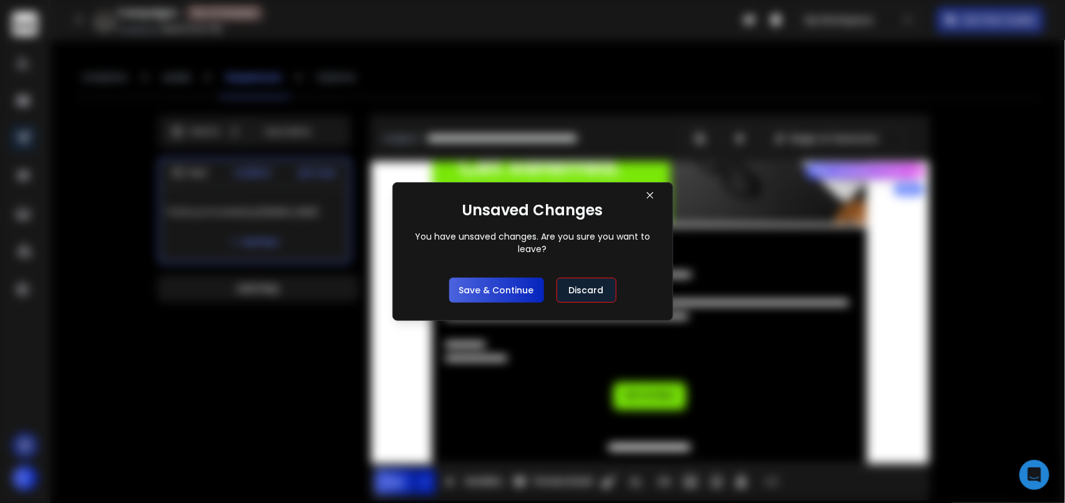
click at [515, 288] on button "Save & Continue" at bounding box center [496, 290] width 95 height 25
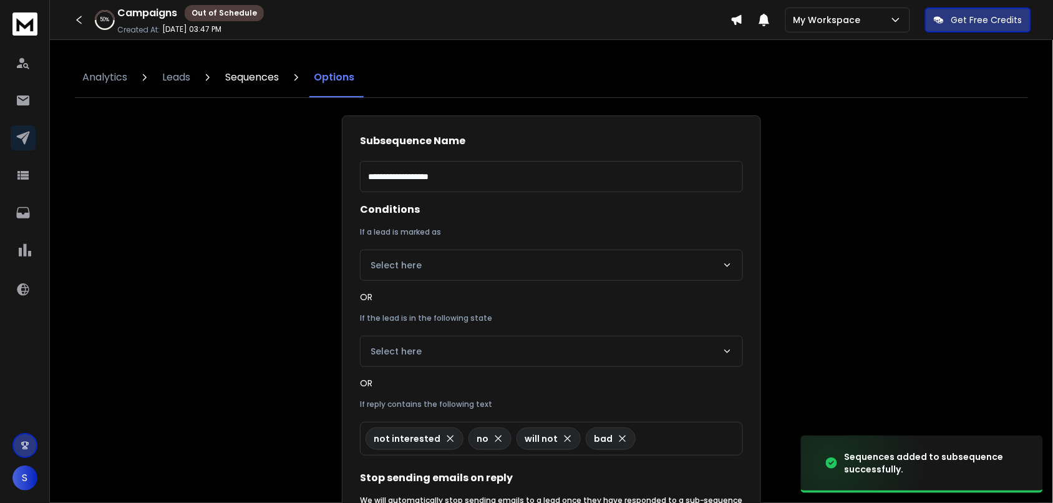
click at [253, 91] on link "Sequences" at bounding box center [252, 77] width 69 height 40
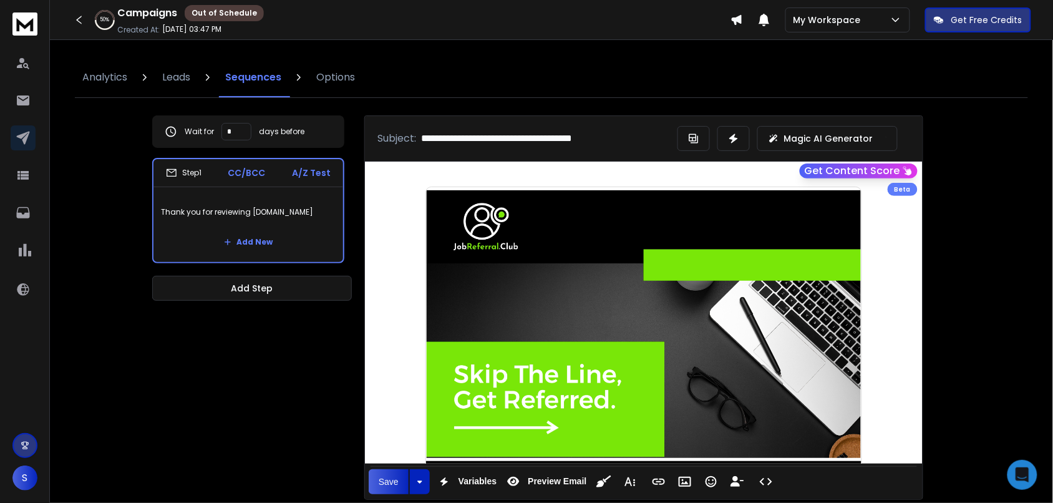
click at [623, 134] on input "**********" at bounding box center [543, 138] width 244 height 15
type input "**********"
click at [616, 97] on div "Analytics Leads Sequences Options" at bounding box center [551, 77] width 953 height 41
click at [618, 140] on input "**********" at bounding box center [543, 138] width 244 height 15
drag, startPoint x: 61, startPoint y: 17, endPoint x: 75, endPoint y: 26, distance: 16.5
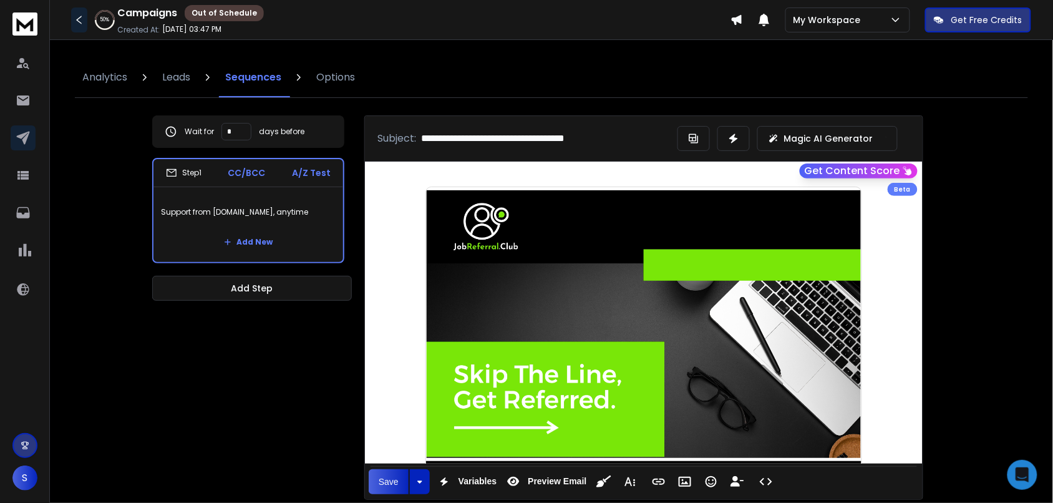
click at [61, 19] on div "50 % Campaigns Out of Schedule Created At: [DATE] 03:47 PM My Workspace Get Fre…" at bounding box center [526, 20] width 1053 height 40
click at [75, 26] on button at bounding box center [79, 19] width 16 height 25
click at [79, 22] on icon at bounding box center [79, 19] width 11 height 11
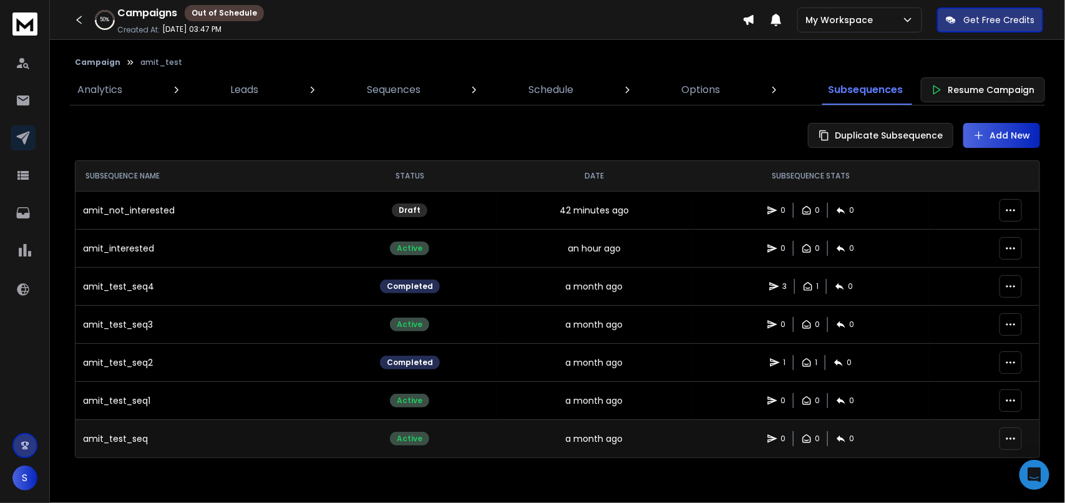
click at [1014, 443] on icon "button" at bounding box center [1010, 438] width 11 height 11
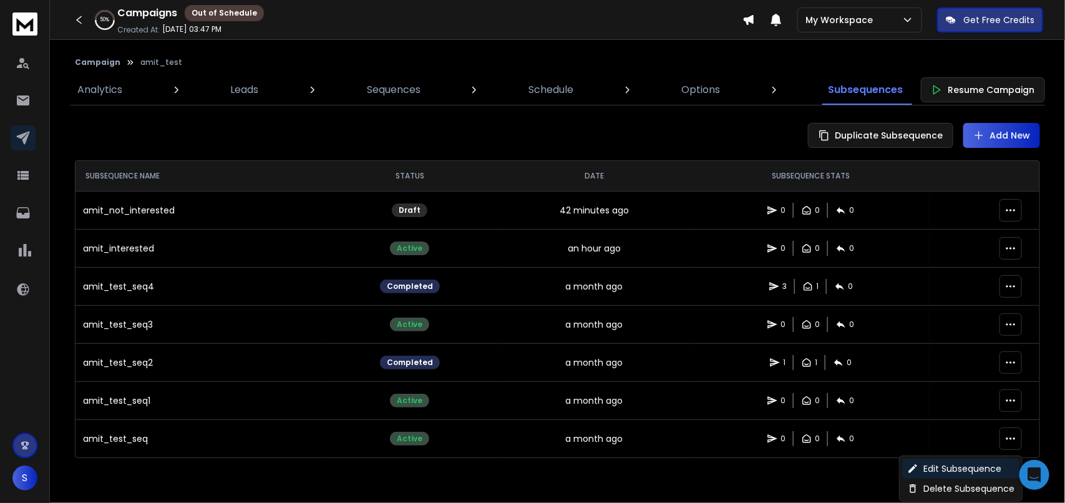
click at [969, 465] on div "Edit Subsequence" at bounding box center [954, 468] width 94 height 12
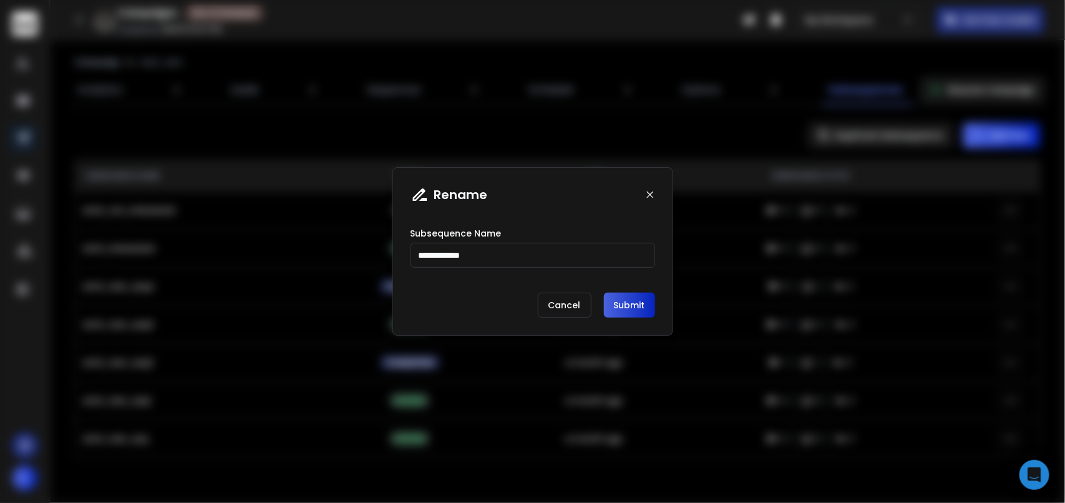
drag, startPoint x: 490, startPoint y: 259, endPoint x: 229, endPoint y: 271, distance: 261.1
click at [229, 270] on div "**********" at bounding box center [532, 251] width 1065 height 193
type input "**********"
click at [626, 308] on button "Submit" at bounding box center [629, 305] width 51 height 25
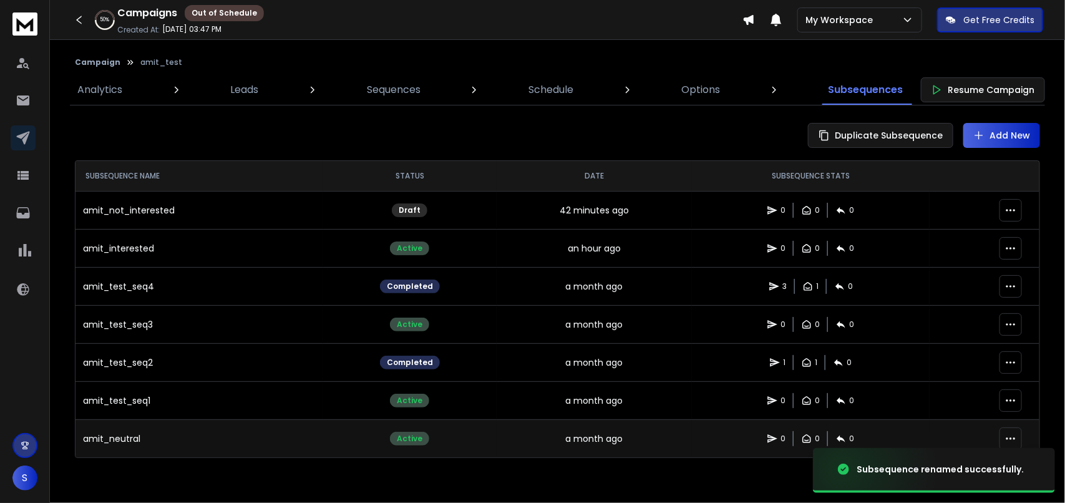
click at [134, 444] on td "amit_neutral" at bounding box center [199, 438] width 248 height 38
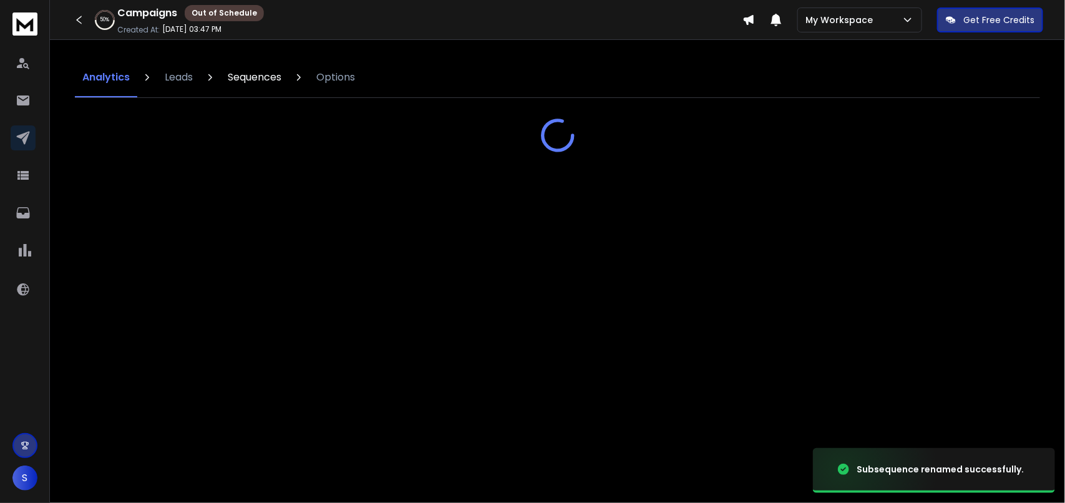
click at [237, 72] on p "Sequences" at bounding box center [255, 77] width 54 height 15
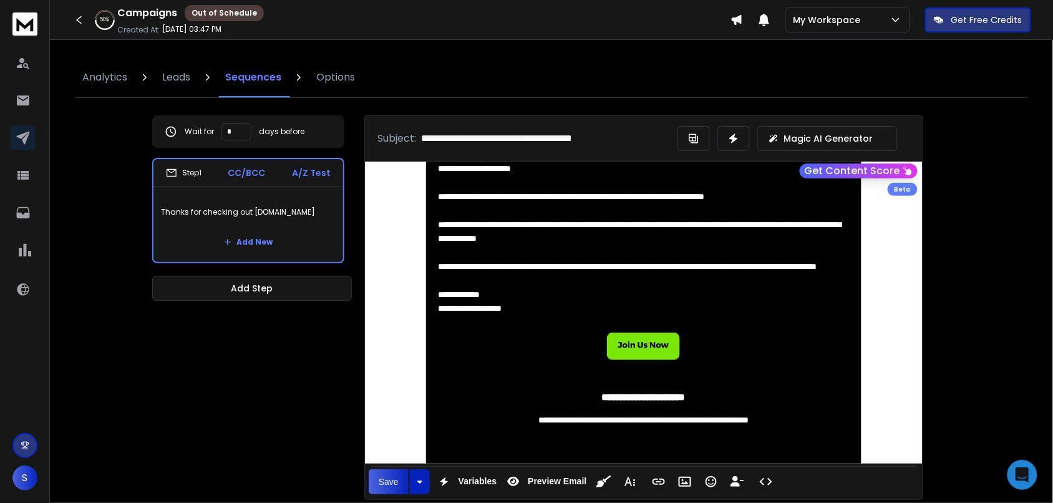
scroll to position [234, 0]
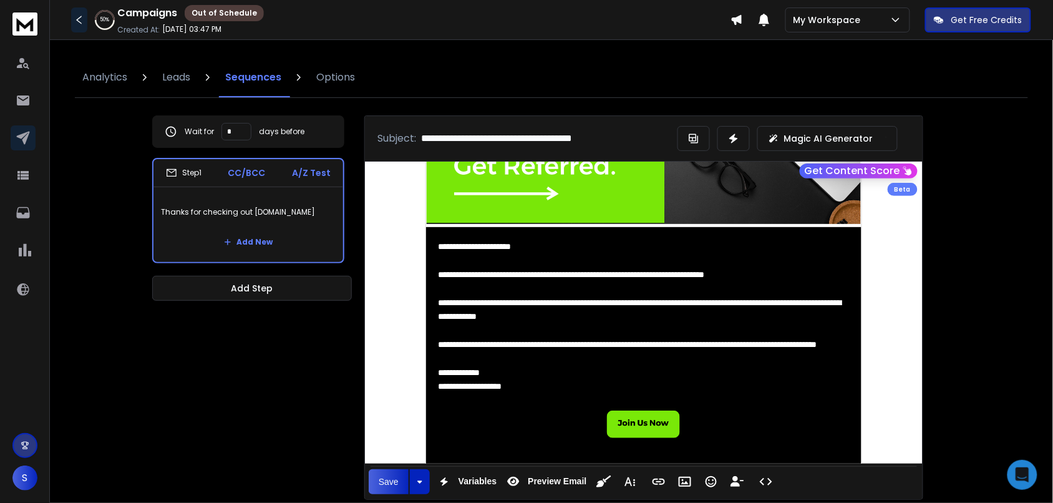
click at [77, 19] on icon at bounding box center [78, 20] width 5 height 8
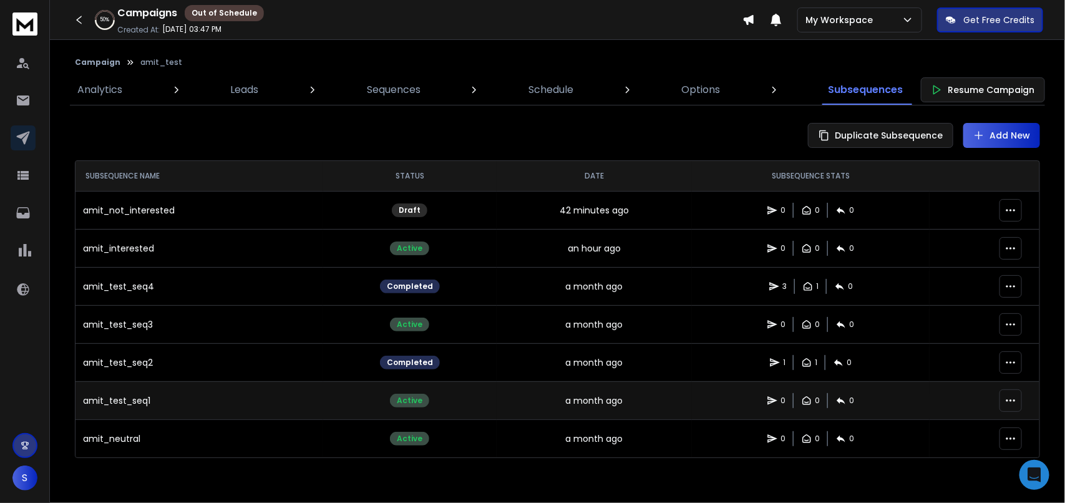
click at [138, 402] on td "amit_test_seq1" at bounding box center [199, 400] width 248 height 38
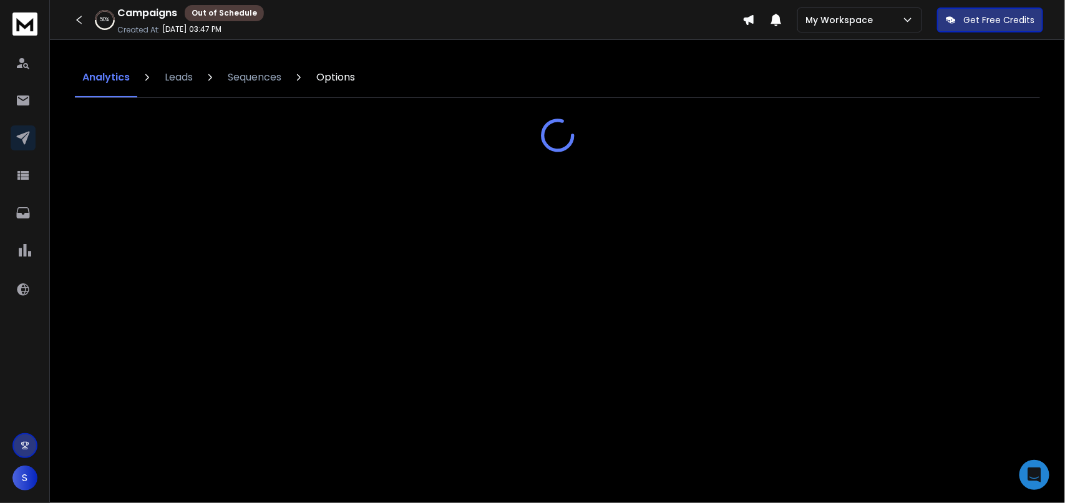
click at [351, 73] on p "Options" at bounding box center [335, 77] width 39 height 15
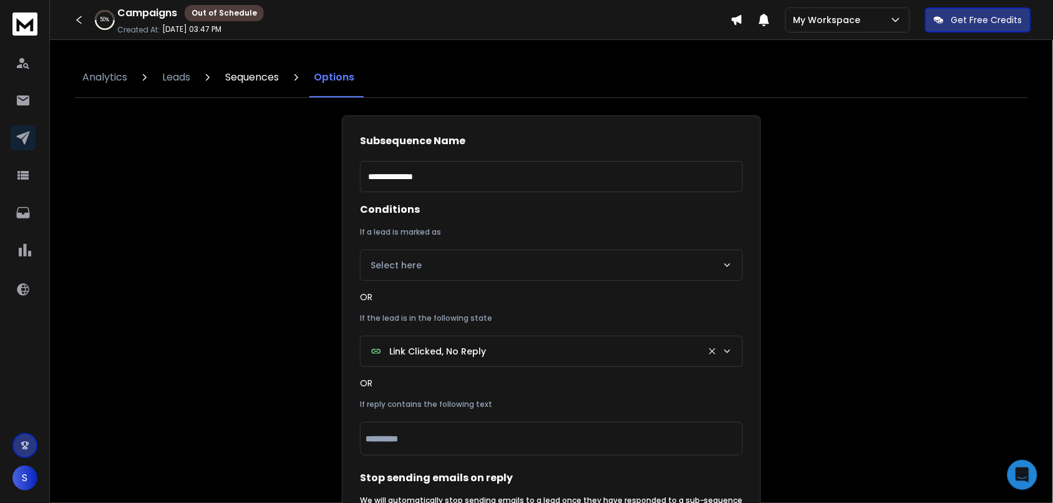
click at [245, 79] on p "Sequences" at bounding box center [252, 77] width 54 height 15
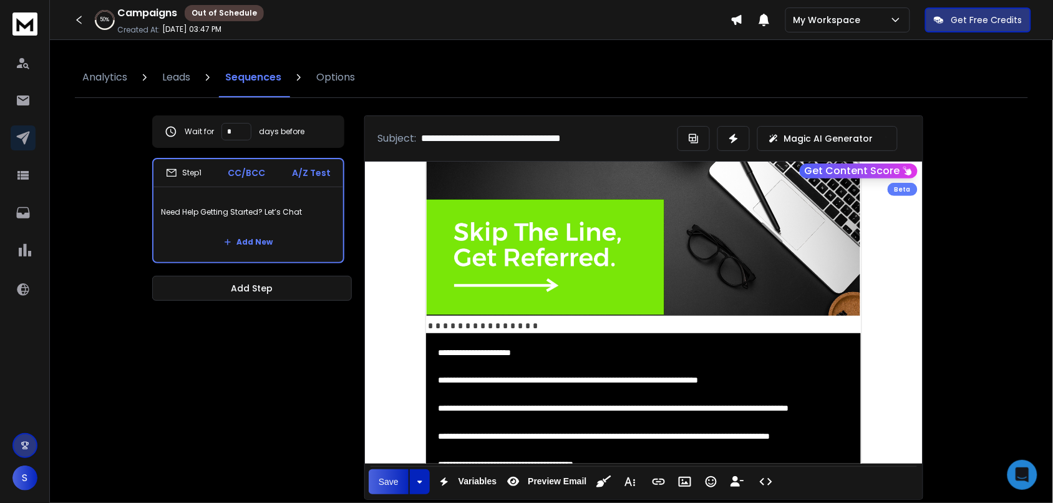
scroll to position [312, 0]
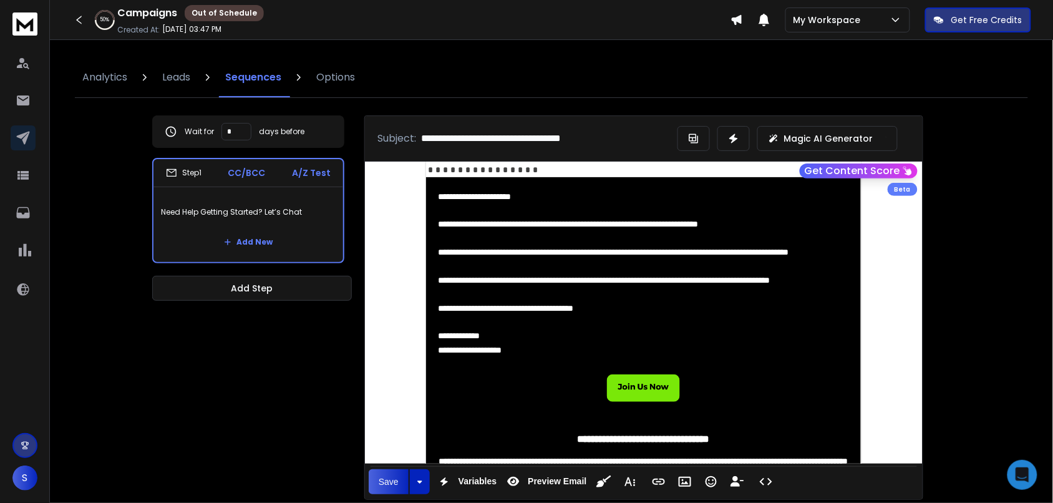
click at [641, 139] on input "**********" at bounding box center [543, 138] width 244 height 15
click at [72, 19] on button at bounding box center [79, 19] width 16 height 25
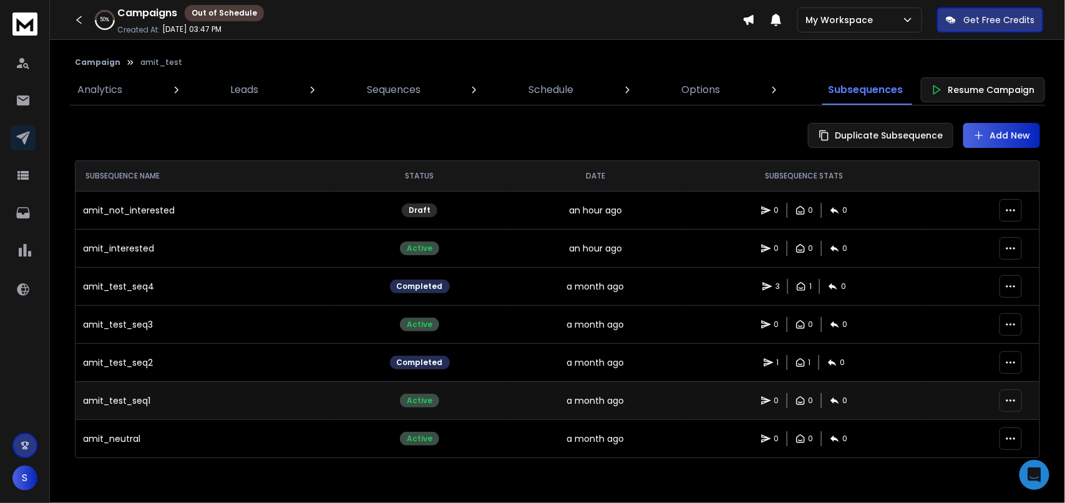
click at [1011, 406] on icon "button" at bounding box center [1010, 400] width 11 height 11
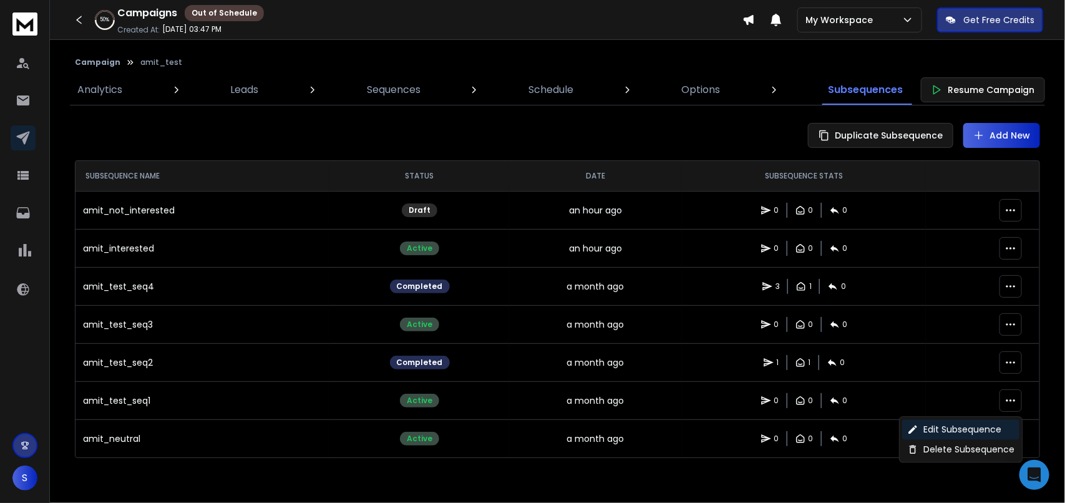
click at [959, 428] on div "Edit Subsequence" at bounding box center [954, 430] width 94 height 12
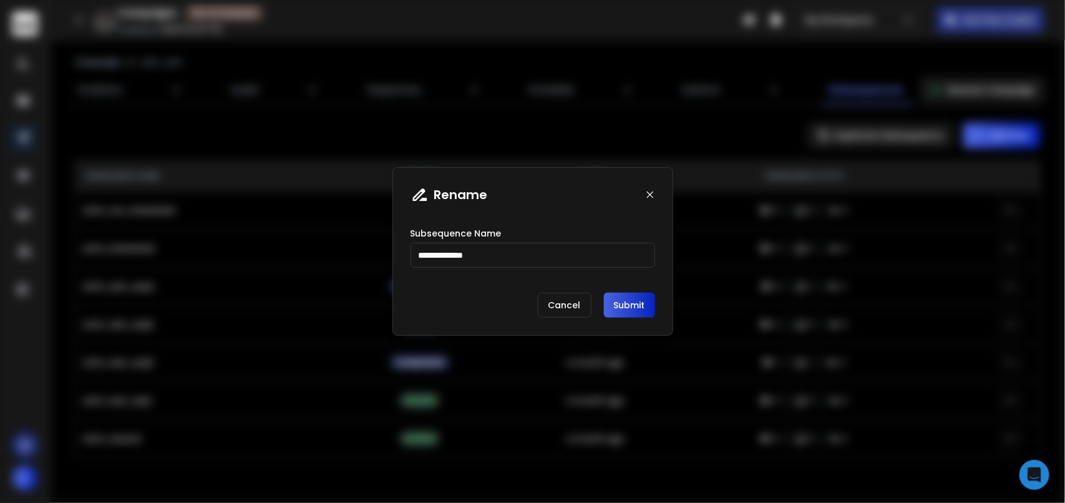
drag, startPoint x: 516, startPoint y: 259, endPoint x: 384, endPoint y: 251, distance: 131.9
click at [384, 251] on div "**********" at bounding box center [532, 251] width 1065 height 193
type input "**********"
click at [633, 306] on button "Submit" at bounding box center [629, 305] width 51 height 25
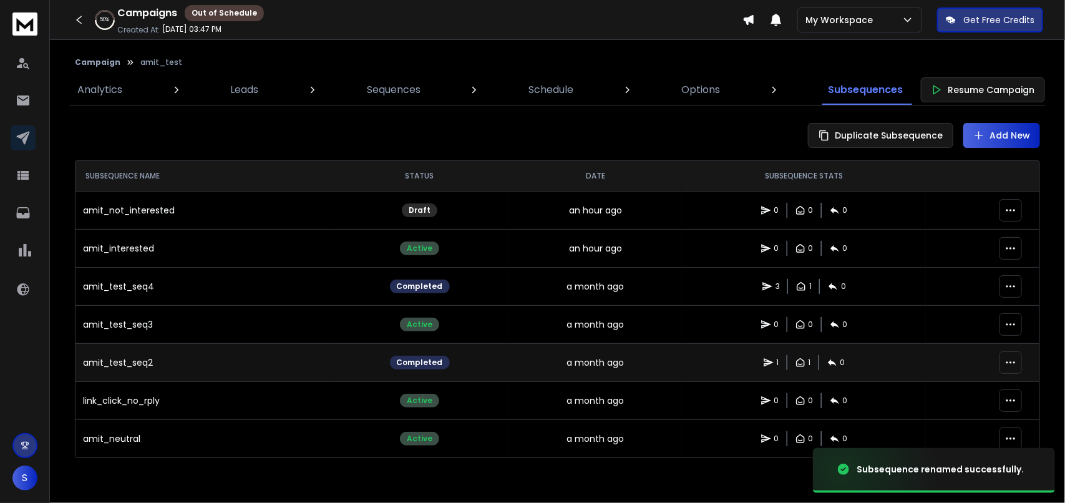
click at [117, 362] on td "amit_test_seq2" at bounding box center [202, 362] width 255 height 38
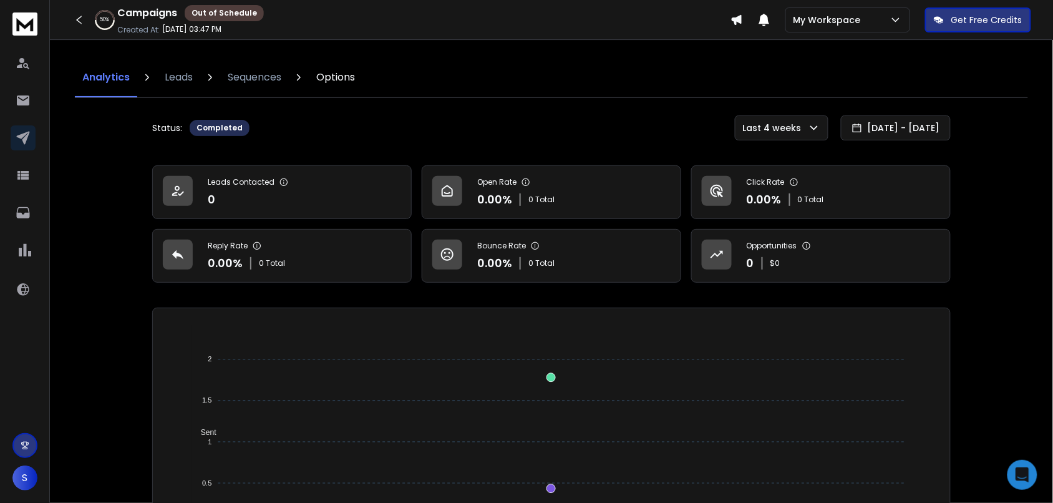
drag, startPoint x: 328, startPoint y: 76, endPoint x: 328, endPoint y: 83, distance: 6.9
click at [328, 77] on p "Options" at bounding box center [335, 77] width 39 height 15
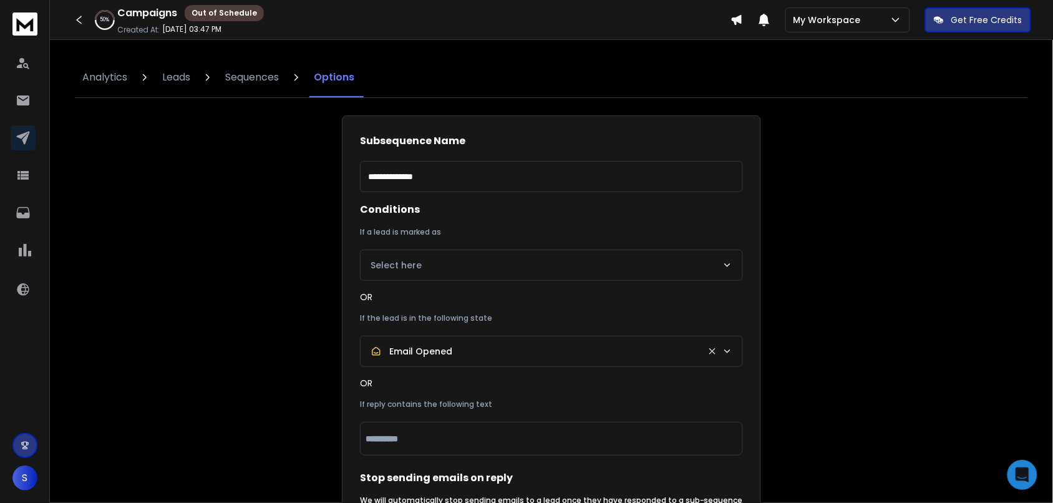
scroll to position [143, 0]
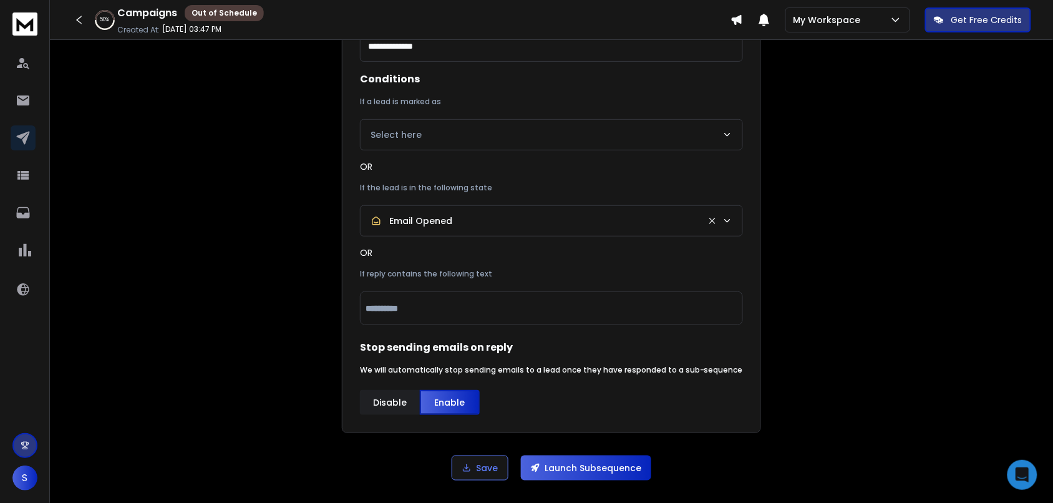
click at [304, 240] on form "**********" at bounding box center [551, 232] width 943 height 495
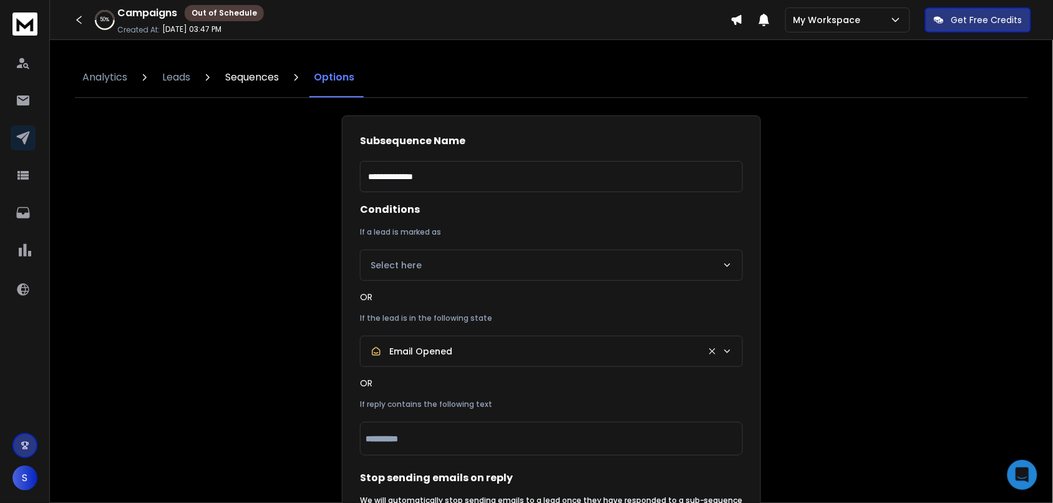
click at [257, 69] on link "Sequences" at bounding box center [252, 77] width 69 height 40
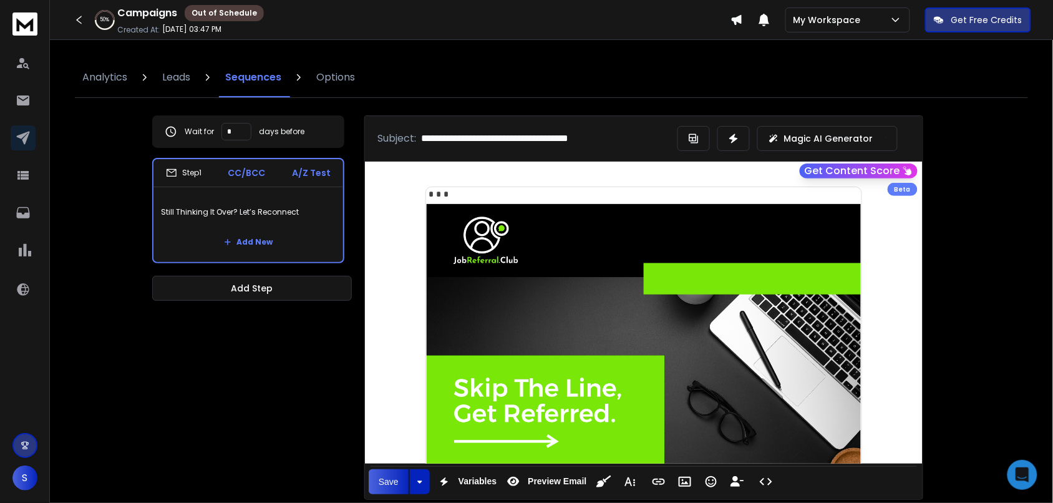
click at [615, 138] on input "**********" at bounding box center [543, 138] width 244 height 15
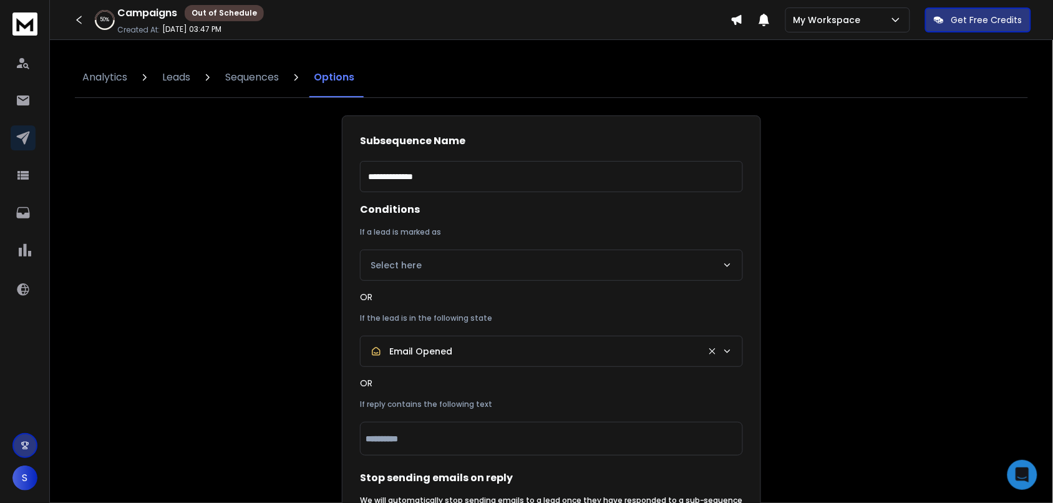
drag, startPoint x: 469, startPoint y: 173, endPoint x: 313, endPoint y: 175, distance: 156.0
click at [313, 175] on form "**********" at bounding box center [551, 362] width 943 height 495
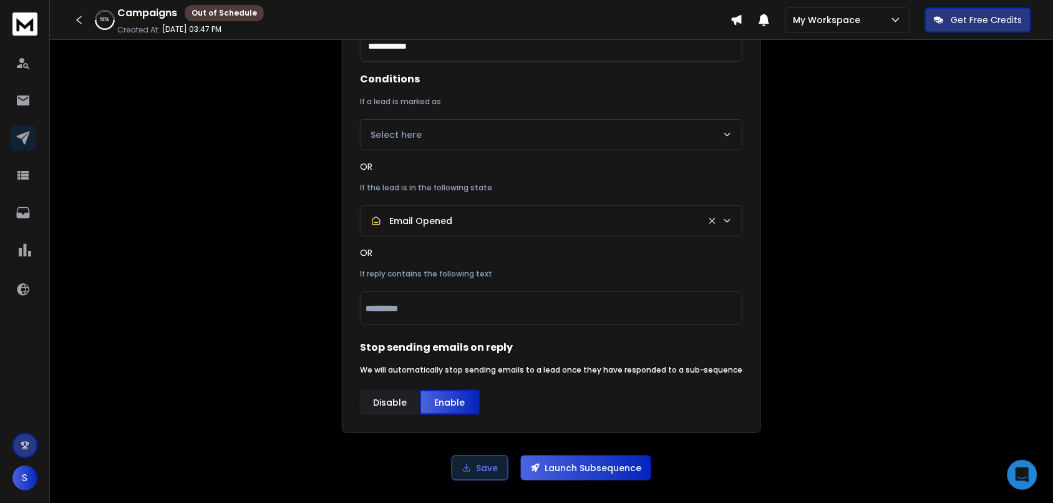
type input "**********"
click at [479, 466] on button "Save" at bounding box center [480, 467] width 57 height 25
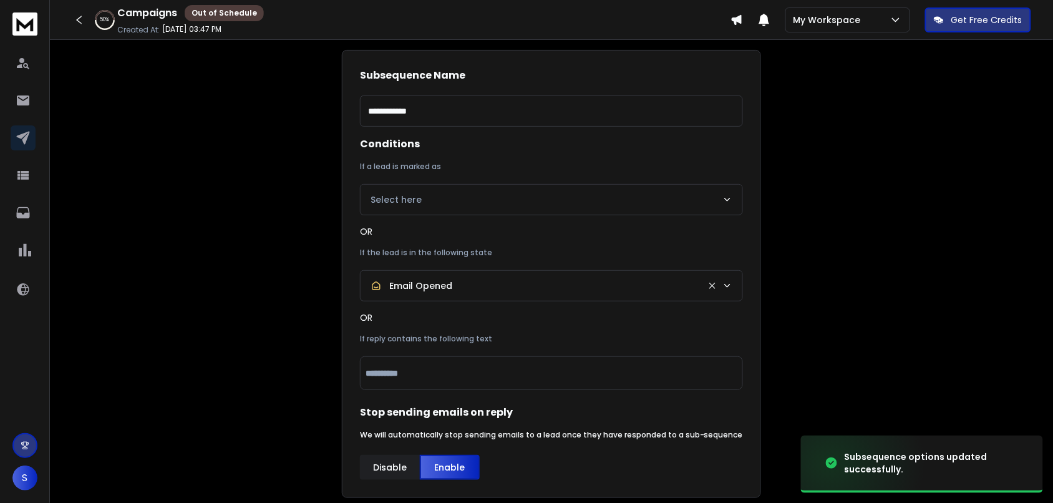
scroll to position [0, 0]
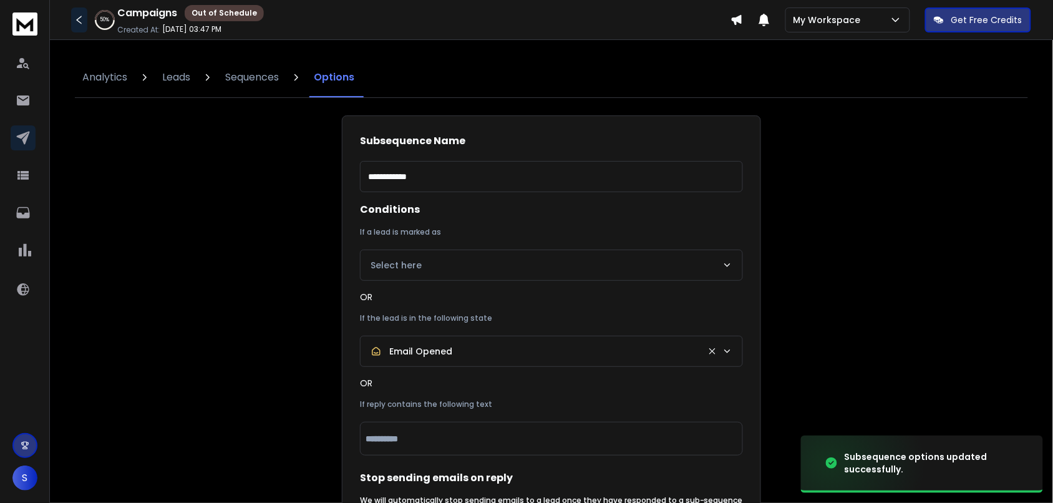
click at [72, 26] on button at bounding box center [79, 19] width 16 height 25
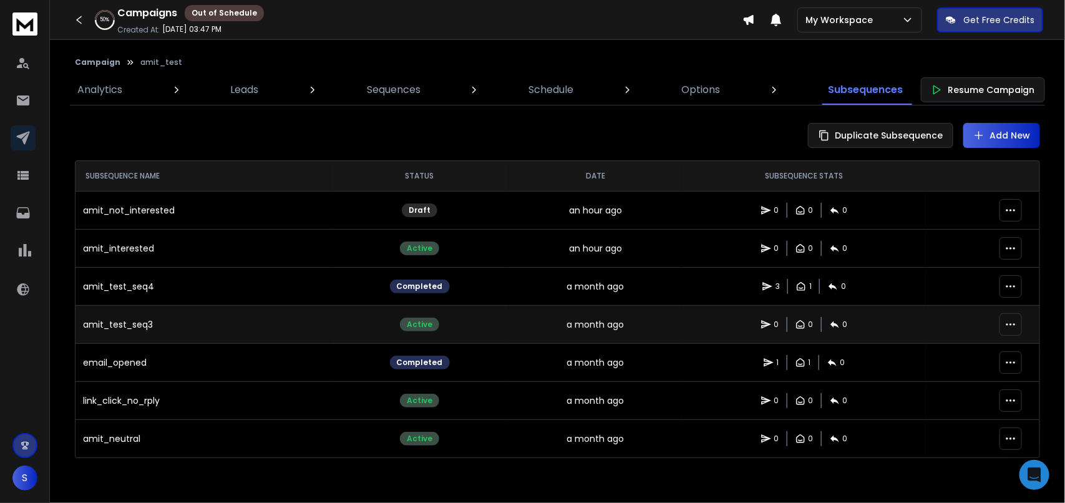
click at [148, 323] on td "amit_test_seq3" at bounding box center [202, 324] width 255 height 38
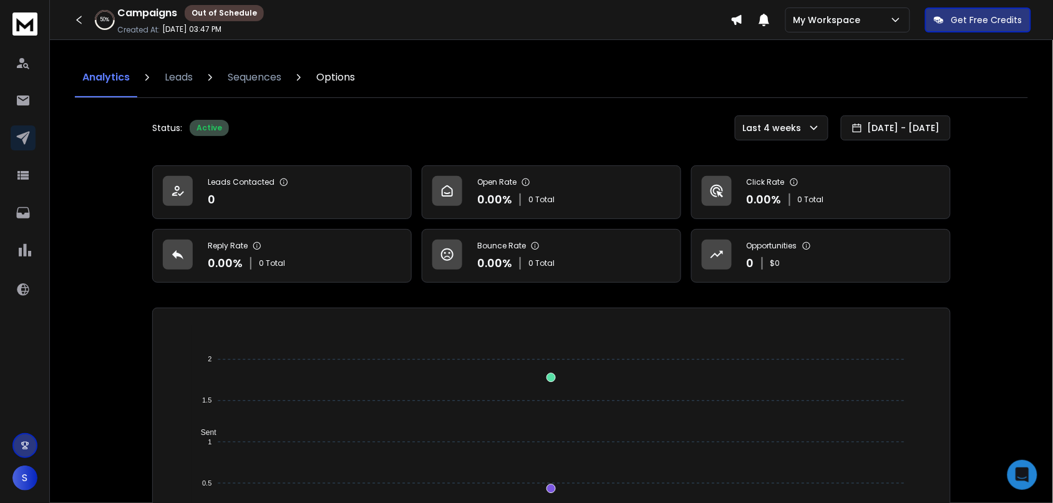
click at [319, 82] on p "Options" at bounding box center [335, 77] width 39 height 15
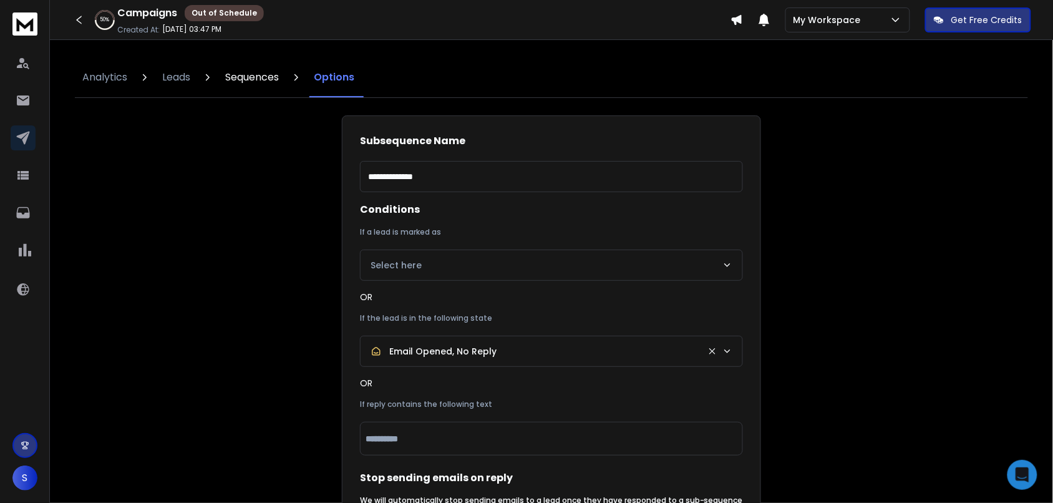
click at [260, 72] on p "Sequences" at bounding box center [252, 77] width 54 height 15
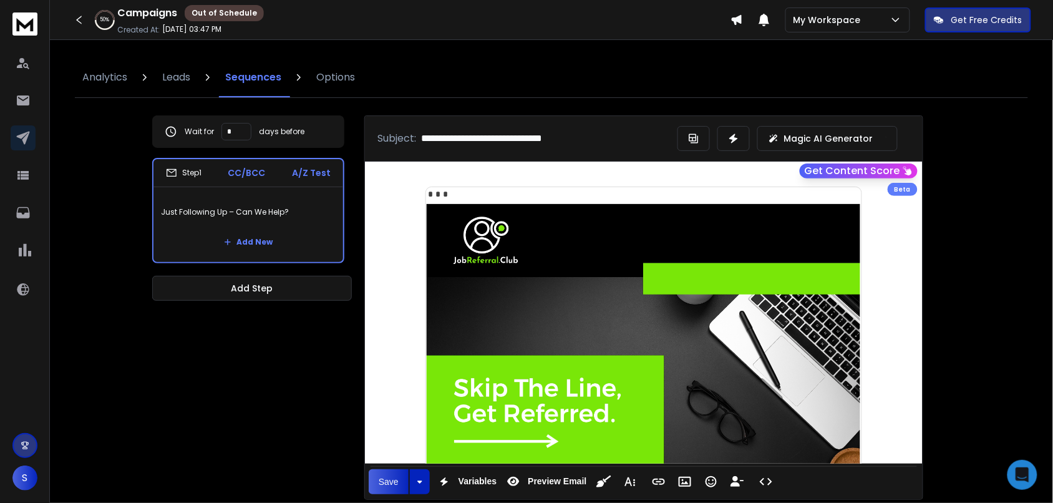
click at [621, 131] on input "**********" at bounding box center [543, 138] width 244 height 15
drag, startPoint x: 613, startPoint y: 138, endPoint x: 425, endPoint y: 136, distance: 187.8
click at [425, 136] on input "**********" at bounding box center [543, 138] width 244 height 15
click at [423, 136] on input "**********" at bounding box center [543, 138] width 244 height 15
click at [410, 150] on div "**********" at bounding box center [644, 139] width 558 height 46
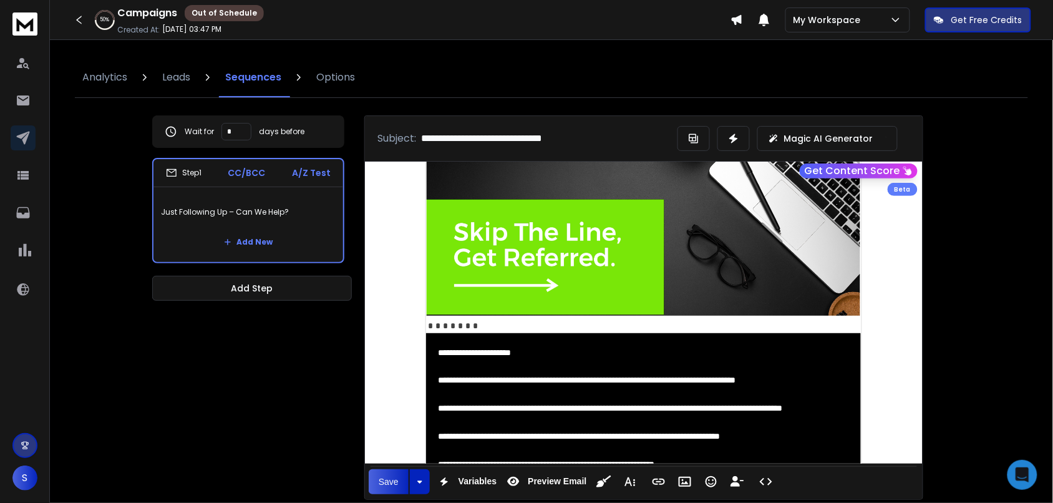
scroll to position [234, 0]
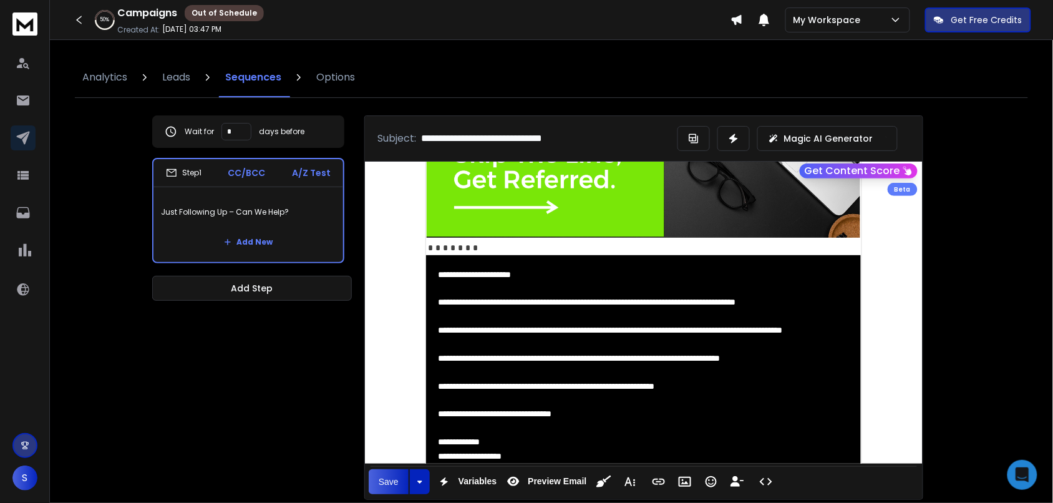
click at [596, 138] on input "**********" at bounding box center [543, 138] width 244 height 15
click at [338, 89] on link "Options" at bounding box center [336, 77] width 54 height 40
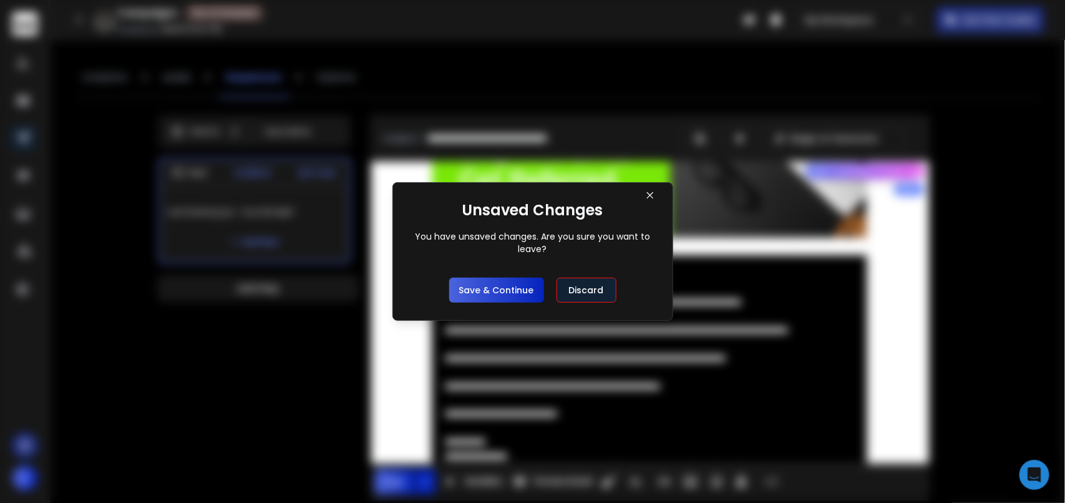
click at [493, 291] on button "Save & Continue" at bounding box center [496, 290] width 95 height 25
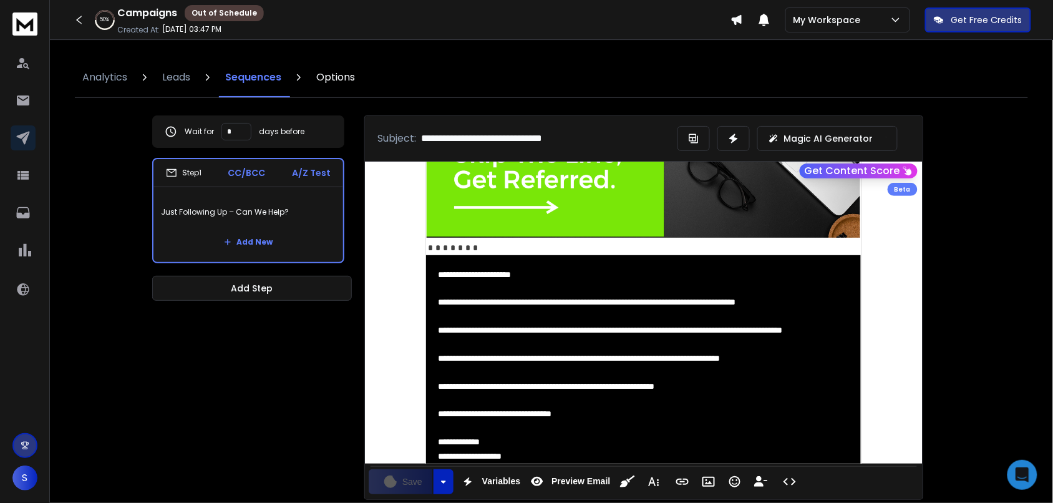
click at [336, 85] on link "Options" at bounding box center [336, 77] width 54 height 40
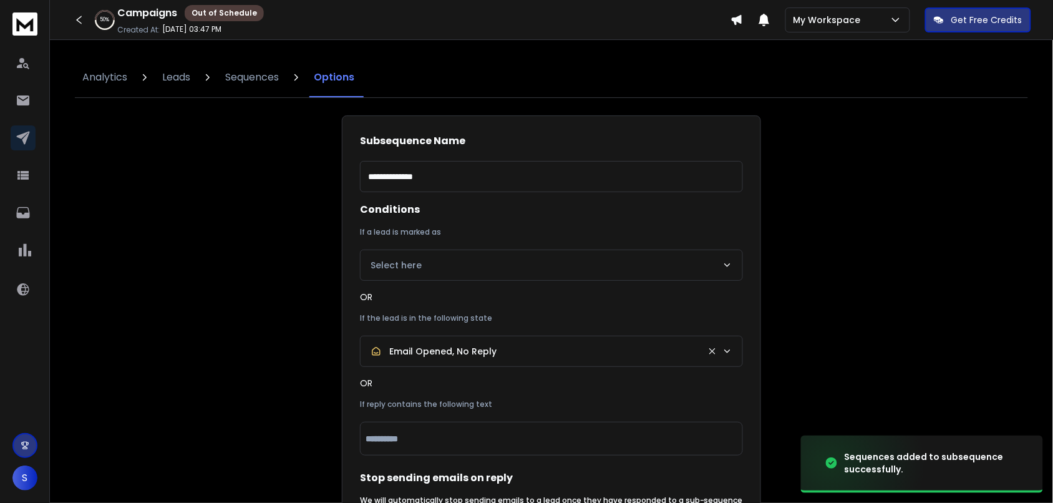
scroll to position [143, 0]
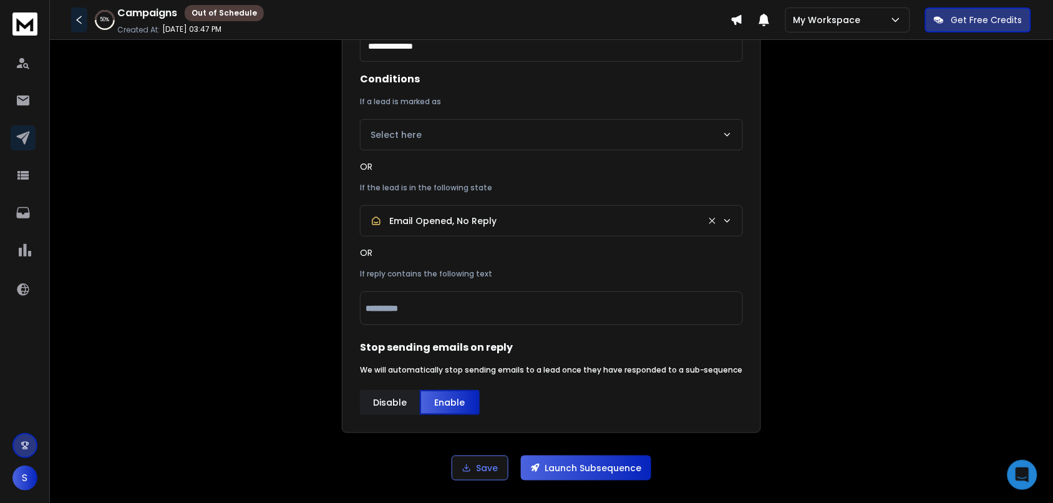
click at [78, 17] on icon at bounding box center [79, 19] width 11 height 11
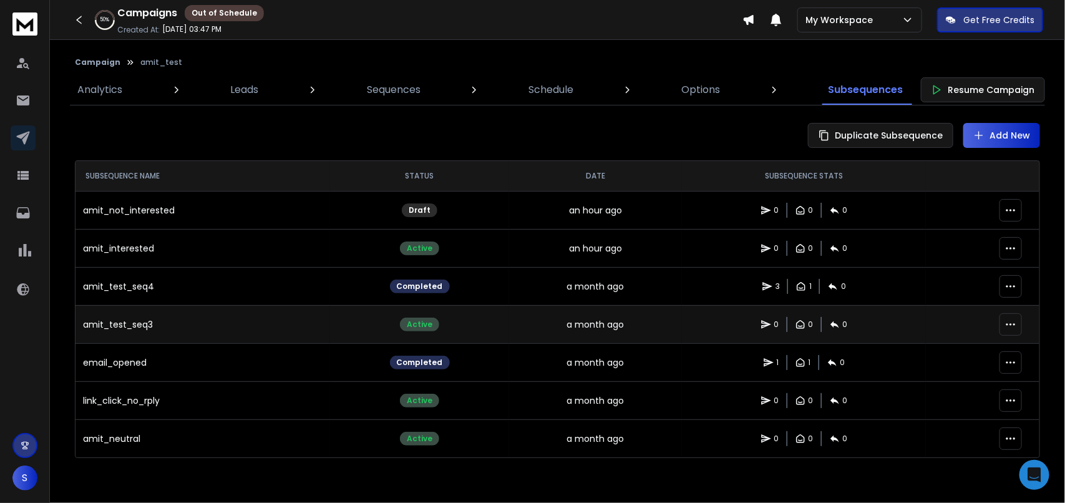
click at [1009, 322] on icon "button" at bounding box center [1010, 324] width 11 height 11
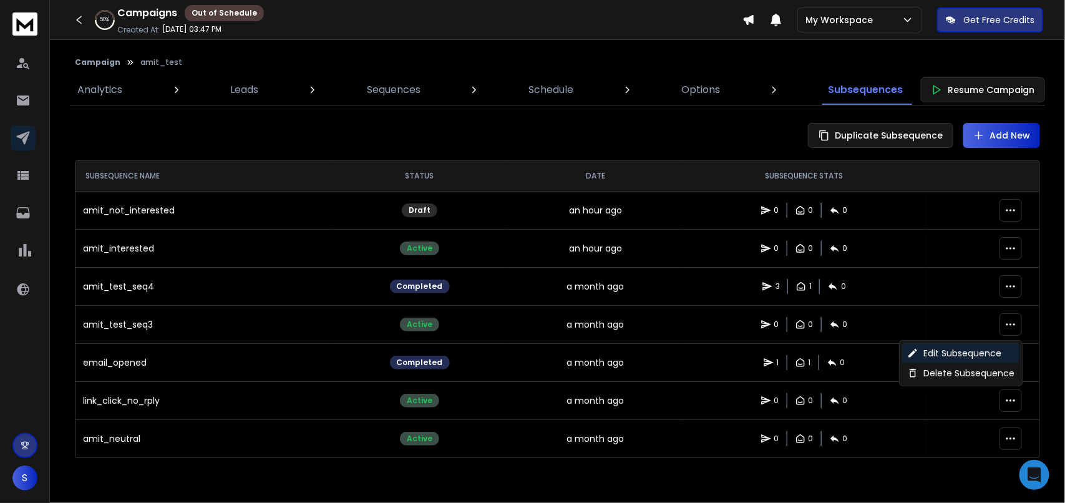
click at [933, 353] on div "Edit Subsequence" at bounding box center [954, 353] width 94 height 12
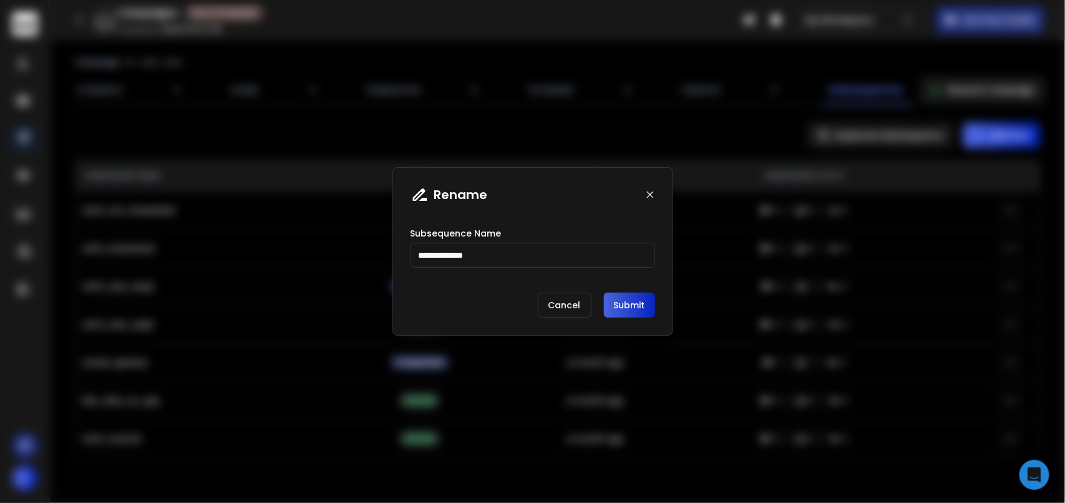
drag, startPoint x: 506, startPoint y: 260, endPoint x: 365, endPoint y: 263, distance: 141.0
click at [377, 263] on div "**********" at bounding box center [532, 251] width 1065 height 193
type input "**********"
click at [637, 304] on button "Submit" at bounding box center [629, 305] width 51 height 25
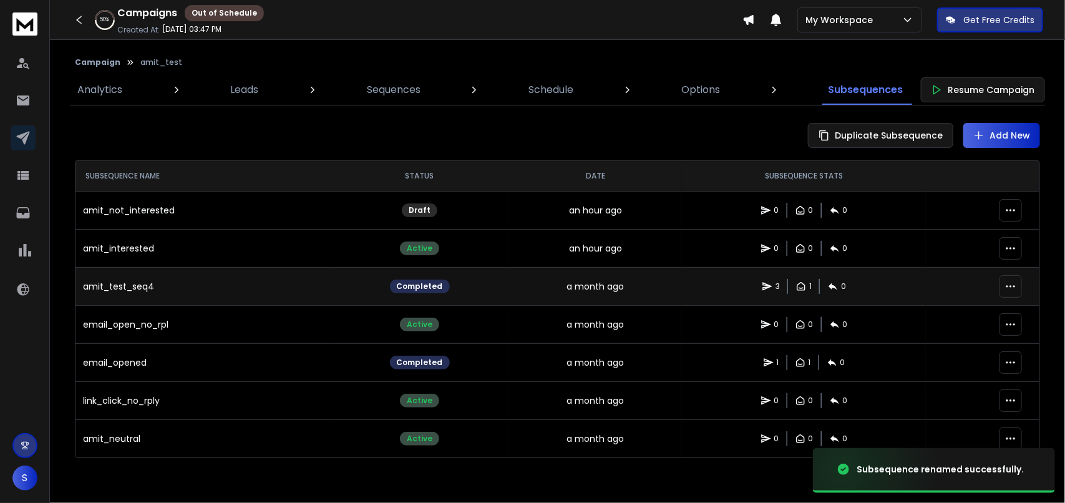
click at [128, 284] on td "amit_test_seq4" at bounding box center [202, 286] width 255 height 38
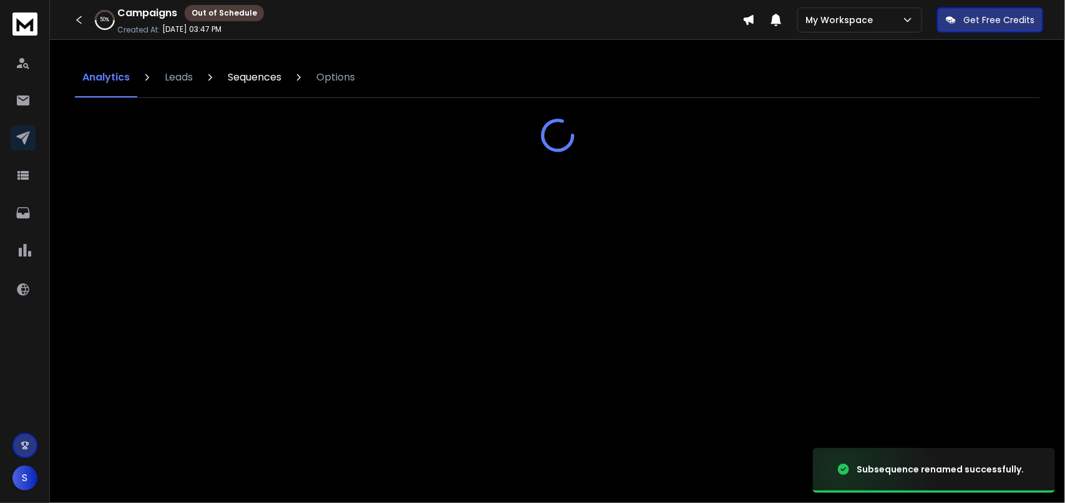
click at [275, 85] on link "Sequences" at bounding box center [254, 77] width 69 height 40
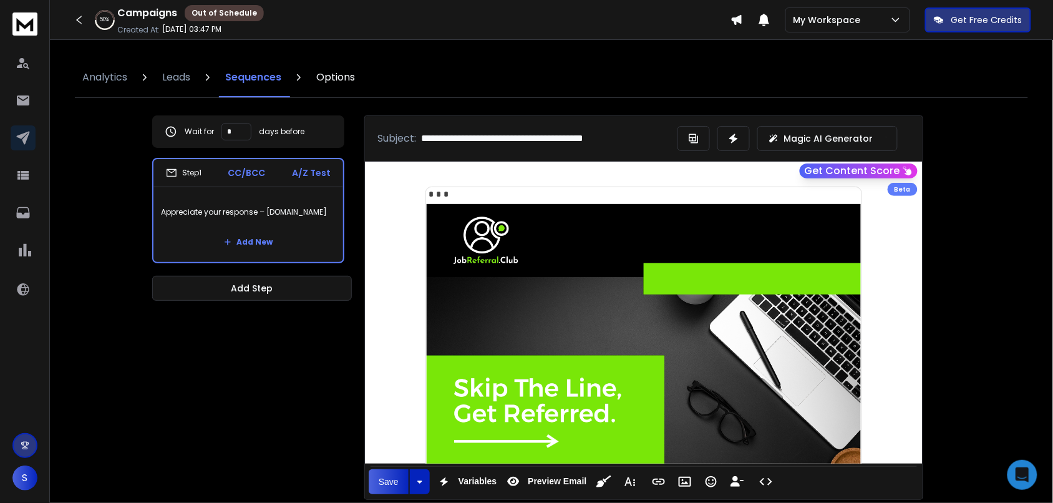
click at [325, 70] on p "Options" at bounding box center [335, 77] width 39 height 15
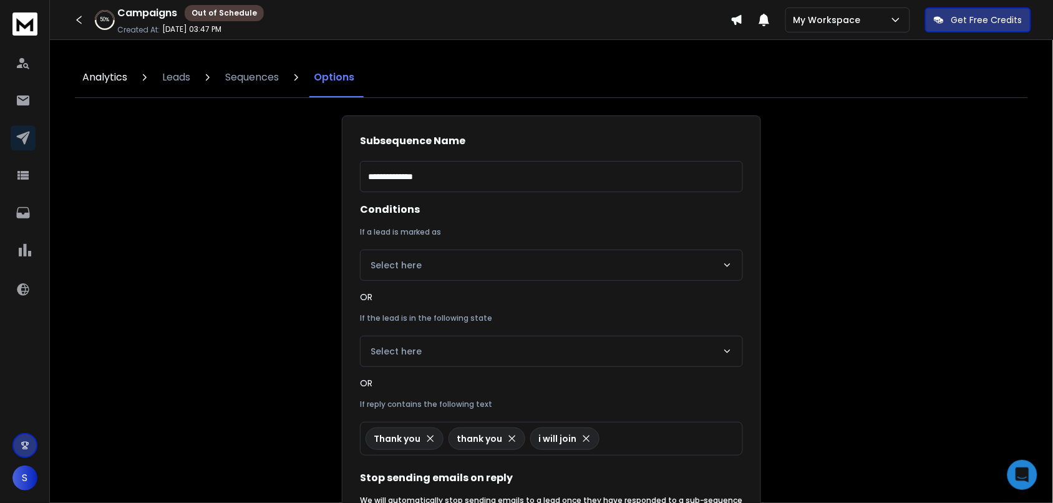
click at [107, 82] on p "Analytics" at bounding box center [104, 77] width 45 height 15
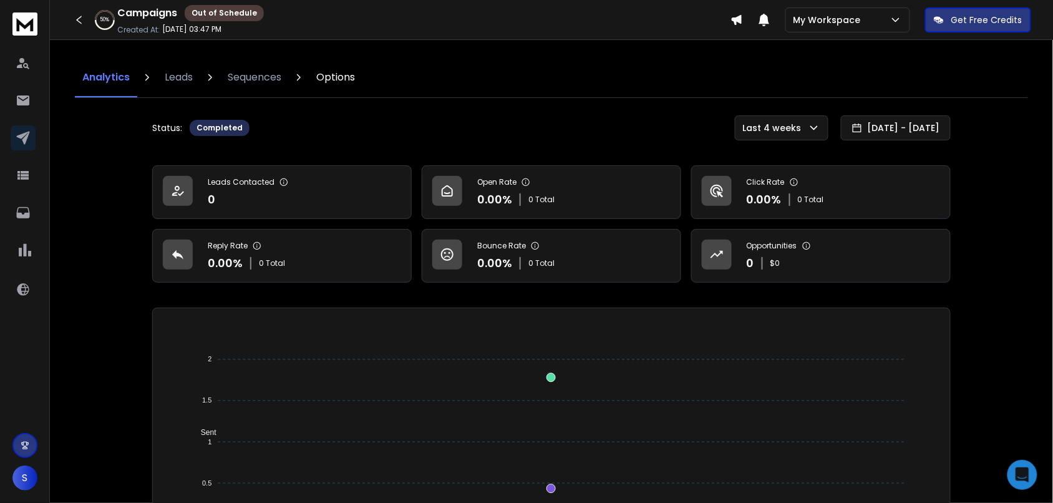
click at [331, 79] on p "Options" at bounding box center [335, 77] width 39 height 15
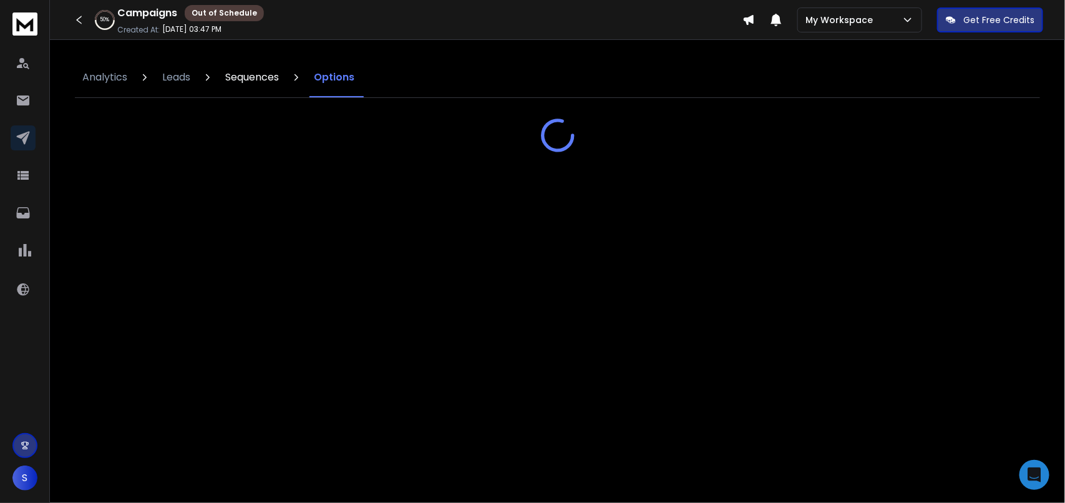
click at [262, 83] on p "Sequences" at bounding box center [252, 77] width 54 height 15
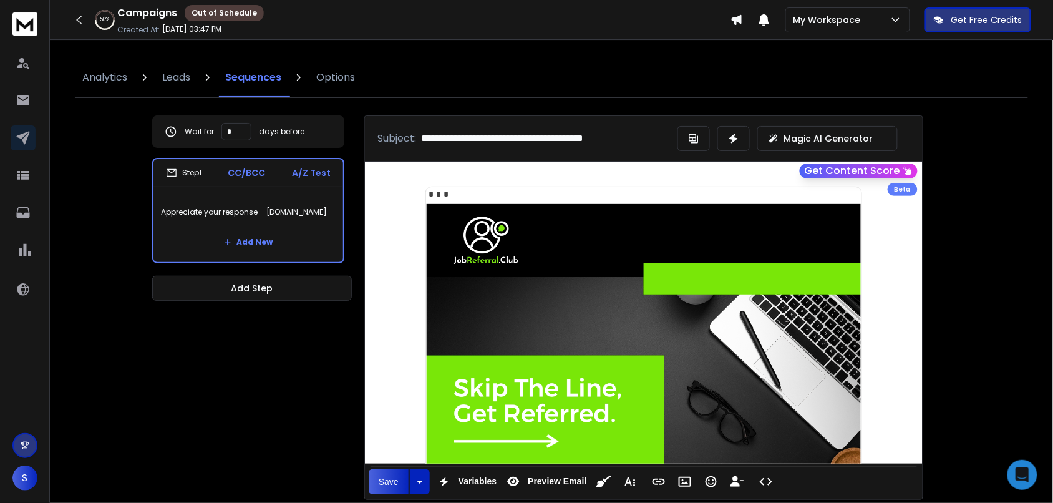
scroll to position [312, 0]
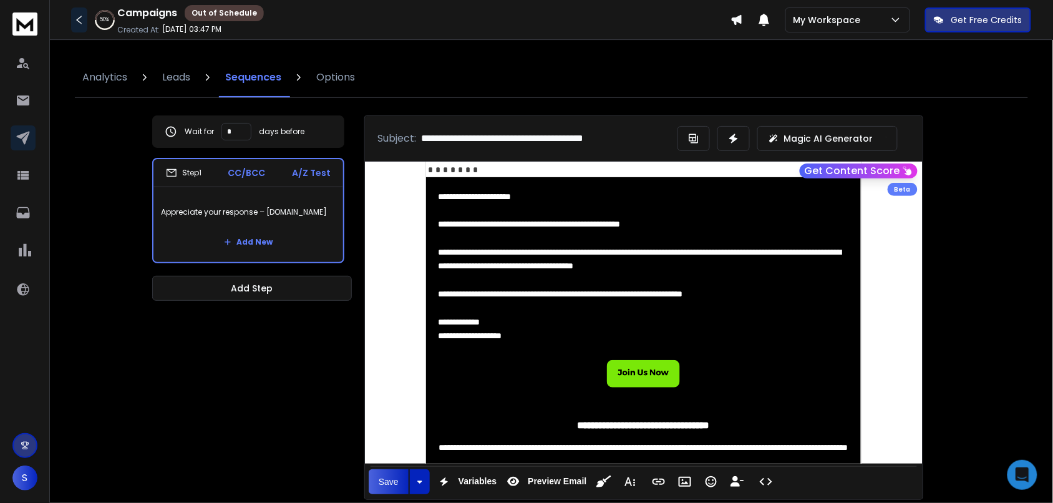
click at [72, 21] on button at bounding box center [79, 19] width 16 height 25
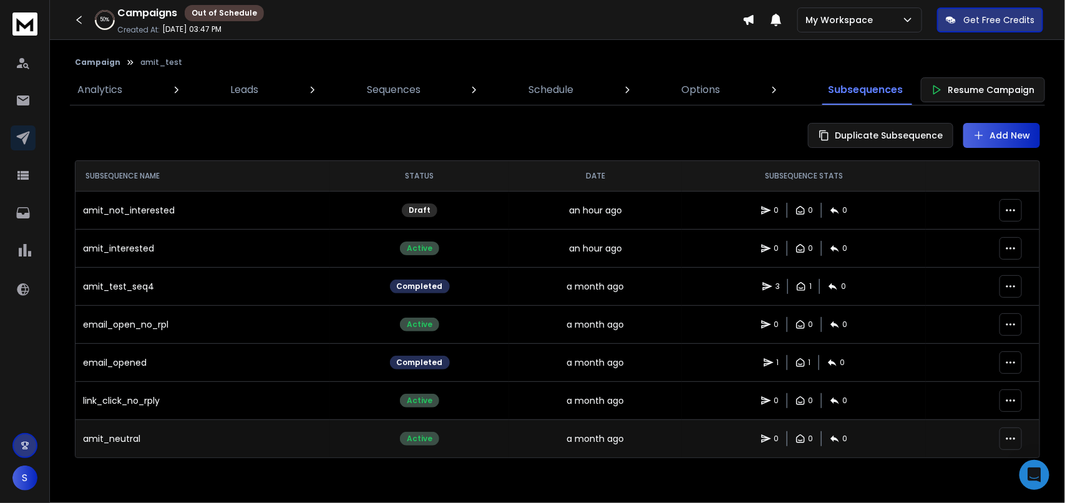
click at [120, 444] on td "amit_neutral" at bounding box center [202, 438] width 255 height 38
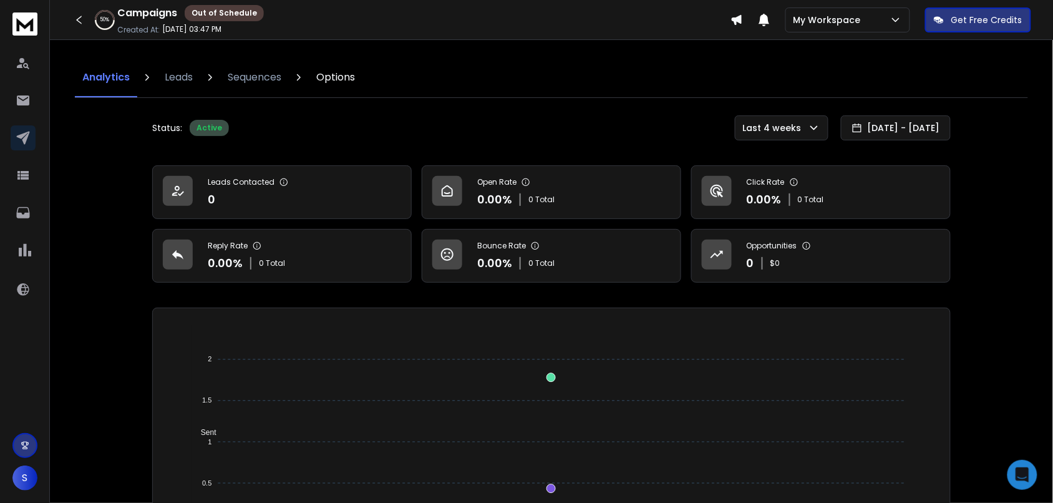
click at [340, 82] on p "Options" at bounding box center [335, 77] width 39 height 15
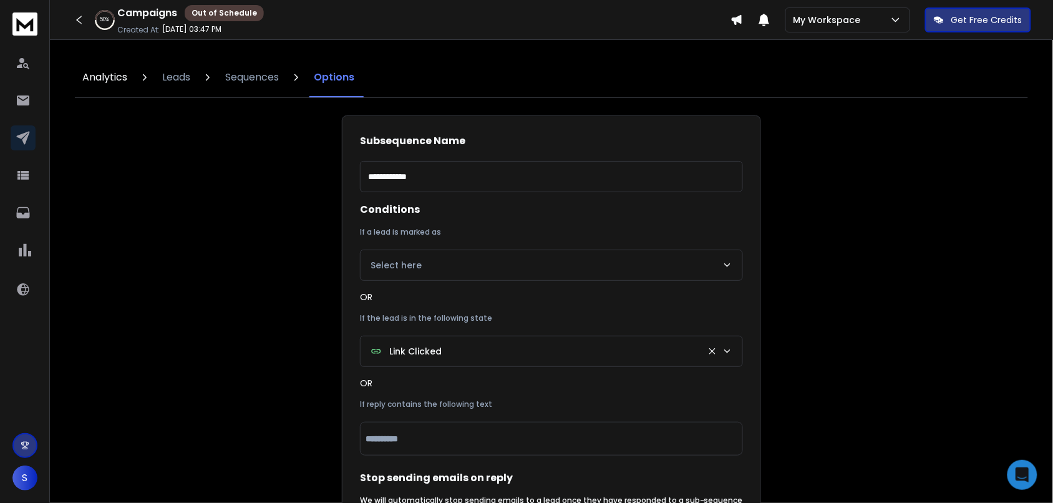
click at [104, 66] on link "Analytics" at bounding box center [105, 77] width 60 height 40
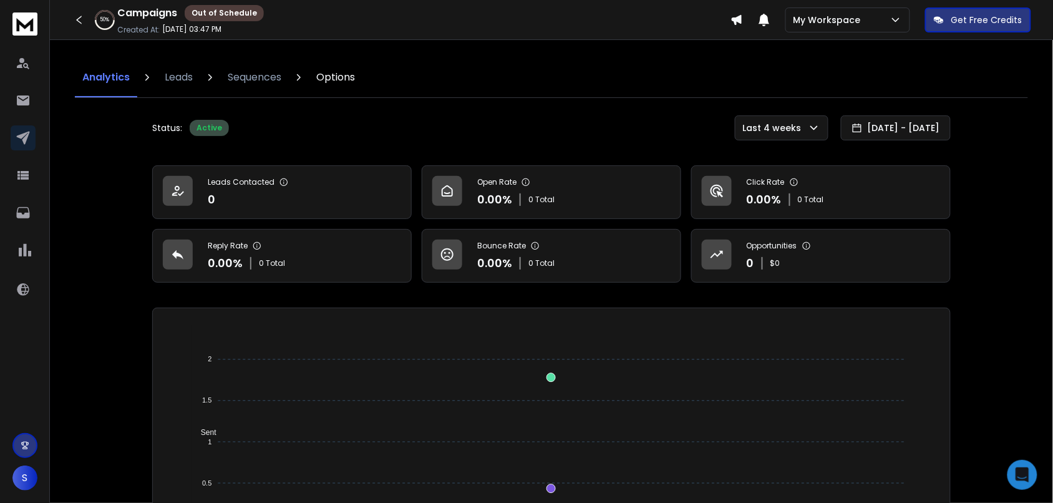
click at [338, 78] on p "Options" at bounding box center [335, 77] width 39 height 15
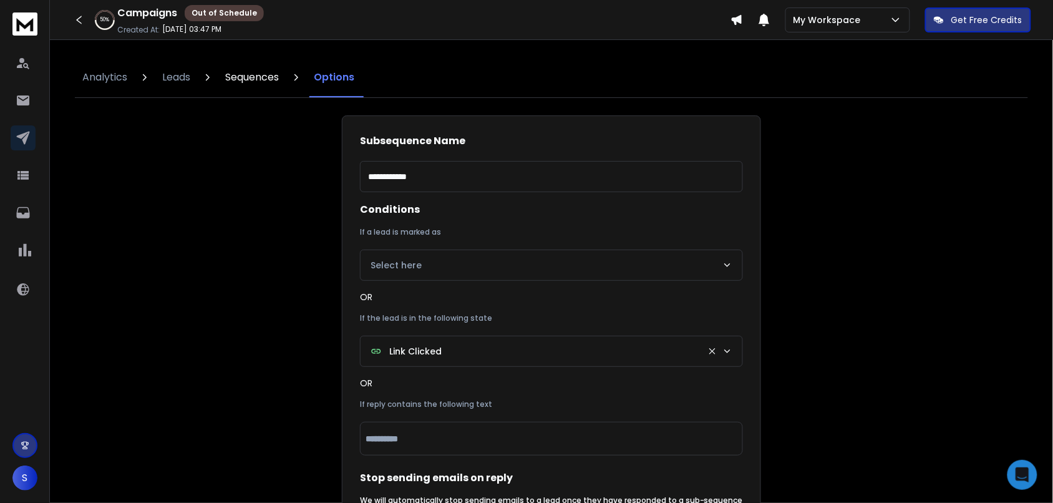
click at [255, 80] on p "Sequences" at bounding box center [252, 77] width 54 height 15
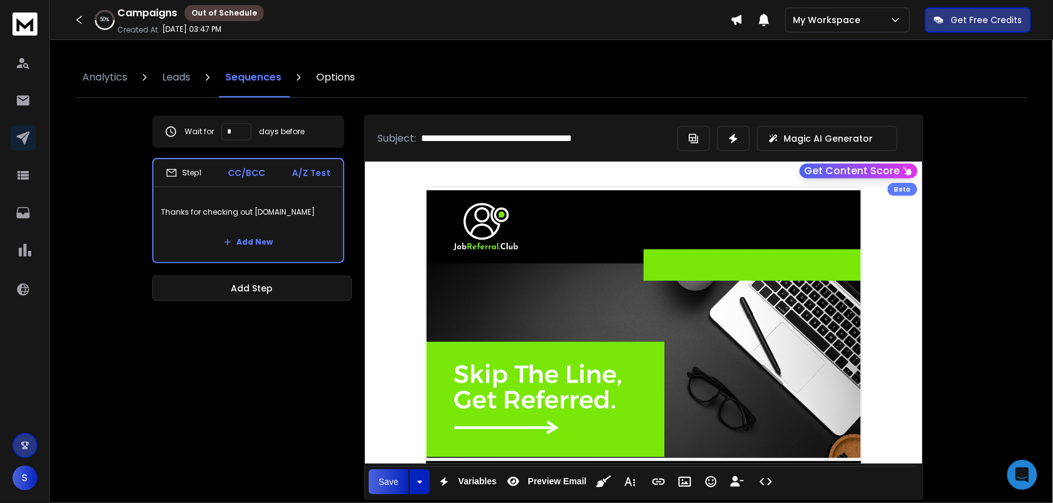
click at [326, 83] on p "Options" at bounding box center [335, 77] width 39 height 15
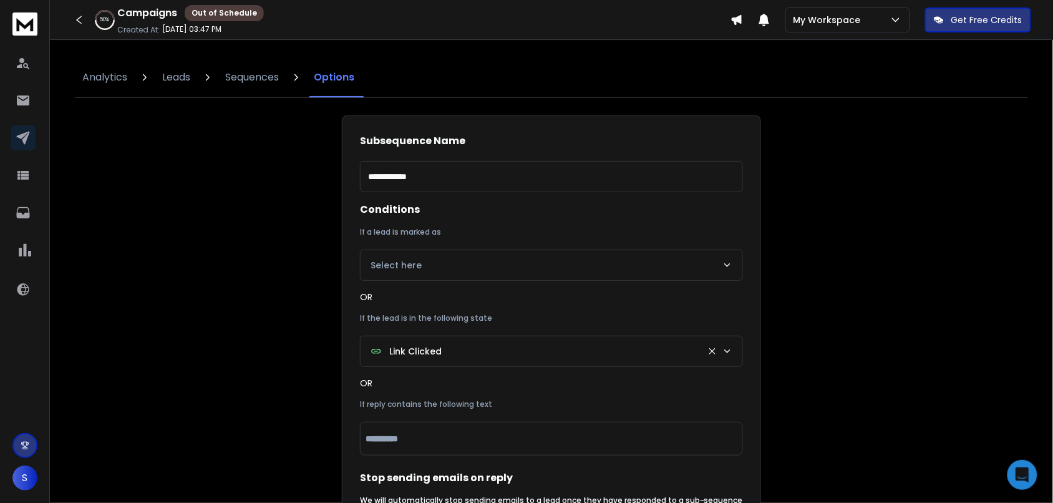
drag, startPoint x: 372, startPoint y: 175, endPoint x: 326, endPoint y: 169, distance: 46.5
click at [326, 169] on form "**********" at bounding box center [551, 362] width 943 height 495
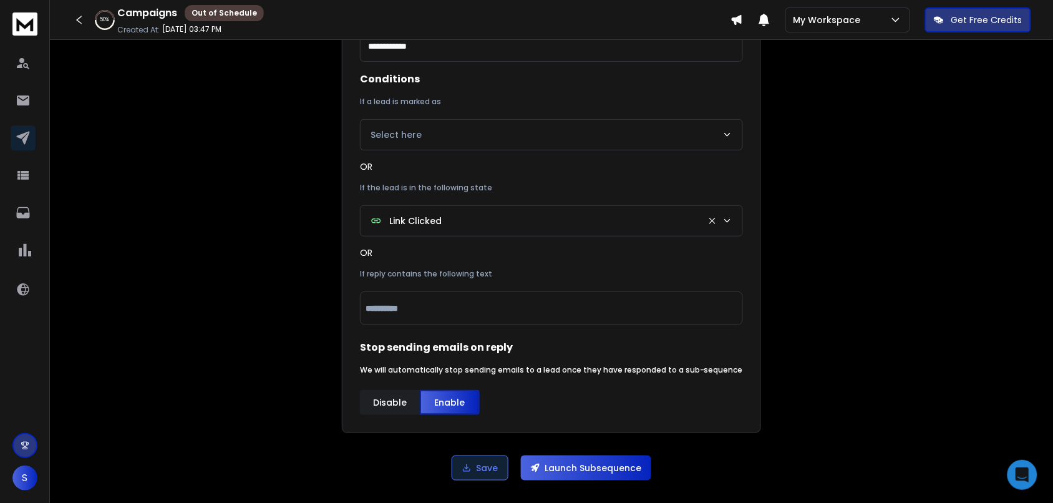
type input "**********"
click at [482, 460] on button "Save" at bounding box center [480, 467] width 57 height 25
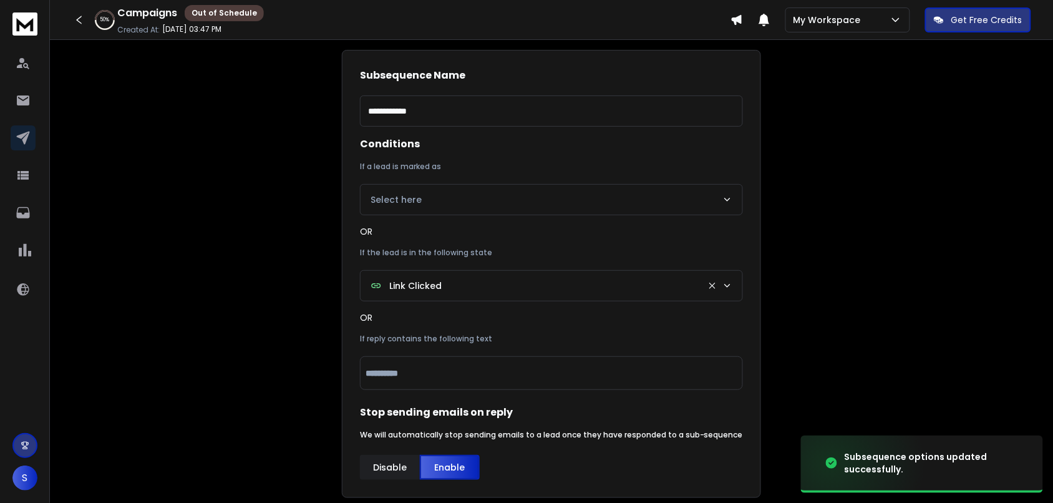
scroll to position [0, 0]
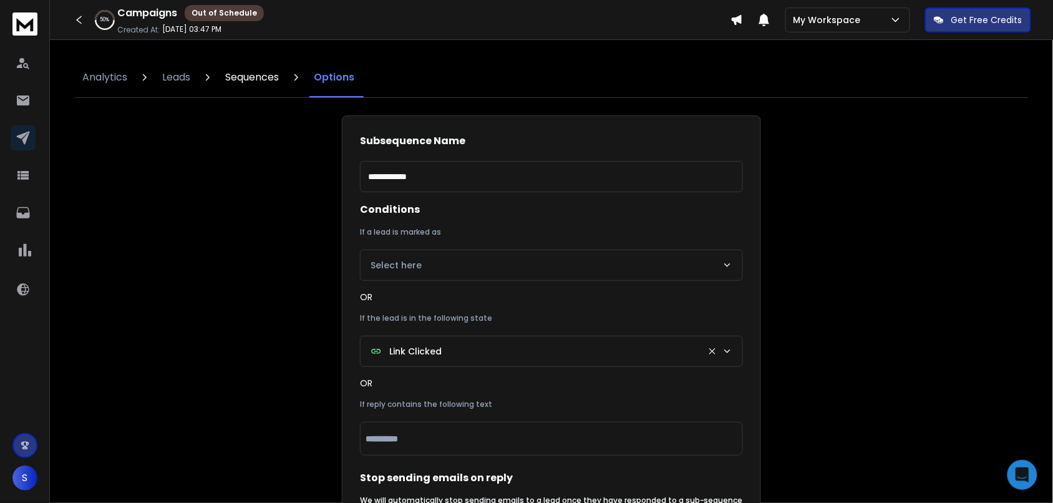
click at [276, 88] on link "Sequences" at bounding box center [252, 77] width 69 height 40
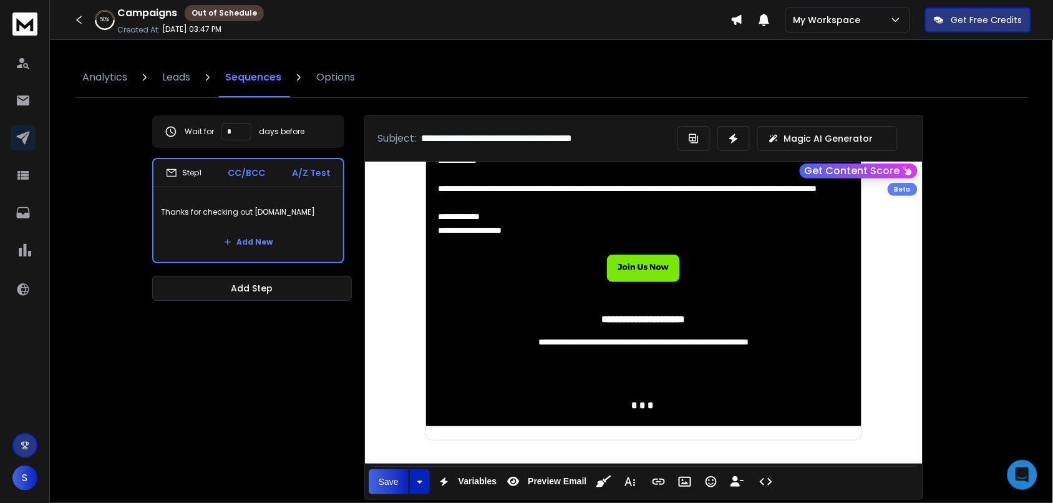
scroll to position [234, 0]
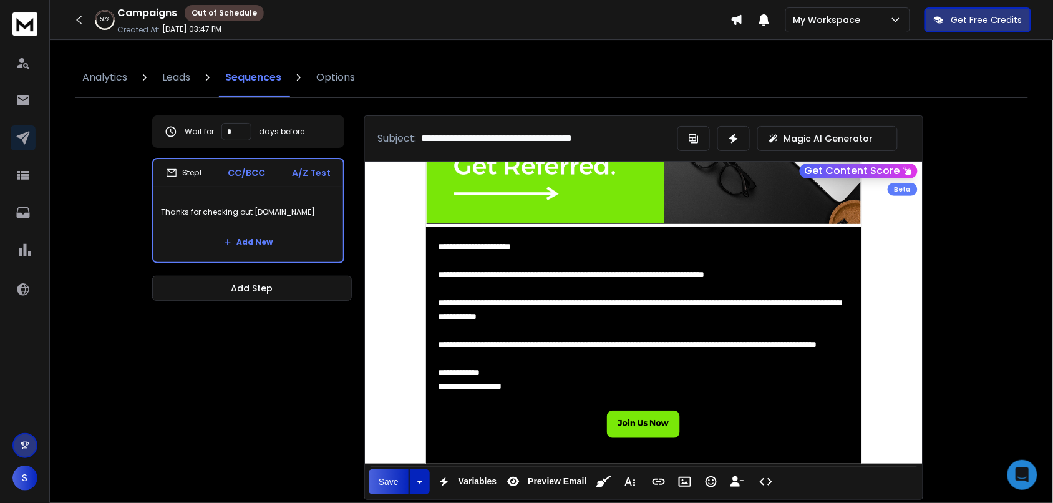
click at [307, 69] on div "Analytics Leads Sequences Options" at bounding box center [551, 77] width 953 height 40
drag, startPoint x: 339, startPoint y: 75, endPoint x: 344, endPoint y: 89, distance: 15.4
click at [339, 75] on p "Options" at bounding box center [335, 77] width 39 height 15
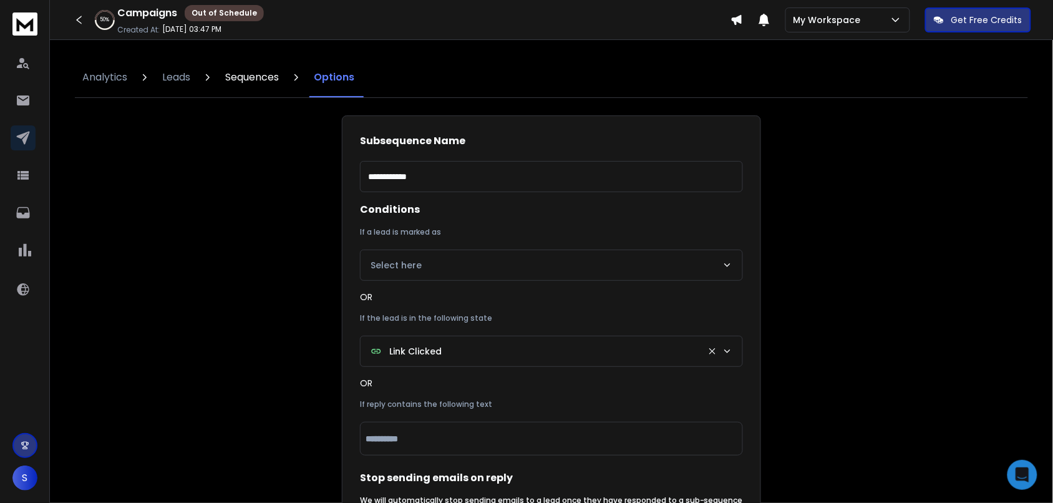
click at [248, 64] on link "Sequences" at bounding box center [252, 77] width 69 height 40
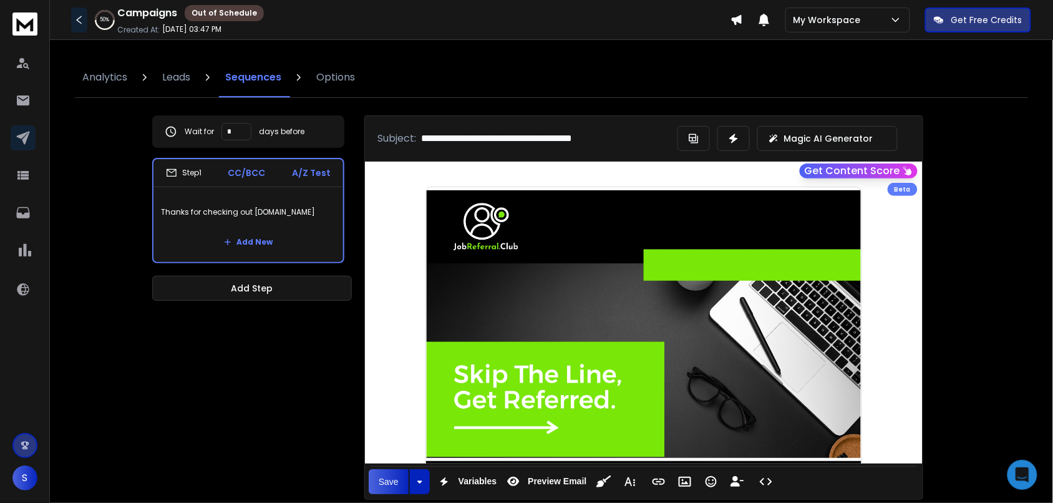
click at [72, 13] on button at bounding box center [79, 19] width 16 height 25
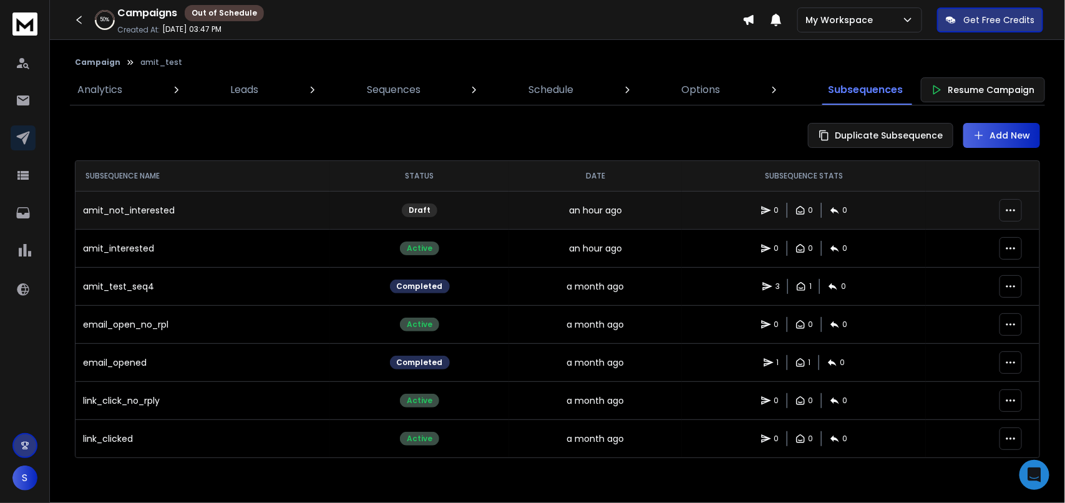
click at [157, 209] on td "amit_not_interested" at bounding box center [202, 210] width 255 height 38
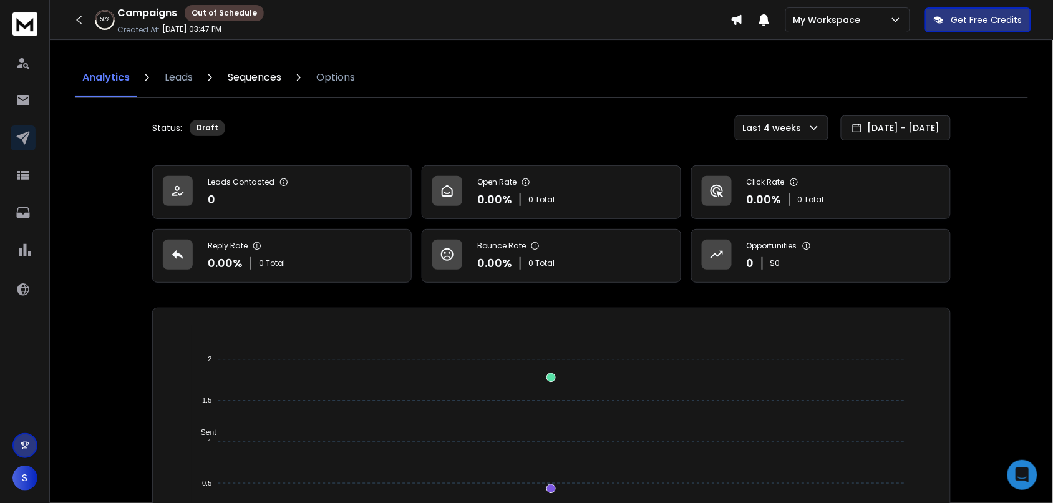
click at [262, 75] on p "Sequences" at bounding box center [255, 77] width 54 height 15
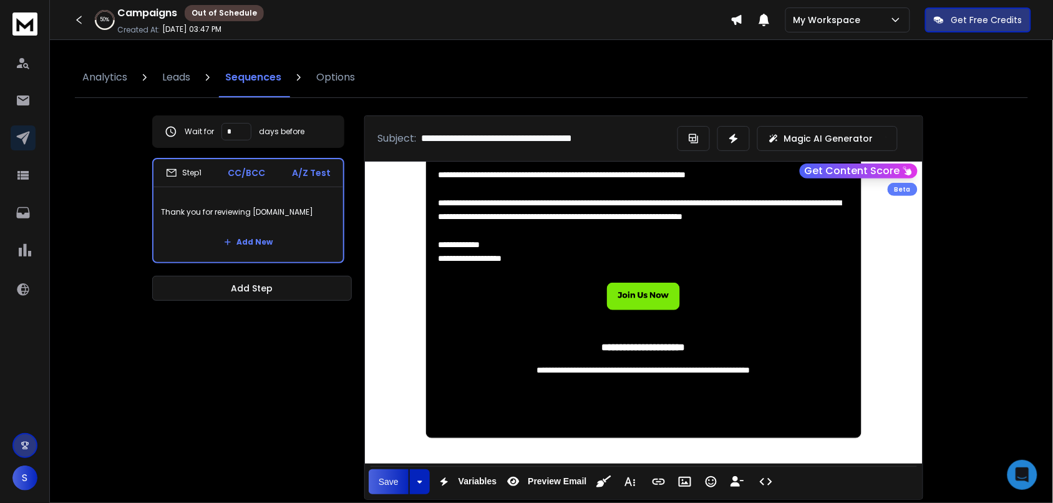
scroll to position [178, 0]
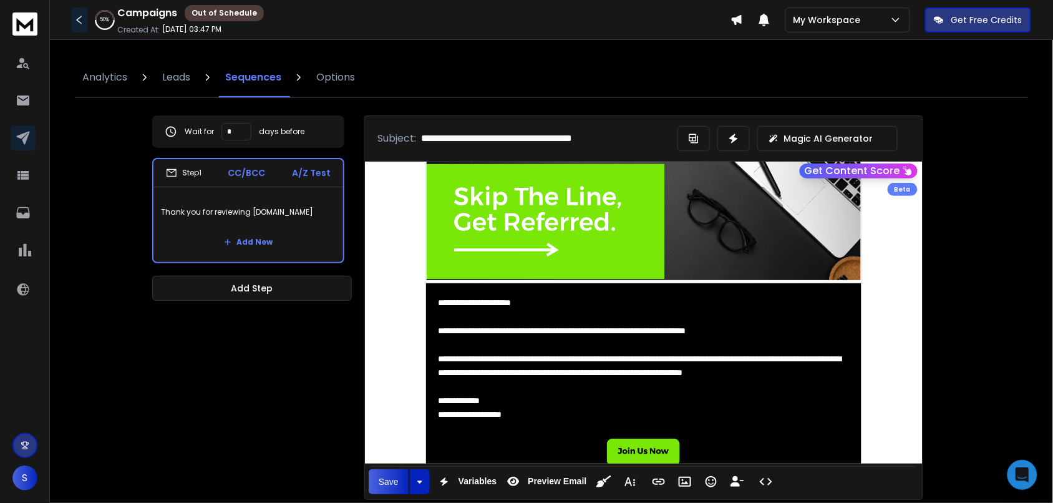
click at [78, 17] on icon at bounding box center [79, 19] width 11 height 11
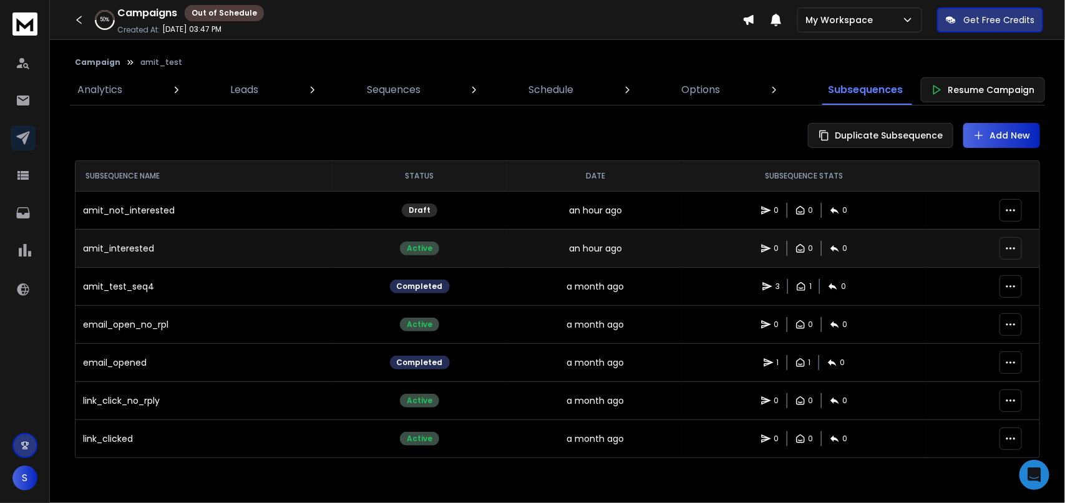
click at [125, 251] on td "amit_interested" at bounding box center [202, 248] width 255 height 38
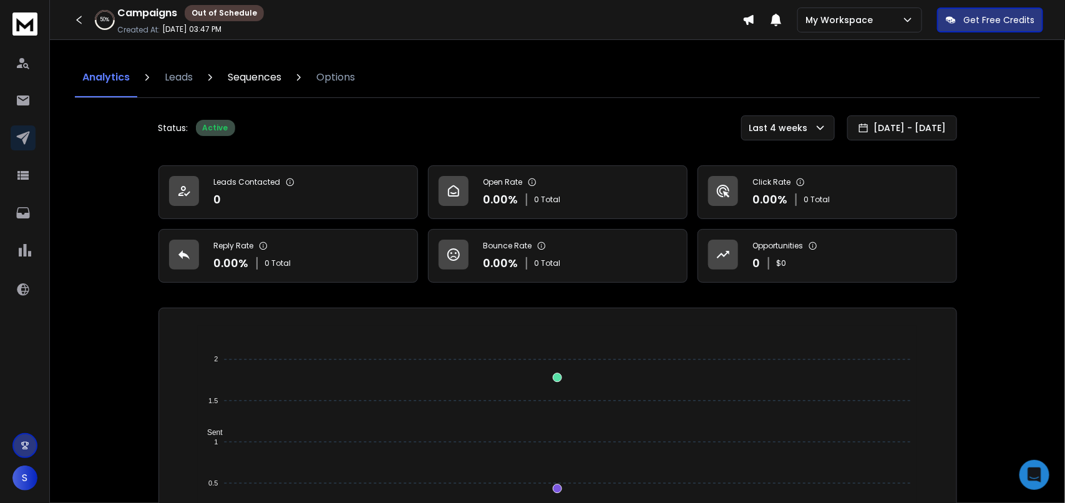
click at [243, 84] on p "Sequences" at bounding box center [255, 77] width 54 height 15
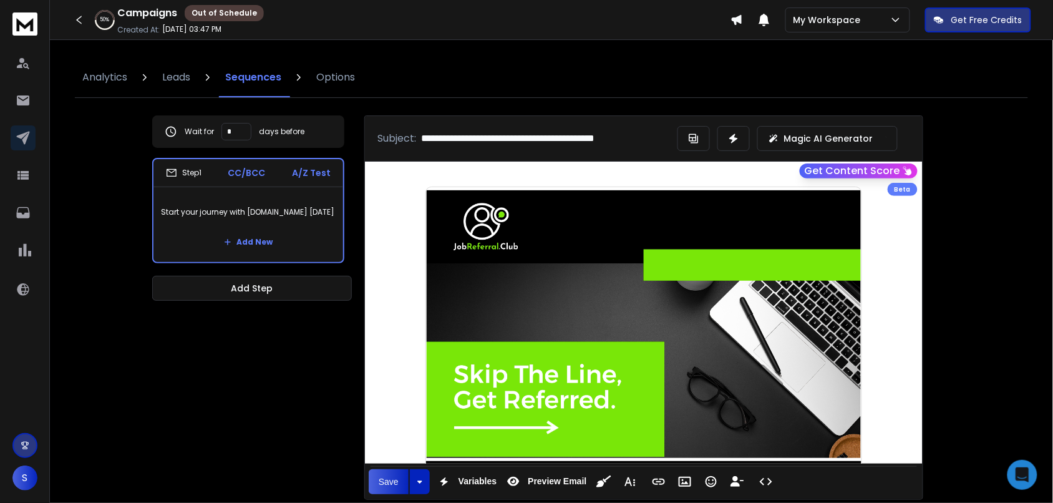
scroll to position [312, 0]
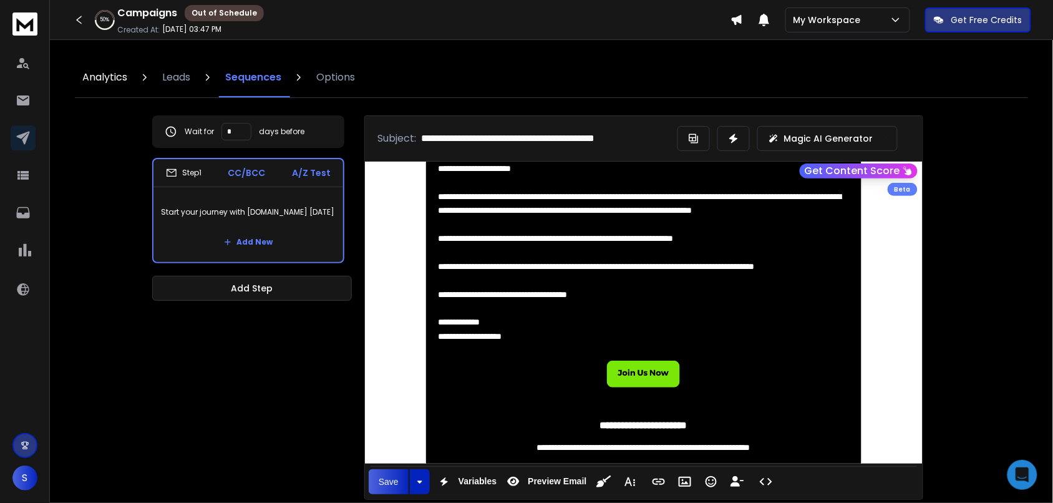
click at [94, 70] on p "Analytics" at bounding box center [104, 77] width 45 height 15
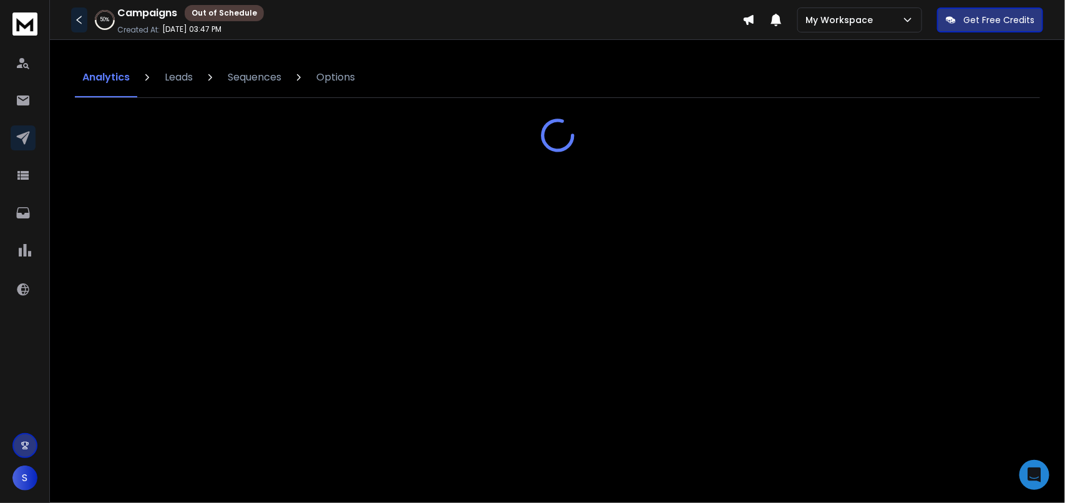
click at [74, 14] on icon at bounding box center [79, 19] width 11 height 11
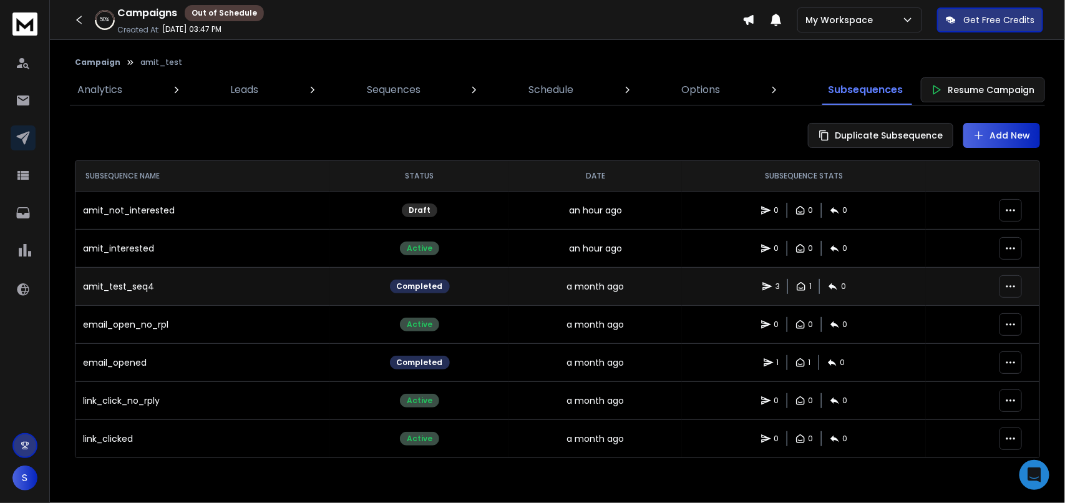
click at [135, 293] on td "amit_test_seq4" at bounding box center [202, 286] width 255 height 38
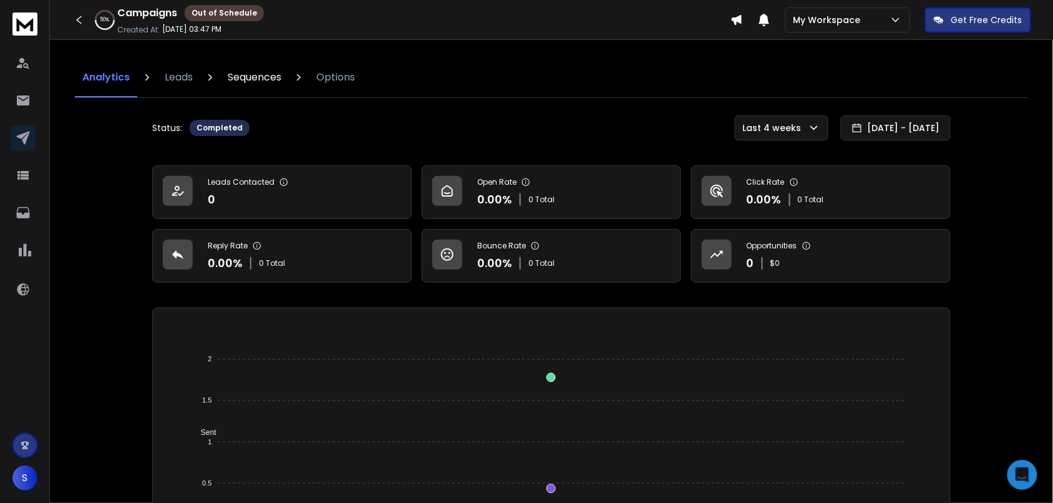
click at [269, 79] on p "Sequences" at bounding box center [255, 77] width 54 height 15
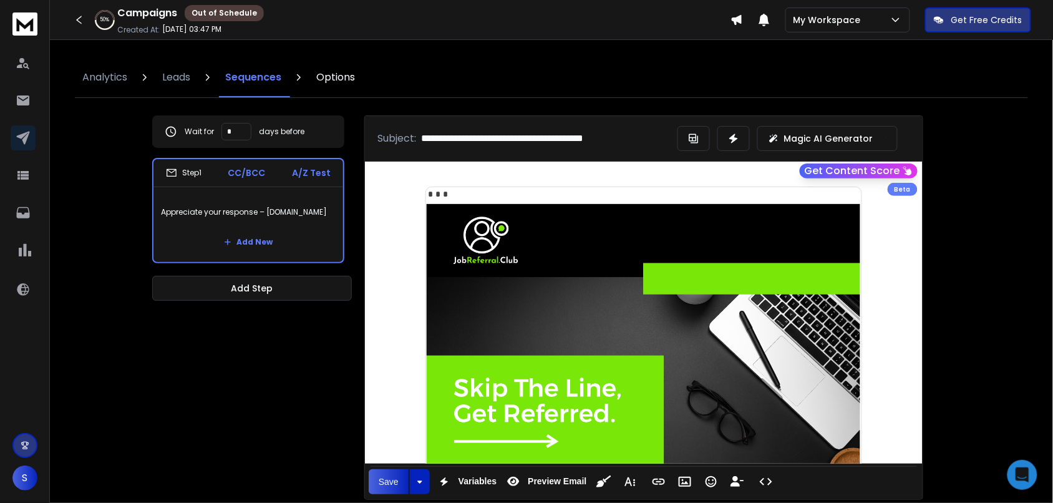
click at [349, 61] on link "Options" at bounding box center [336, 77] width 54 height 40
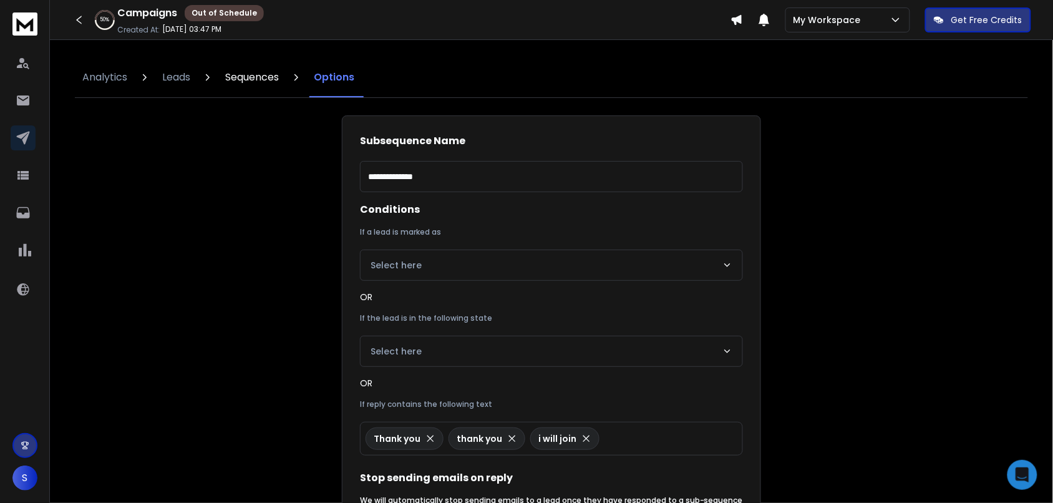
click at [279, 84] on p "Sequences" at bounding box center [252, 77] width 54 height 15
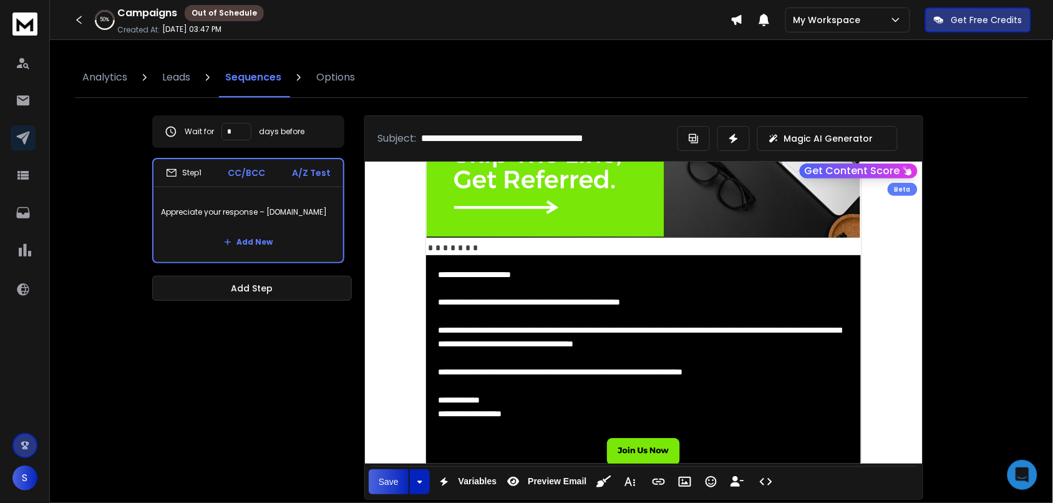
scroll to position [312, 0]
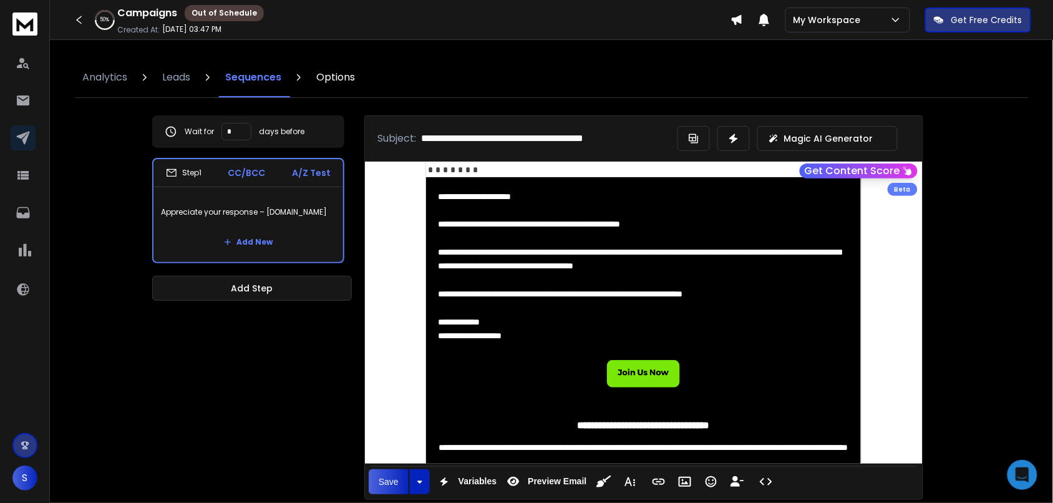
click at [345, 67] on link "Options" at bounding box center [336, 77] width 54 height 40
click at [346, 69] on link "Options" at bounding box center [336, 77] width 54 height 40
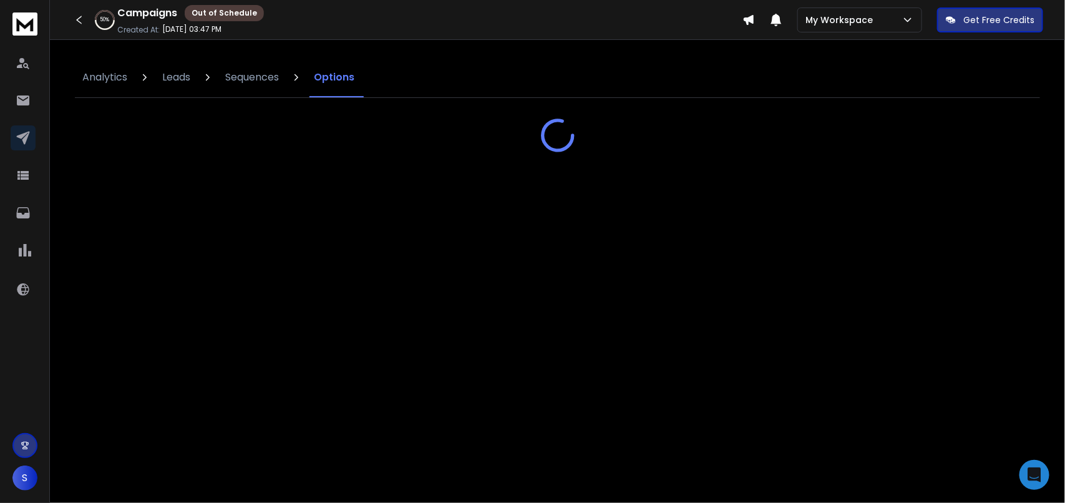
click at [325, 72] on p "Options" at bounding box center [334, 77] width 41 height 15
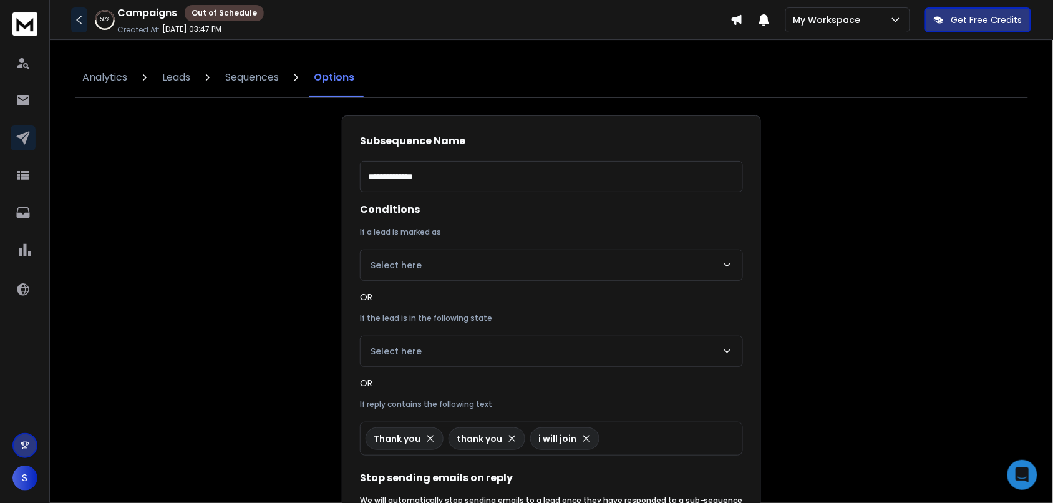
click at [75, 17] on icon at bounding box center [79, 19] width 11 height 11
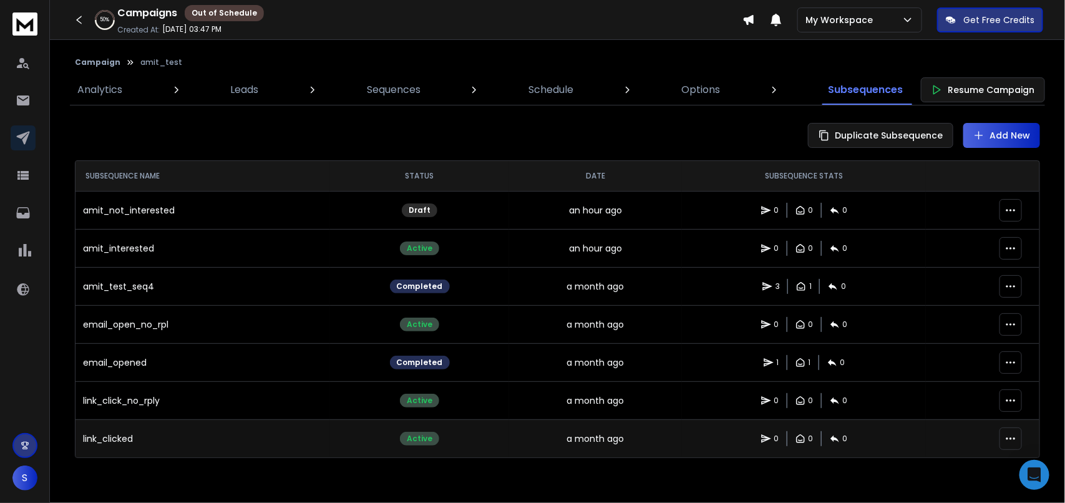
click at [120, 446] on td "link_clicked" at bounding box center [202, 438] width 255 height 38
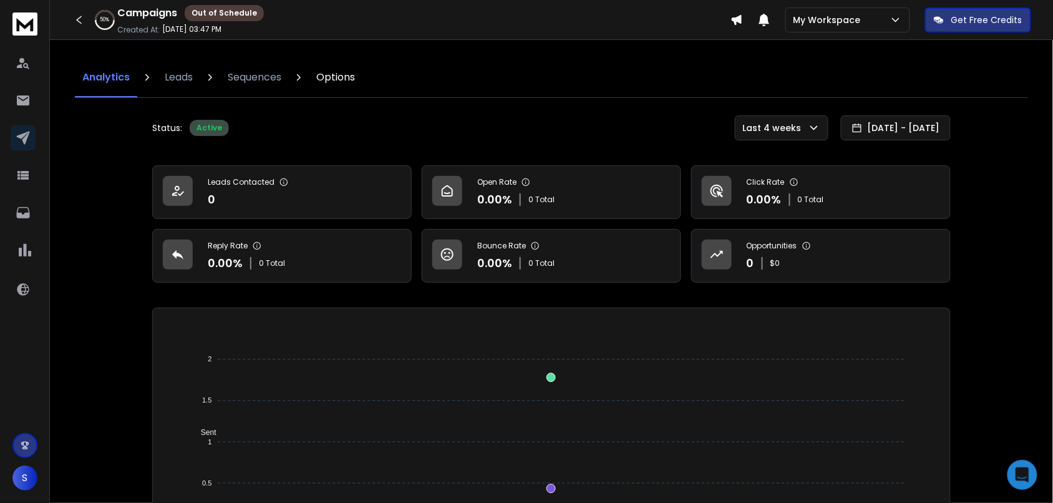
click at [341, 78] on p "Options" at bounding box center [335, 77] width 39 height 15
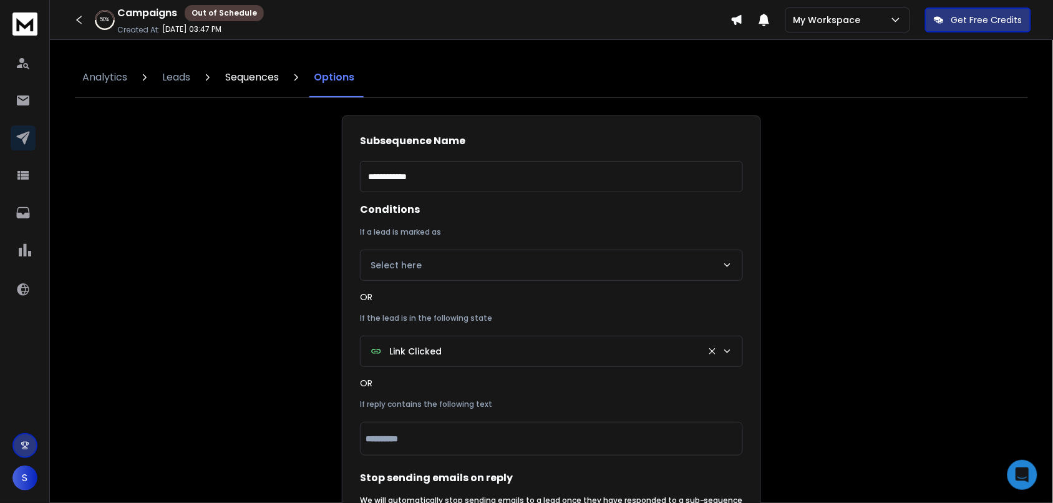
click at [258, 73] on p "Sequences" at bounding box center [252, 77] width 54 height 15
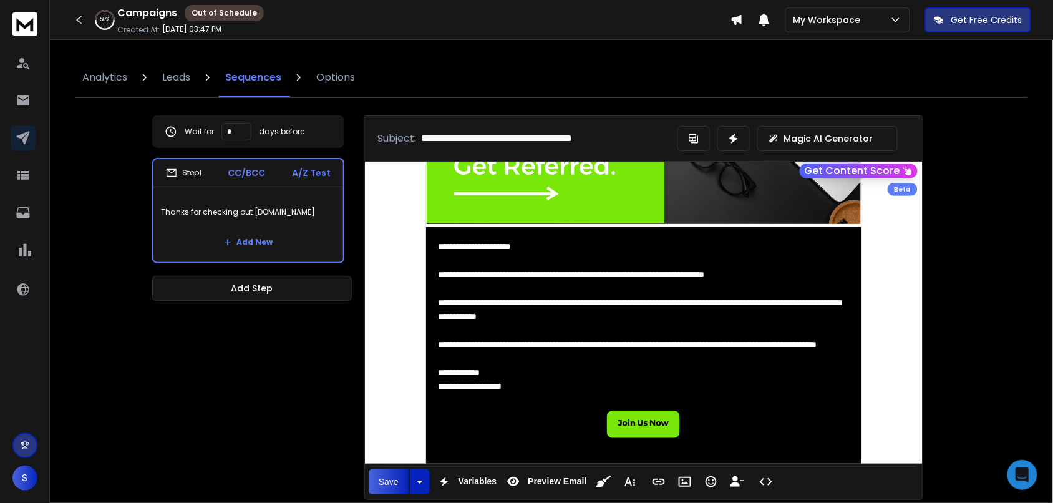
scroll to position [312, 0]
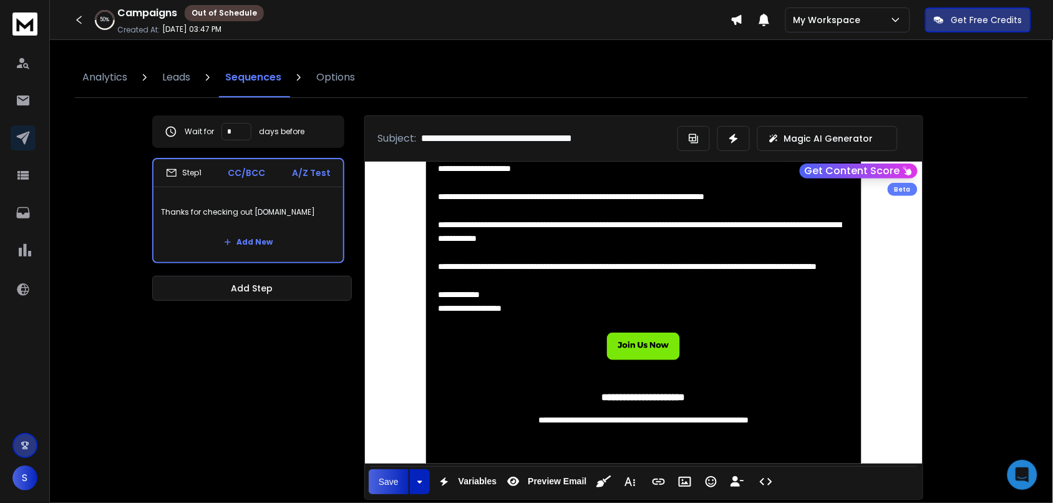
click at [778, 491] on div "Code View" at bounding box center [766, 482] width 26 height 30
click at [777, 488] on button "Code View" at bounding box center [766, 481] width 24 height 25
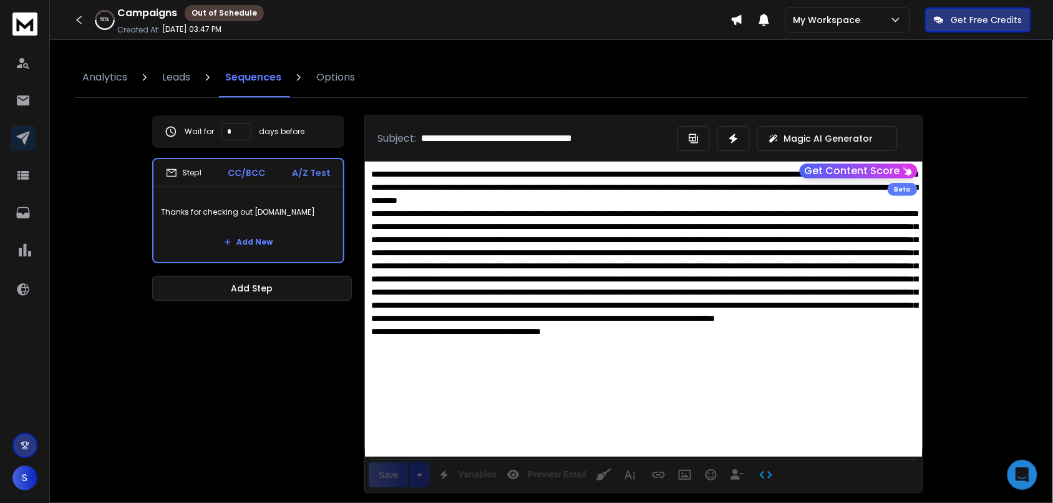
click at [727, 430] on textarea at bounding box center [644, 306] width 558 height 288
click at [466, 257] on textarea at bounding box center [644, 306] width 558 height 288
type textarea "**********"
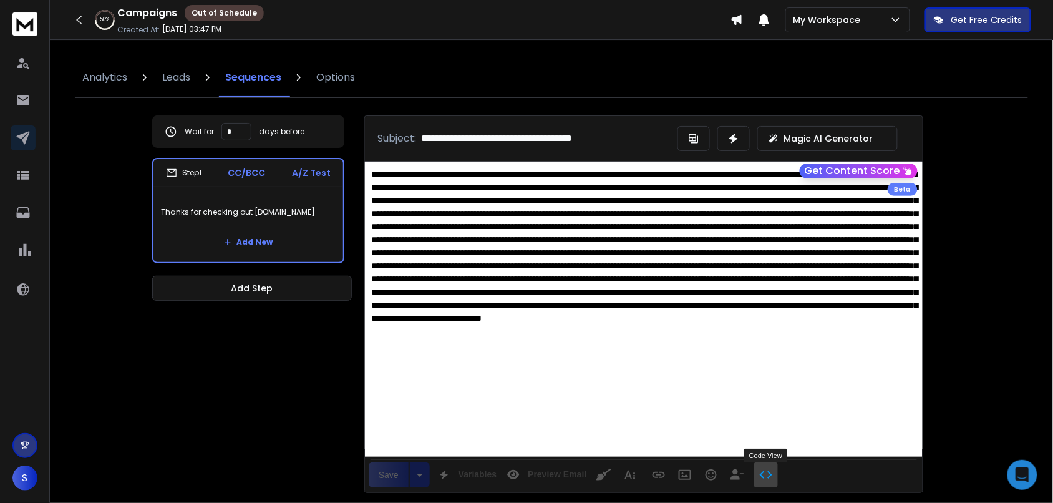
click at [772, 473] on icon "button" at bounding box center [766, 474] width 15 height 15
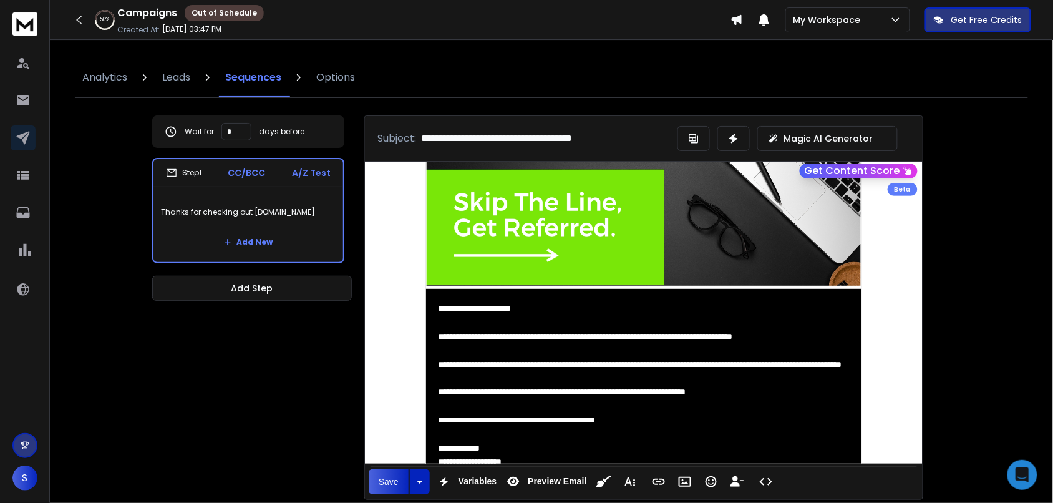
scroll to position [16, 0]
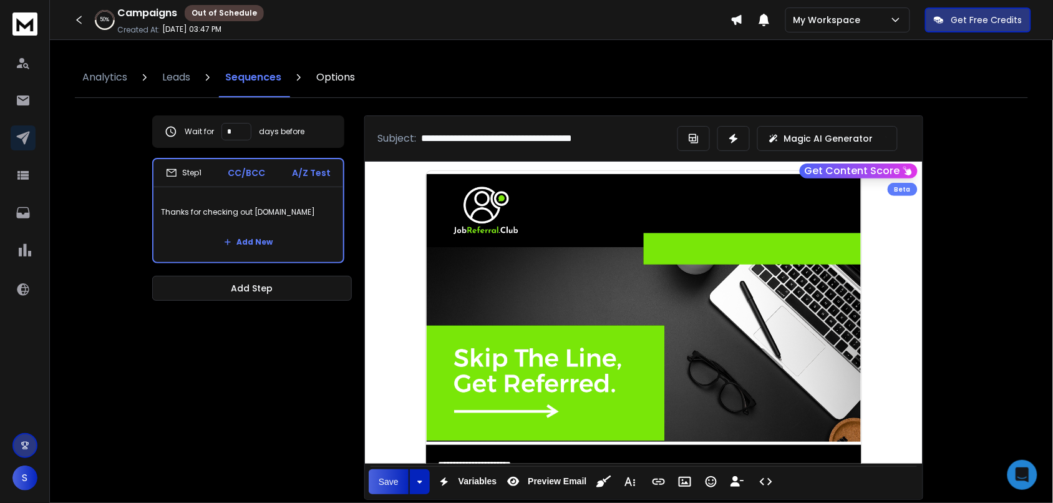
click at [326, 72] on p "Options" at bounding box center [335, 77] width 39 height 15
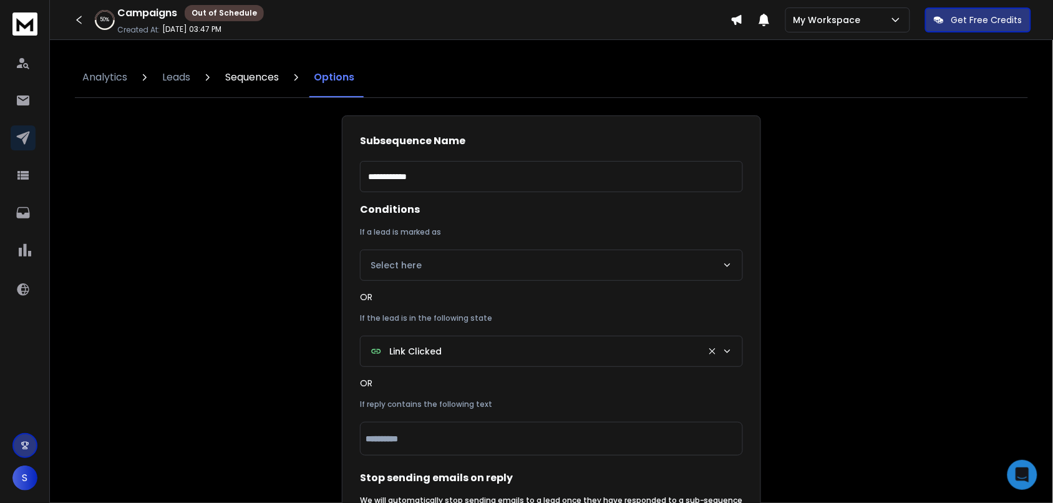
click at [268, 80] on p "Sequences" at bounding box center [252, 77] width 54 height 15
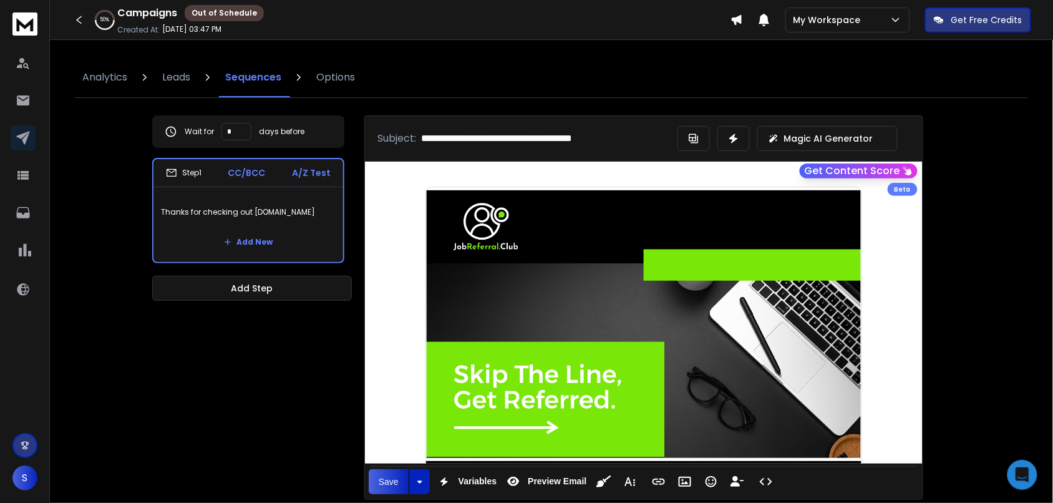
scroll to position [156, 0]
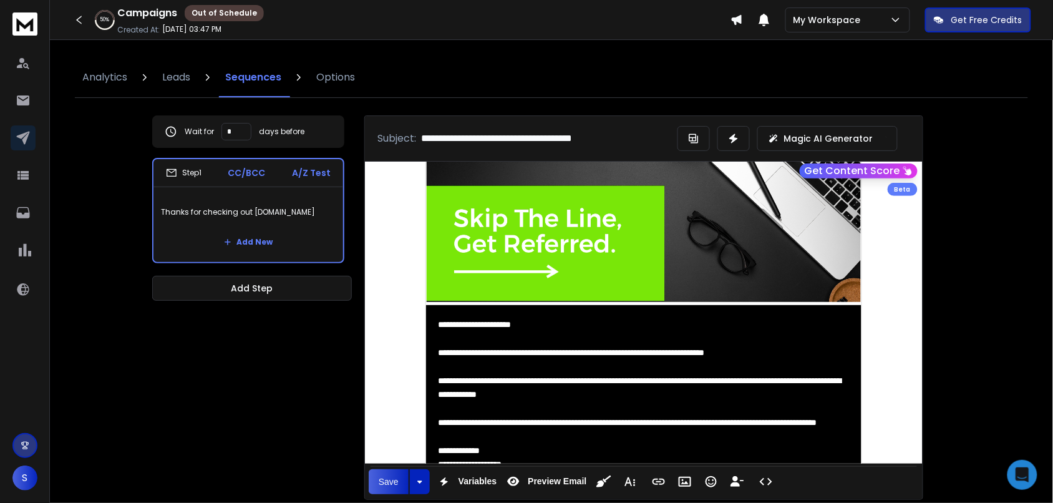
click at [630, 137] on input "**********" at bounding box center [543, 138] width 244 height 15
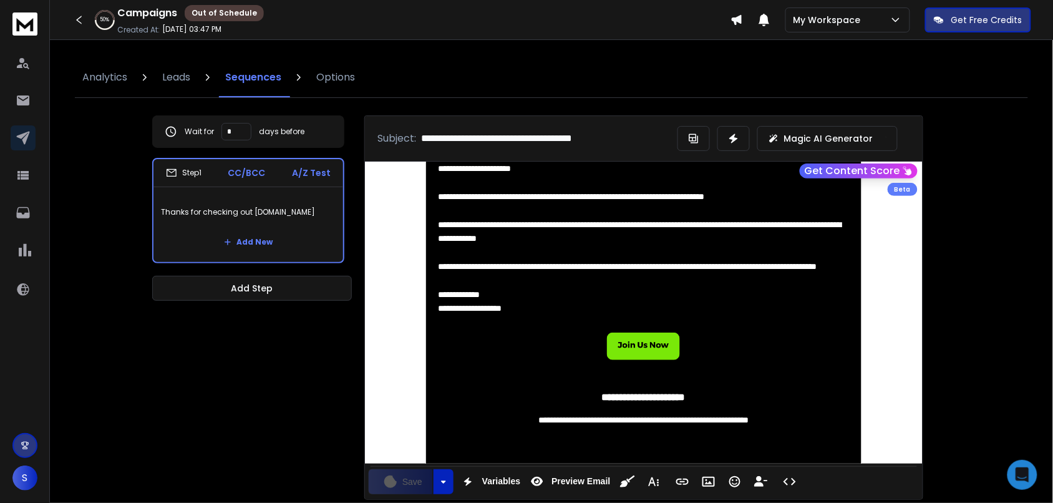
scroll to position [390, 0]
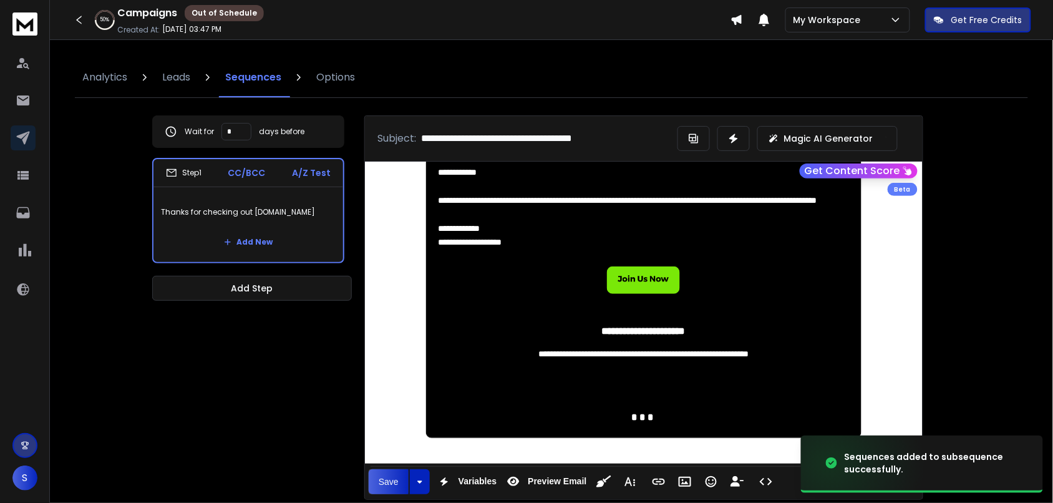
click at [628, 137] on input "**********" at bounding box center [543, 138] width 244 height 15
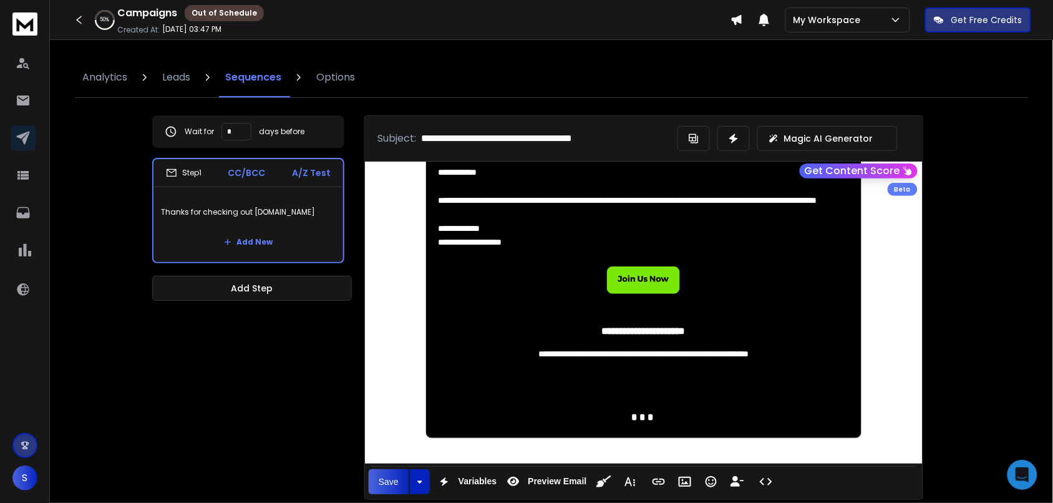
scroll to position [19, 0]
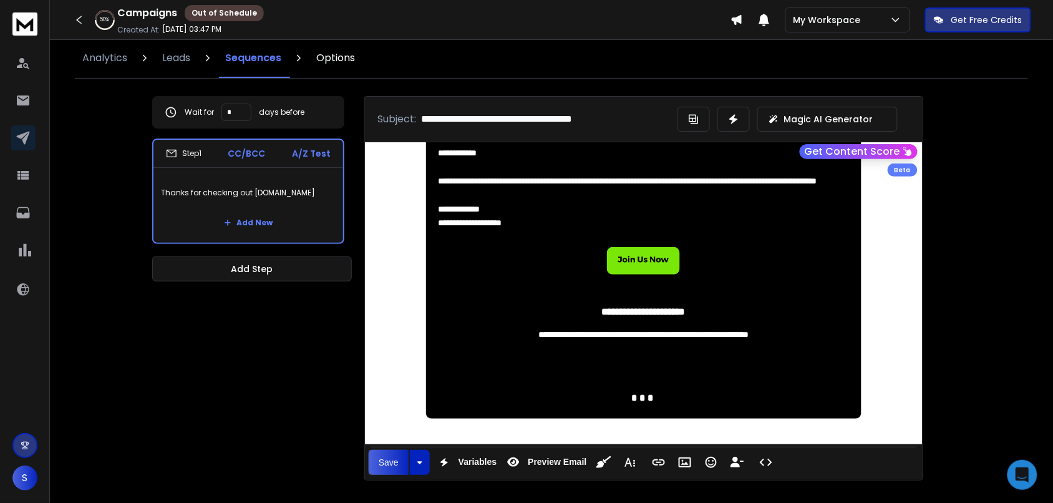
click at [353, 61] on p "Options" at bounding box center [335, 58] width 39 height 15
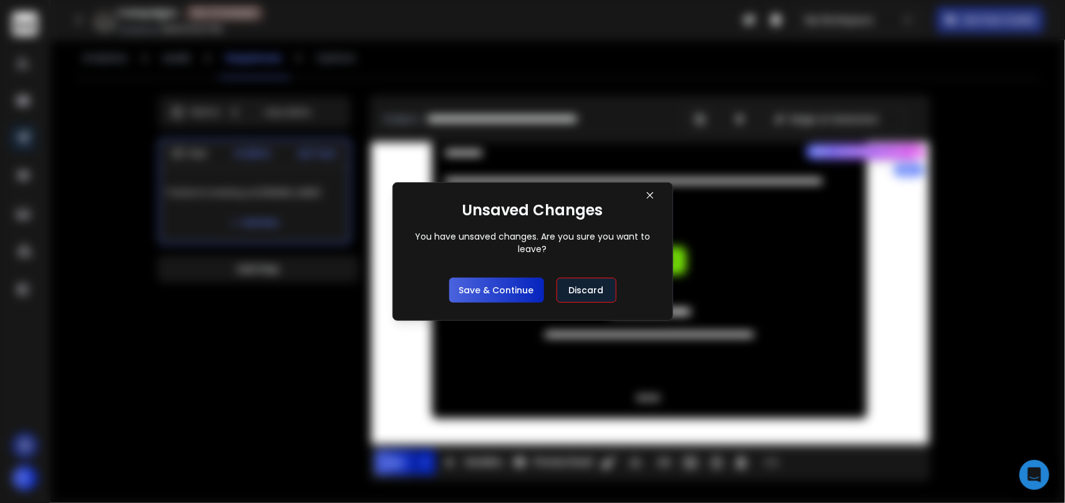
click at [472, 286] on button "Save & Continue" at bounding box center [496, 290] width 95 height 25
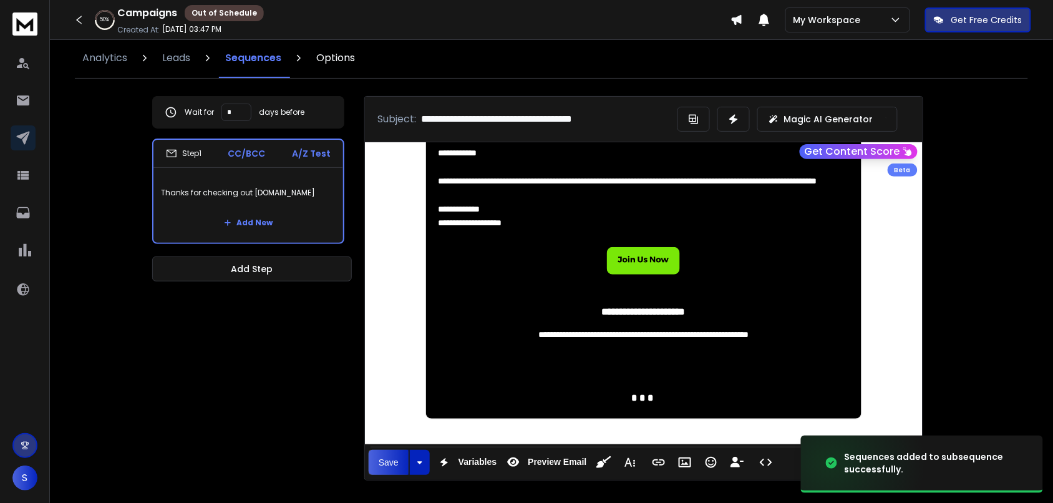
click at [343, 59] on p "Options" at bounding box center [335, 58] width 39 height 15
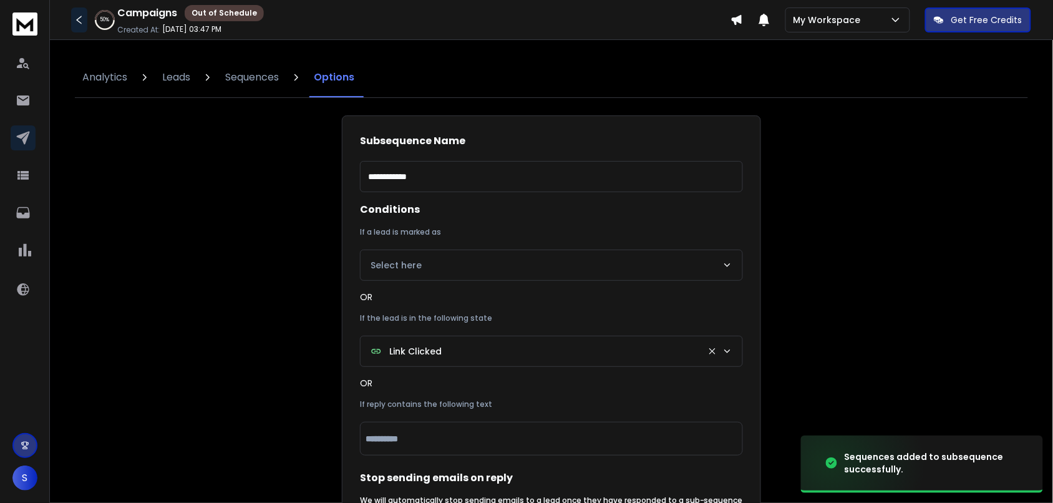
click at [75, 14] on icon at bounding box center [79, 19] width 11 height 11
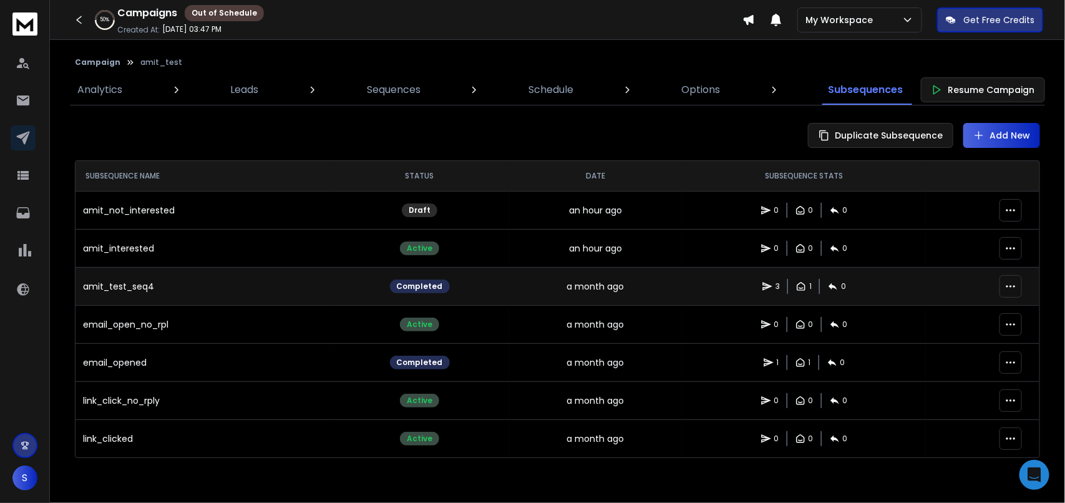
click at [170, 293] on td "amit_test_seq4" at bounding box center [202, 286] width 255 height 38
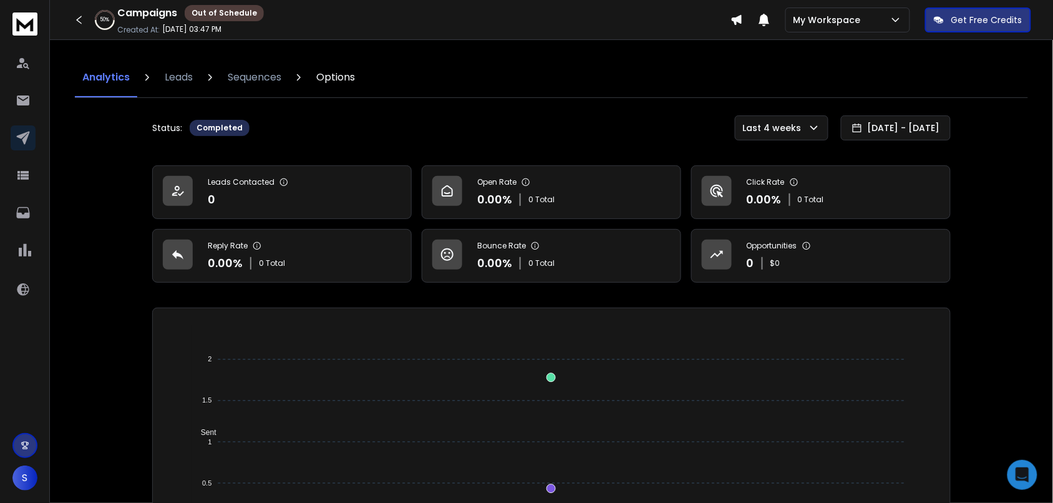
click at [350, 70] on p "Options" at bounding box center [335, 77] width 39 height 15
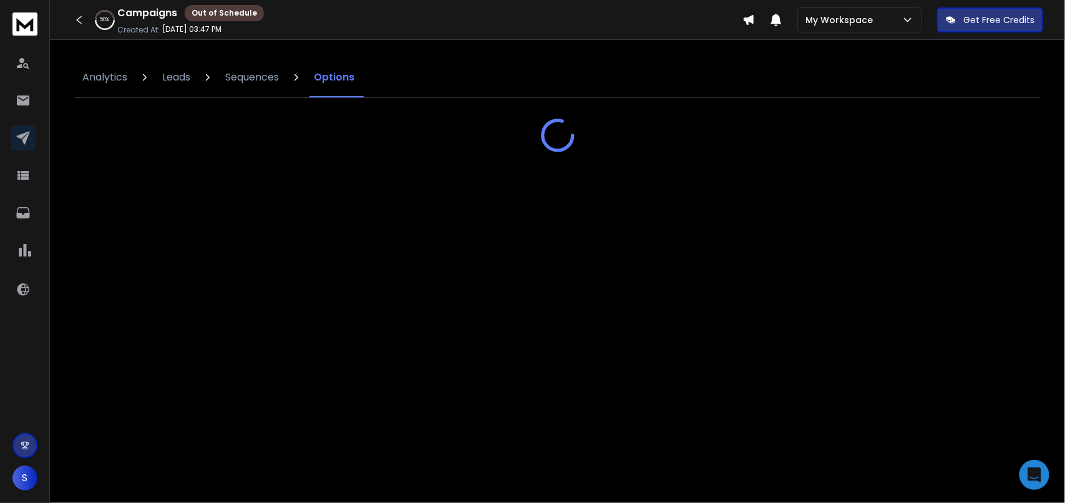
click at [340, 79] on p "Options" at bounding box center [334, 77] width 41 height 15
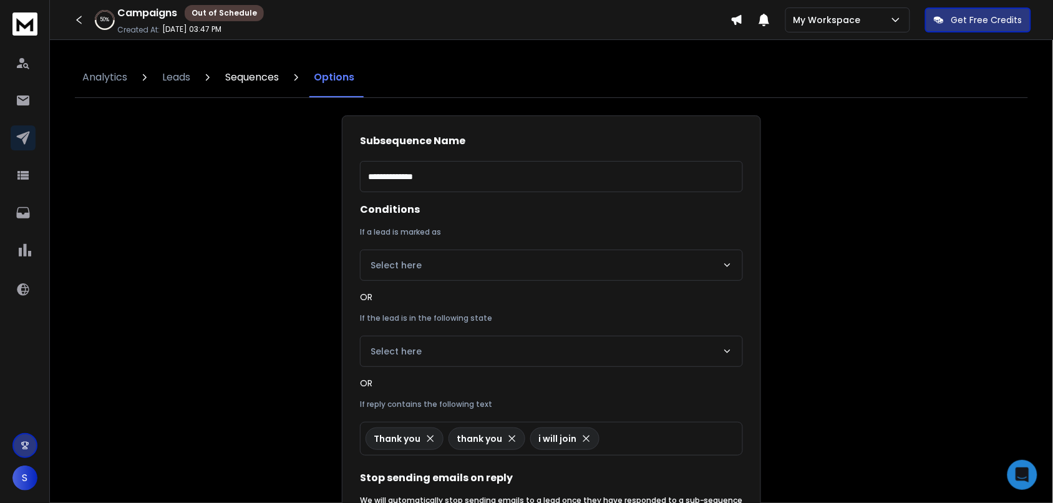
click at [231, 82] on p "Sequences" at bounding box center [252, 77] width 54 height 15
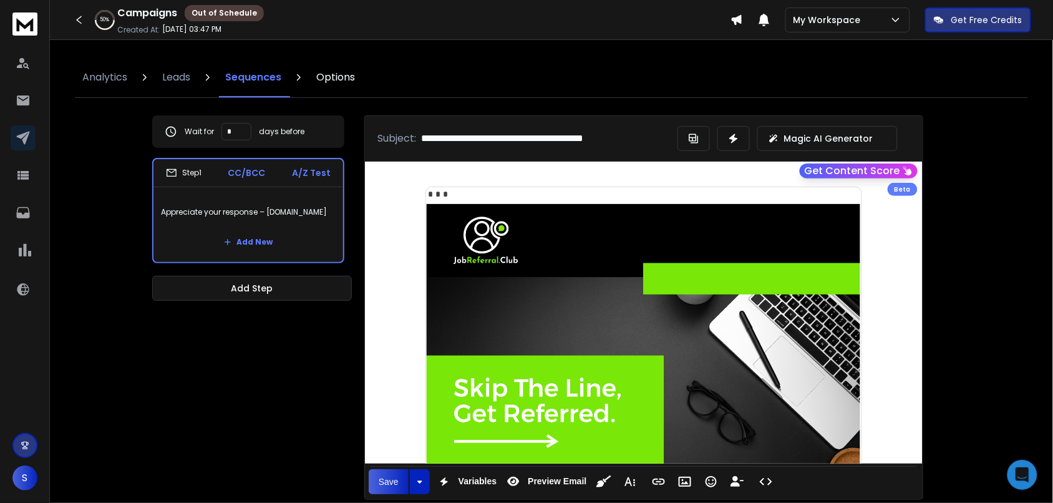
click at [335, 70] on p "Options" at bounding box center [335, 77] width 39 height 15
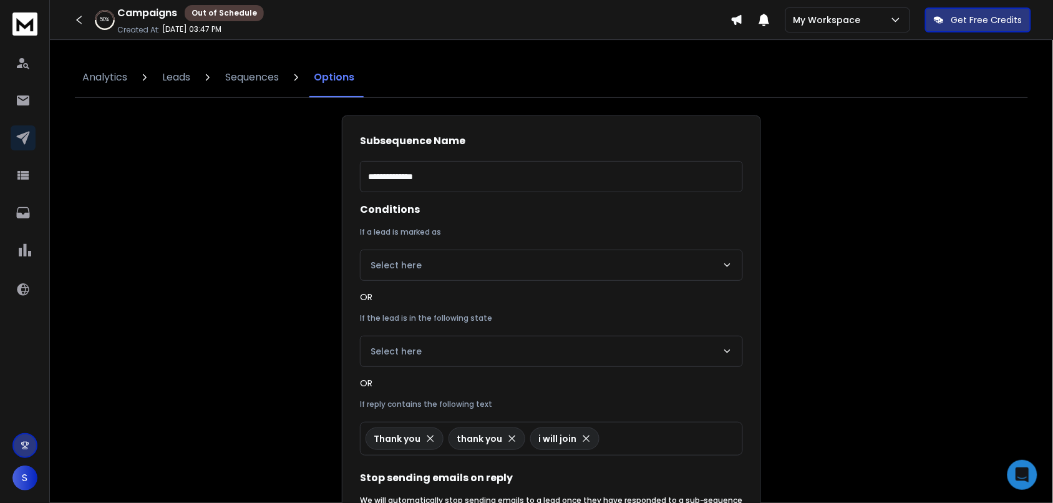
drag, startPoint x: 469, startPoint y: 170, endPoint x: 166, endPoint y: 178, distance: 303.3
click at [166, 178] on form "**********" at bounding box center [551, 362] width 943 height 495
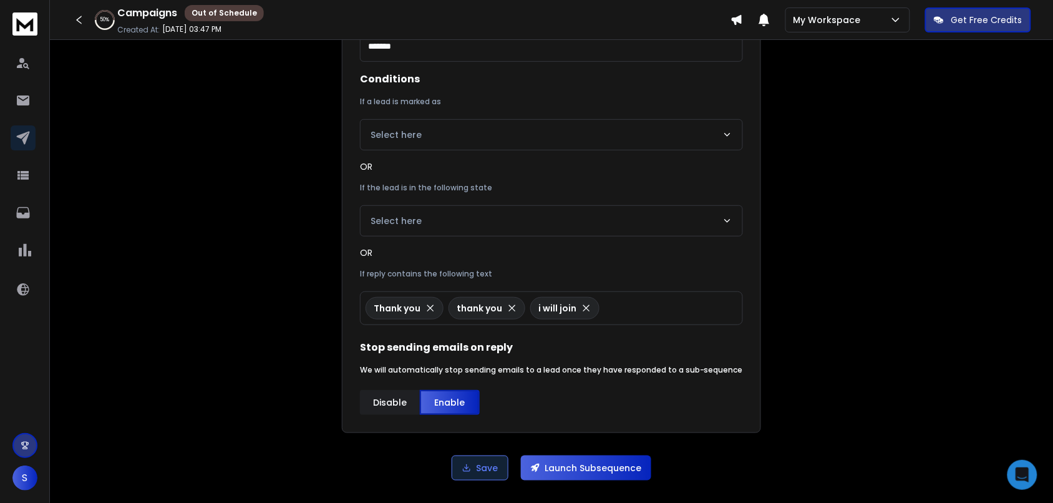
type input "*******"
click at [473, 456] on button "Save" at bounding box center [480, 467] width 57 height 25
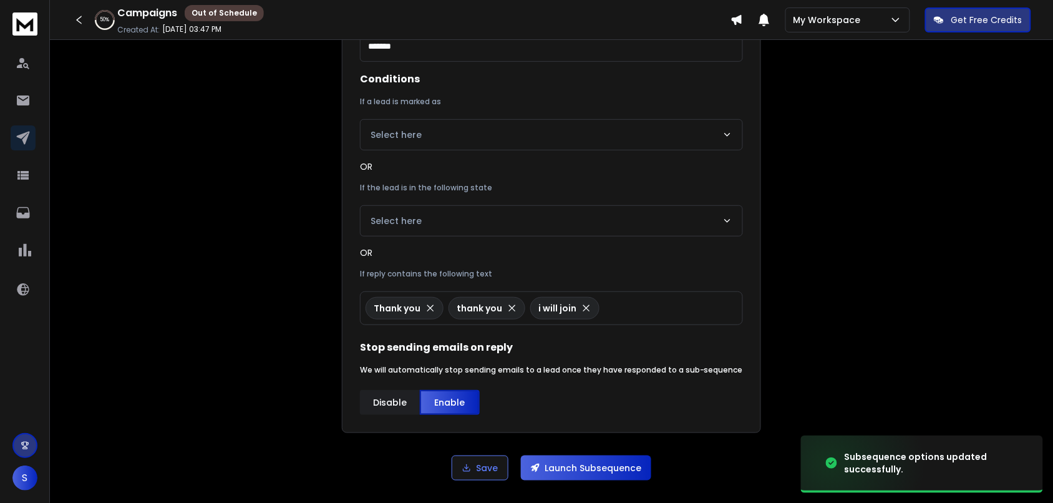
click at [815, 266] on form "Subsequence Name ******* Conditions If a lead is marked as Select here OR If th…" at bounding box center [551, 232] width 943 height 495
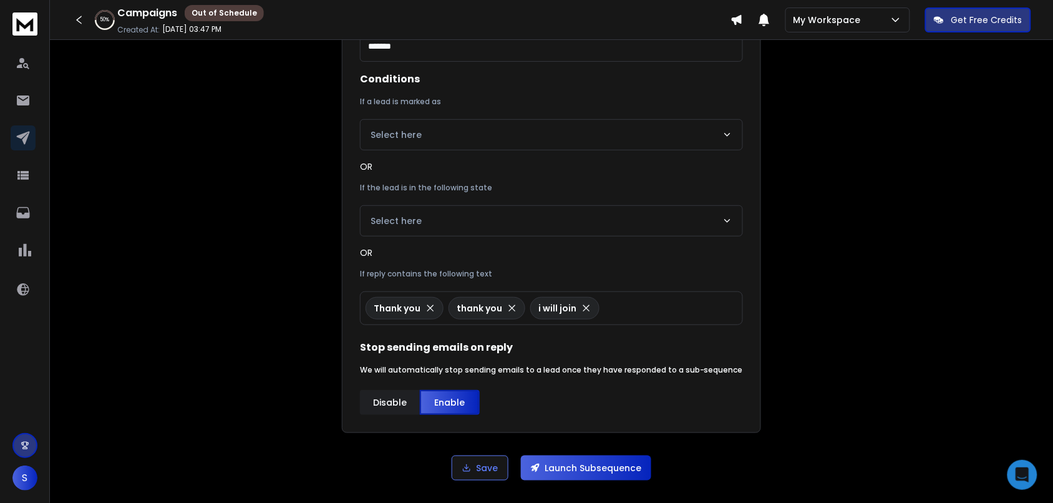
scroll to position [0, 0]
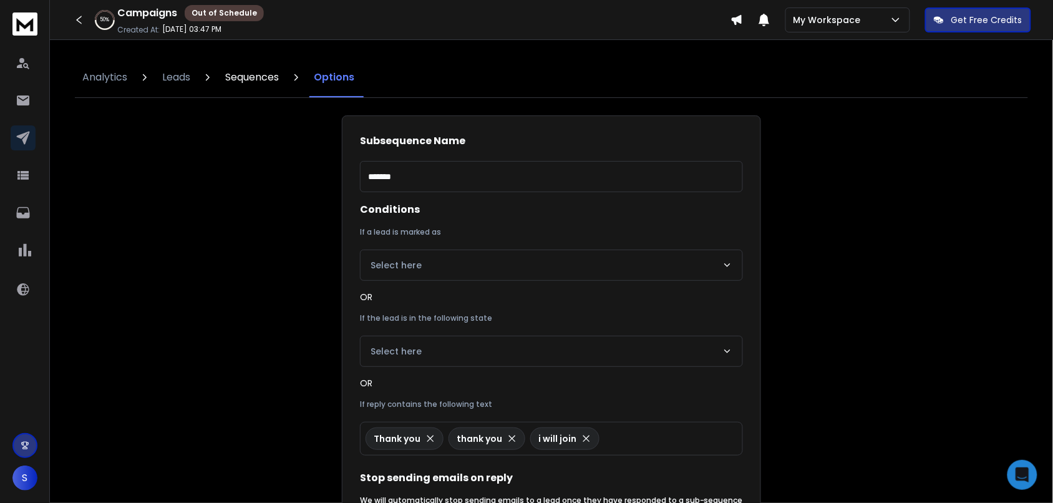
drag, startPoint x: 262, startPoint y: 73, endPoint x: 273, endPoint y: 92, distance: 22.1
click at [262, 73] on p "Sequences" at bounding box center [252, 77] width 54 height 15
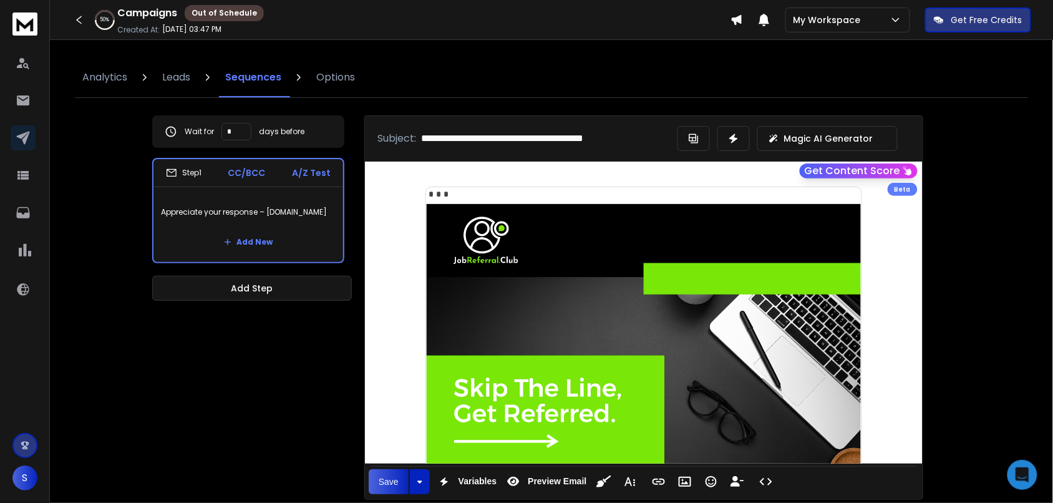
scroll to position [156, 0]
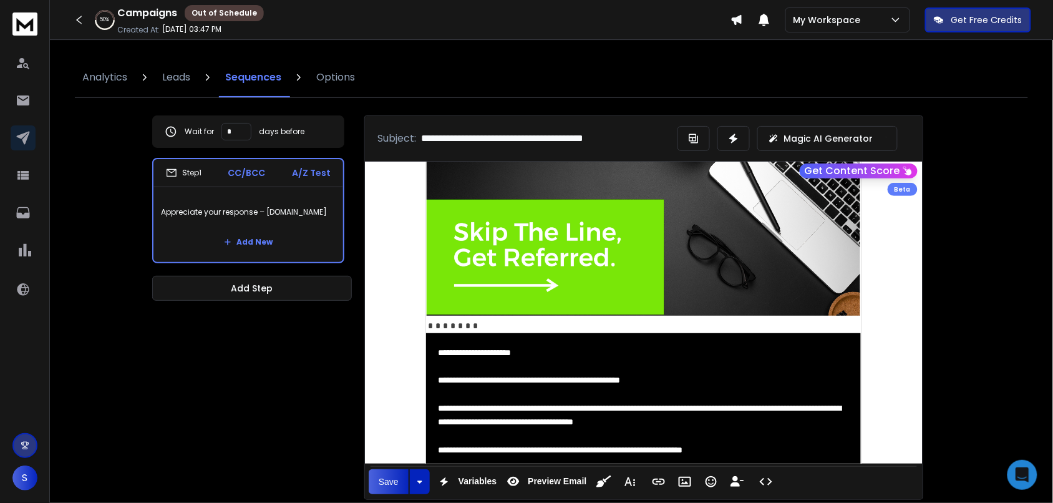
click at [442, 333] on div "**********" at bounding box center [643, 375] width 435 height 655
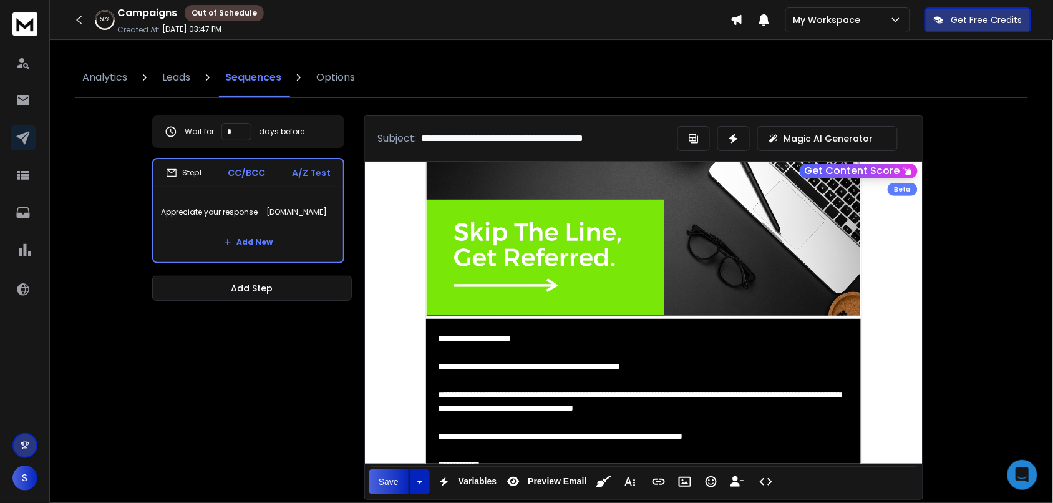
scroll to position [234, 0]
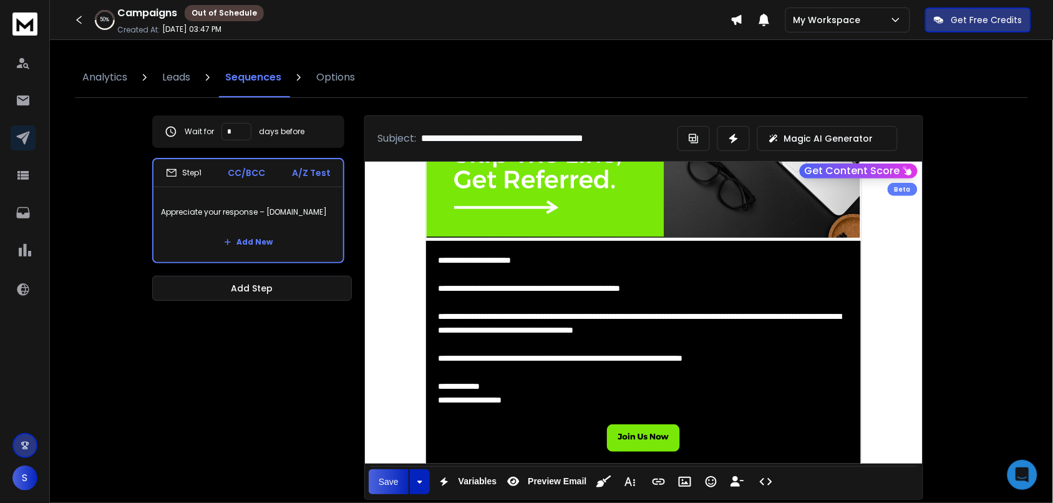
click at [644, 135] on input "**********" at bounding box center [543, 138] width 244 height 15
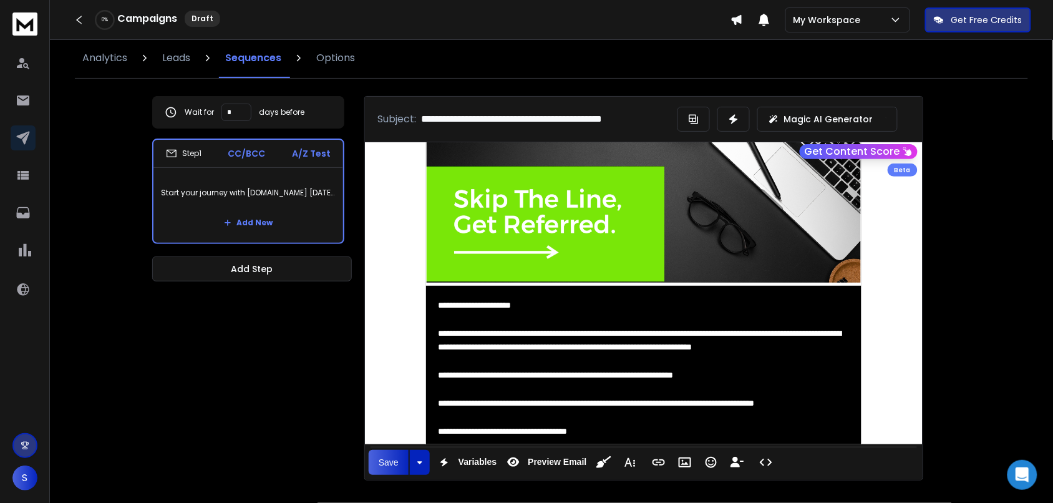
scroll to position [390, 0]
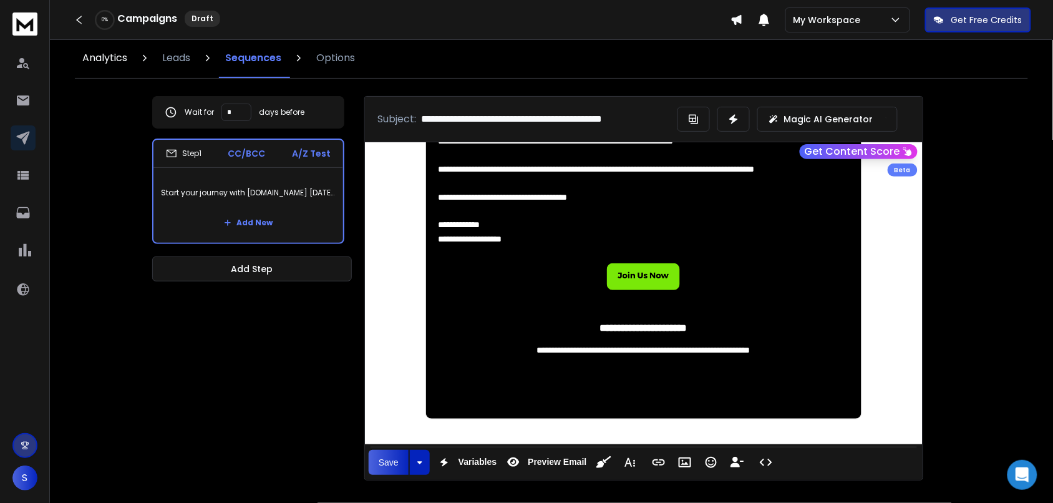
click at [110, 61] on p "Analytics" at bounding box center [104, 58] width 45 height 15
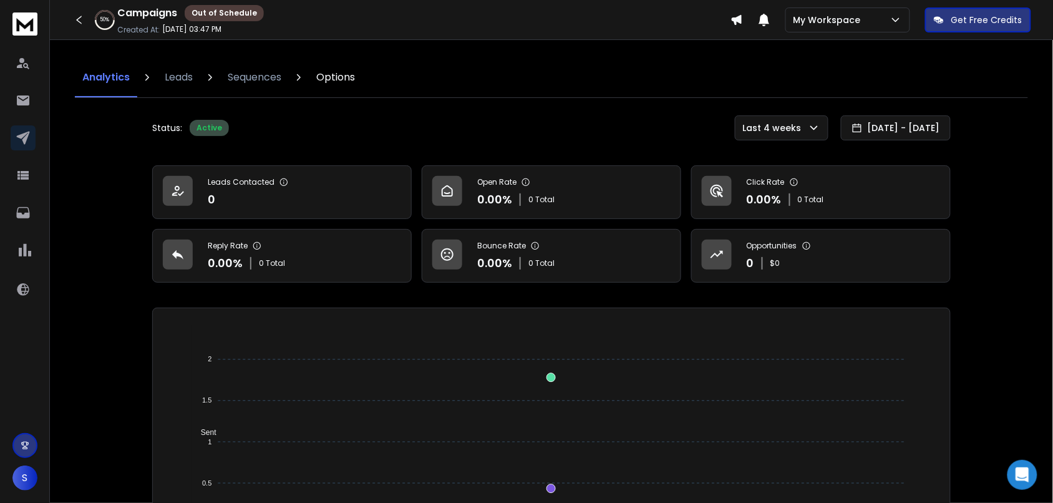
click at [353, 82] on p "Options" at bounding box center [335, 77] width 39 height 15
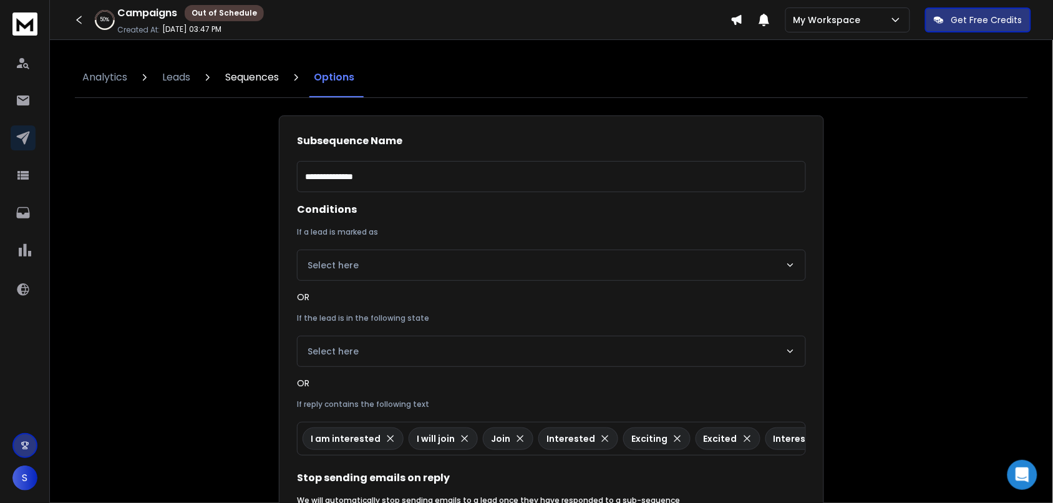
click at [251, 76] on p "Sequences" at bounding box center [252, 77] width 54 height 15
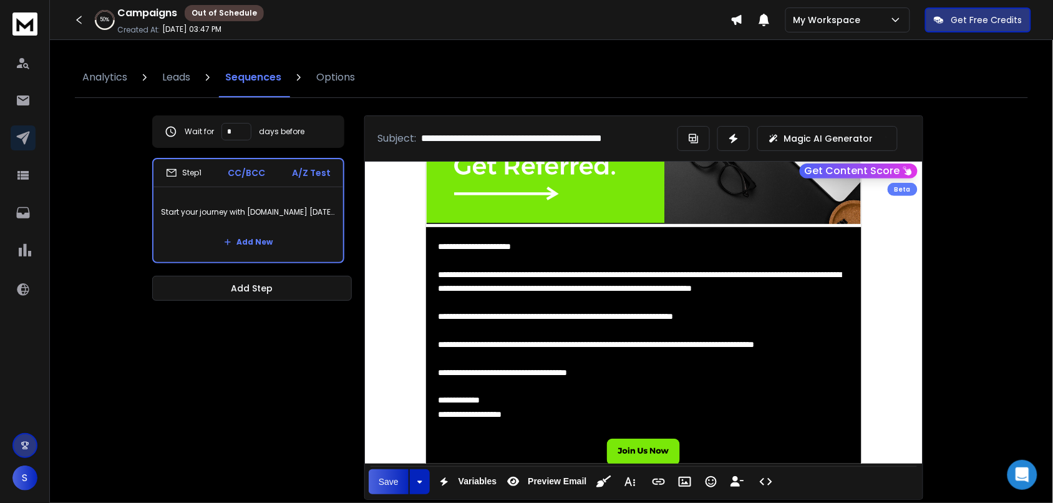
scroll to position [390, 0]
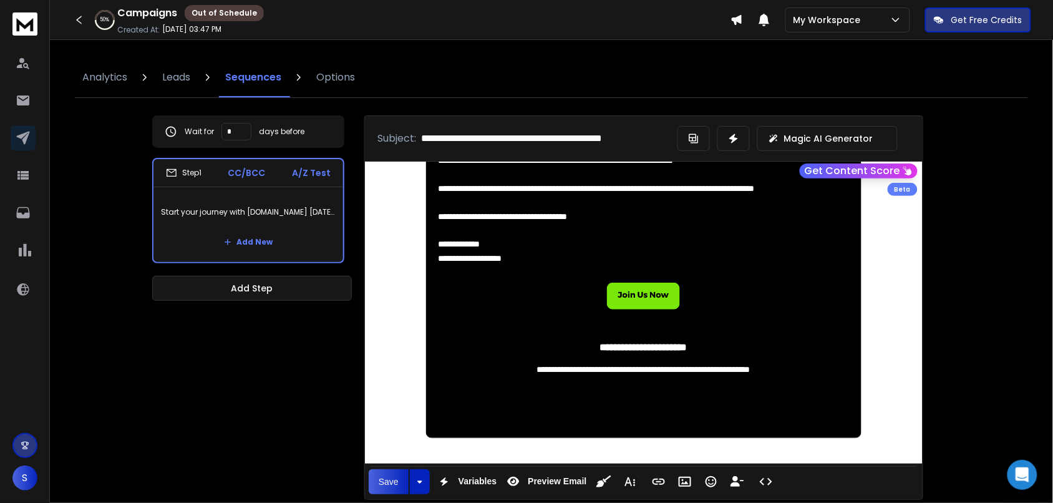
click at [663, 136] on input "**********" at bounding box center [543, 138] width 244 height 15
type input "**********"
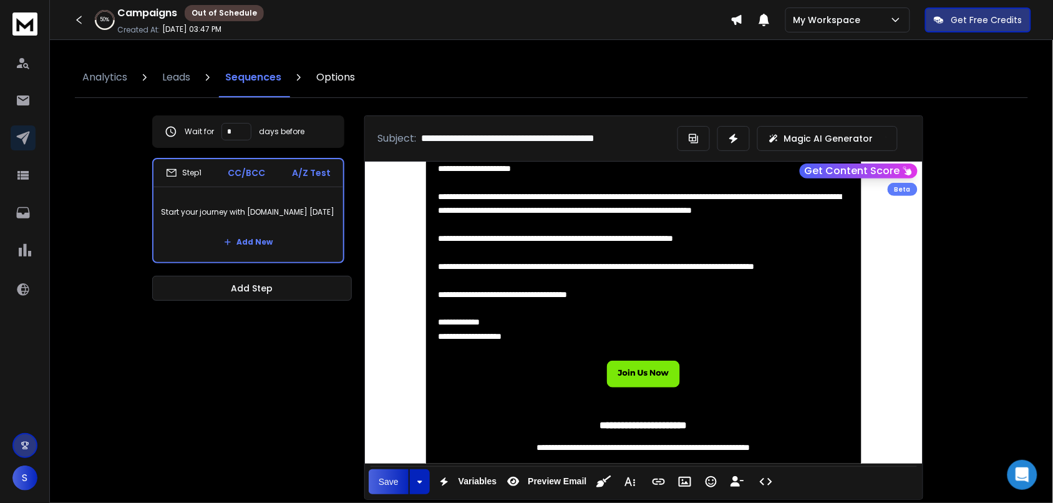
click at [331, 80] on p "Options" at bounding box center [335, 77] width 39 height 15
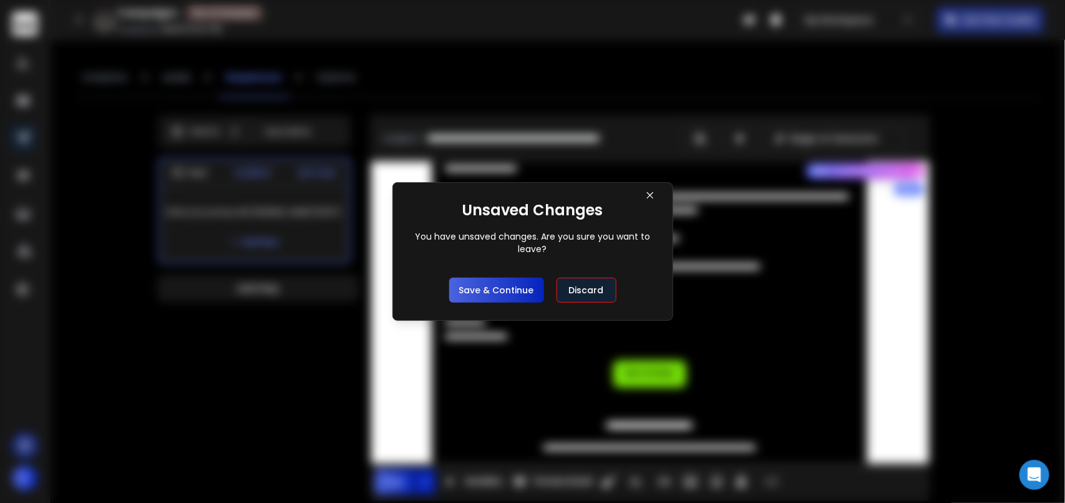
click at [498, 289] on button "Save & Continue" at bounding box center [496, 290] width 95 height 25
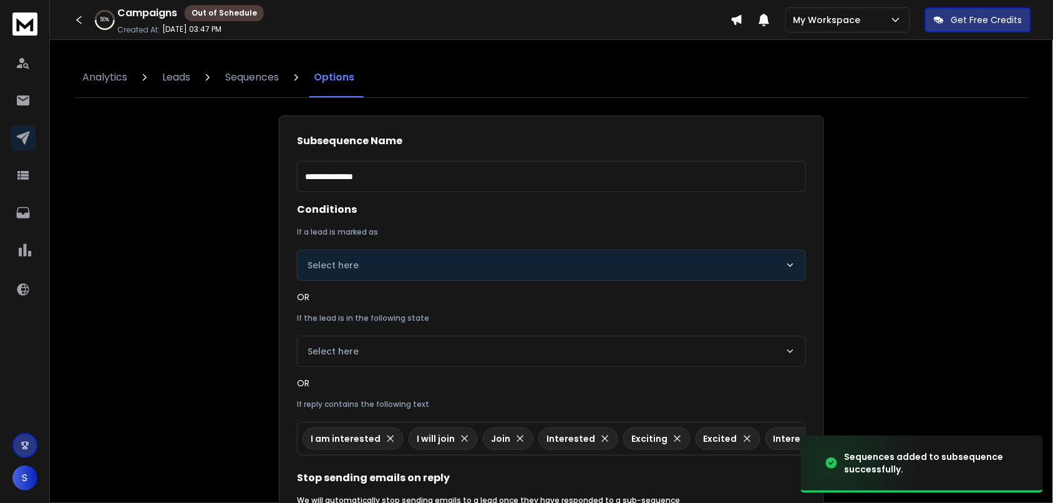
scroll to position [143, 0]
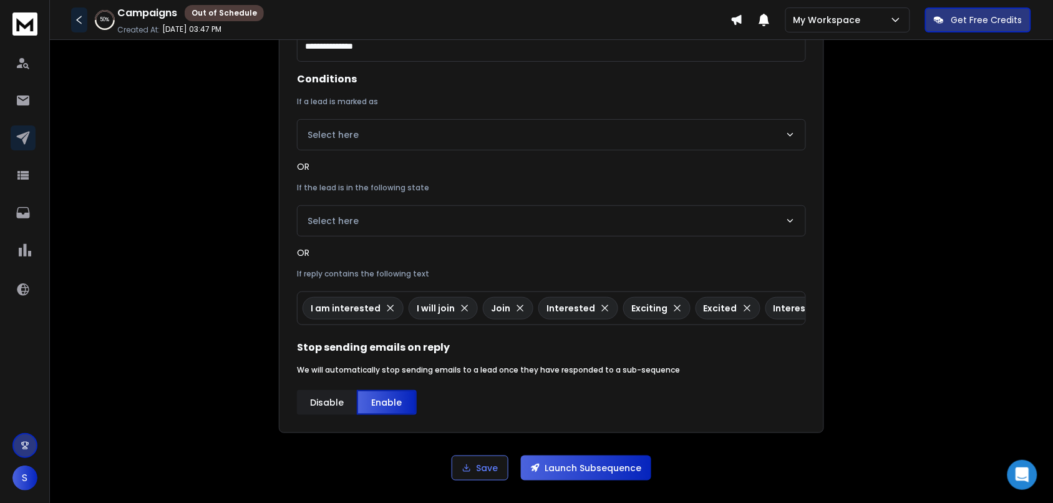
click at [72, 24] on button at bounding box center [79, 19] width 16 height 25
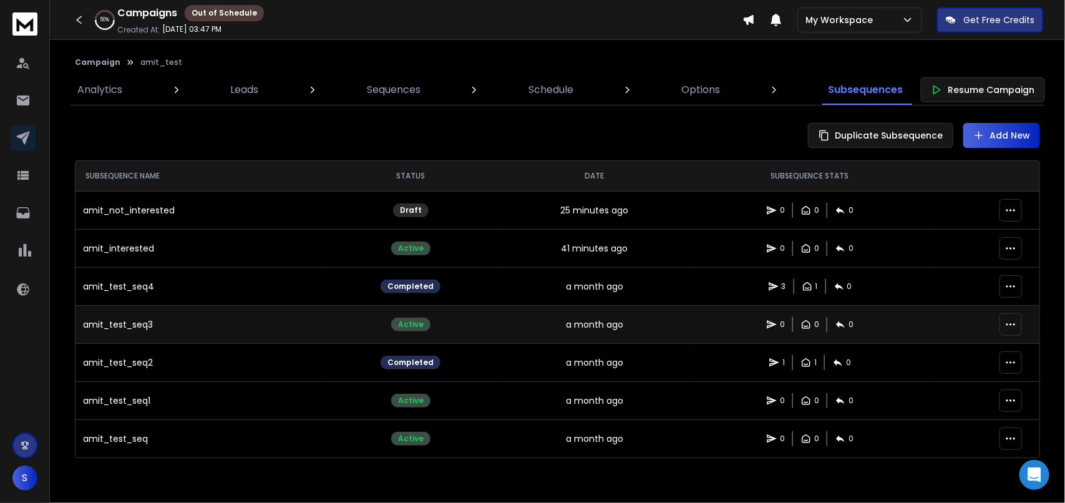
click at [142, 335] on td "amit_test_seq3" at bounding box center [199, 324] width 248 height 38
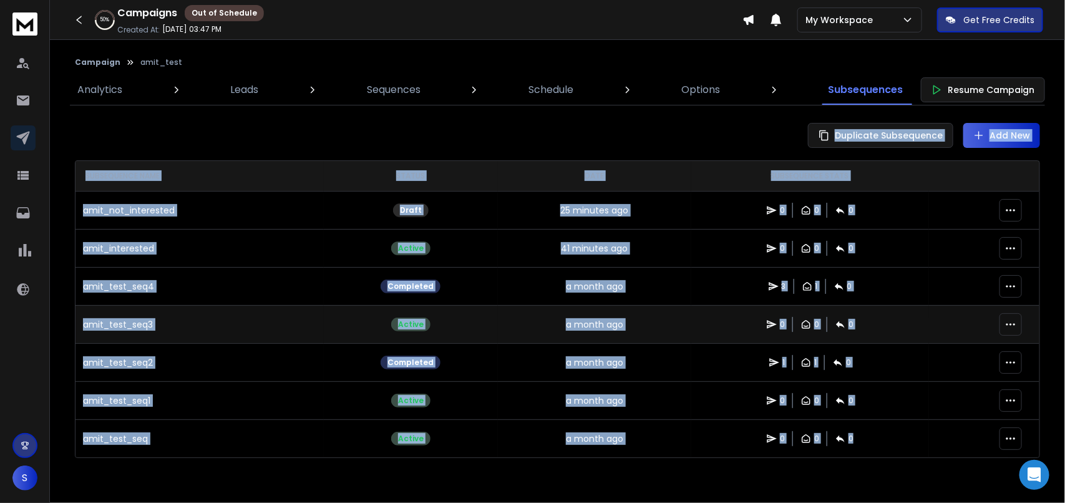
click at [142, 335] on div "Get only verified leads with our AI-powered Lead Finder, starting at $22/mo Try…" at bounding box center [532, 251] width 1065 height 503
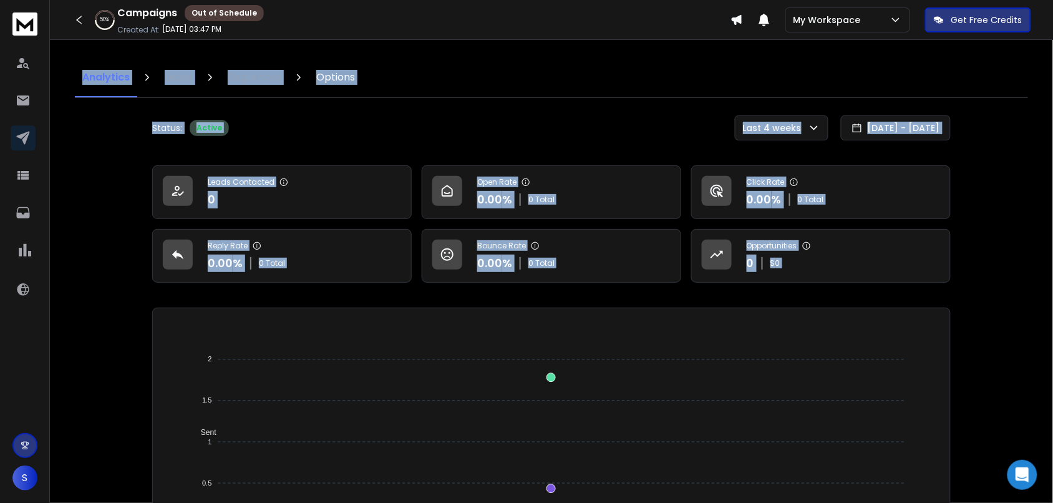
click at [342, 82] on p "Options" at bounding box center [335, 77] width 39 height 15
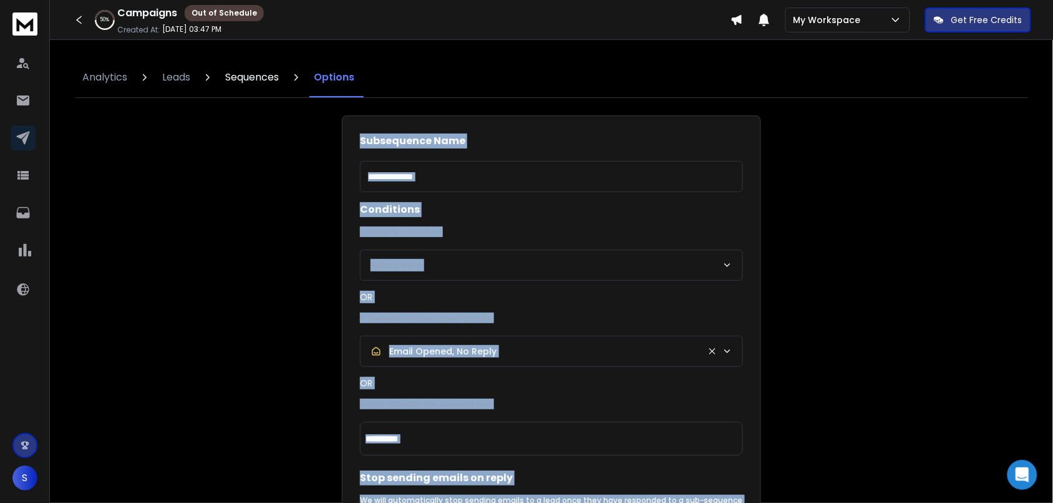
click at [234, 70] on p "Sequences" at bounding box center [252, 77] width 54 height 15
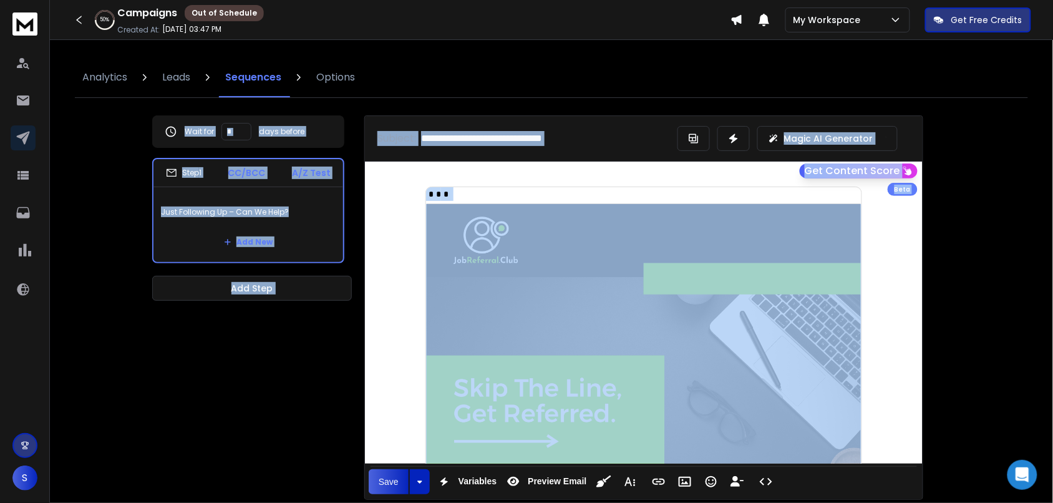
scroll to position [78, 0]
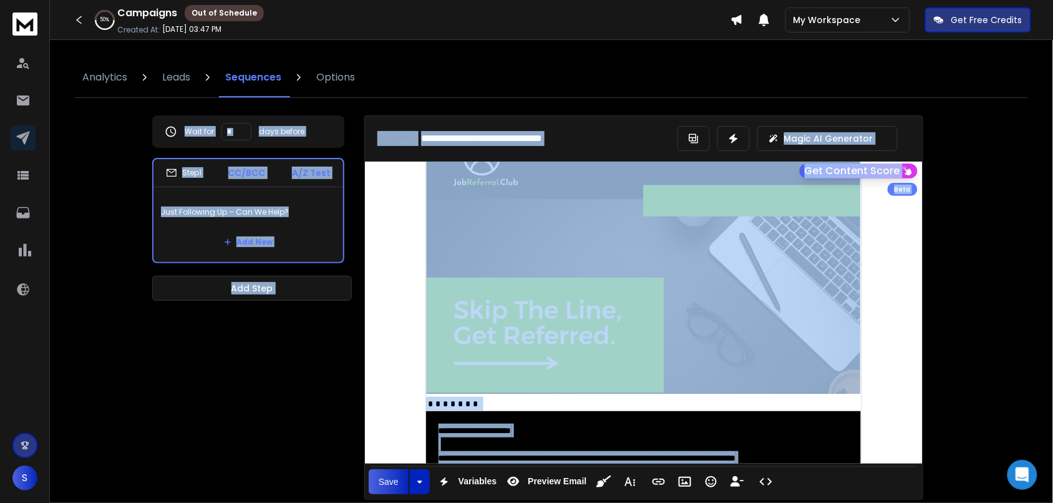
click at [1001, 276] on div "**********" at bounding box center [551, 307] width 953 height 394
click at [887, 293] on div "**********" at bounding box center [643, 313] width 557 height 302
drag, startPoint x: 232, startPoint y: 345, endPoint x: 256, endPoint y: 333, distance: 26.8
click at [232, 344] on div "Wait for * days before Step 1 CC/BCC A/Z Test Just Following Up – Can We Help? …" at bounding box center [252, 307] width 200 height 384
click at [368, 263] on div "**********" at bounding box center [643, 313] width 557 height 302
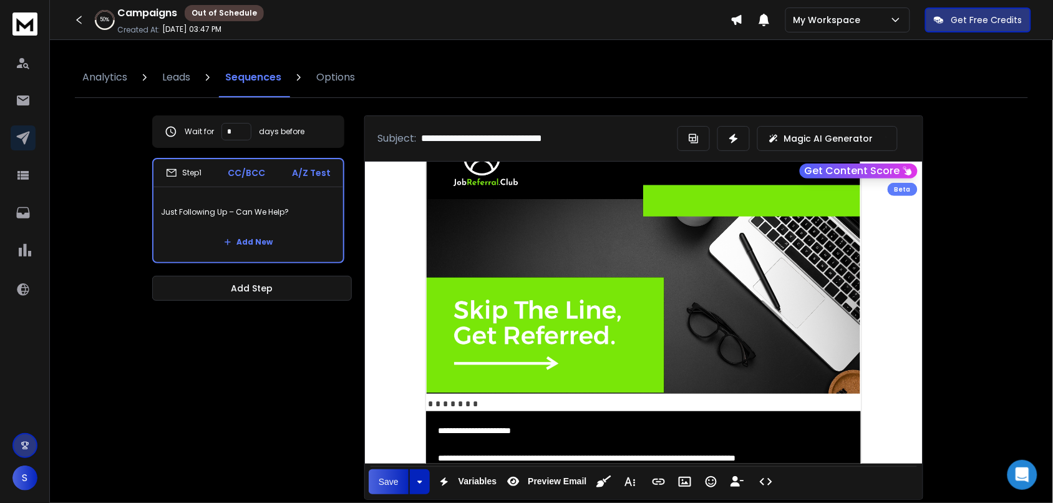
scroll to position [312, 0]
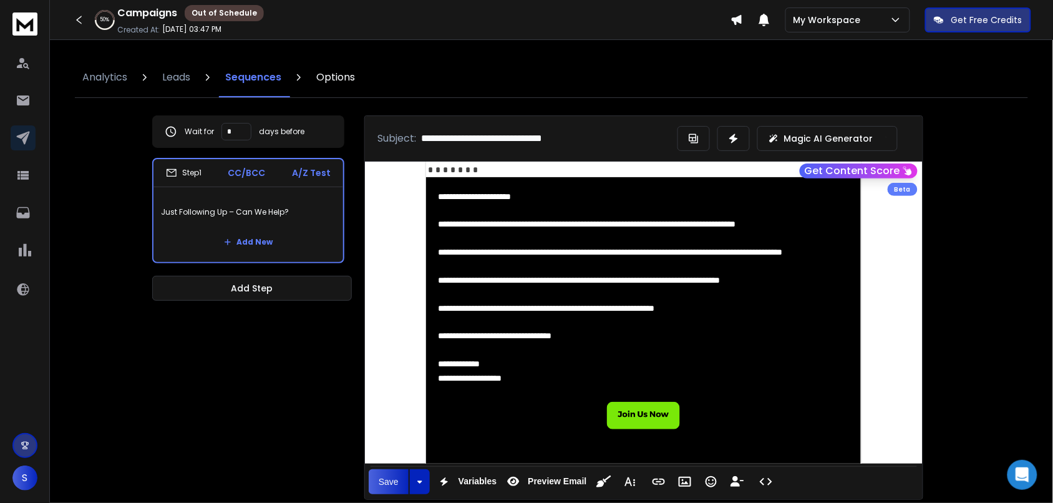
click at [338, 78] on p "Options" at bounding box center [335, 77] width 39 height 15
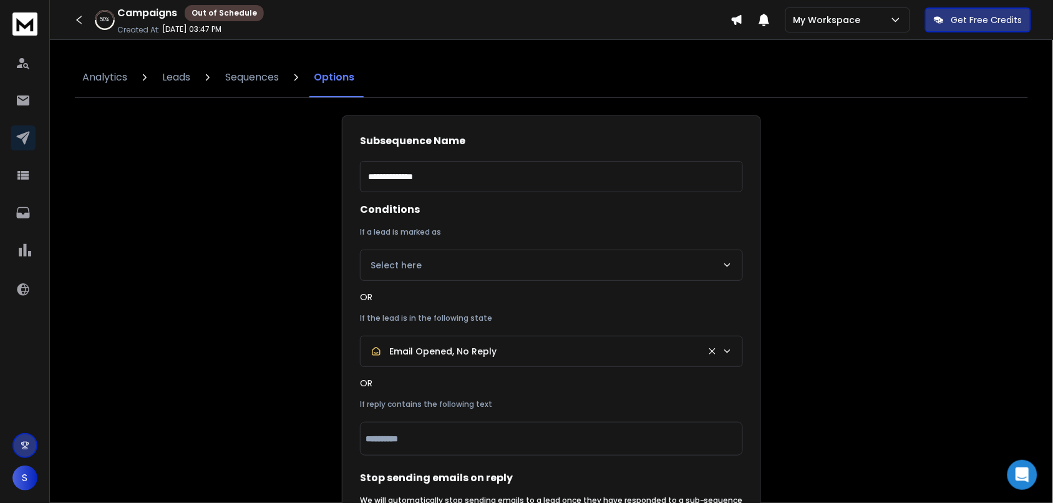
scroll to position [143, 0]
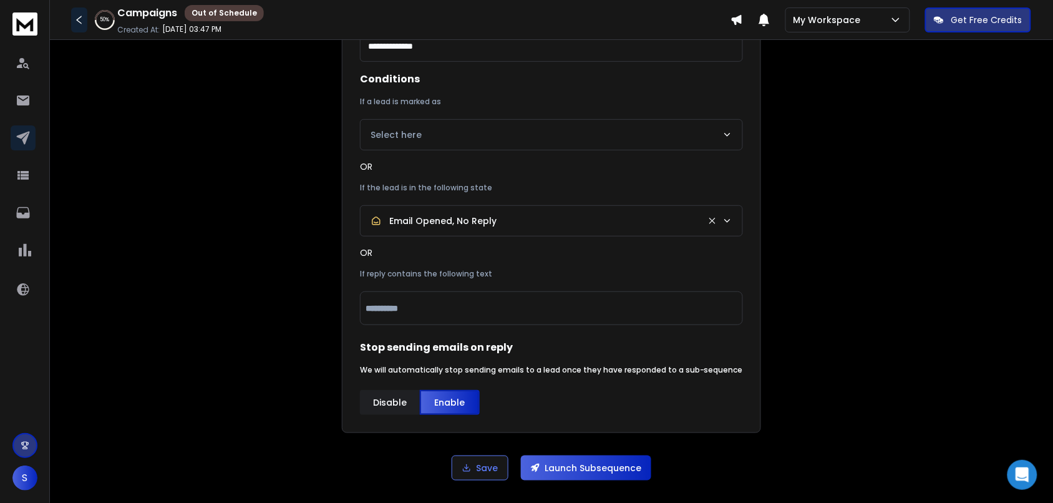
click at [77, 22] on icon at bounding box center [79, 19] width 11 height 11
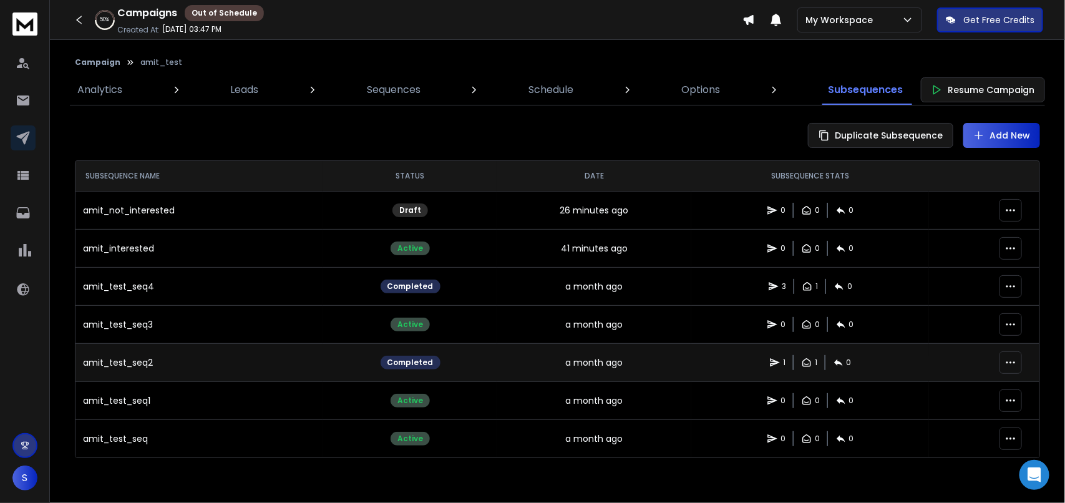
click at [142, 370] on td "amit_test_seq2" at bounding box center [199, 362] width 248 height 38
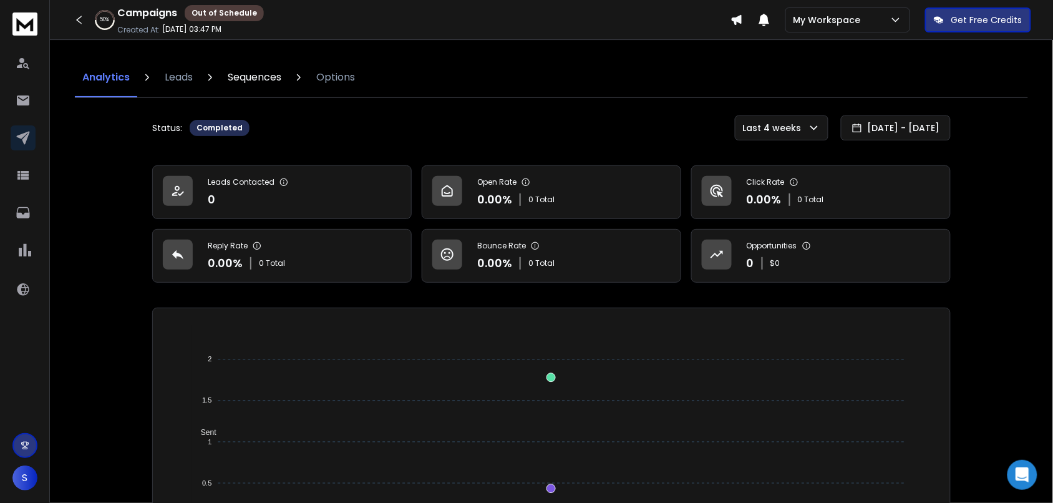
click at [266, 79] on p "Sequences" at bounding box center [255, 77] width 54 height 15
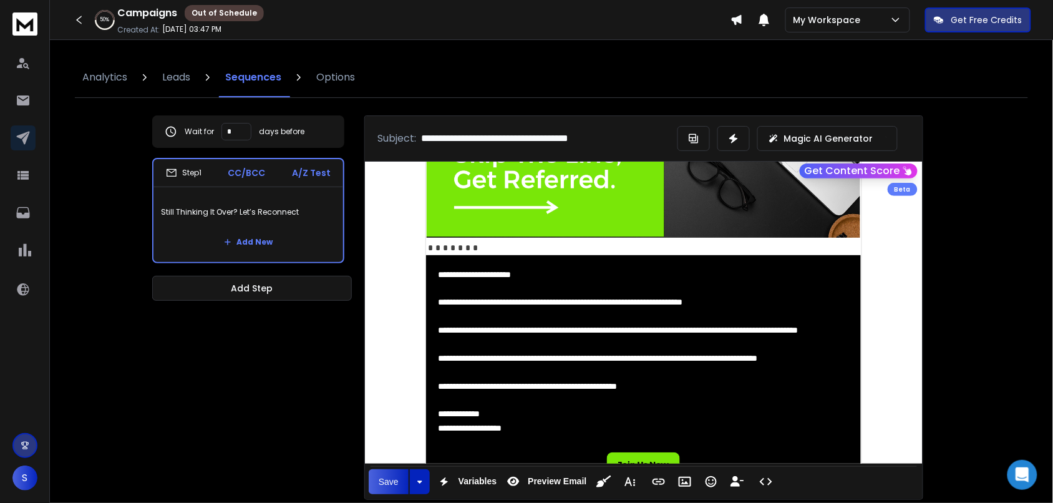
scroll to position [312, 0]
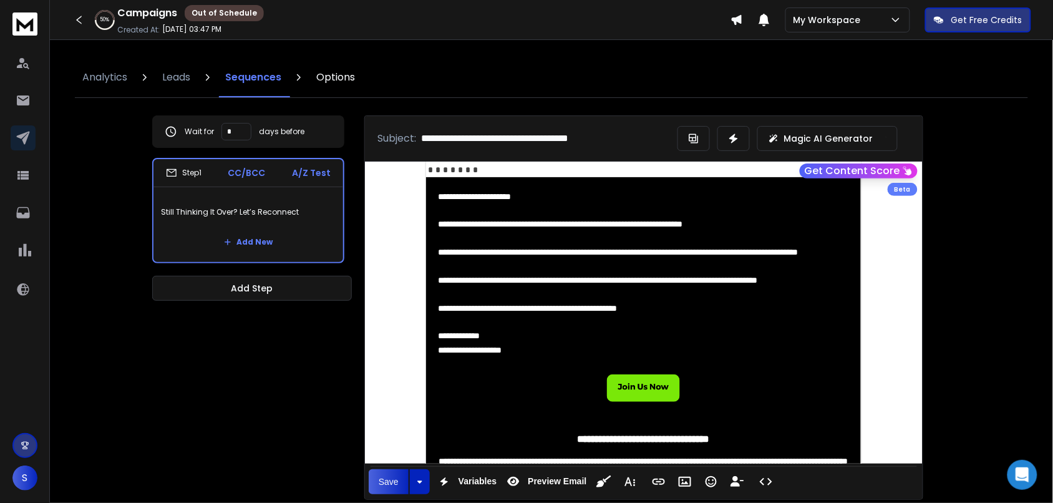
click at [320, 73] on p "Options" at bounding box center [335, 77] width 39 height 15
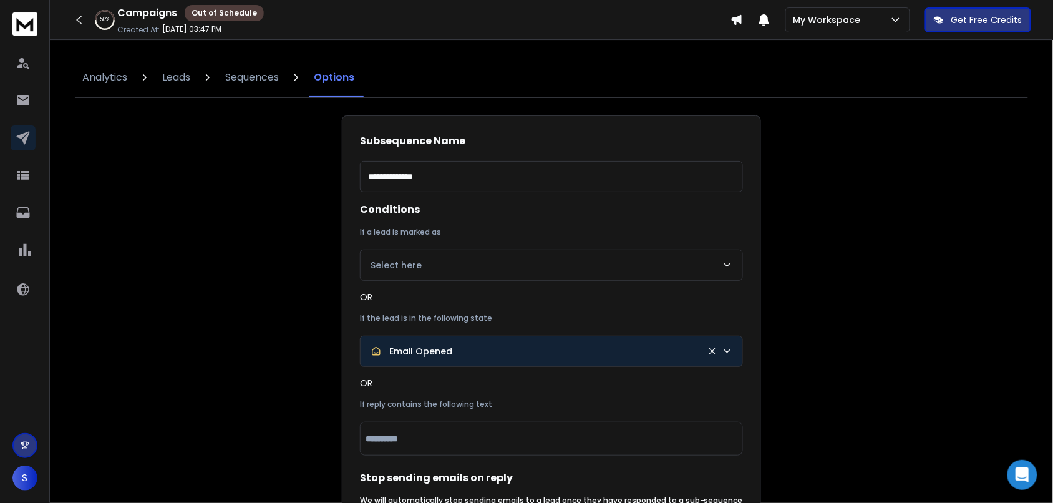
scroll to position [143, 0]
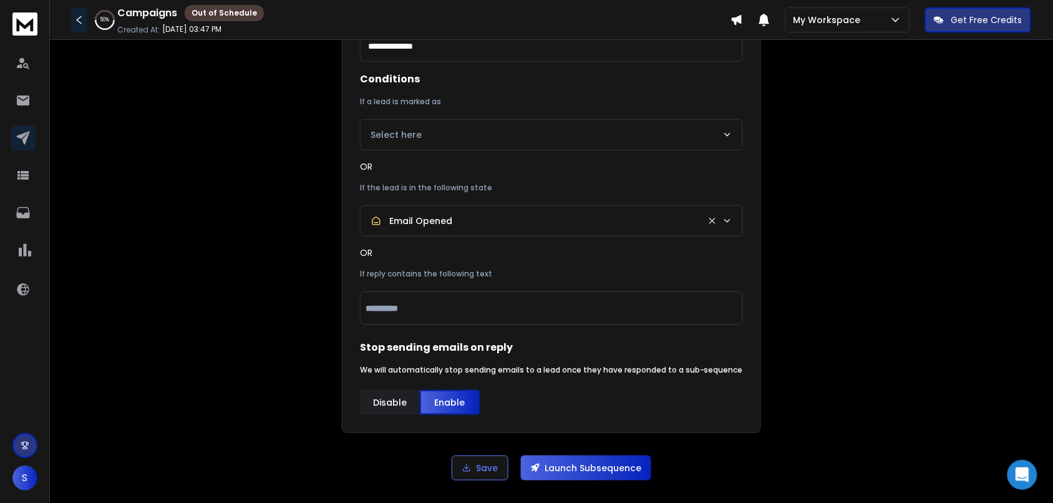
click at [75, 16] on icon at bounding box center [79, 19] width 11 height 11
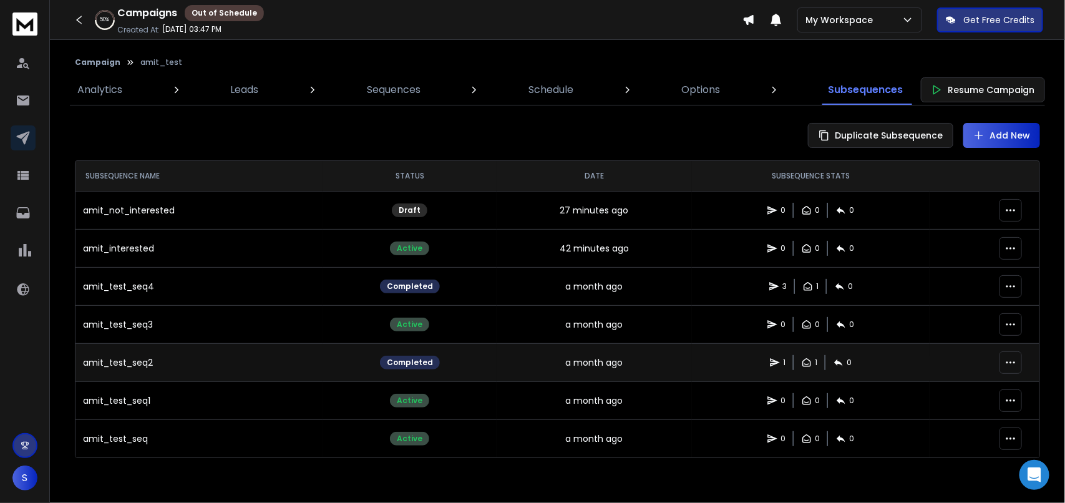
click at [145, 360] on td "amit_test_seq2" at bounding box center [199, 362] width 248 height 38
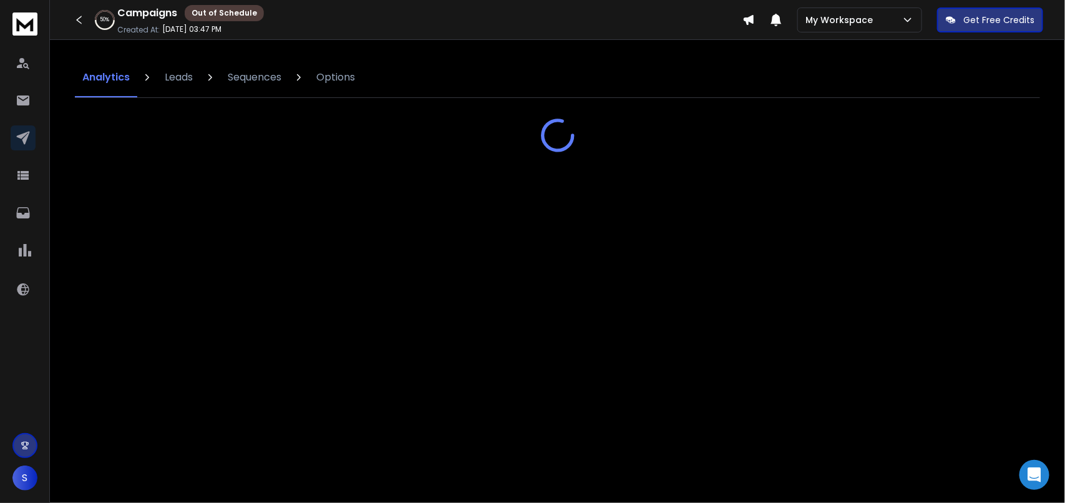
click at [145, 360] on div "Get only verified leads with our AI-powered Lead Finder, starting at $22/mo Try…" at bounding box center [532, 251] width 1065 height 503
click at [354, 92] on link "Options" at bounding box center [336, 77] width 54 height 40
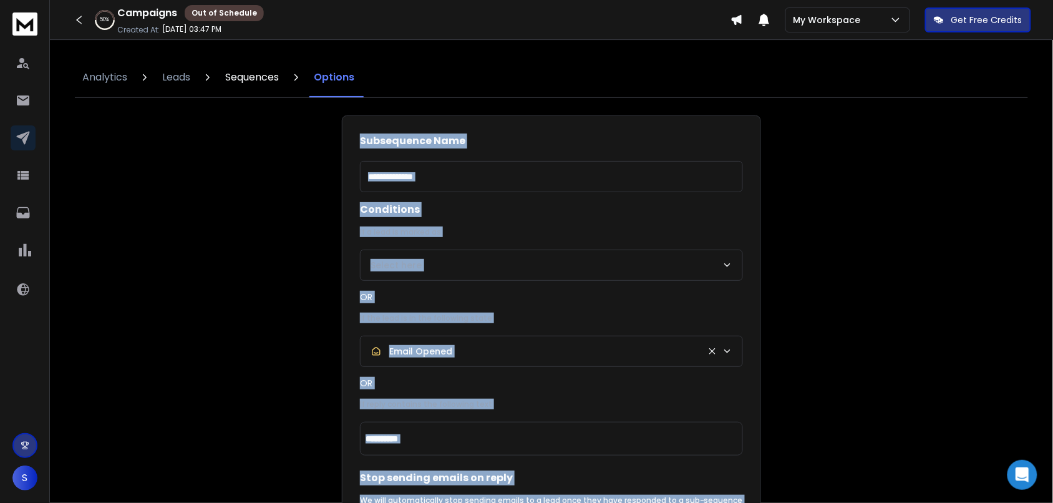
click at [253, 77] on p "Sequences" at bounding box center [252, 77] width 54 height 15
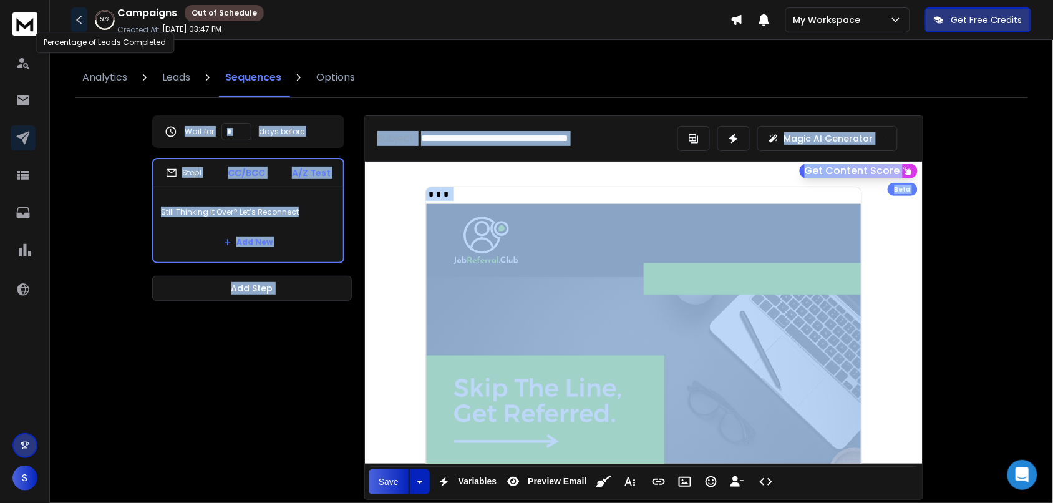
click at [81, 26] on button at bounding box center [79, 19] width 16 height 25
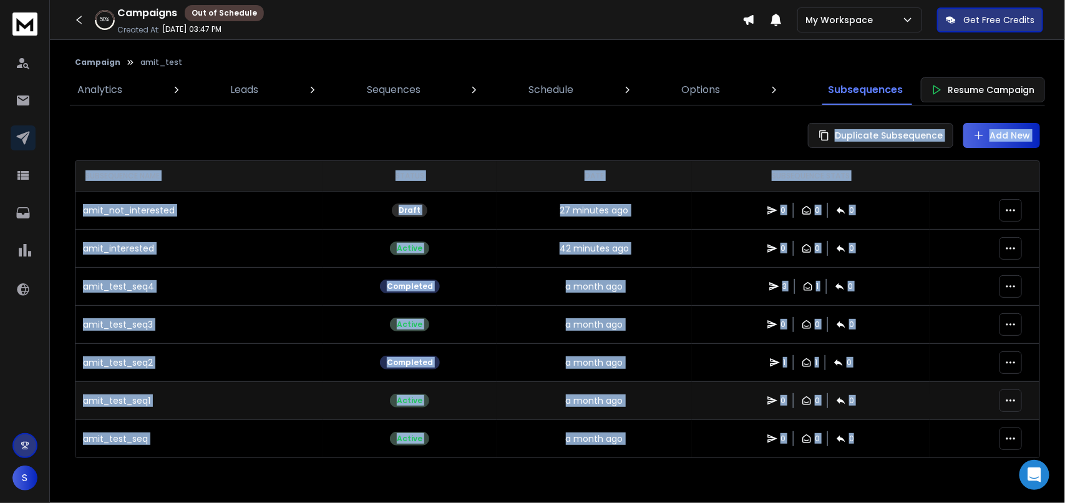
click at [104, 397] on td "amit_test_seq1" at bounding box center [199, 400] width 248 height 38
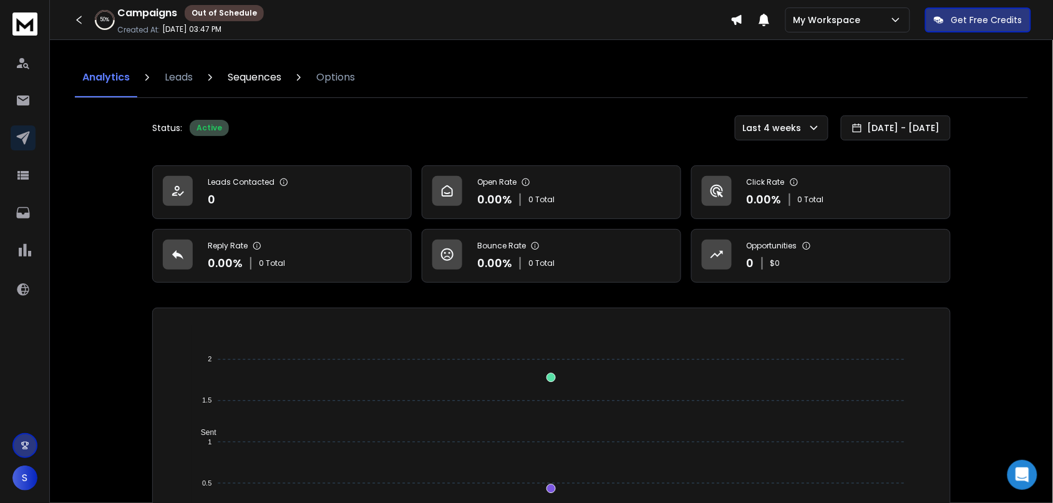
click at [235, 83] on p "Sequences" at bounding box center [255, 77] width 54 height 15
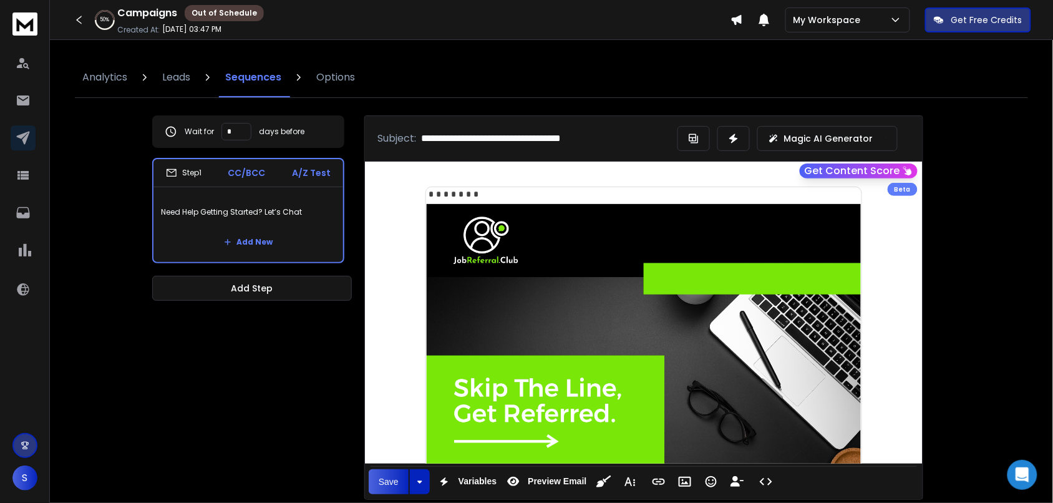
scroll to position [312, 0]
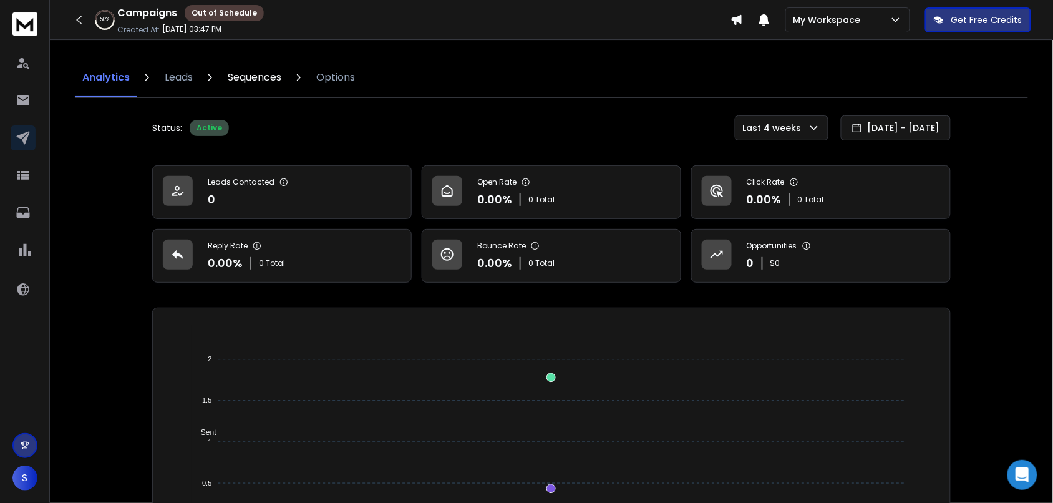
click at [259, 79] on p "Sequences" at bounding box center [255, 77] width 54 height 15
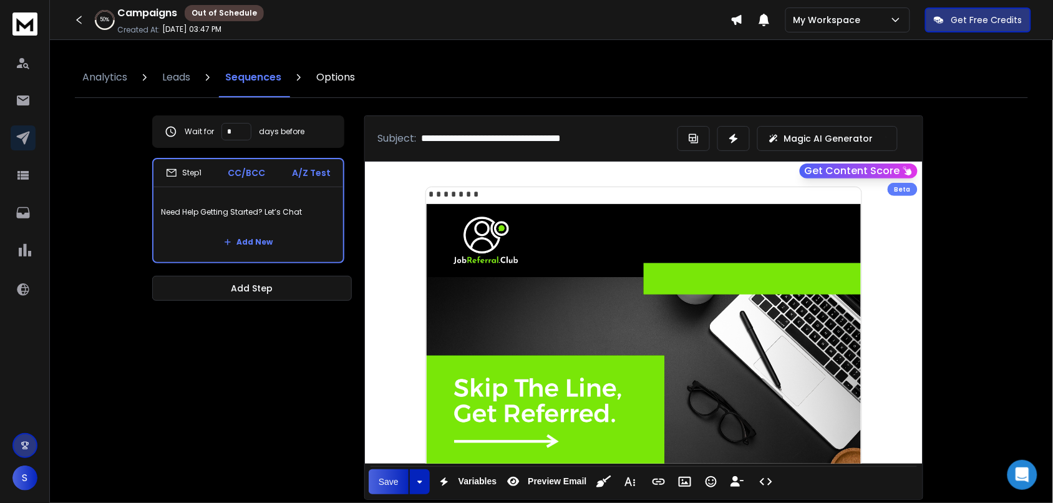
click at [339, 88] on link "Options" at bounding box center [336, 77] width 54 height 40
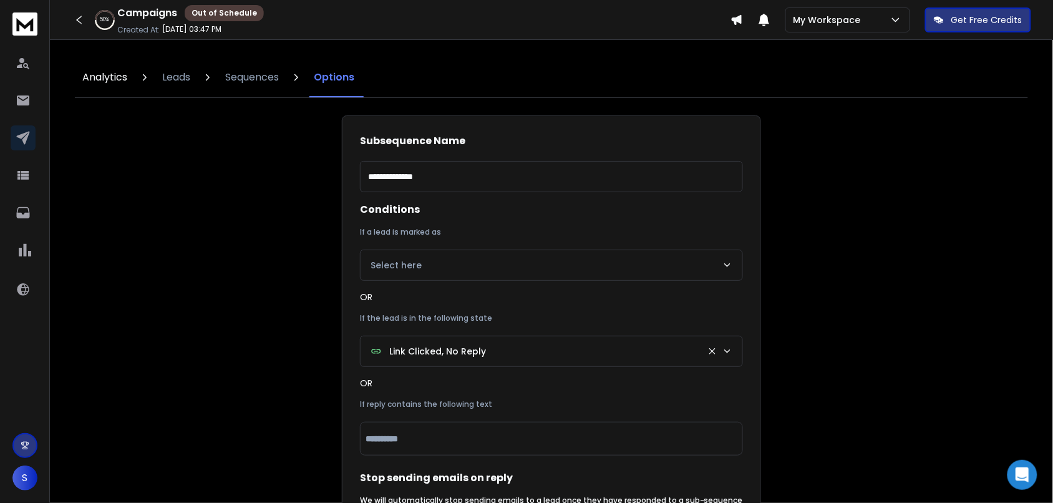
click at [101, 79] on p "Analytics" at bounding box center [104, 77] width 45 height 15
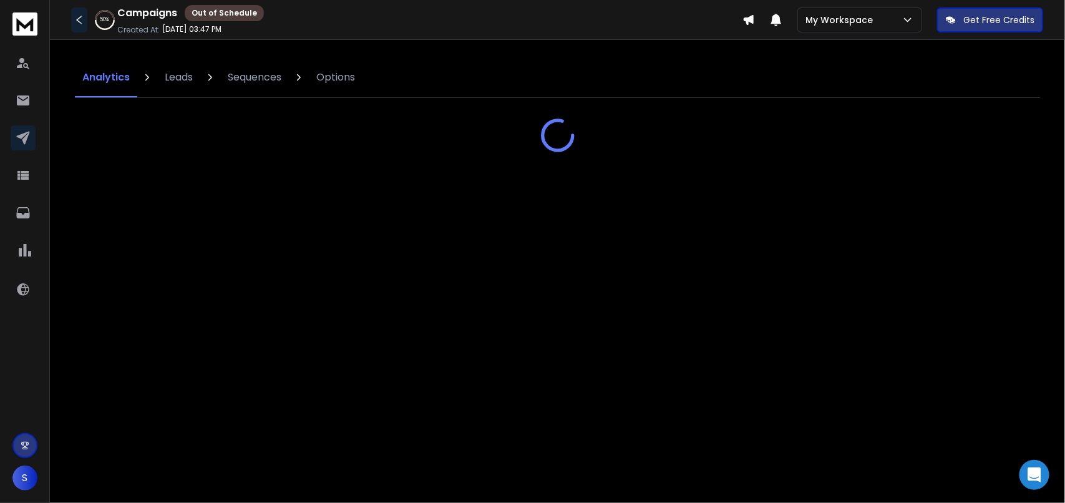
click at [82, 26] on button at bounding box center [79, 19] width 16 height 25
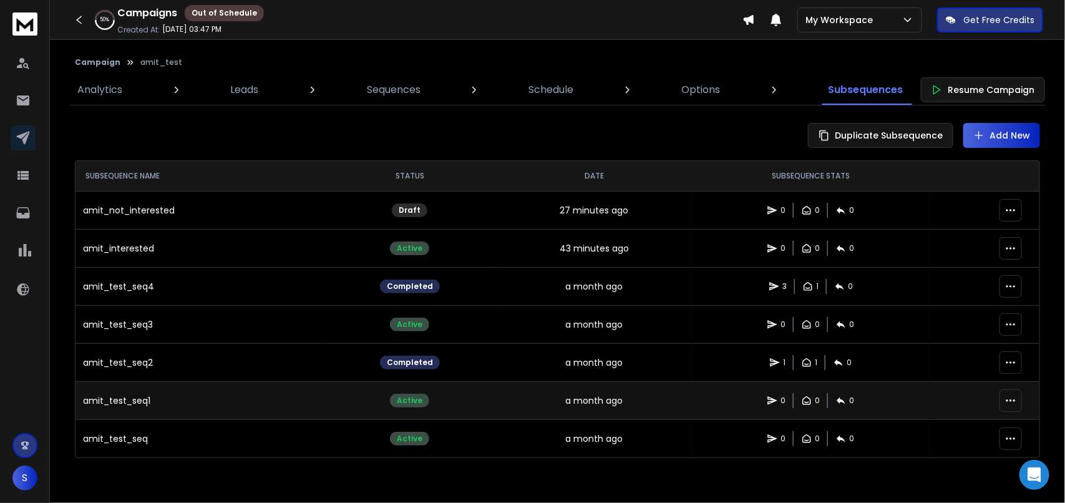
click at [140, 402] on td "amit_test_seq1" at bounding box center [199, 400] width 248 height 38
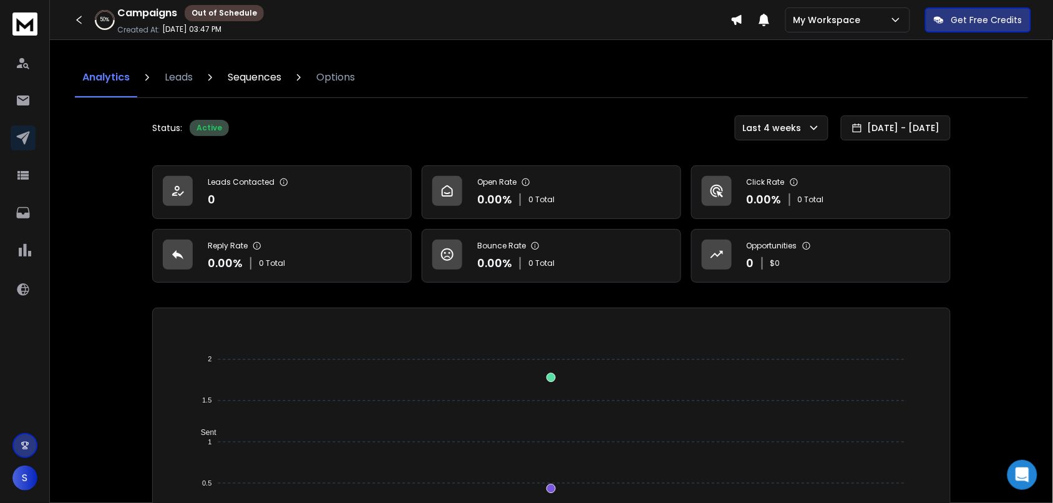
click at [236, 80] on p "Sequences" at bounding box center [255, 77] width 54 height 15
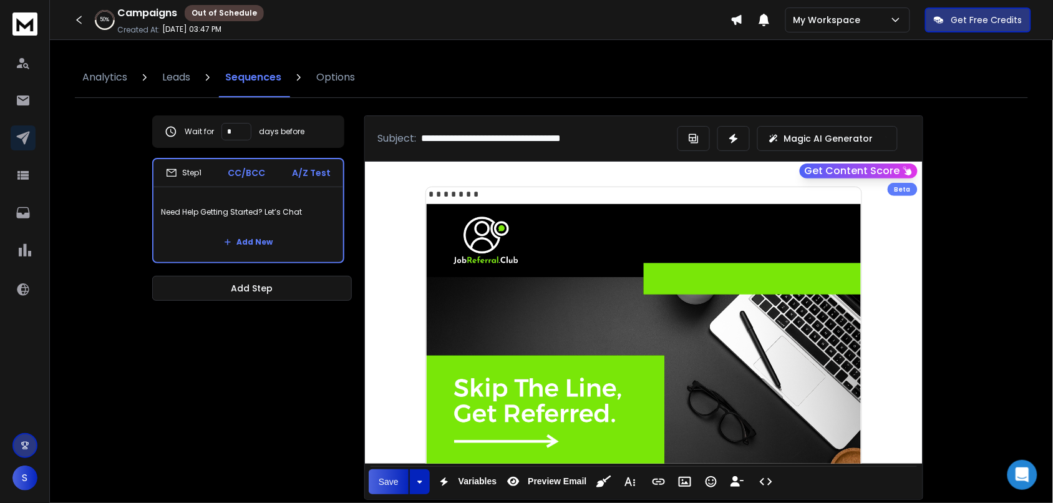
scroll to position [156, 0]
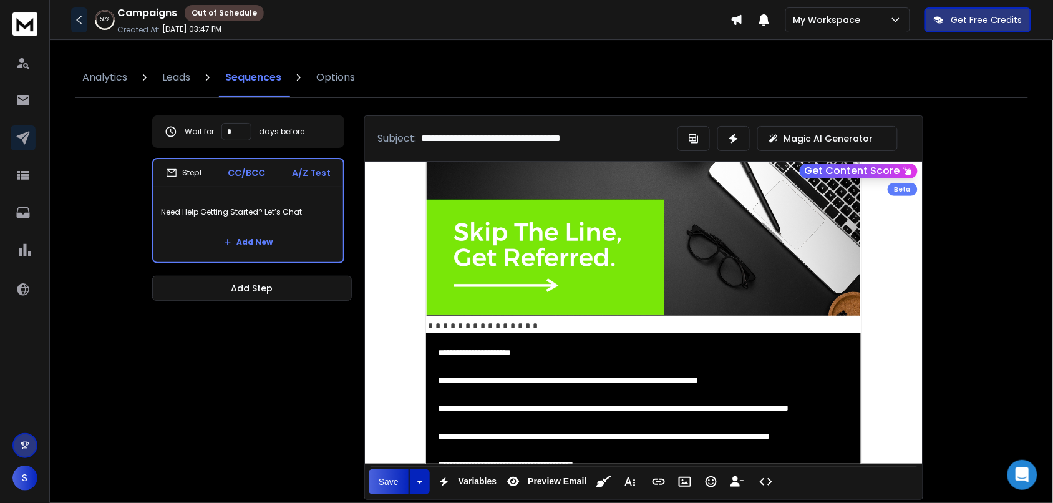
click at [82, 23] on icon at bounding box center [79, 19] width 11 height 11
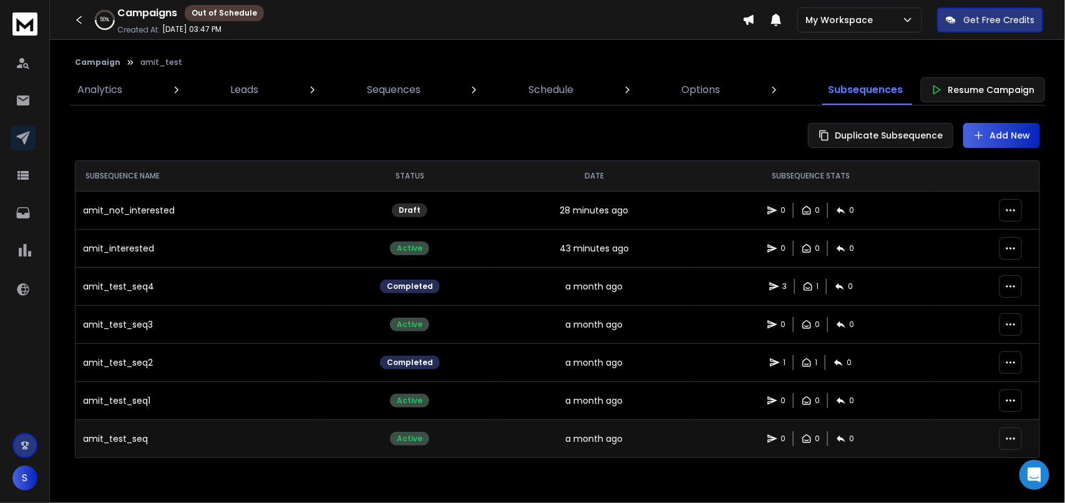
click at [122, 438] on td "amit_test_seq" at bounding box center [199, 438] width 248 height 38
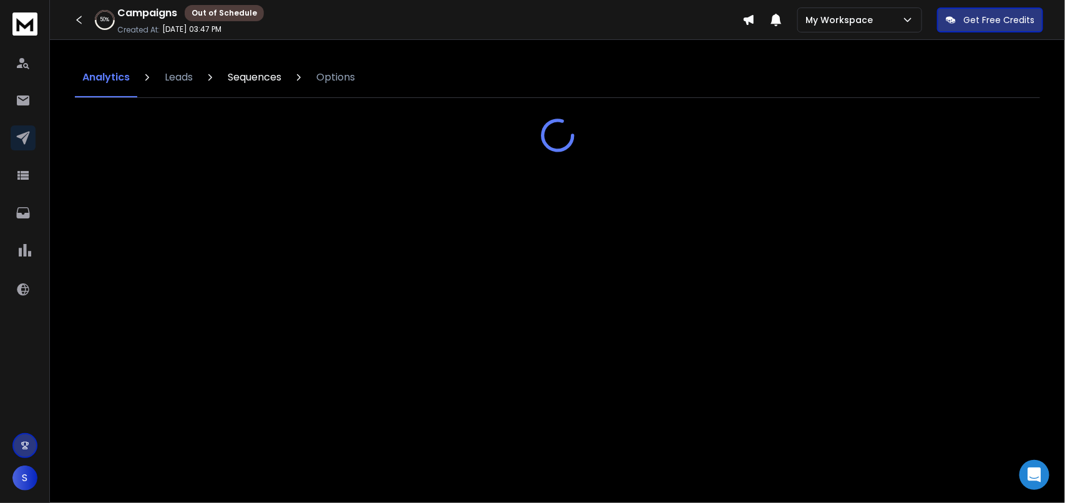
click at [250, 88] on link "Sequences" at bounding box center [254, 77] width 69 height 40
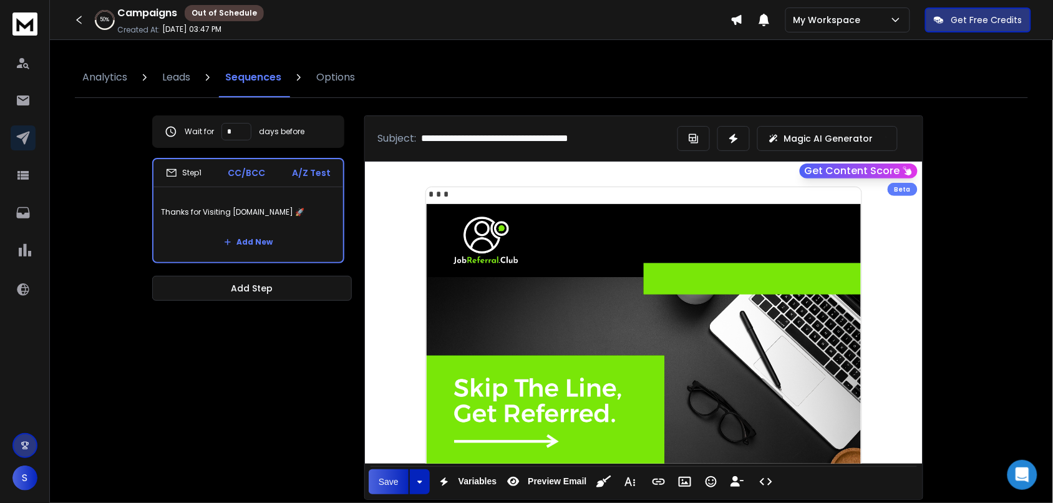
scroll to position [312, 0]
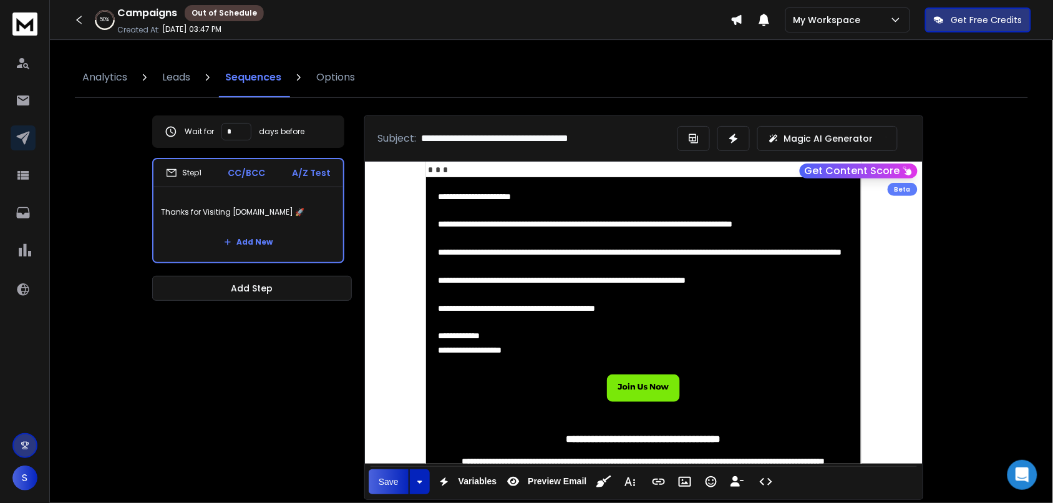
click at [611, 136] on input "**********" at bounding box center [543, 138] width 244 height 15
type input "**********"
click at [356, 80] on link "Options" at bounding box center [336, 77] width 54 height 40
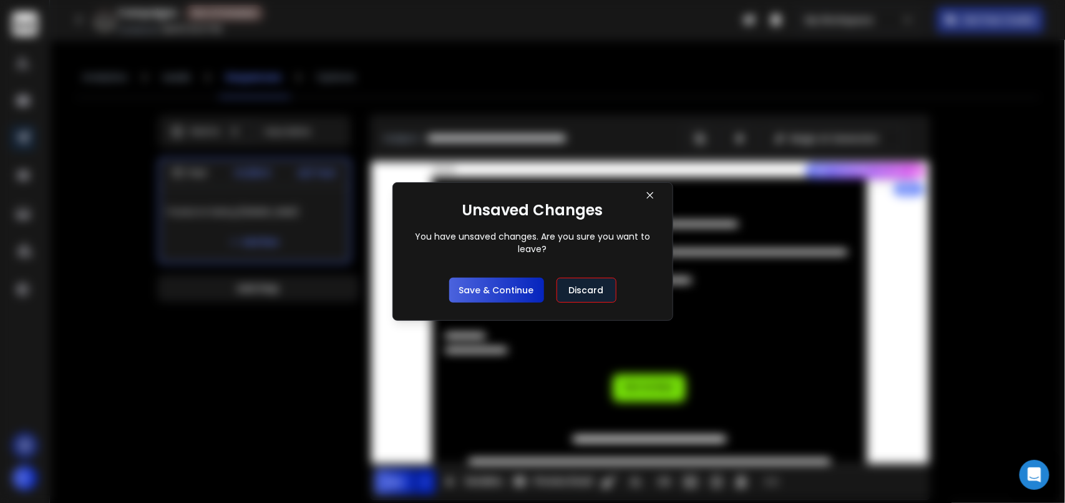
click at [506, 273] on div "Unsaved Changes You have unsaved changes. Are you sure you want to leave? Save …" at bounding box center [533, 251] width 245 height 102
click at [506, 288] on button "Save & Continue" at bounding box center [496, 290] width 95 height 25
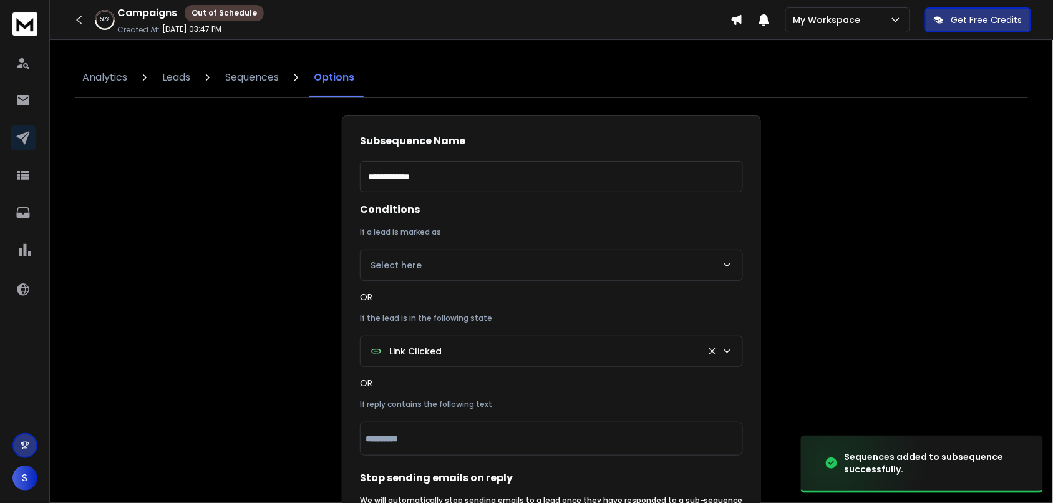
scroll to position [143, 0]
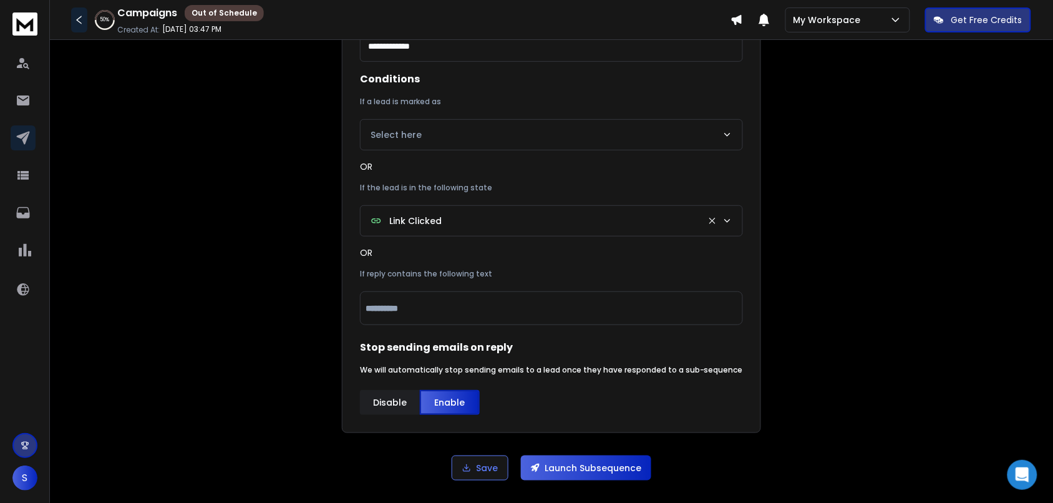
click at [74, 16] on icon at bounding box center [79, 19] width 11 height 11
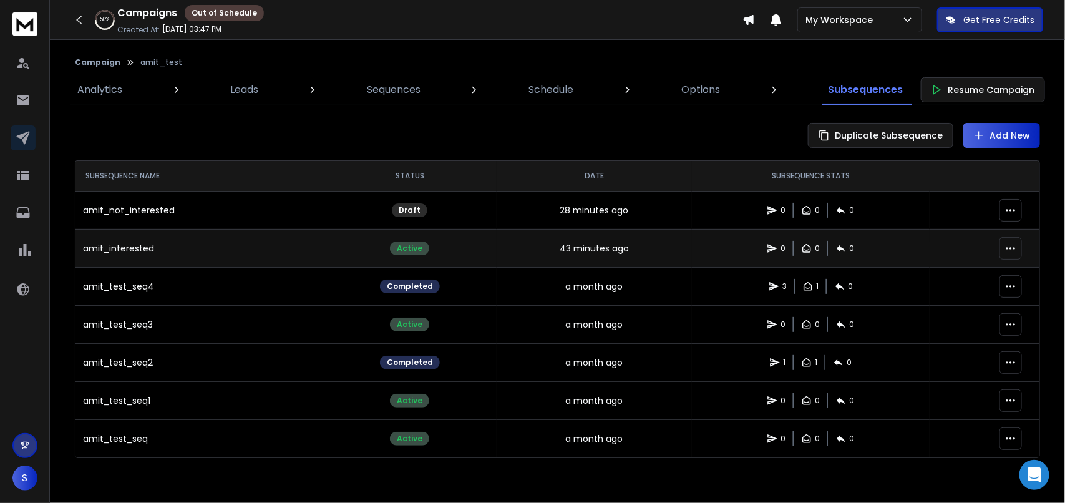
click at [133, 247] on td "amit_interested" at bounding box center [199, 248] width 248 height 38
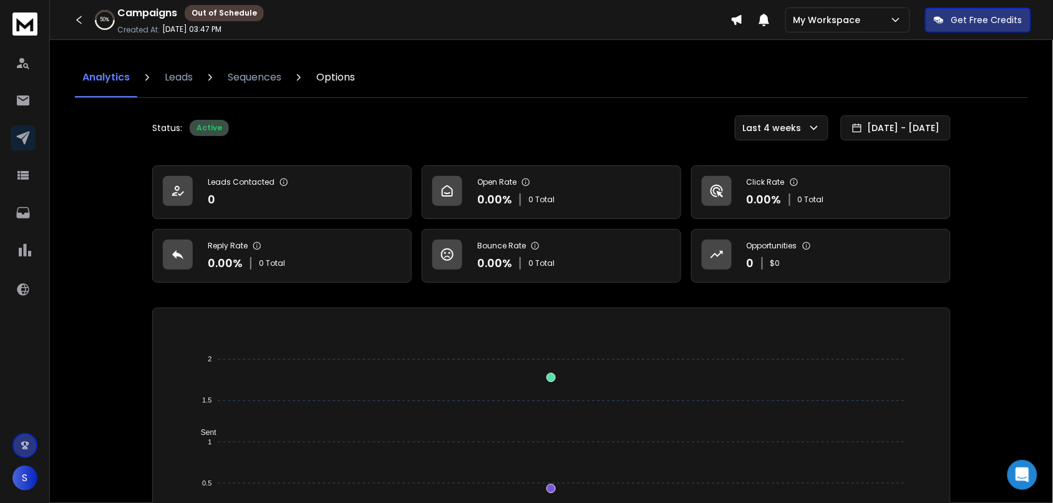
click at [341, 83] on p "Options" at bounding box center [335, 77] width 39 height 15
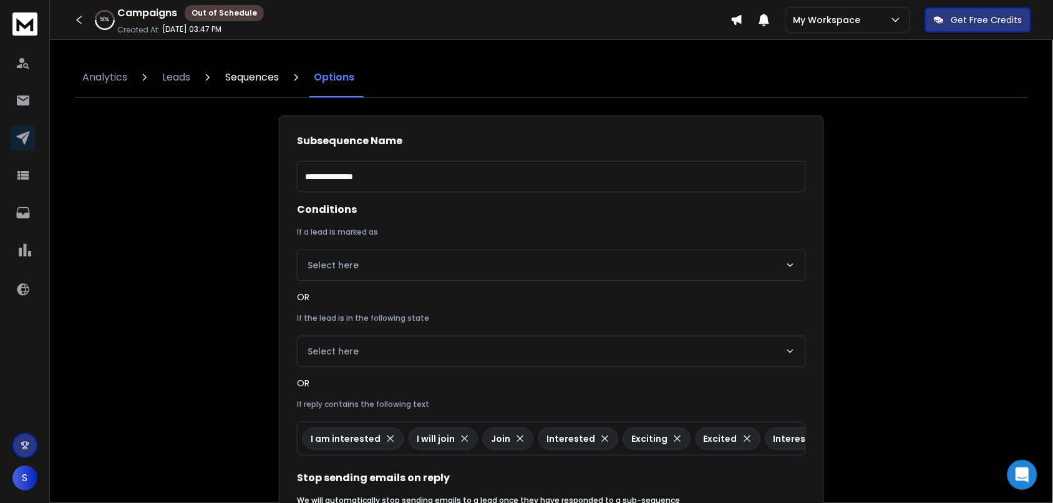
click at [248, 84] on p "Sequences" at bounding box center [252, 77] width 54 height 15
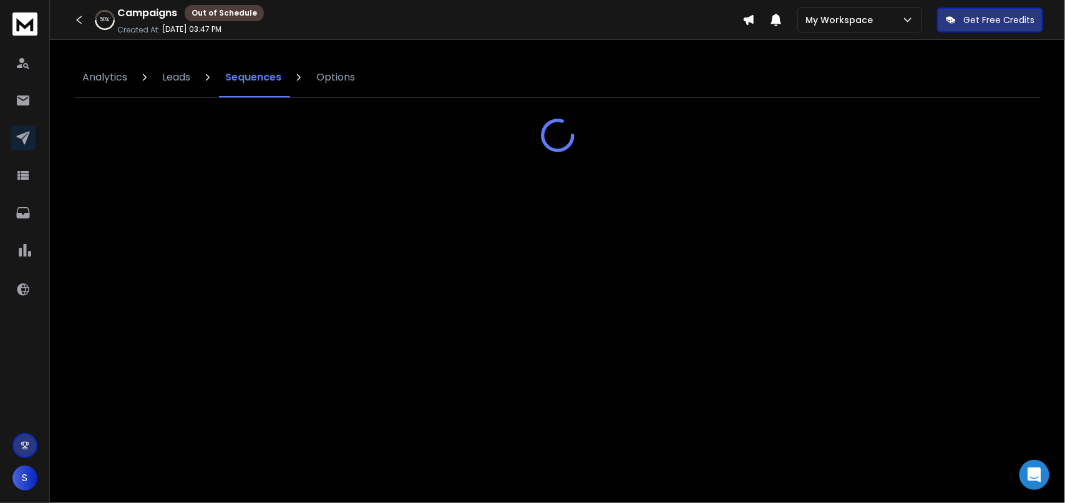
click at [69, 74] on div "Campaign amit_test Analytics Leads Sequences Schedule Options Subsequences Resu…" at bounding box center [557, 109] width 1015 height 138
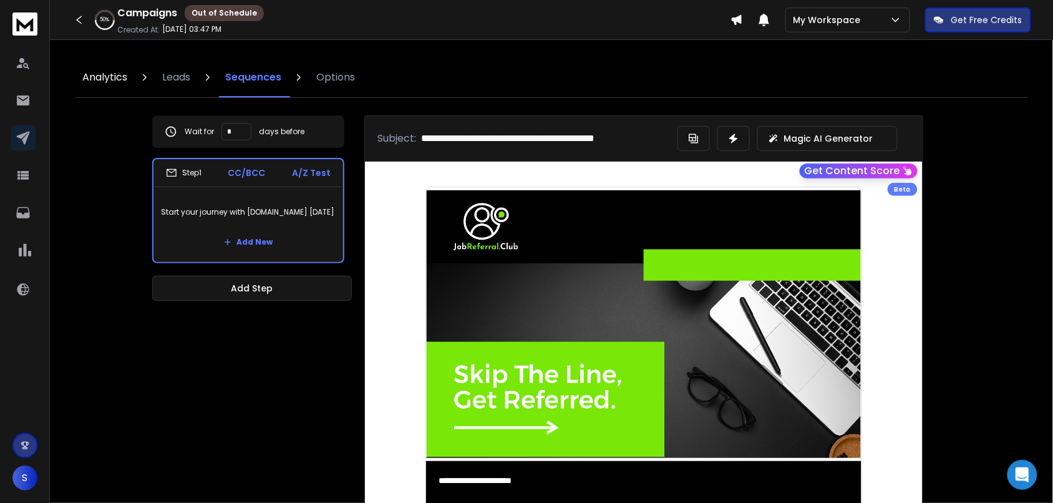
click at [106, 78] on p "Analytics" at bounding box center [104, 77] width 45 height 15
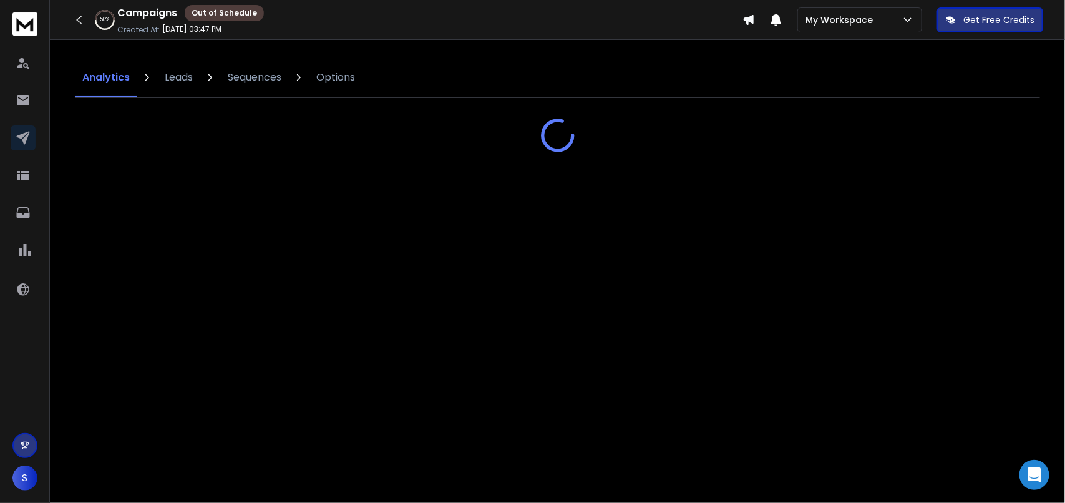
click at [67, 20] on div "50 % Campaigns Out of Schedule Created At: [DATE] 03:47 PM My Workspace Get Fre…" at bounding box center [532, 20] width 1065 height 40
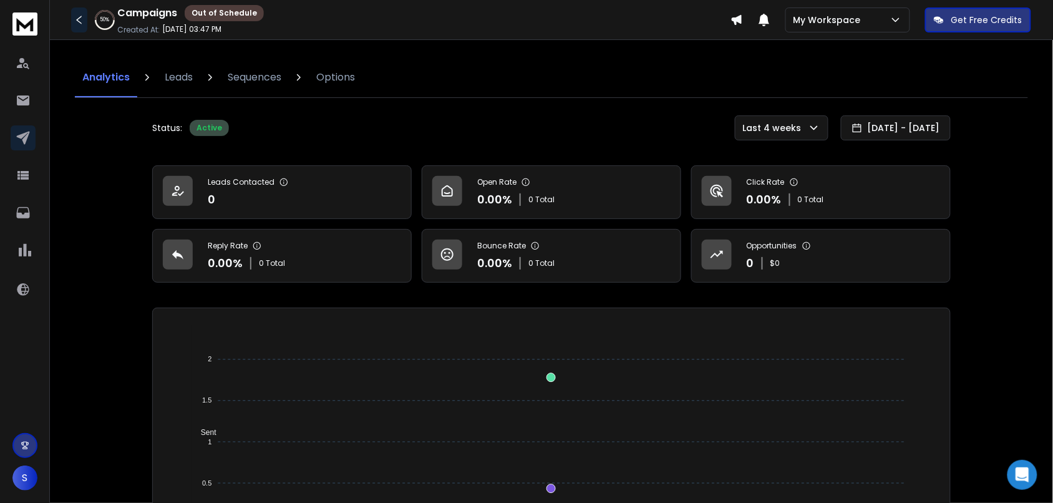
click at [79, 20] on icon at bounding box center [79, 19] width 11 height 11
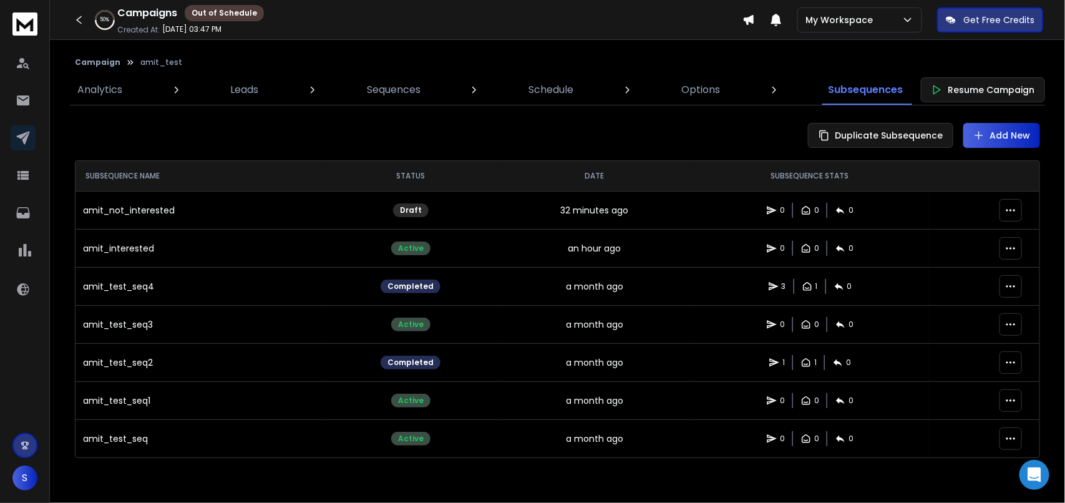
click at [271, 248] on td "amit_interested" at bounding box center [199, 248] width 248 height 38
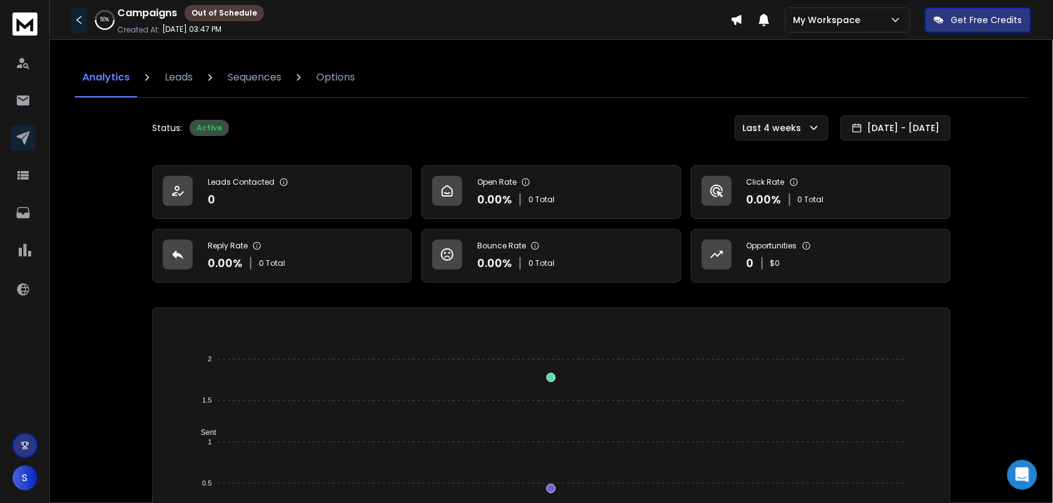
click at [74, 20] on icon at bounding box center [79, 19] width 11 height 11
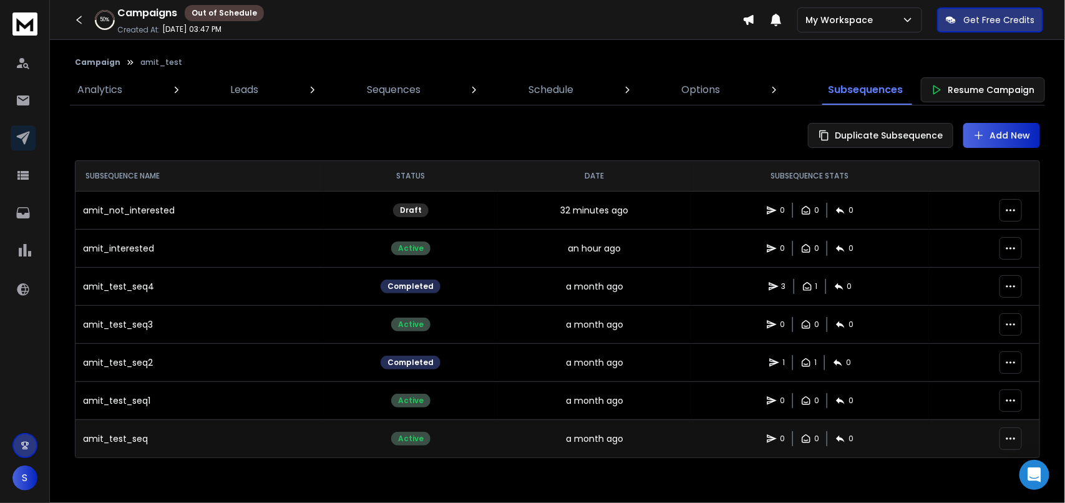
click at [147, 435] on td "amit_test_seq" at bounding box center [199, 438] width 248 height 38
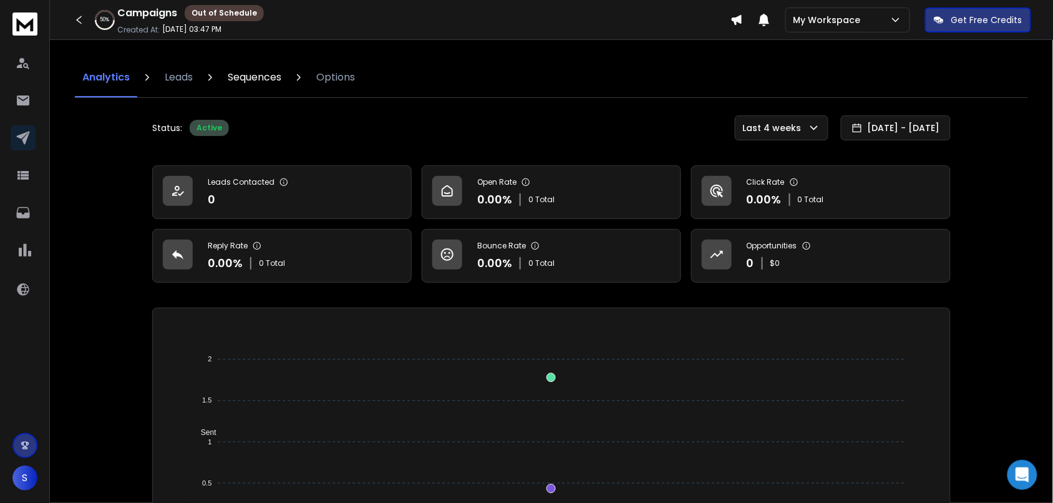
click at [222, 82] on link "Sequences" at bounding box center [254, 77] width 69 height 40
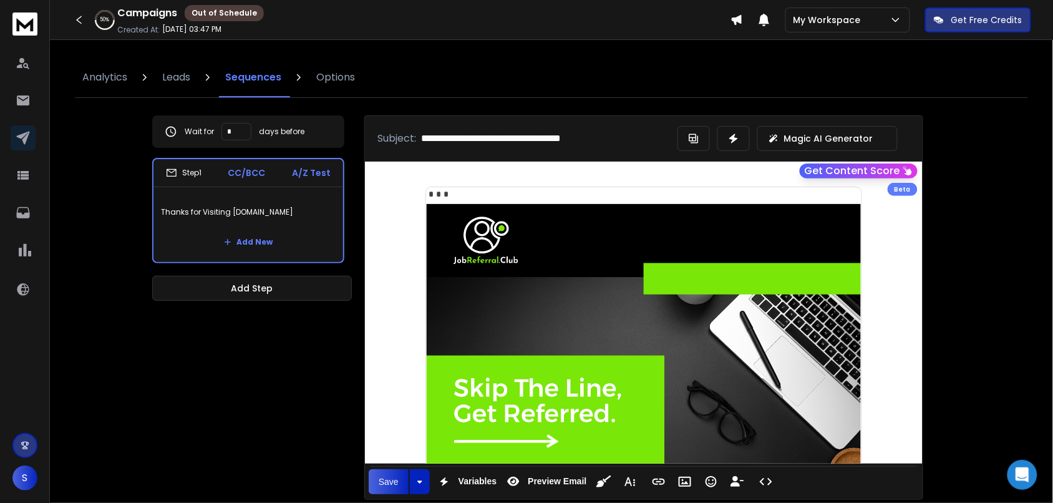
click at [609, 138] on input "**********" at bounding box center [543, 138] width 244 height 15
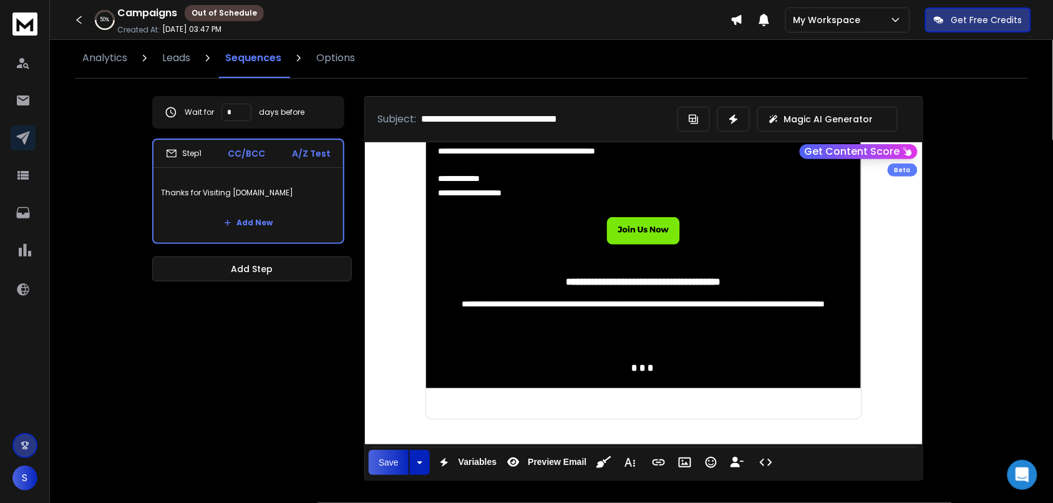
scroll to position [294, 0]
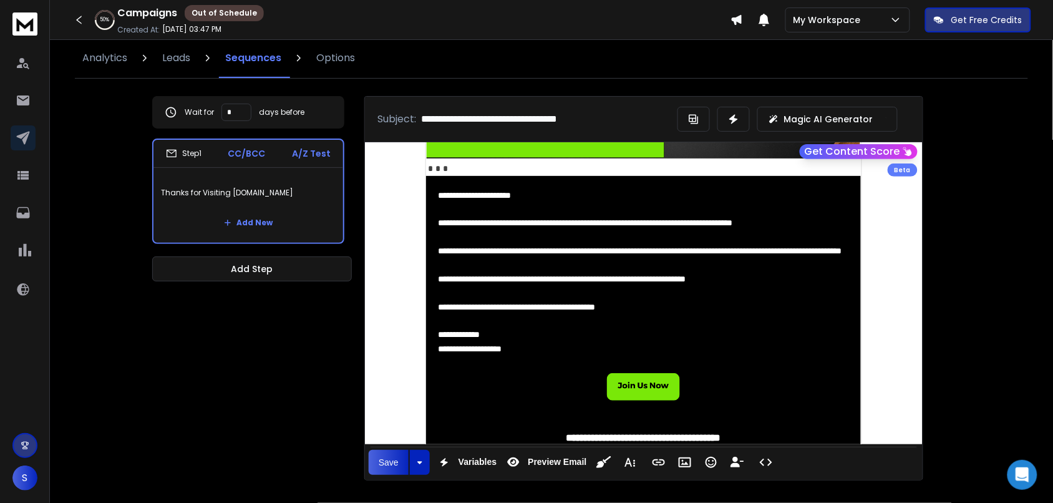
type input "**********"
click at [763, 464] on icon "button" at bounding box center [766, 462] width 15 height 15
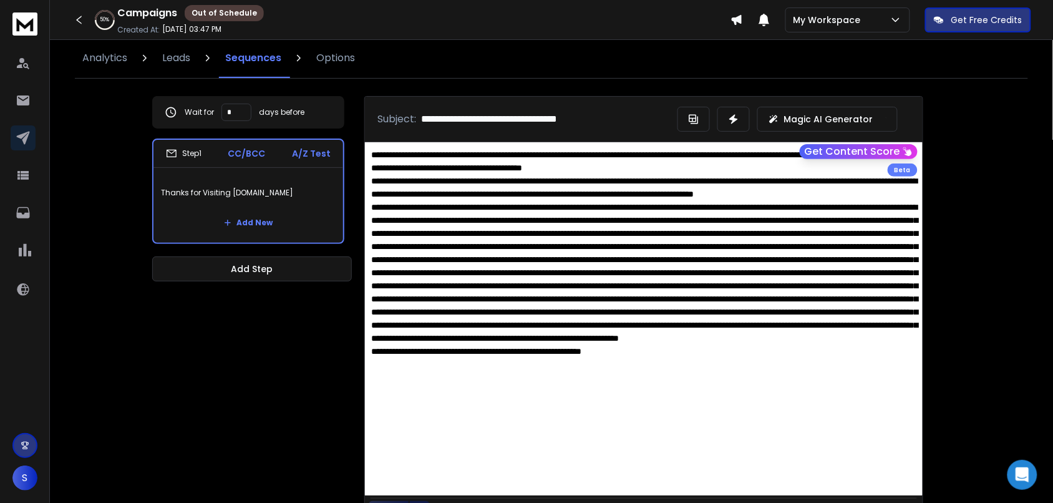
click at [706, 357] on textarea at bounding box center [644, 318] width 558 height 353
click at [819, 485] on textarea at bounding box center [644, 318] width 558 height 353
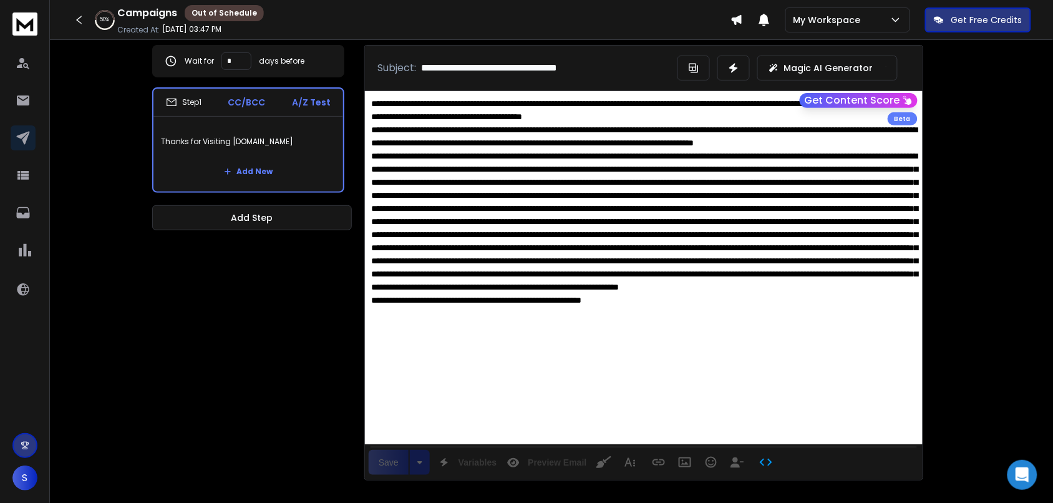
type textarea "**********"
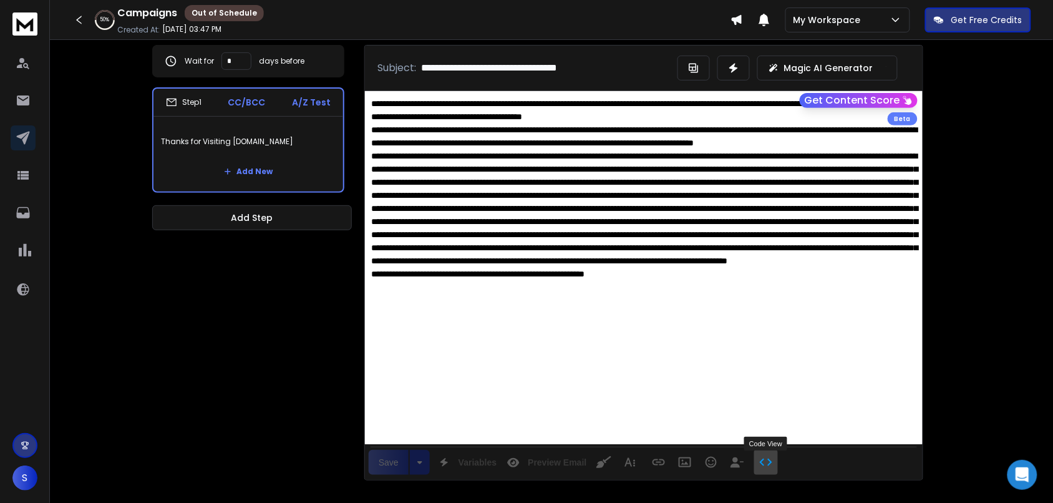
click at [766, 464] on icon "button" at bounding box center [766, 462] width 15 height 15
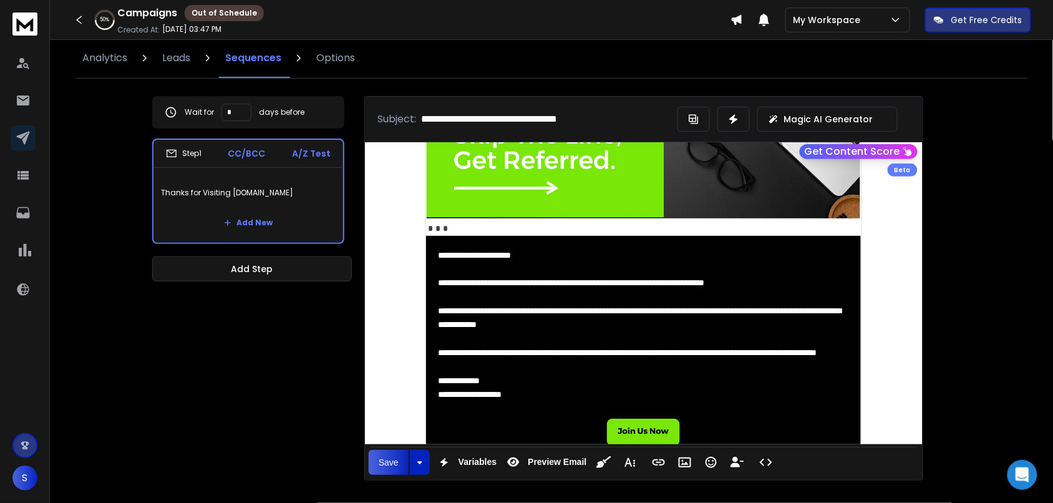
scroll to position [312, 0]
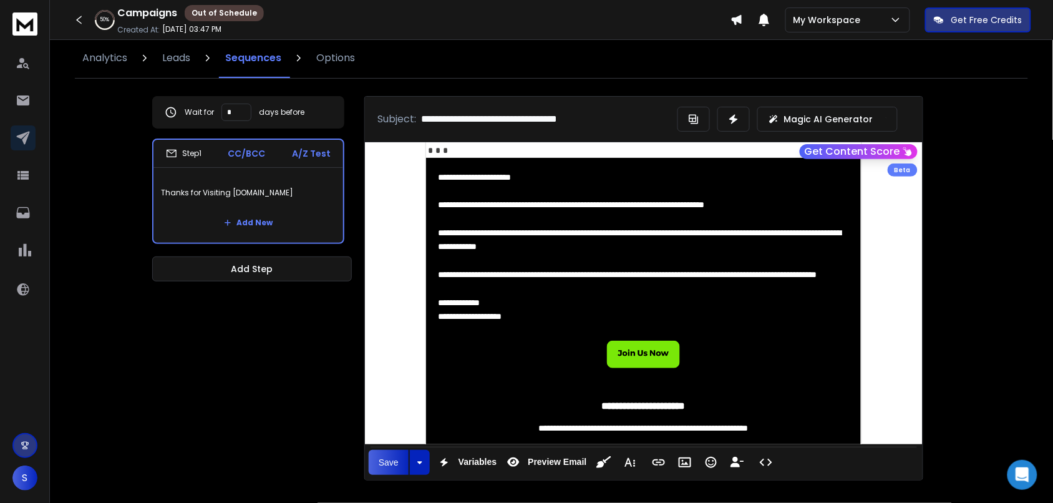
click at [545, 384] on div "**********" at bounding box center [644, 420] width 411 height 159
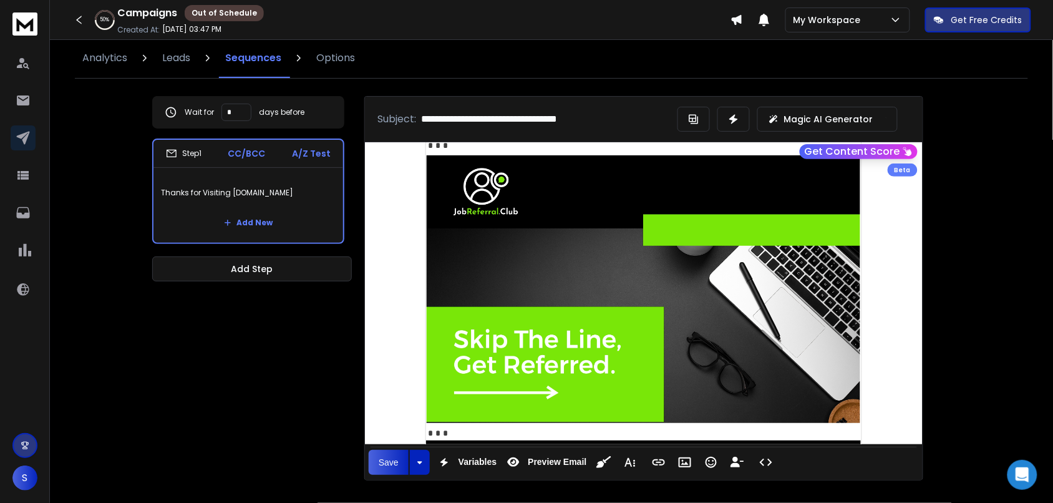
scroll to position [107, 0]
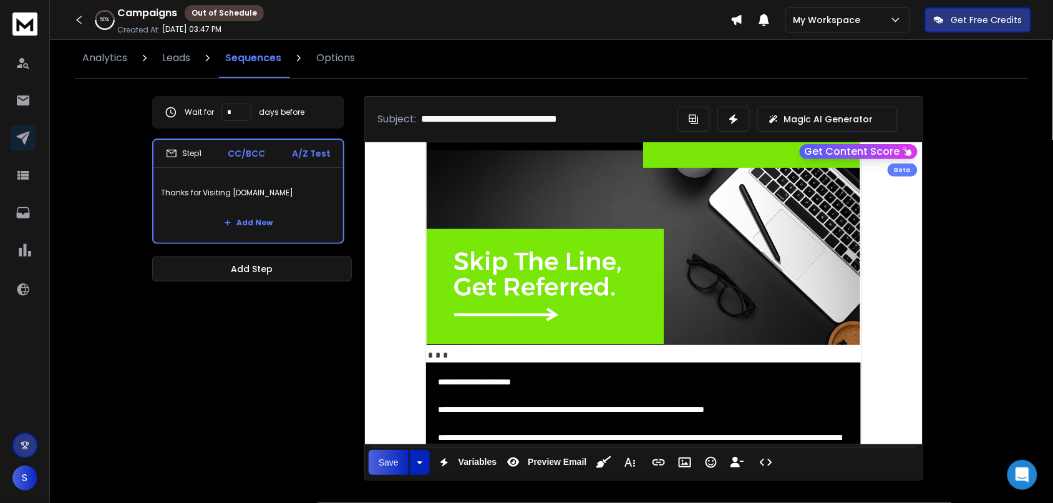
click at [444, 359] on div "**********" at bounding box center [643, 403] width 435 height 653
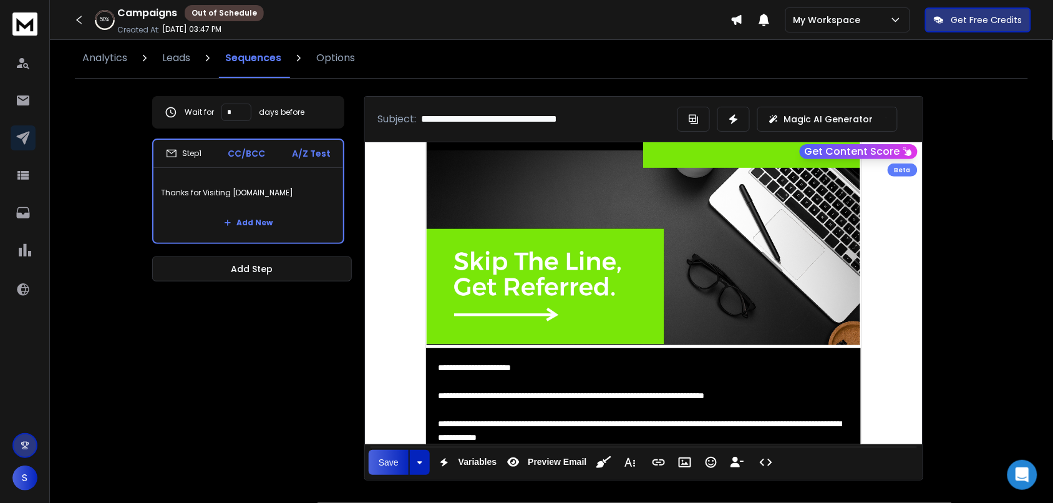
scroll to position [0, 0]
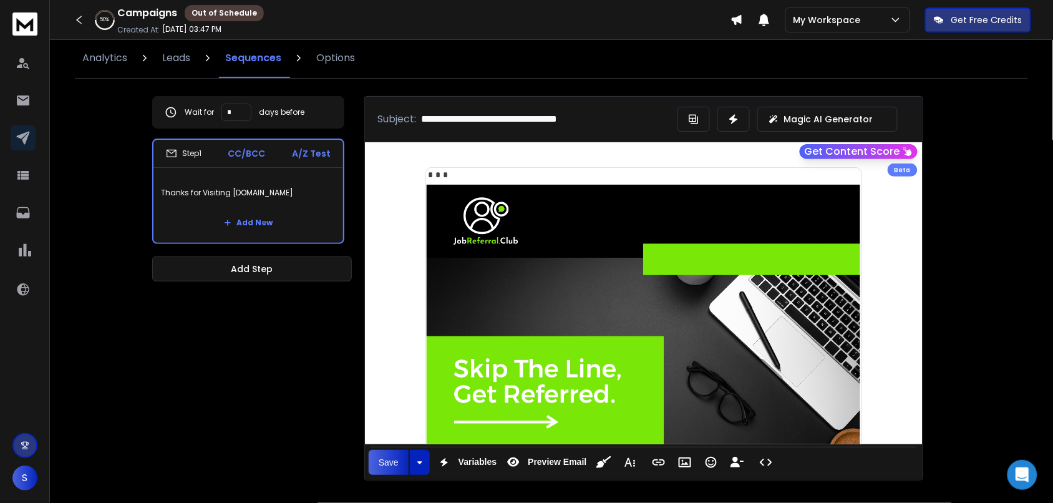
click at [440, 184] on div "**********" at bounding box center [643, 496] width 437 height 658
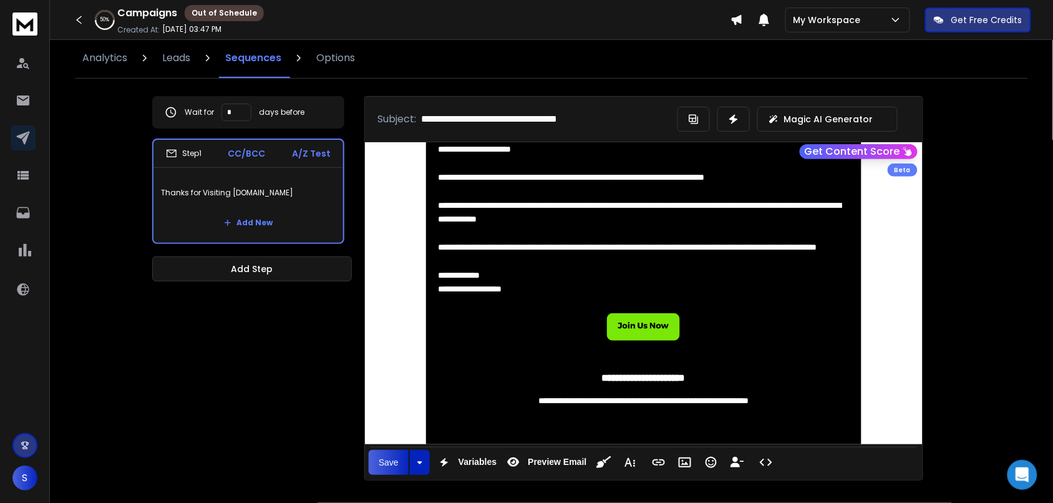
scroll to position [234, 0]
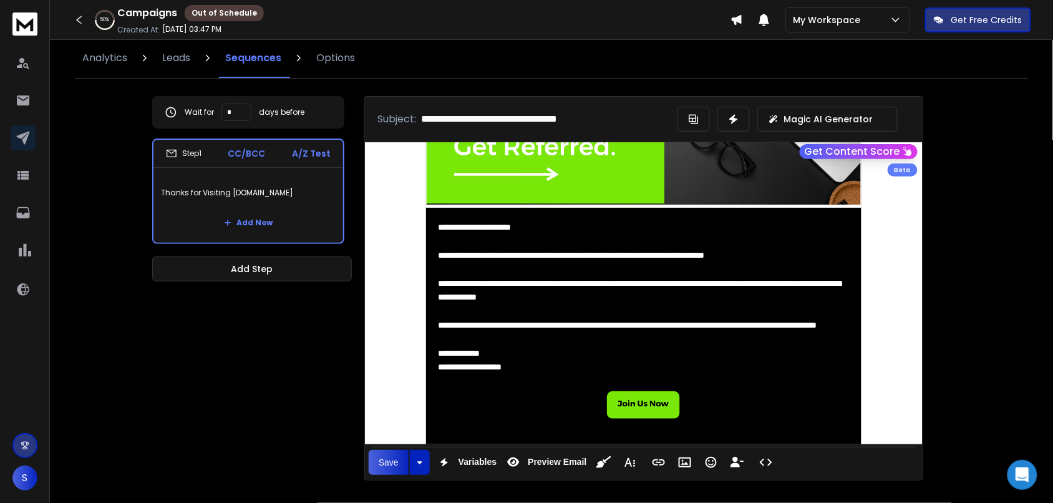
click at [603, 125] on input "**********" at bounding box center [543, 119] width 244 height 15
type input "**********"
click at [981, 232] on div "**********" at bounding box center [551, 288] width 953 height 394
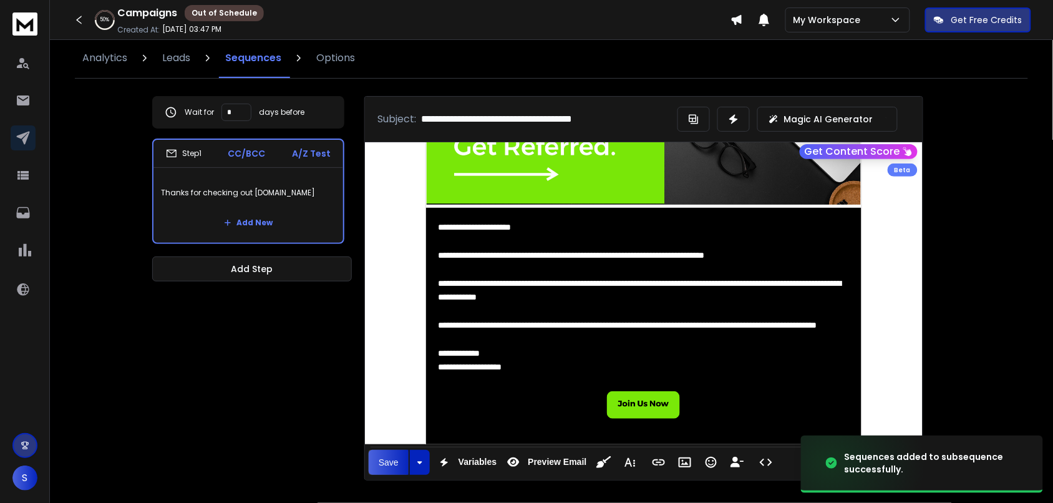
click at [634, 107] on div "**********" at bounding box center [644, 120] width 558 height 46
click at [634, 117] on input "**********" at bounding box center [543, 119] width 244 height 15
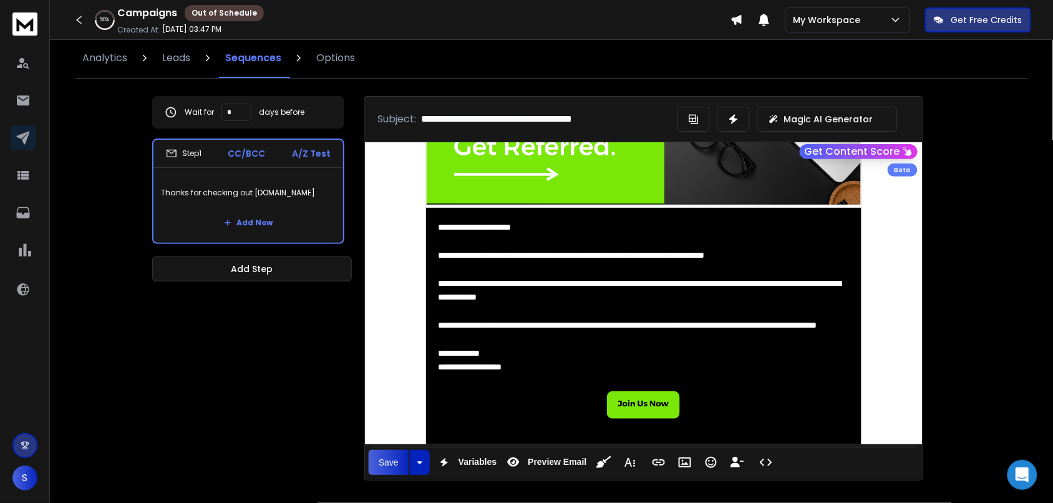
click at [571, 382] on div "**********" at bounding box center [643, 385] width 435 height 355
click at [82, 22] on icon at bounding box center [79, 19] width 11 height 11
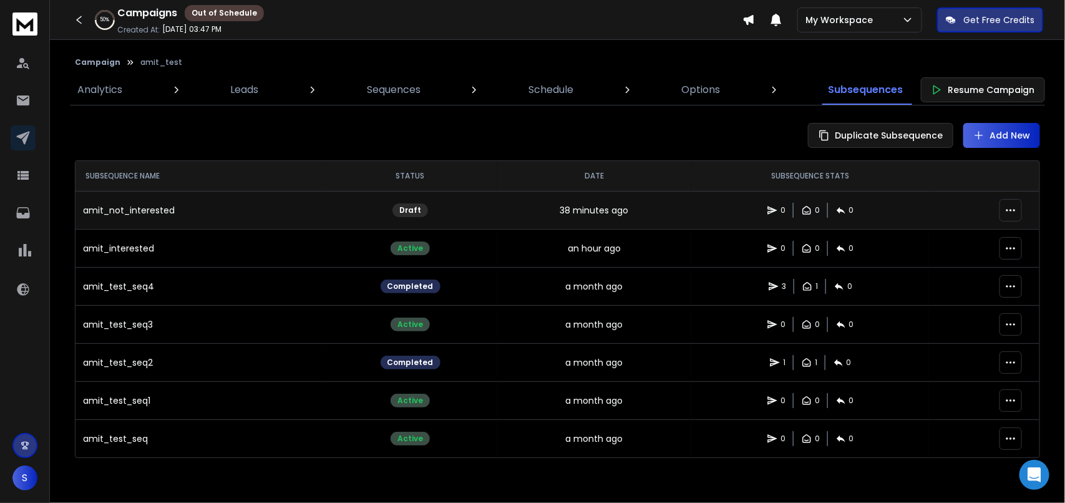
click at [191, 208] on td "amit_not_interested" at bounding box center [199, 210] width 248 height 38
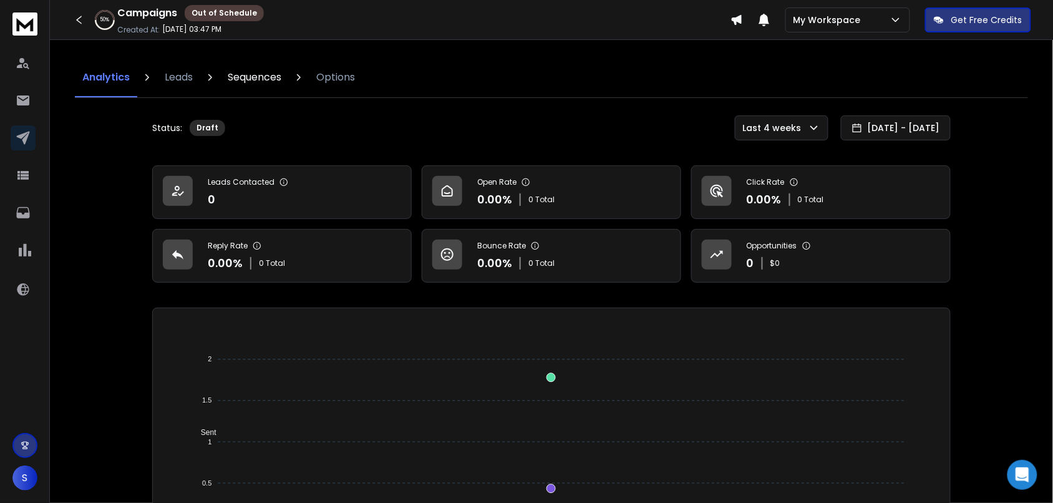
click at [250, 75] on p "Sequences" at bounding box center [255, 77] width 54 height 15
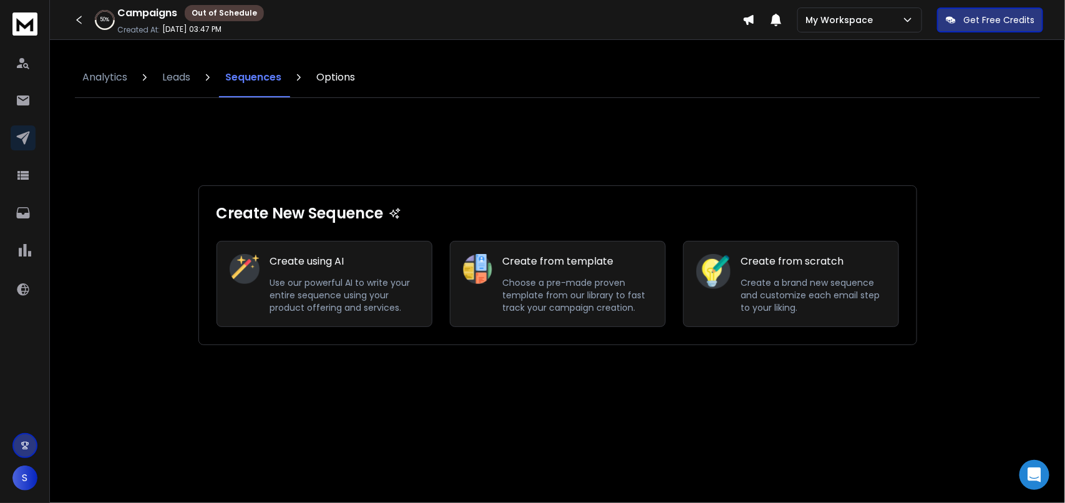
click at [329, 80] on p "Options" at bounding box center [335, 77] width 39 height 15
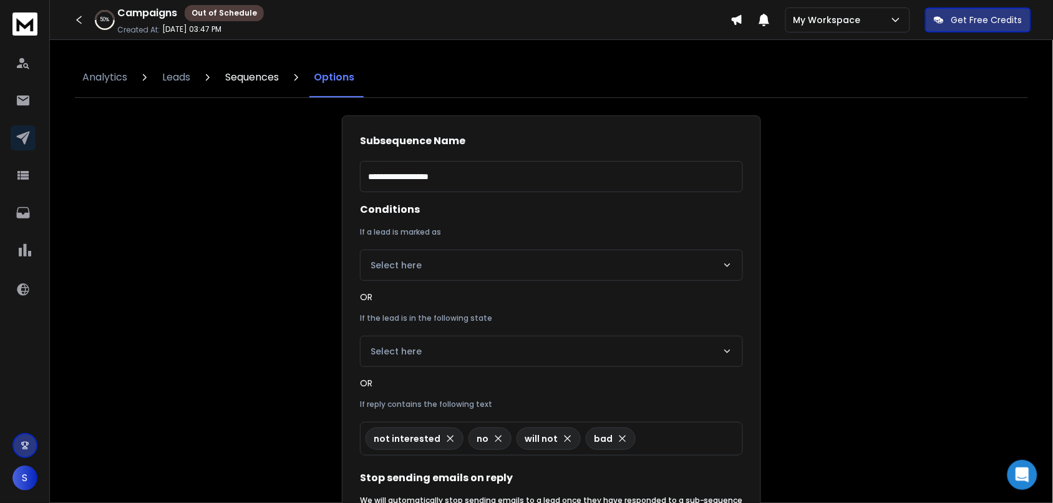
click at [273, 75] on p "Sequences" at bounding box center [252, 77] width 54 height 15
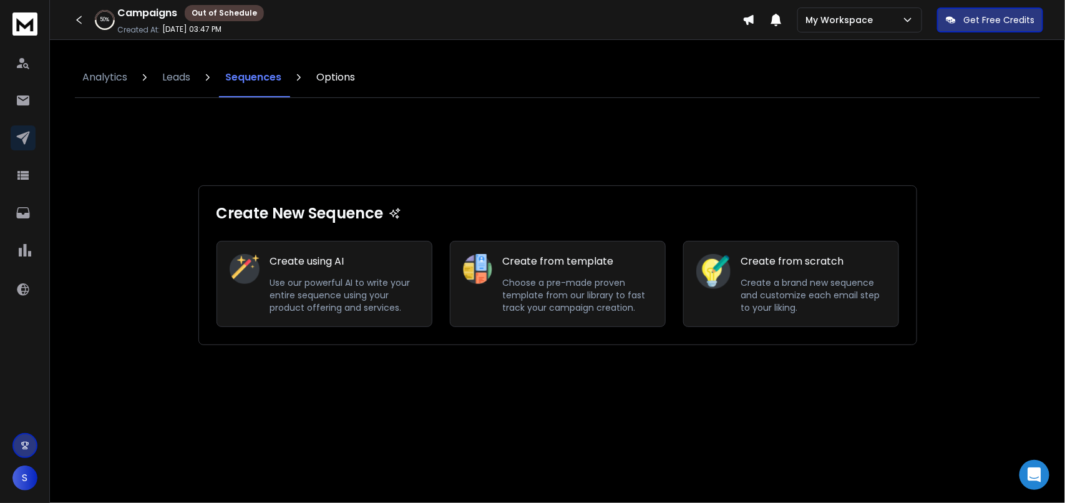
click at [333, 72] on p "Options" at bounding box center [335, 77] width 39 height 15
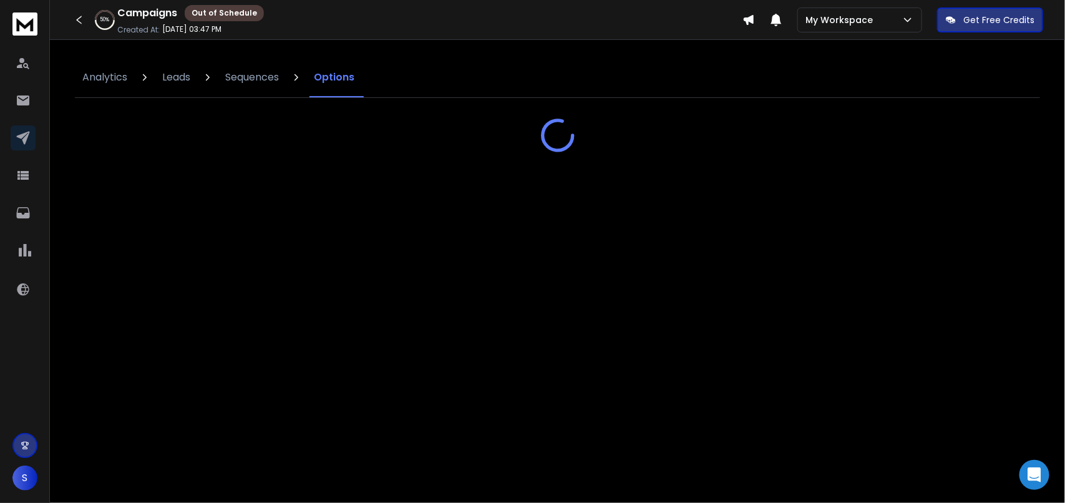
click at [147, 78] on icon at bounding box center [145, 77] width 10 height 10
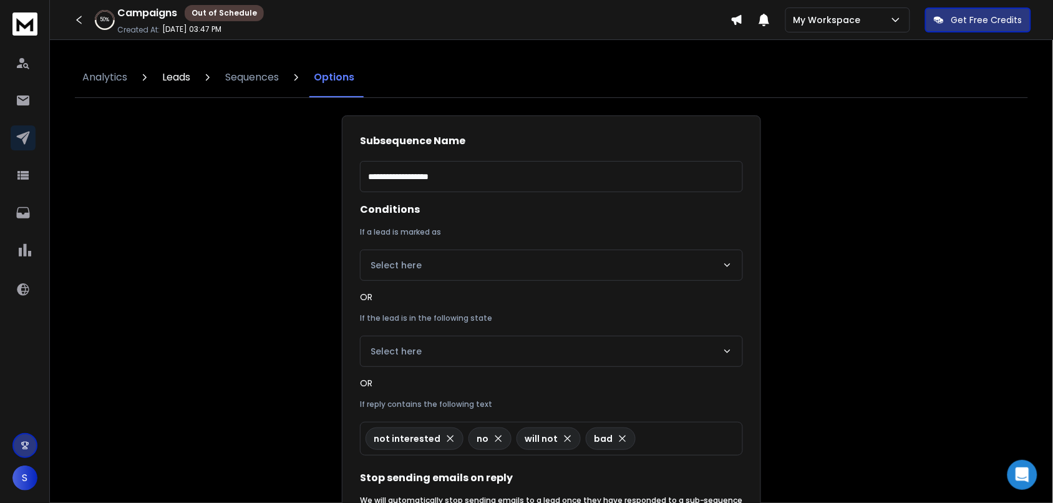
click at [182, 75] on p "Leads" at bounding box center [176, 77] width 28 height 15
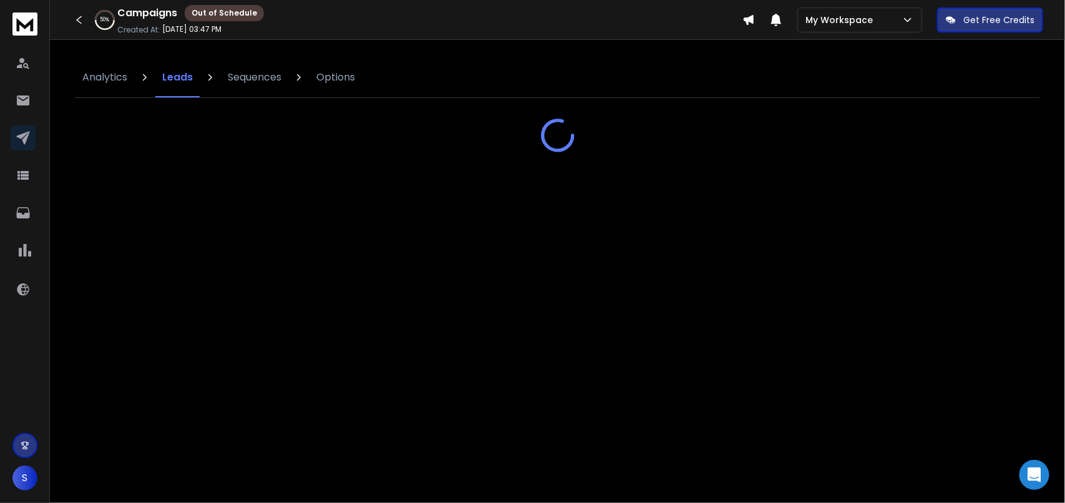
click at [178, 79] on p "Leads" at bounding box center [177, 77] width 31 height 15
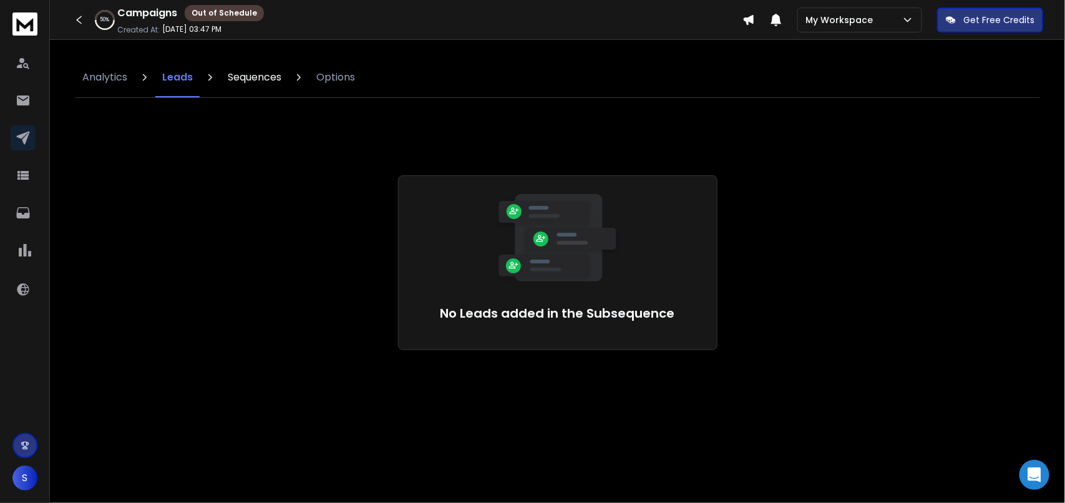
click at [258, 85] on link "Sequences" at bounding box center [254, 77] width 69 height 40
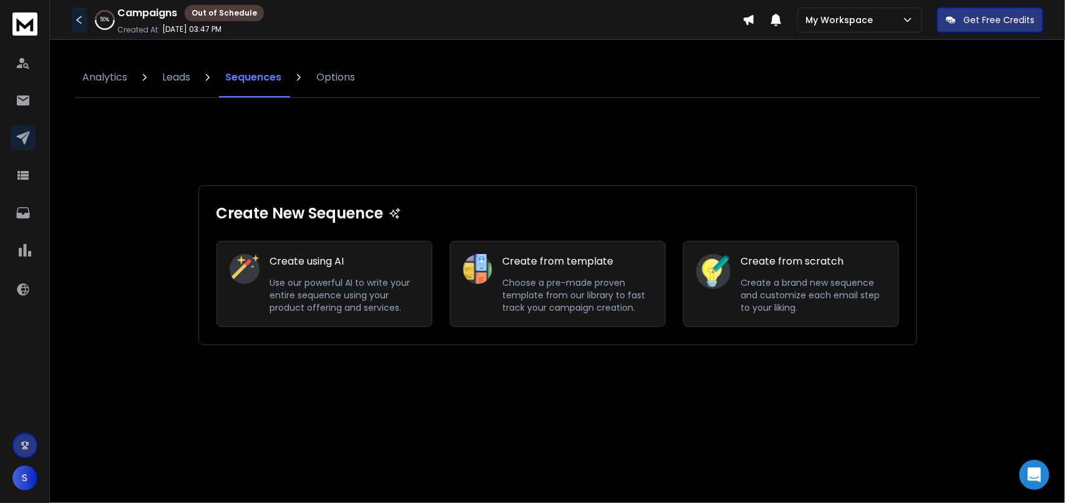
click at [80, 23] on icon at bounding box center [79, 19] width 11 height 11
